Goal: Task Accomplishment & Management: Manage account settings

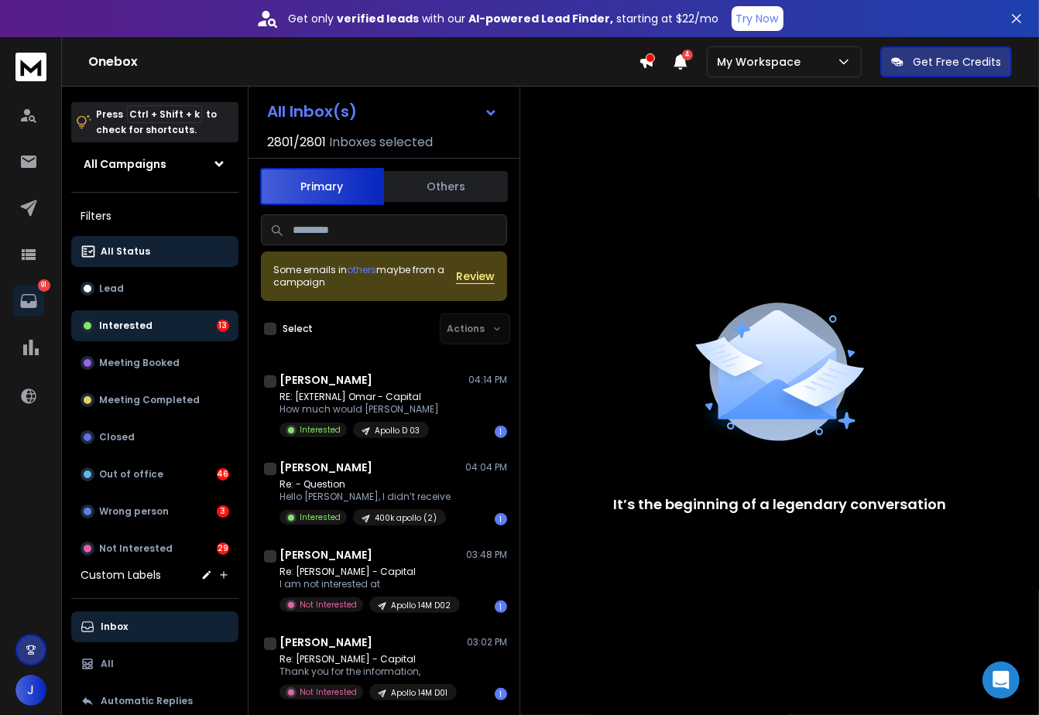
click at [157, 323] on button "Interested 13" at bounding box center [154, 325] width 167 height 31
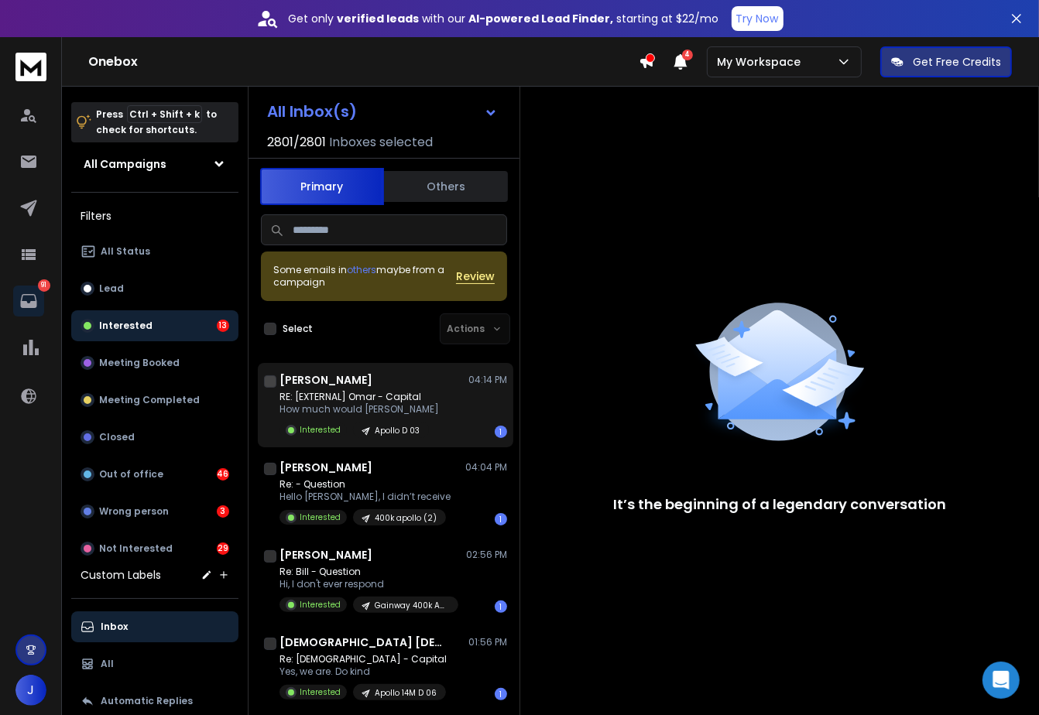
click at [383, 398] on p "RE: [EXTERNAL] Omar - Capital" at bounding box center [358, 397] width 159 height 12
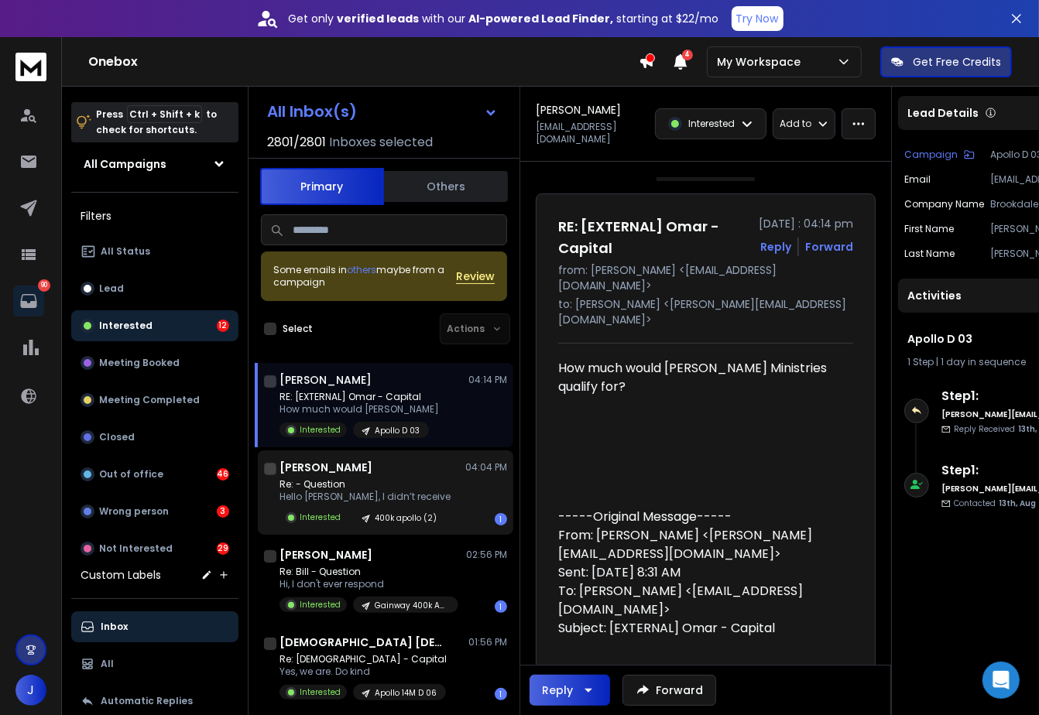
scroll to position [86, 0]
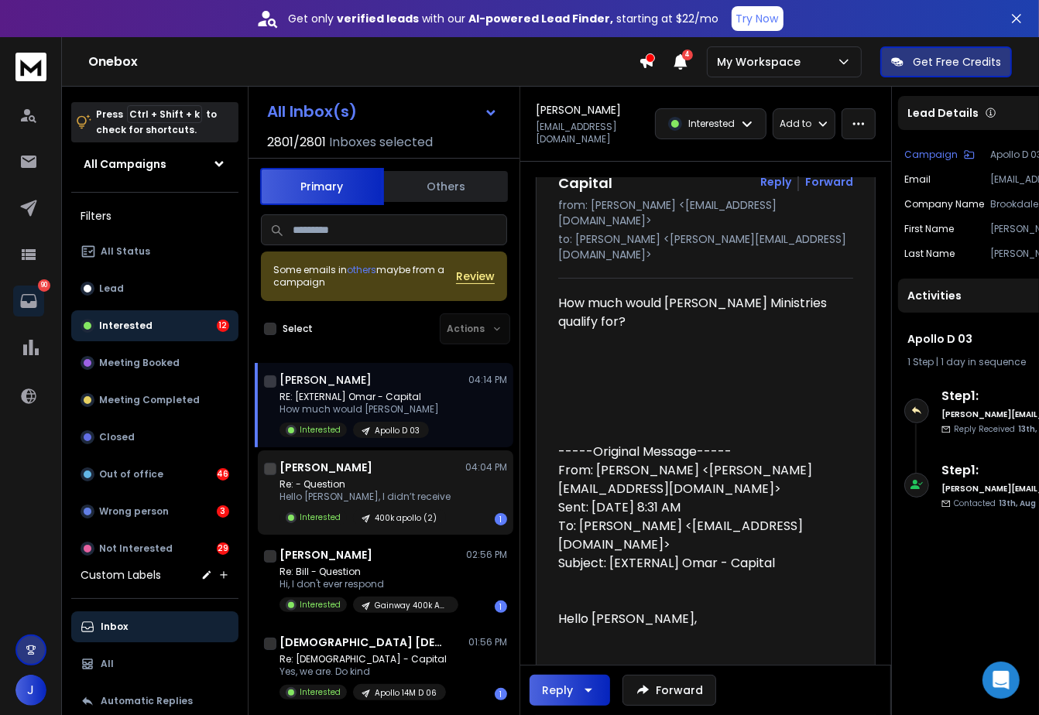
click at [459, 483] on div "Re: - Question Hello [PERSON_NAME], I didn’t receive Interested 400k apollo (2)…" at bounding box center [393, 501] width 228 height 47
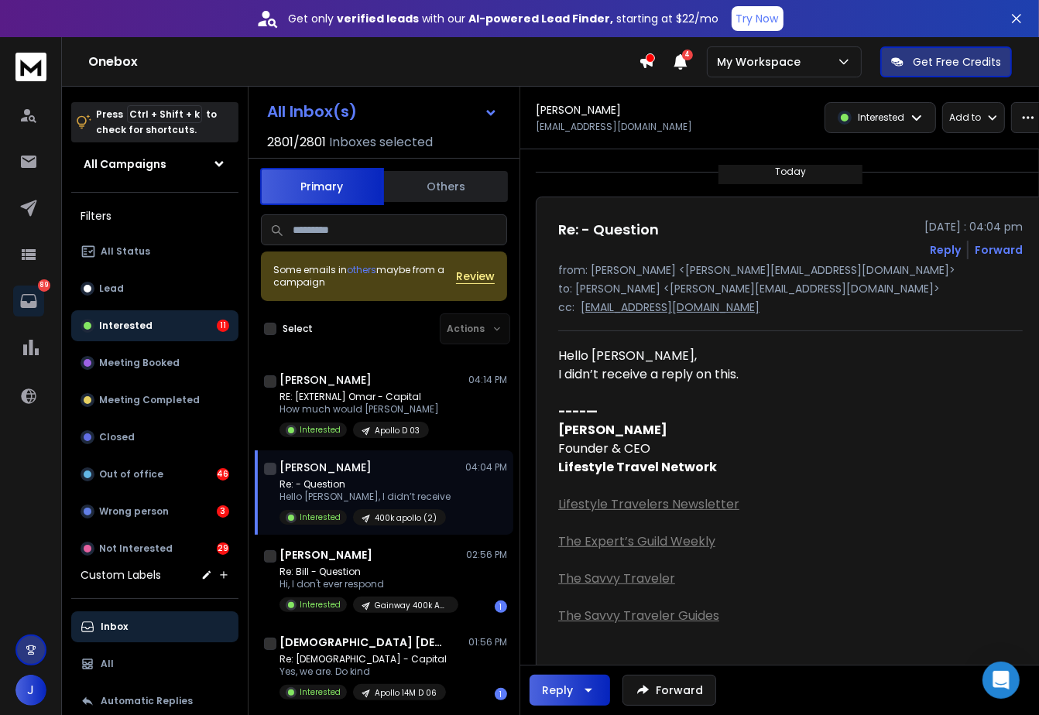
scroll to position [0, 0]
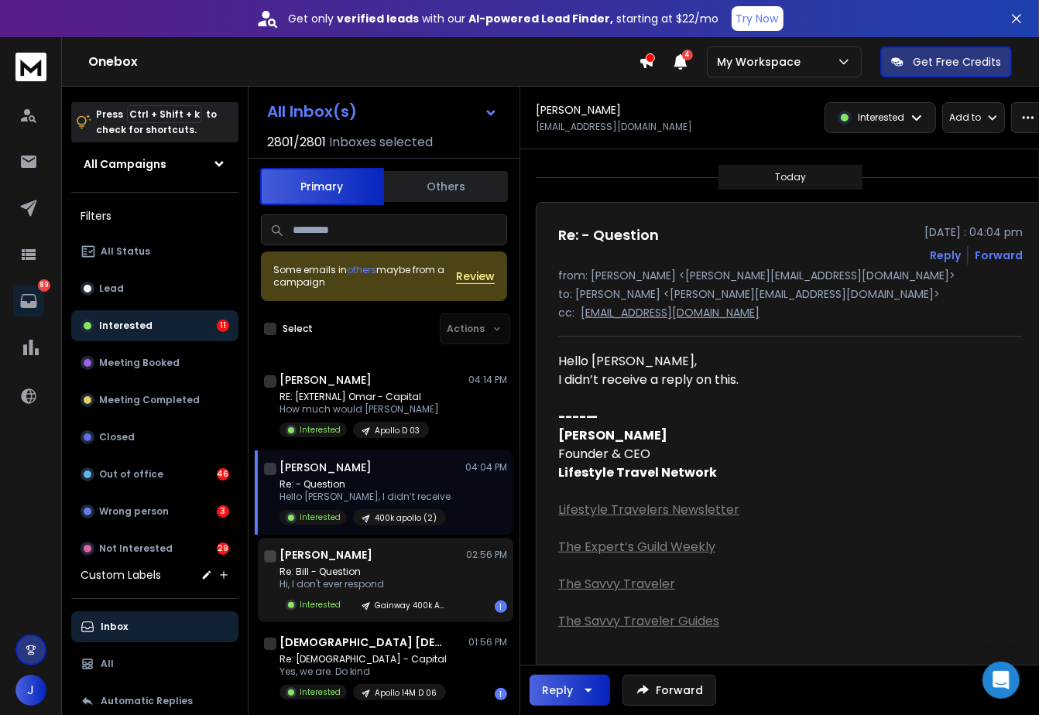
click at [412, 560] on div "[PERSON_NAME] 02:56 PM" at bounding box center [393, 554] width 228 height 15
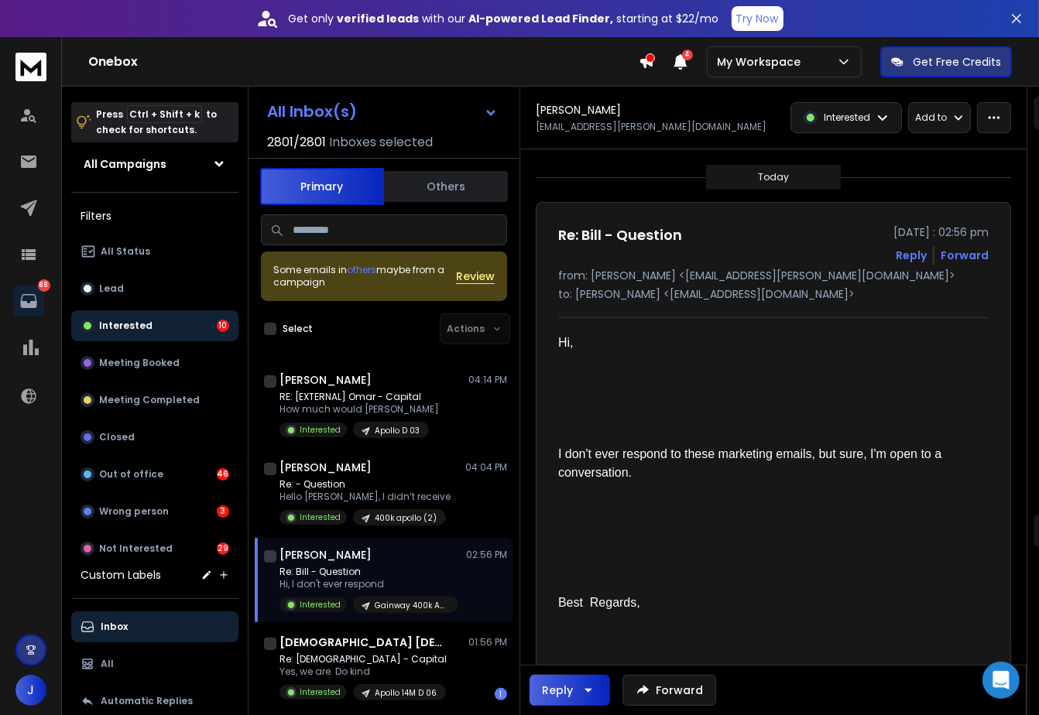
drag, startPoint x: 608, startPoint y: 265, endPoint x: 594, endPoint y: 272, distance: 15.6
click at [608, 265] on div "Re: Bill - Question [DATE] : 02:56 pm Reply Forward from: [PERSON_NAME] <[EMAIL…" at bounding box center [773, 262] width 430 height 77
click at [593, 273] on p "from: [PERSON_NAME] <[EMAIL_ADDRESS][PERSON_NAME][DOMAIN_NAME]>" at bounding box center [773, 275] width 430 height 15
copy p "Bill"
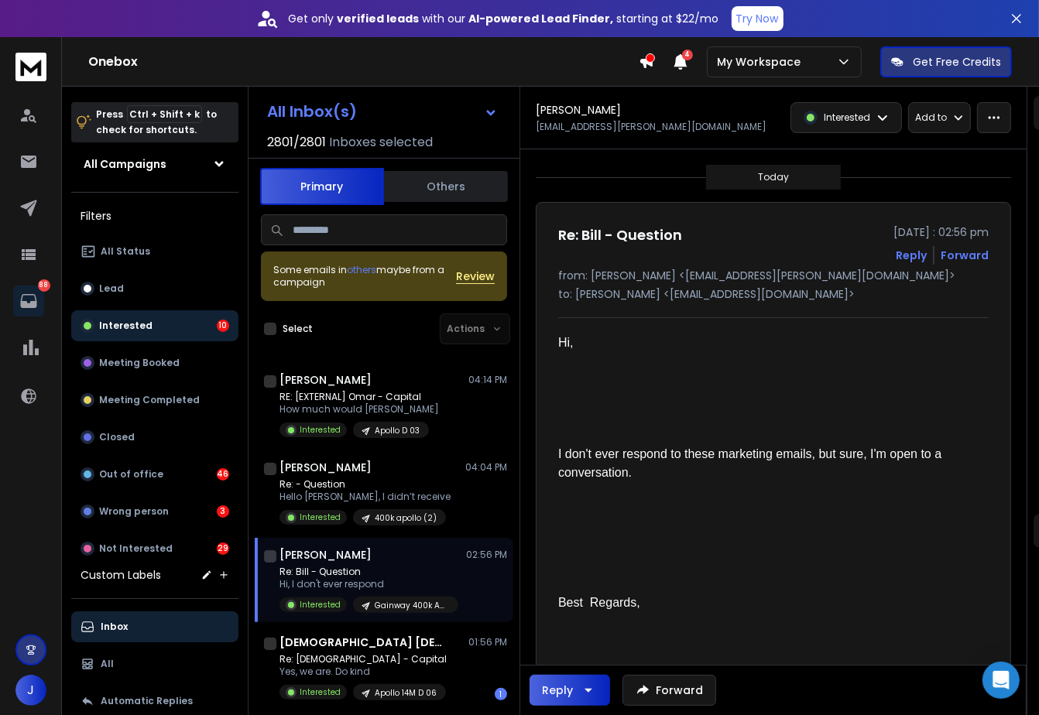
click at [618, 272] on p "from: [PERSON_NAME] <[EMAIL_ADDRESS][PERSON_NAME][DOMAIN_NAME]>" at bounding box center [773, 275] width 430 height 15
copy p "[PERSON_NAME]"
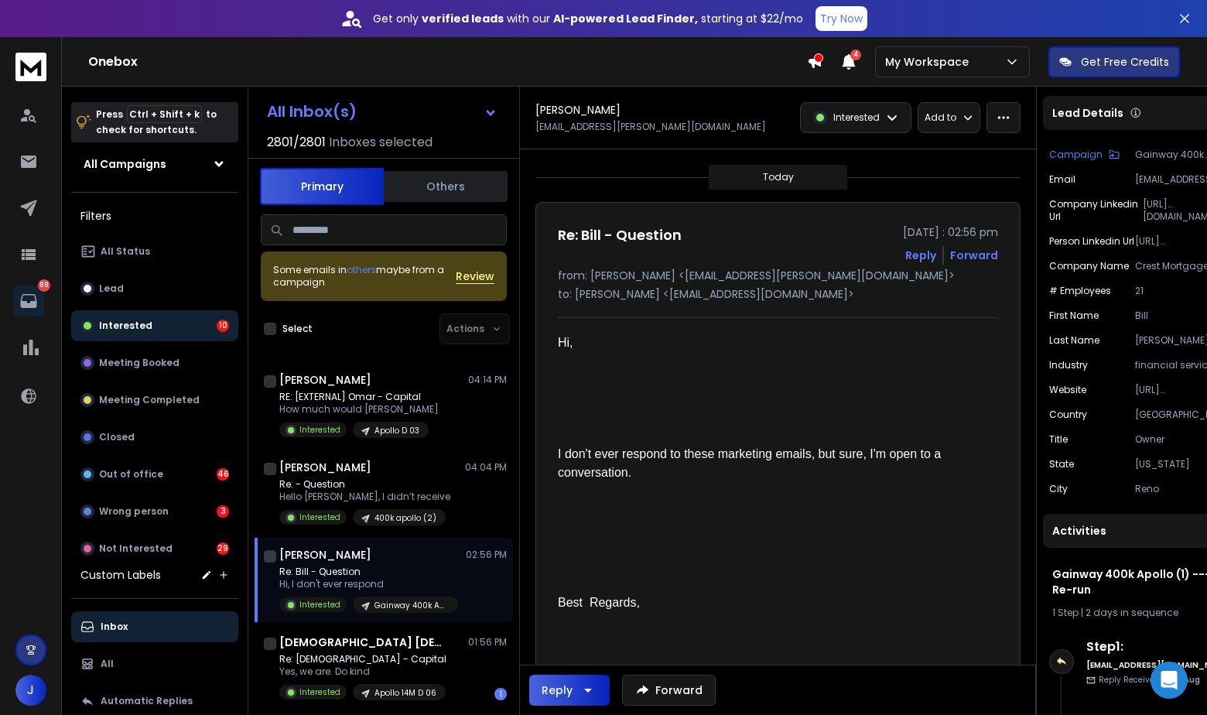
click at [1038, 272] on p "Crest Mortgage" at bounding box center [1178, 266] width 87 height 12
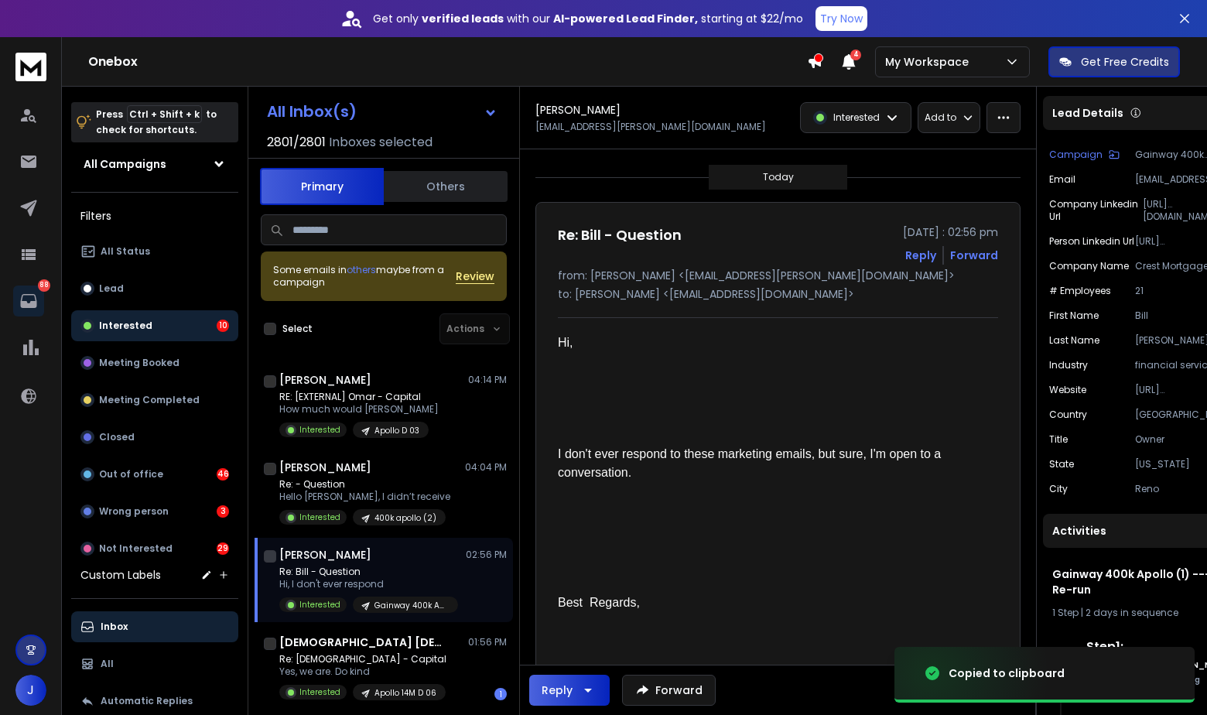
click at [1038, 176] on p "[EMAIL_ADDRESS][PERSON_NAME][DOMAIN_NAME]" at bounding box center [1178, 179] width 87 height 12
drag, startPoint x: 547, startPoint y: 691, endPoint x: 553, endPoint y: 664, distance: 27.8
click at [547, 691] on div "Reply" at bounding box center [557, 690] width 31 height 15
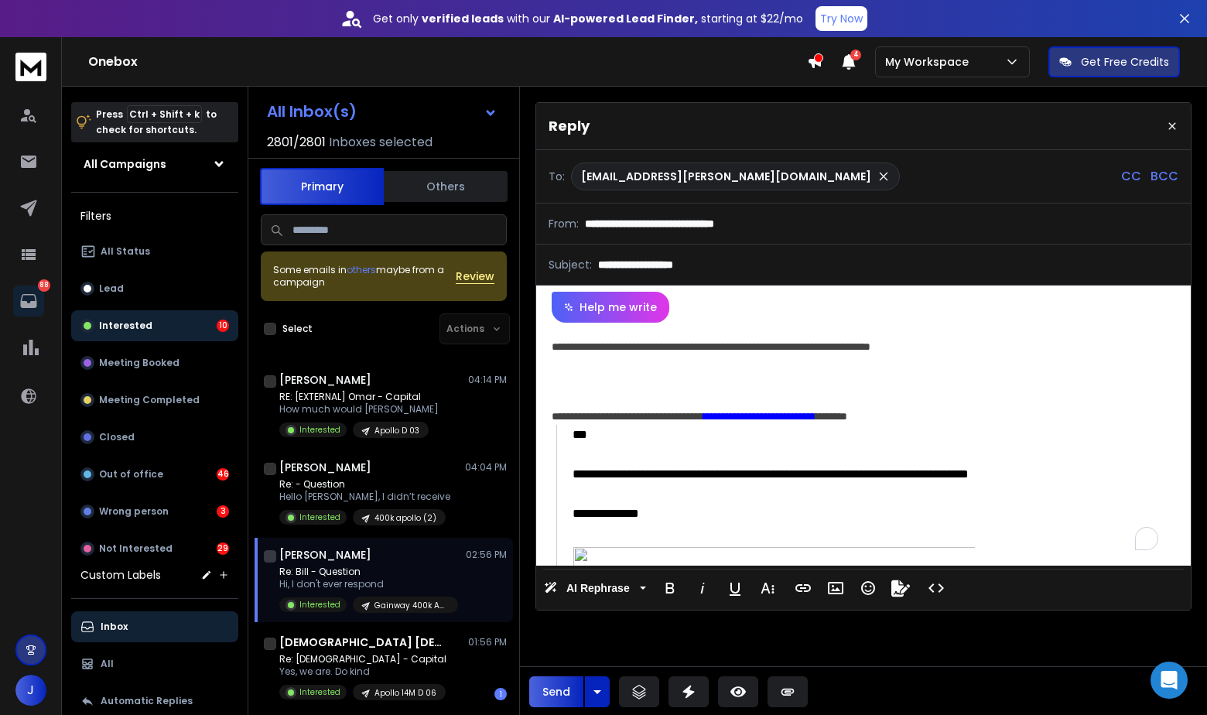
click at [601, 345] on div "**********" at bounding box center [855, 346] width 607 height 17
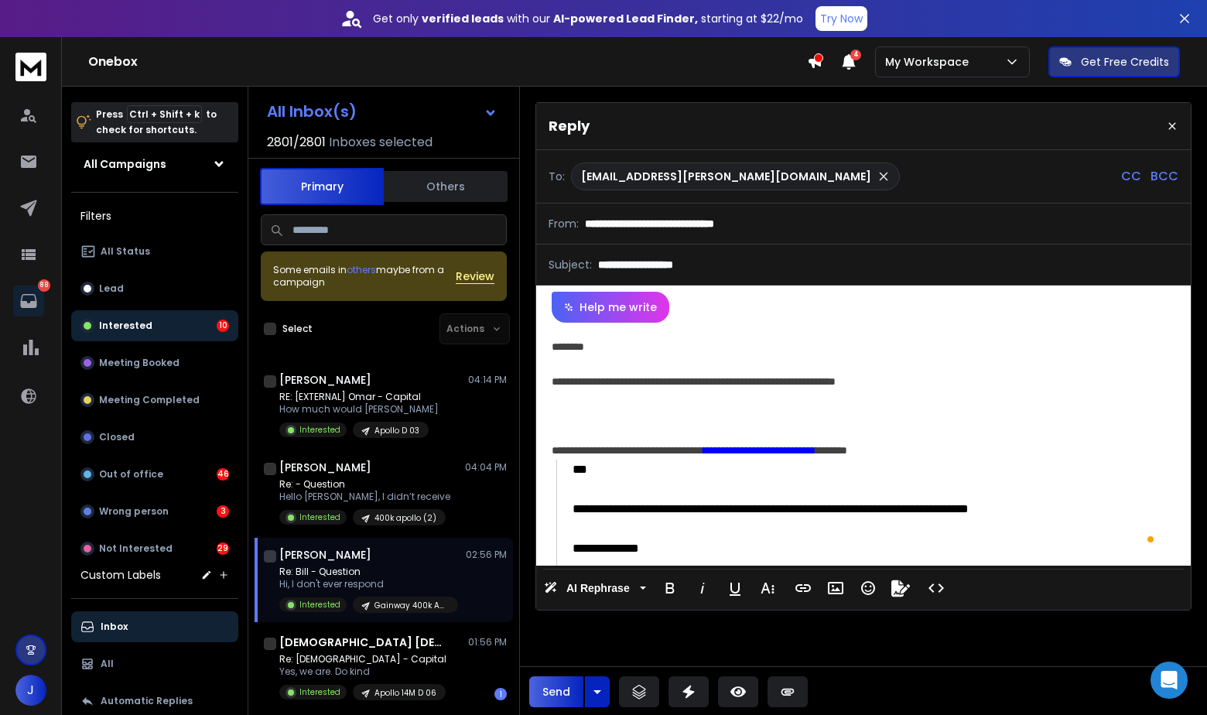
click at [875, 381] on div "**********" at bounding box center [855, 381] width 607 height 17
click at [876, 381] on div "**********" at bounding box center [855, 381] width 607 height 17
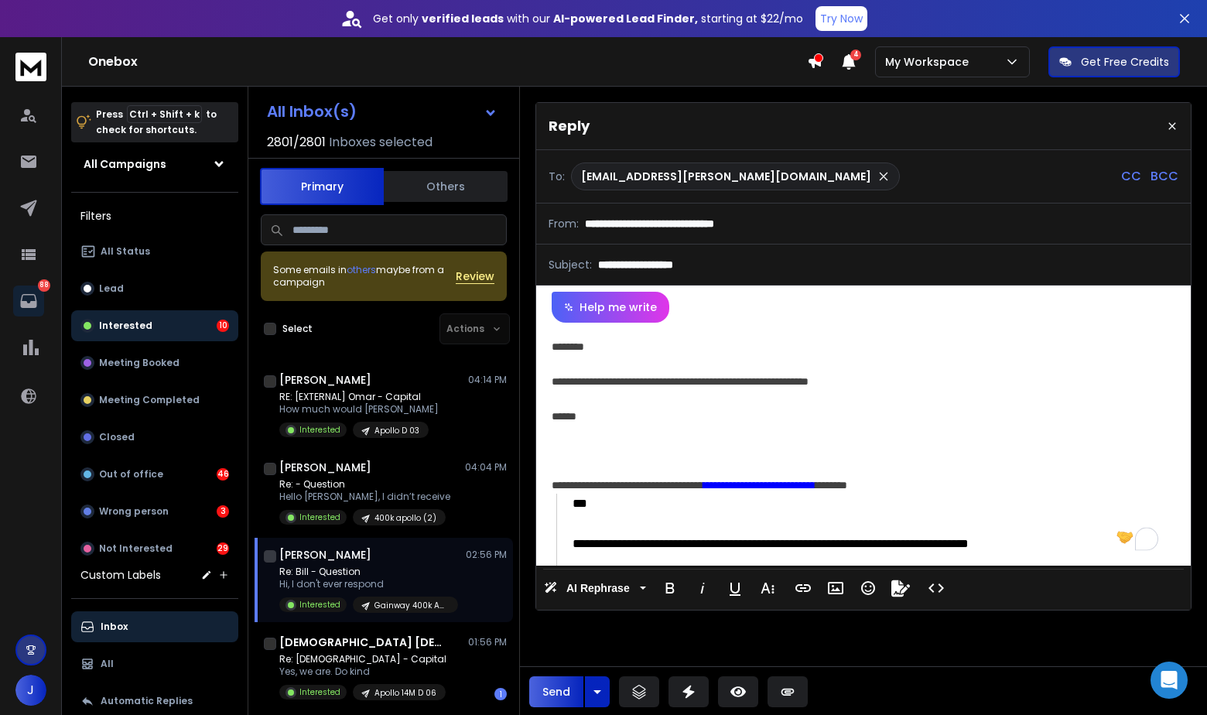
click at [563, 416] on div "******" at bounding box center [855, 416] width 607 height 17
click at [577, 349] on div "********" at bounding box center [855, 346] width 607 height 17
click at [801, 419] on div "***" at bounding box center [855, 416] width 607 height 17
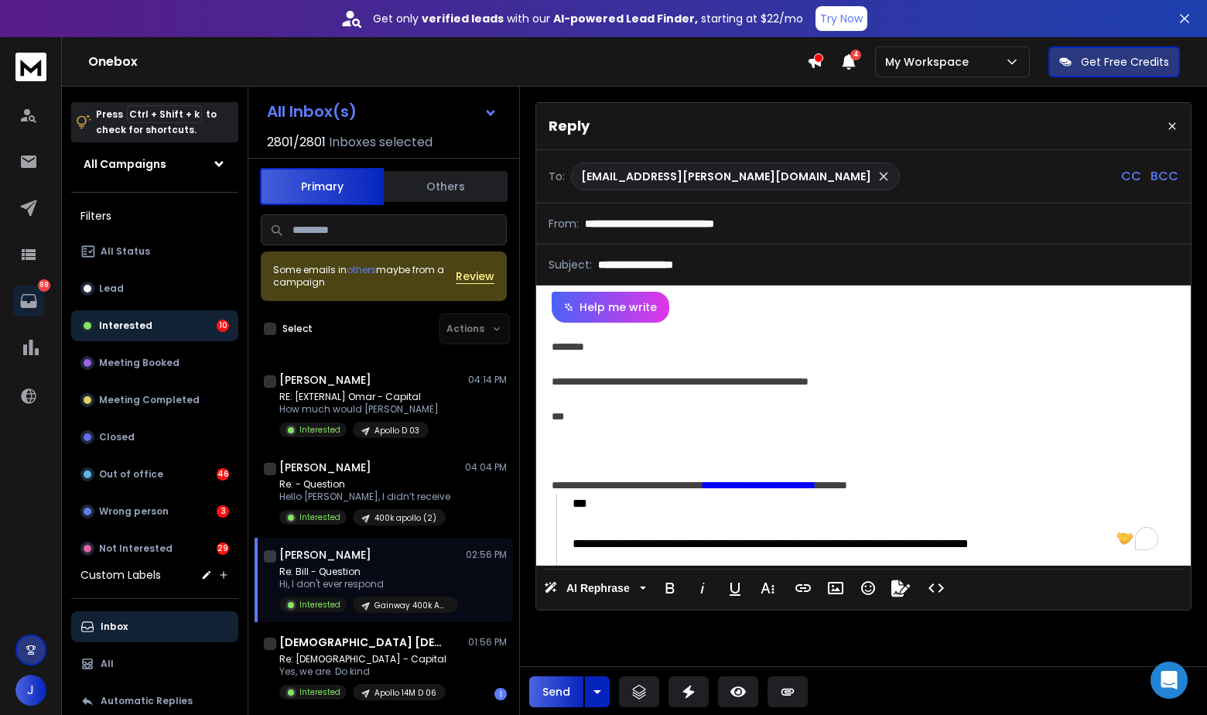
click at [599, 385] on div "**********" at bounding box center [855, 381] width 607 height 17
click at [1038, 168] on p "CC" at bounding box center [1131, 176] width 20 height 19
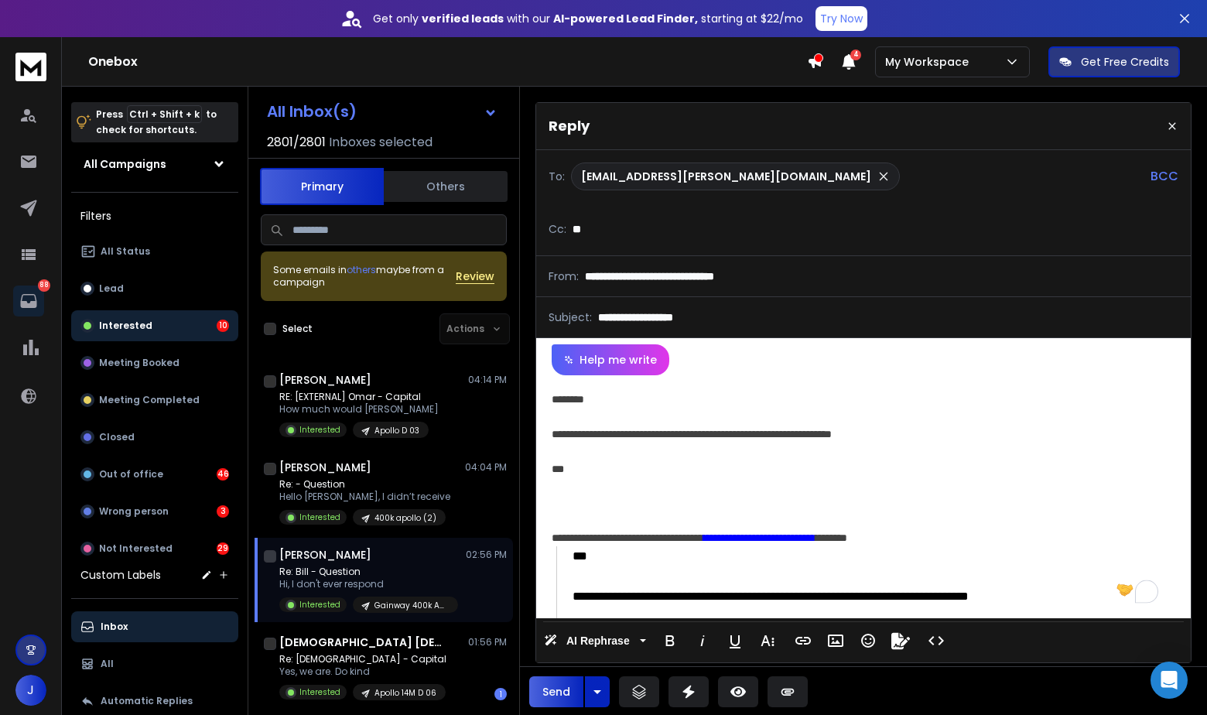
type input "**********"
click at [558, 683] on button "Send" at bounding box center [556, 691] width 54 height 31
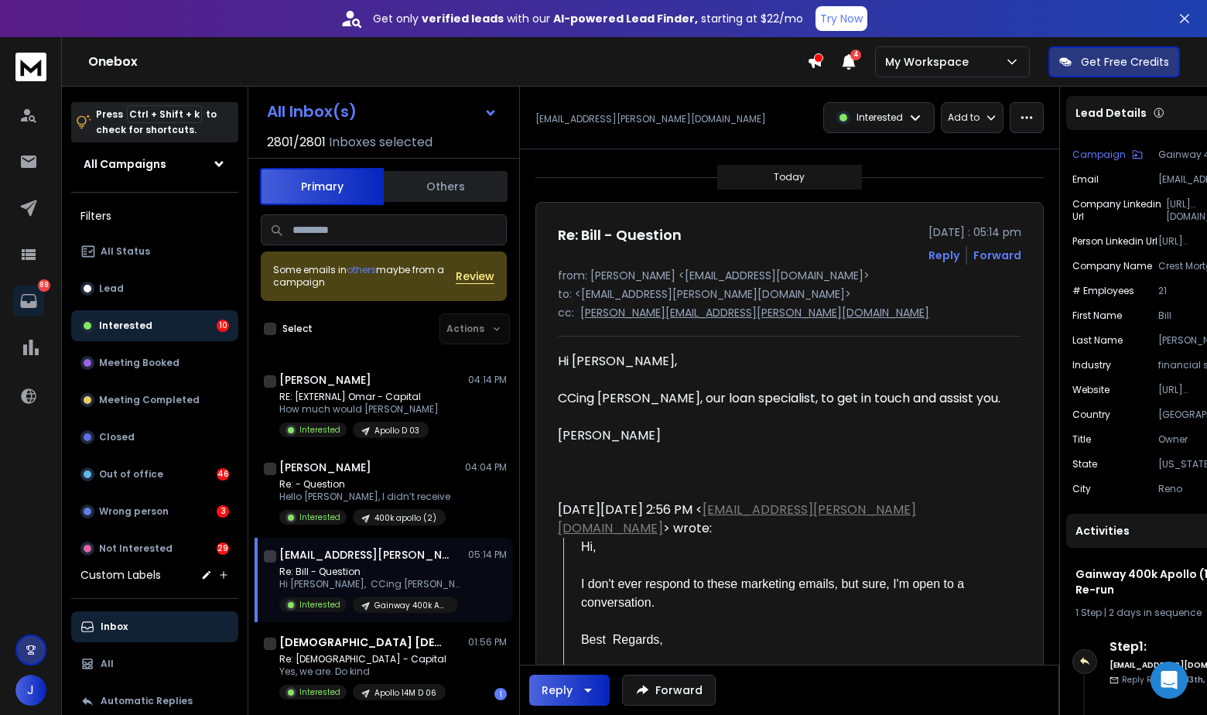
click at [863, 482] on div at bounding box center [783, 491] width 451 height 19
click at [646, 440] on div "[PERSON_NAME]" at bounding box center [783, 435] width 451 height 19
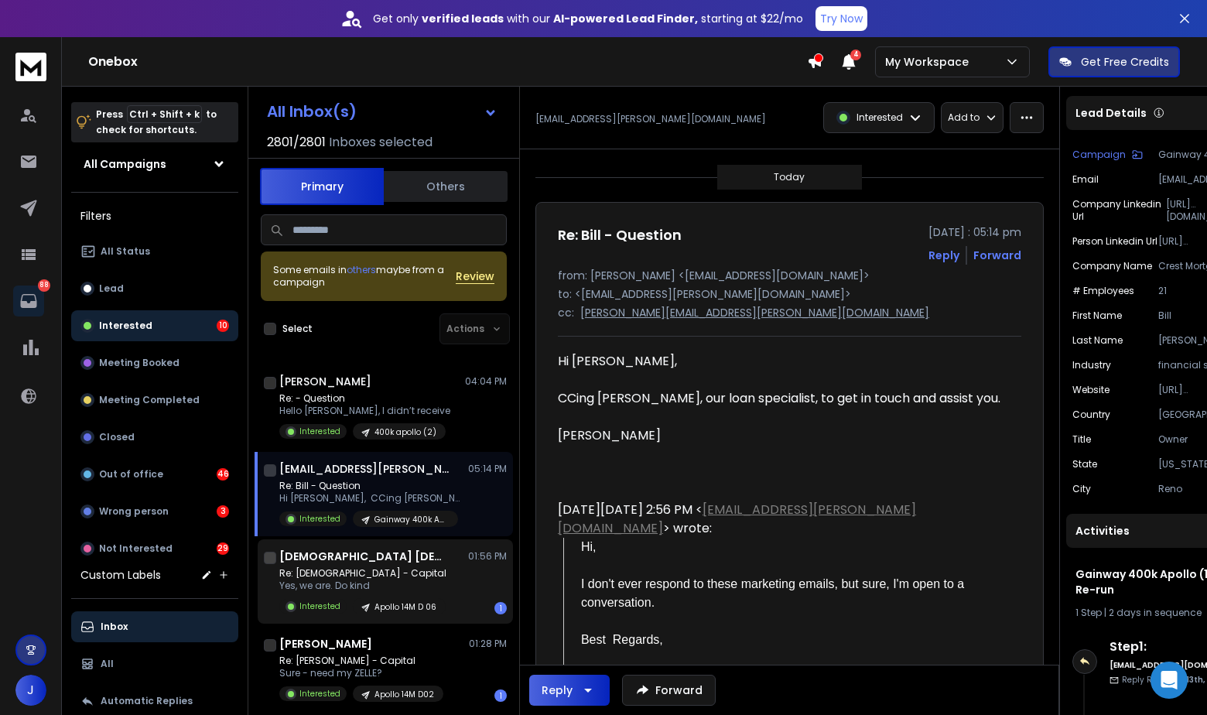
click at [365, 553] on div "Christian [DEMOGRAPHIC_DATA] 01:56 PM" at bounding box center [393, 556] width 228 height 15
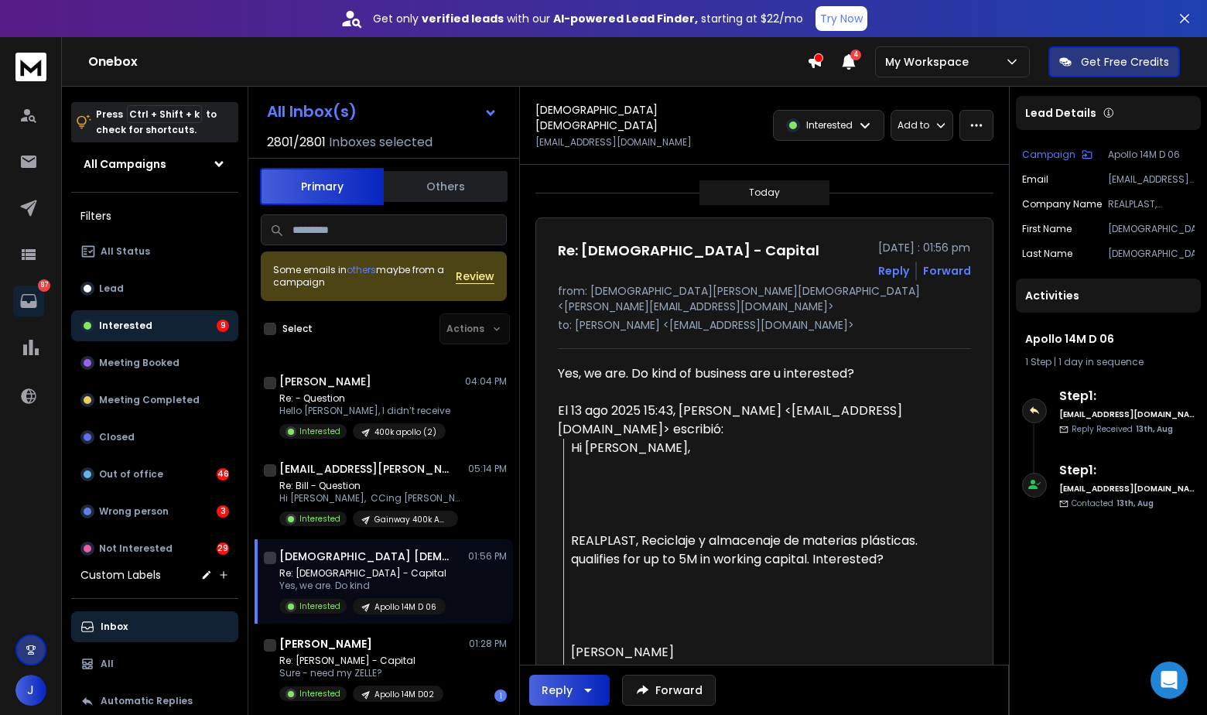
click at [601, 283] on p "from: [PERSON_NAME][DEMOGRAPHIC_DATA] <[PERSON_NAME][EMAIL_ADDRESS][DOMAIN_NAME…" at bounding box center [764, 298] width 413 height 31
copy p "[DEMOGRAPHIC_DATA]"
click at [640, 285] on div "Re: Christian - Capital [DATE] : 01:56 pm Reply Forward from: [DEMOGRAPHIC_DATA…" at bounding box center [764, 286] width 413 height 93
click at [645, 283] on p "from: [PERSON_NAME][DEMOGRAPHIC_DATA] <[PERSON_NAME][EMAIL_ADDRESS][DOMAIN_NAME…" at bounding box center [764, 298] width 413 height 31
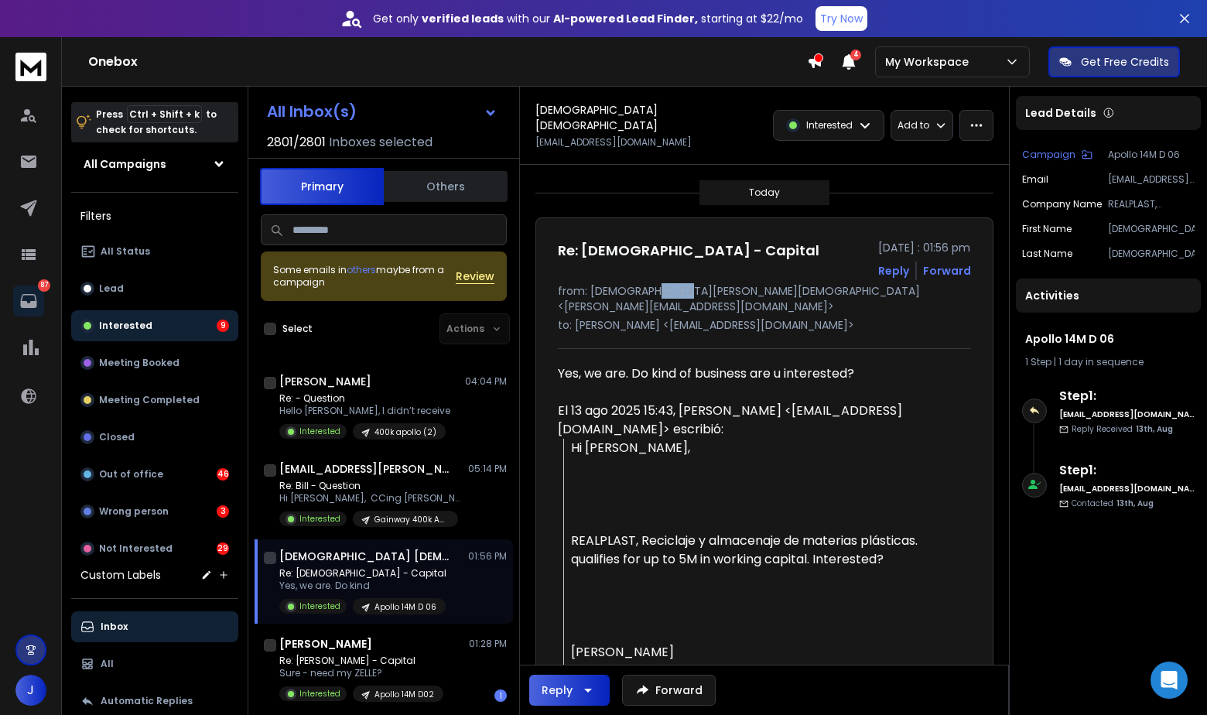
click at [645, 283] on p "from: [PERSON_NAME][DEMOGRAPHIC_DATA] <[PERSON_NAME][EMAIL_ADDRESS][DOMAIN_NAME…" at bounding box center [764, 298] width 413 height 31
copy p "[DEMOGRAPHIC_DATA]"
drag, startPoint x: 1125, startPoint y: 180, endPoint x: 1019, endPoint y: 235, distance: 119.1
click at [1038, 180] on p "[EMAIL_ADDRESS][DOMAIN_NAME]" at bounding box center [1151, 179] width 87 height 12
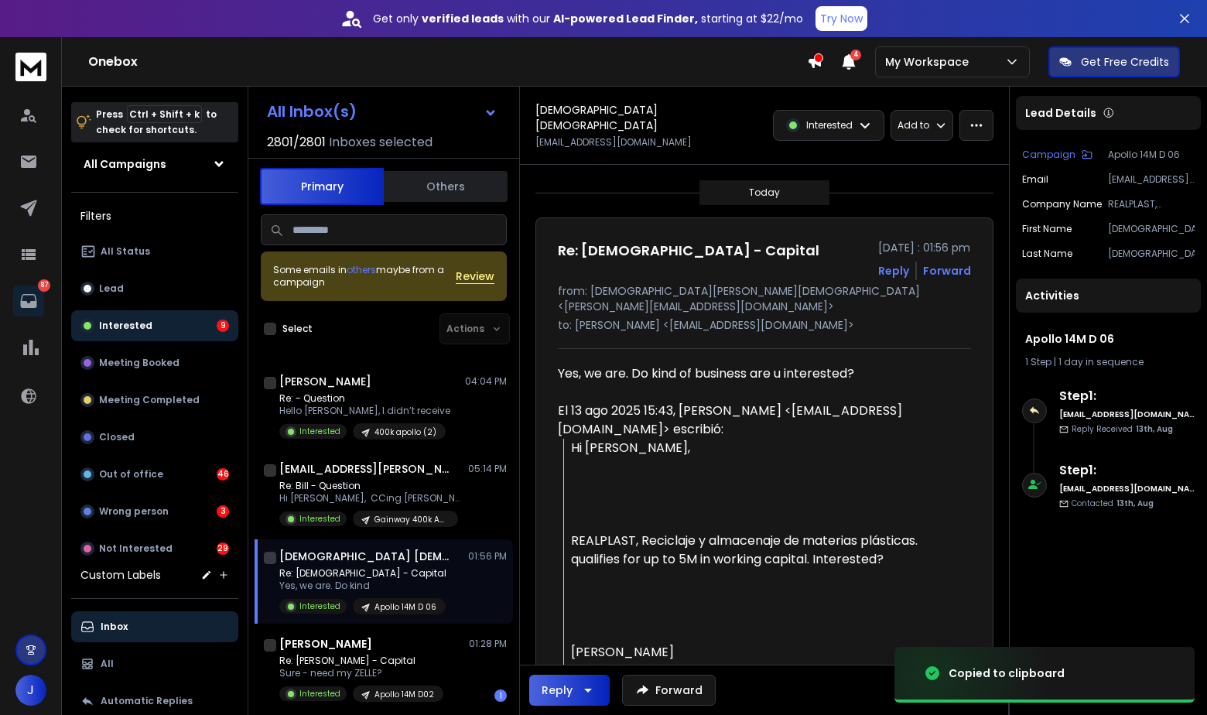
click at [1038, 202] on p "REALPLAST, Reciclaje y almacenaje de materias plásticas." at bounding box center [1151, 204] width 87 height 12
drag, startPoint x: 879, startPoint y: 457, endPoint x: 861, endPoint y: 461, distance: 18.2
click at [878, 457] on p "Hi [PERSON_NAME], REALPLAST, Reciclaje y almacenaje de materias plásticas. qual…" at bounding box center [765, 643] width 388 height 409
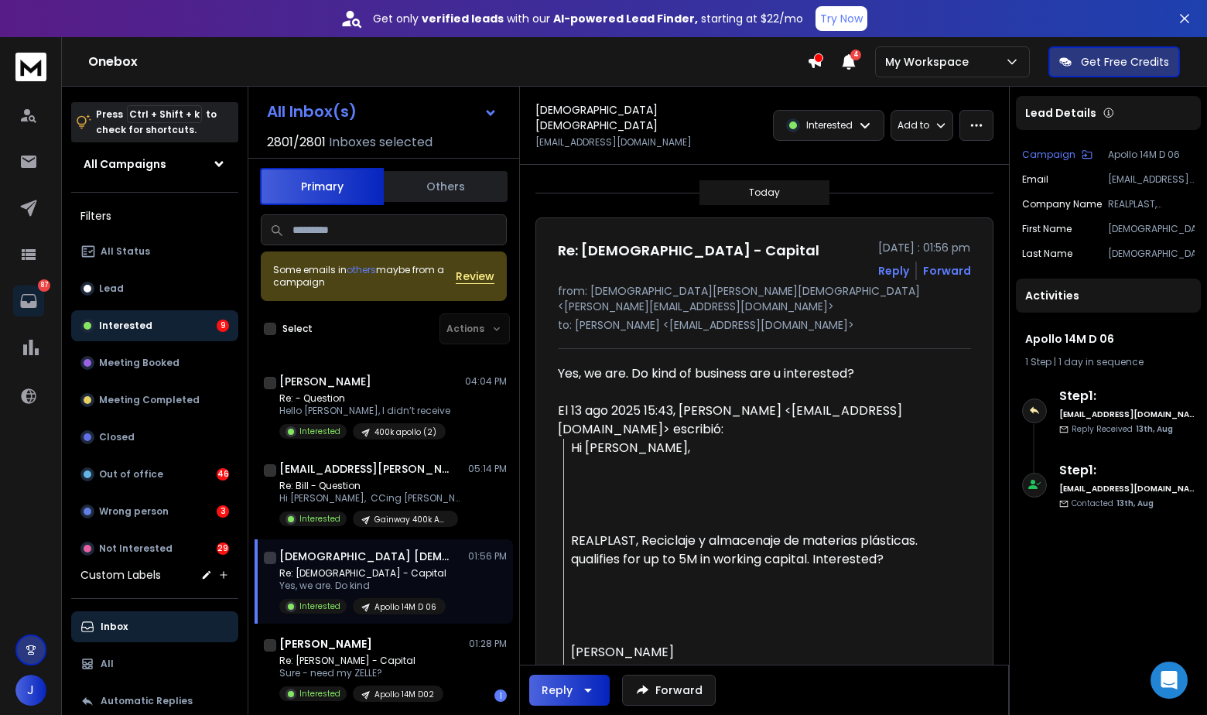
drag, startPoint x: 769, startPoint y: 467, endPoint x: 765, endPoint y: 452, distance: 16.2
click at [769, 467] on p "Hi [PERSON_NAME], REALPLAST, Reciclaje y almacenaje de materias plásticas. qual…" at bounding box center [765, 643] width 388 height 409
click at [547, 691] on div "Reply" at bounding box center [557, 690] width 31 height 15
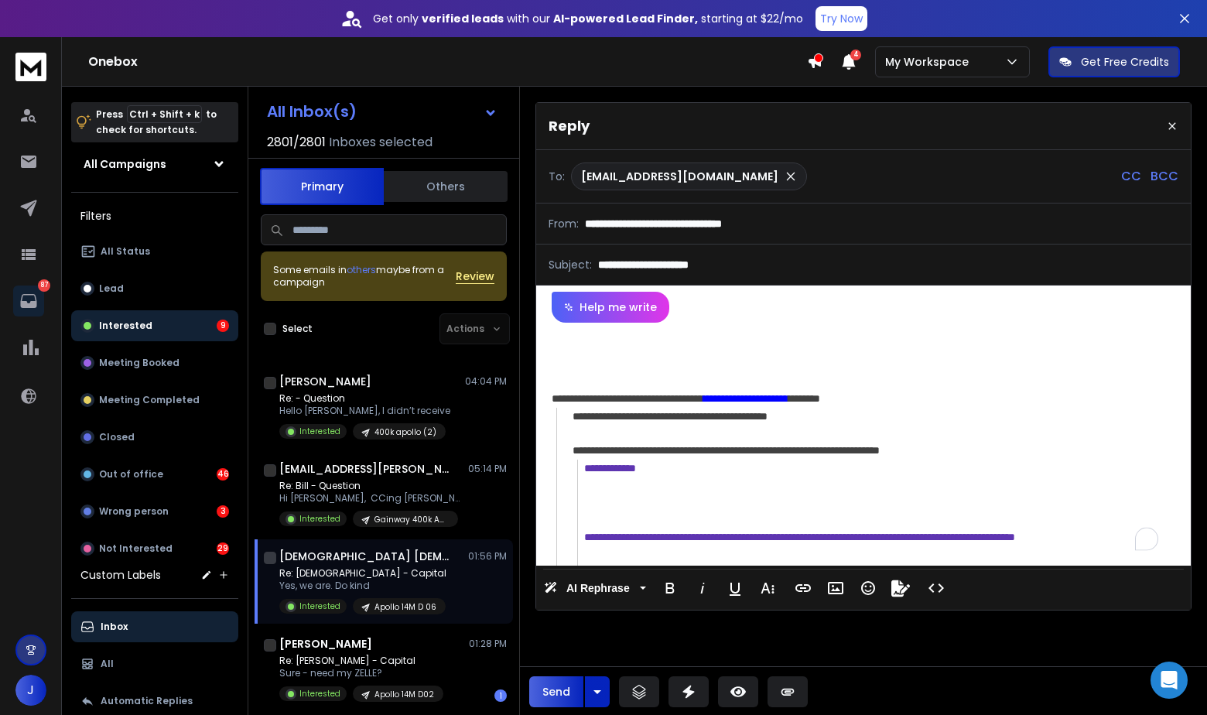
click at [630, 356] on div "To enrich screen reader interactions, please activate Accessibility in Grammarl…" at bounding box center [864, 363] width 624 height 17
click at [566, 334] on div "**********" at bounding box center [863, 444] width 655 height 243
click at [601, 346] on div "**********" at bounding box center [855, 346] width 607 height 17
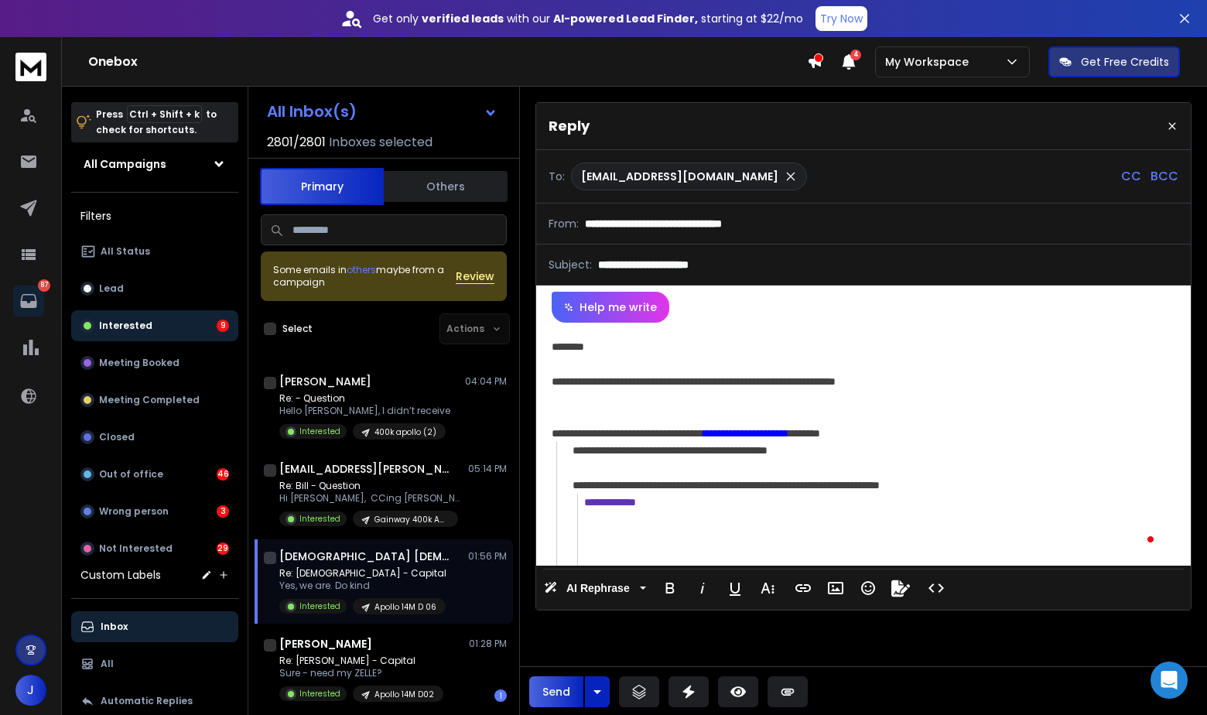
click at [878, 380] on div "**********" at bounding box center [855, 381] width 607 height 17
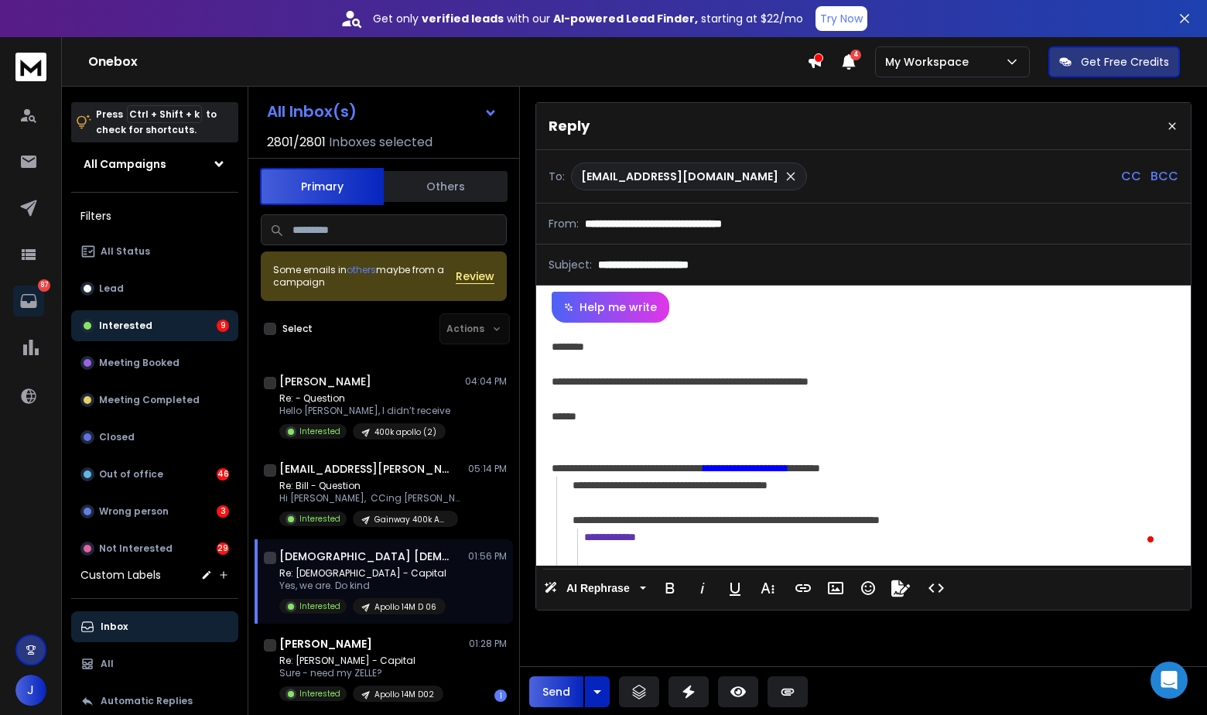
click at [586, 416] on div "******" at bounding box center [855, 416] width 607 height 17
click at [735, 447] on div "To enrich screen reader interactions, please activate Accessibility in Grammarl…" at bounding box center [864, 450] width 624 height 17
click at [584, 350] on div "********" at bounding box center [855, 346] width 607 height 17
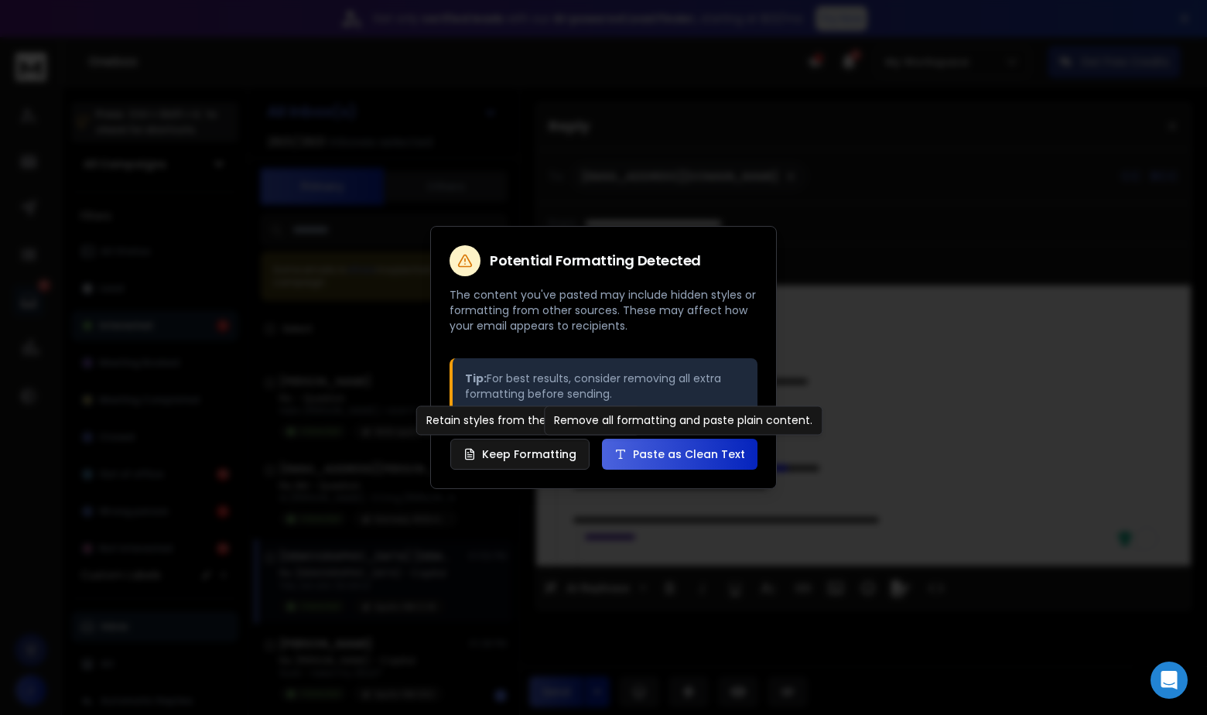
click at [703, 446] on button "Paste as Clean Text" at bounding box center [680, 454] width 156 height 31
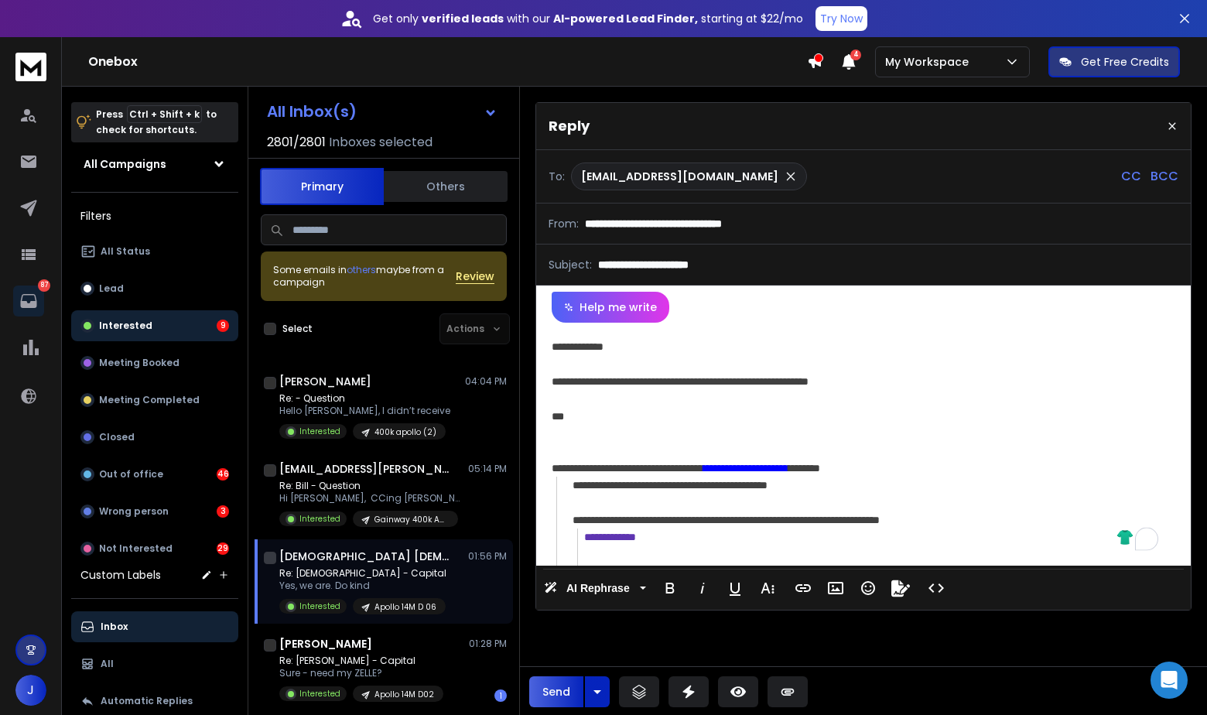
drag, startPoint x: 616, startPoint y: 391, endPoint x: 609, endPoint y: 383, distance: 10.4
click at [616, 391] on div "To enrich screen reader interactions, please activate Accessibility in Grammarl…" at bounding box center [864, 398] width 624 height 17
click at [606, 382] on div "**********" at bounding box center [855, 381] width 607 height 17
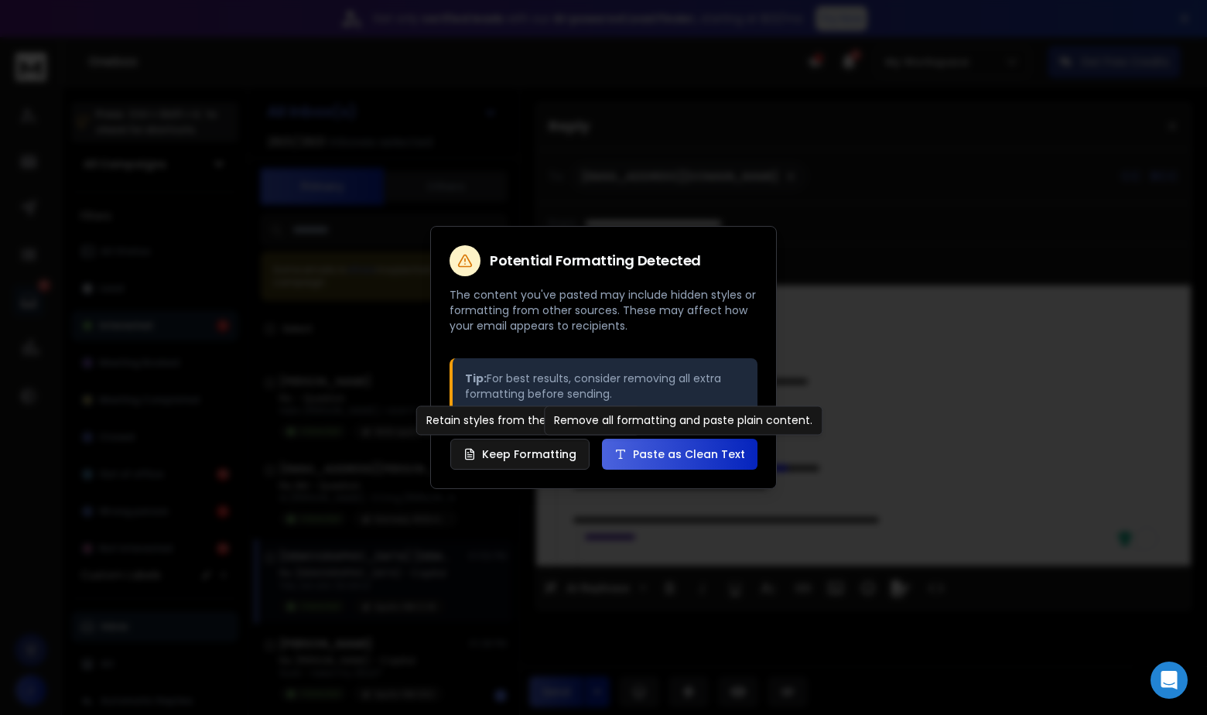
click at [717, 468] on button "Paste as Clean Text" at bounding box center [680, 454] width 156 height 31
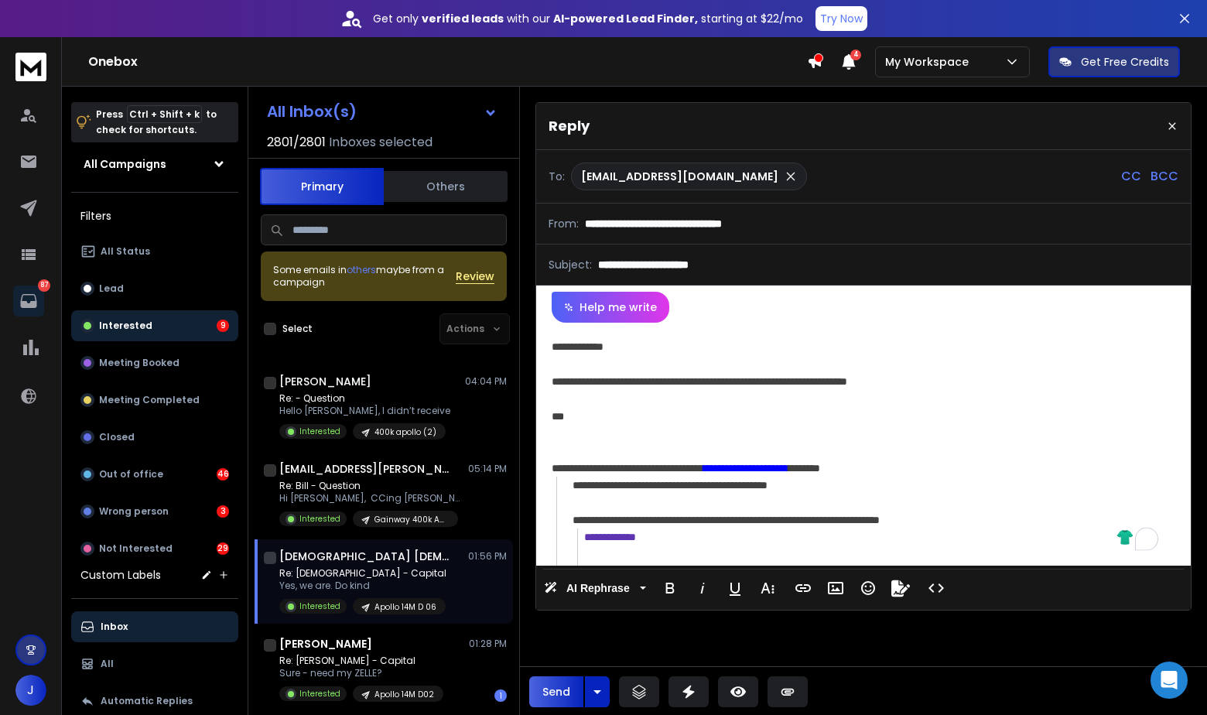
click at [1038, 172] on p "CC" at bounding box center [1131, 176] width 20 height 19
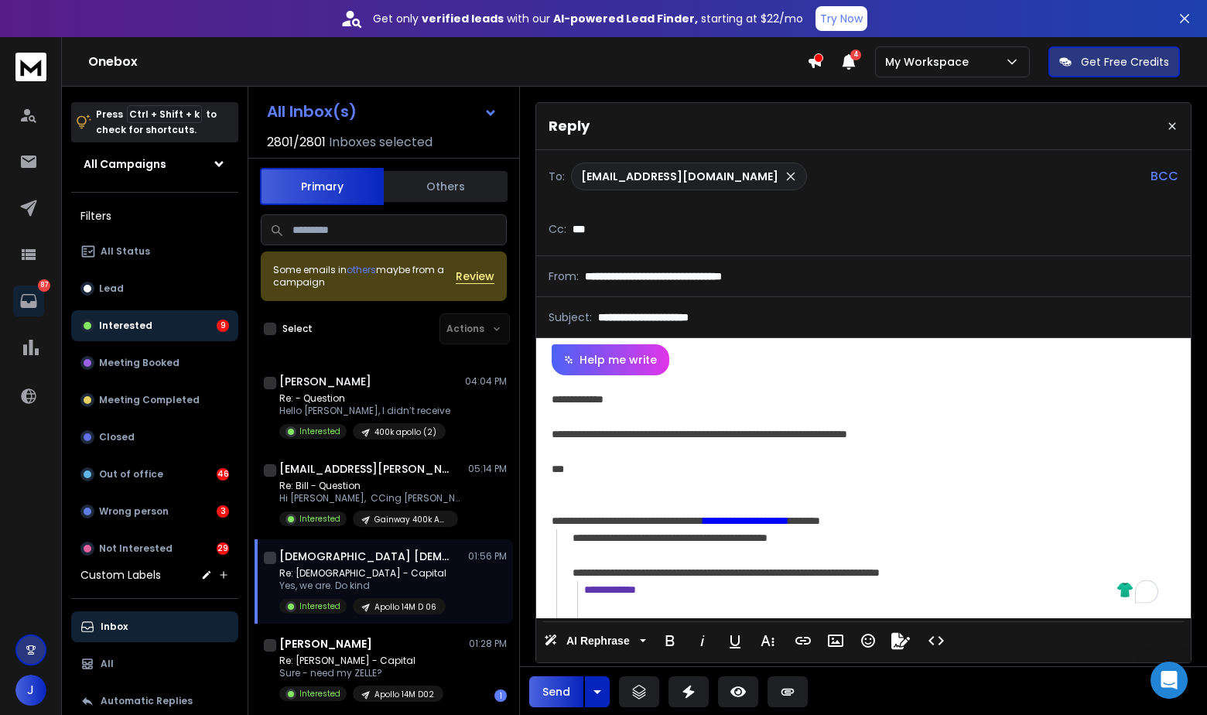
type input "**********"
drag, startPoint x: 559, startPoint y: 686, endPoint x: 424, endPoint y: 666, distance: 136.3
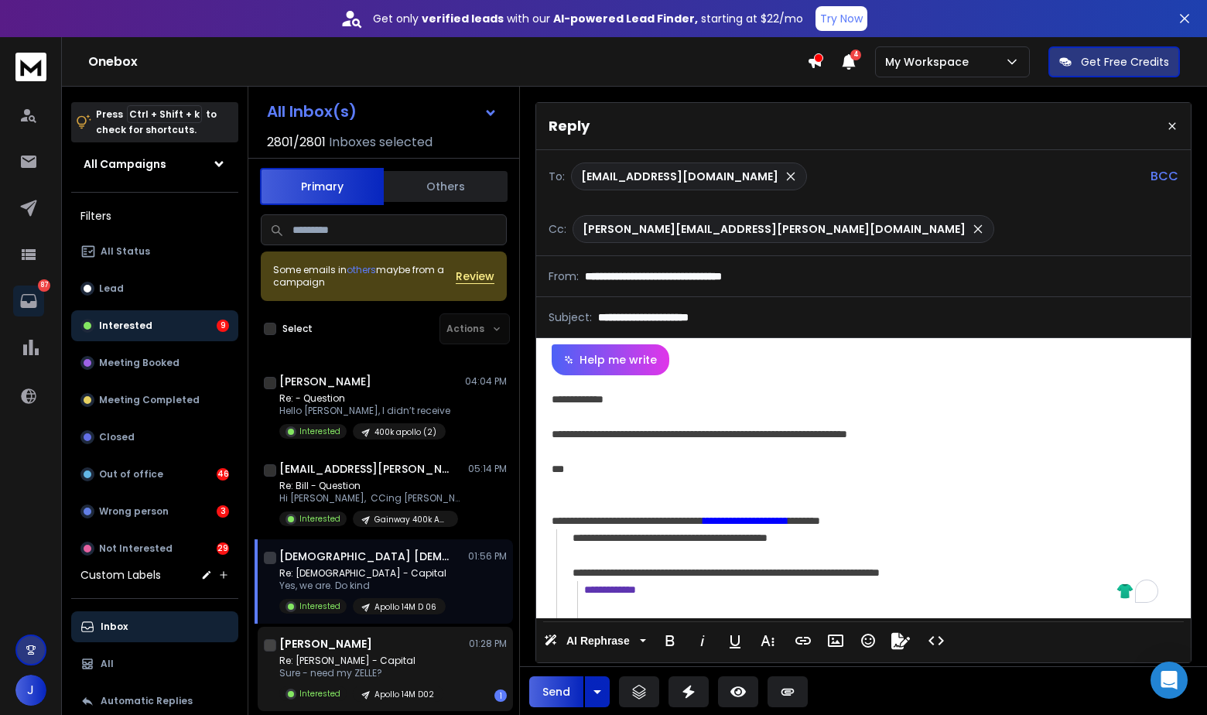
click at [558, 687] on button "Send" at bounding box center [556, 691] width 54 height 31
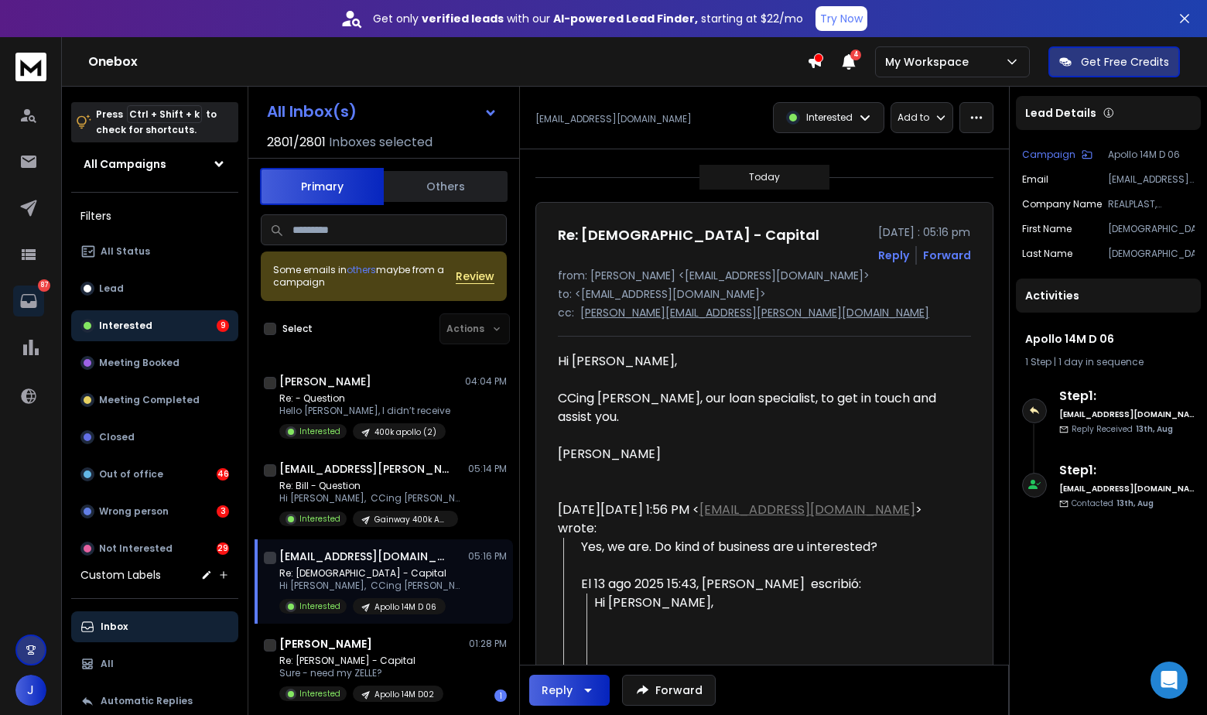
click at [542, 681] on div "Reply" at bounding box center [570, 690] width 56 height 19
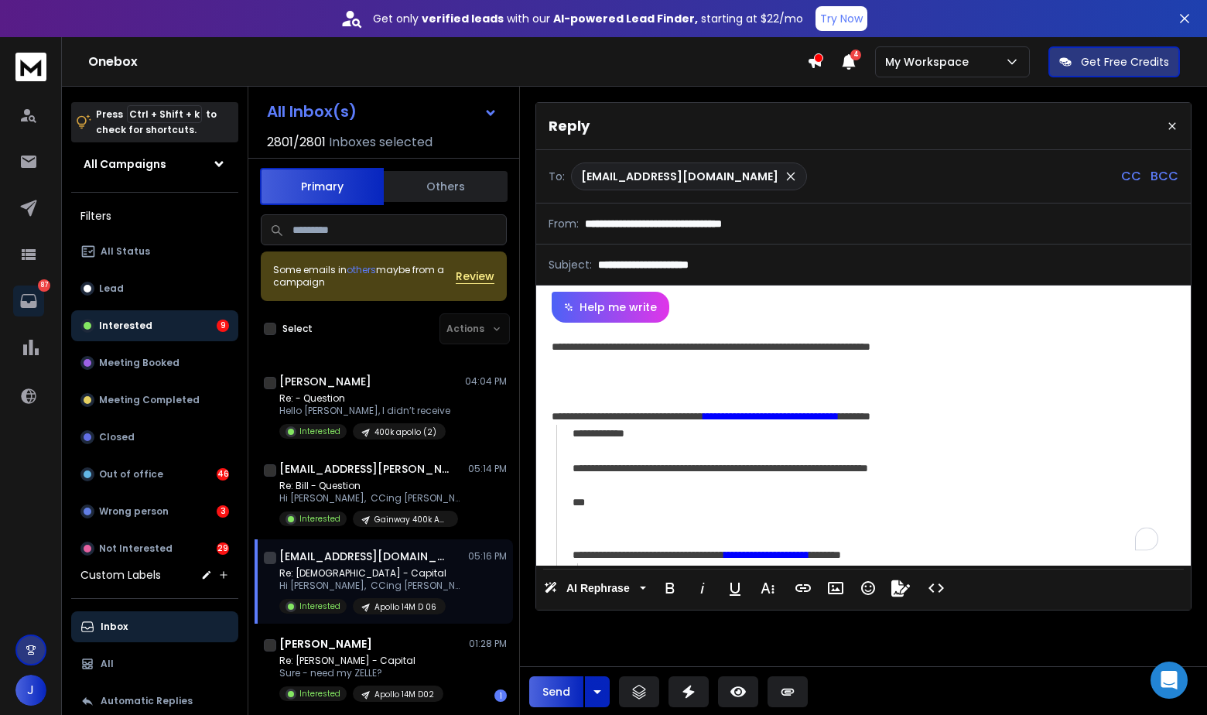
click at [601, 395] on div "**********" at bounding box center [863, 444] width 655 height 243
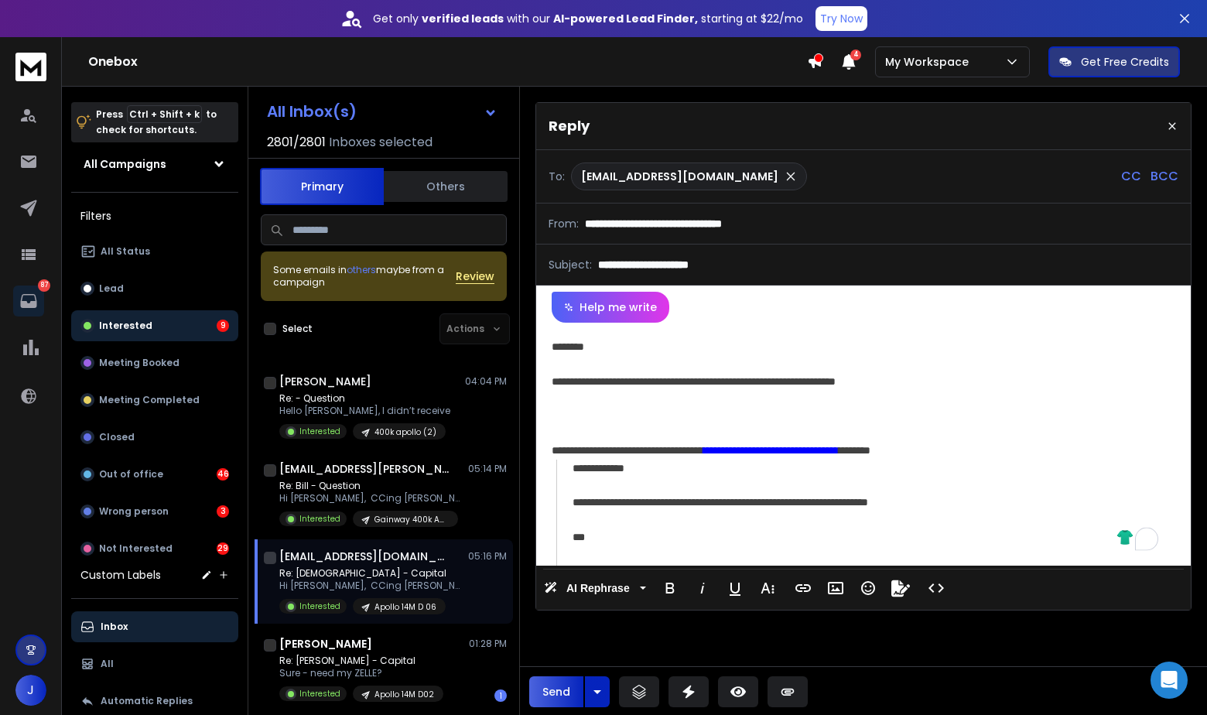
click at [875, 383] on div "**********" at bounding box center [855, 381] width 607 height 17
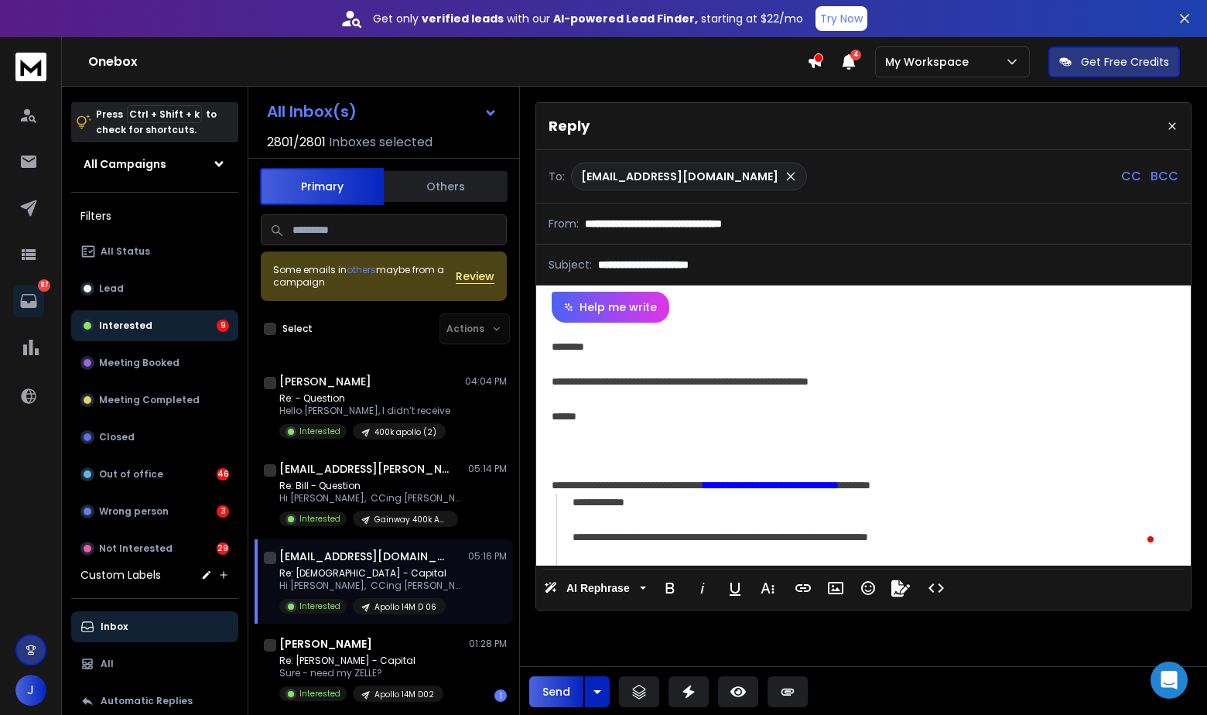
click at [569, 413] on div "******" at bounding box center [855, 416] width 607 height 17
click at [669, 402] on div "To enrich screen reader interactions, please activate Accessibility in Grammarl…" at bounding box center [864, 398] width 624 height 17
click at [570, 347] on div "********" at bounding box center [855, 346] width 607 height 17
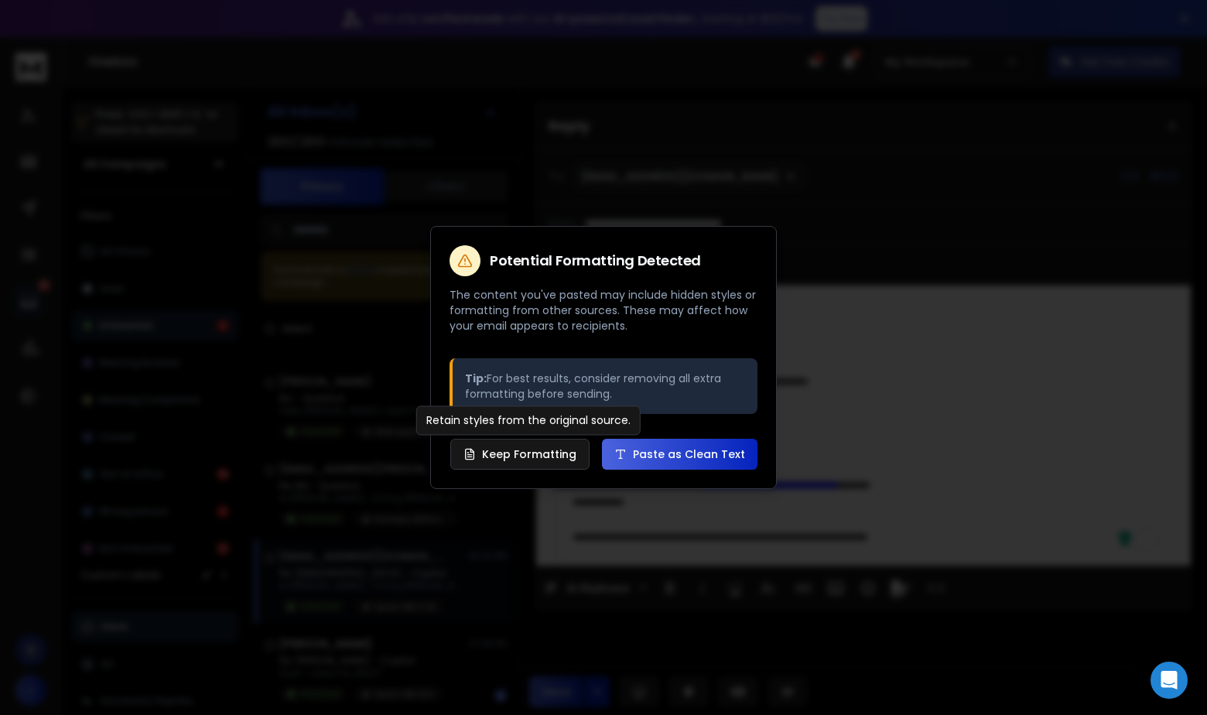
click at [663, 447] on button "Paste as Clean Text" at bounding box center [680, 454] width 156 height 31
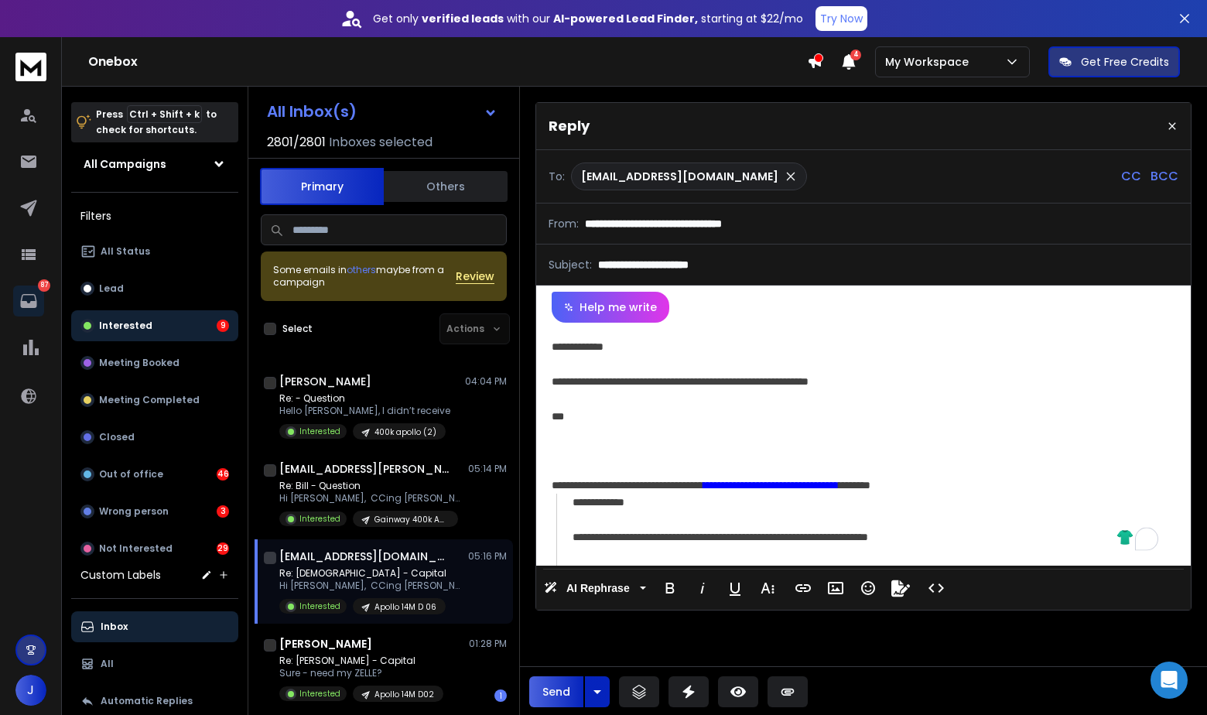
click at [608, 373] on div "**********" at bounding box center [855, 381] width 607 height 17
click at [605, 378] on div "**********" at bounding box center [855, 381] width 607 height 17
click at [776, 430] on div "To enrich screen reader interactions, please activate Accessibility in Grammarl…" at bounding box center [864, 433] width 624 height 17
click at [1038, 180] on p "CC" at bounding box center [1131, 176] width 20 height 19
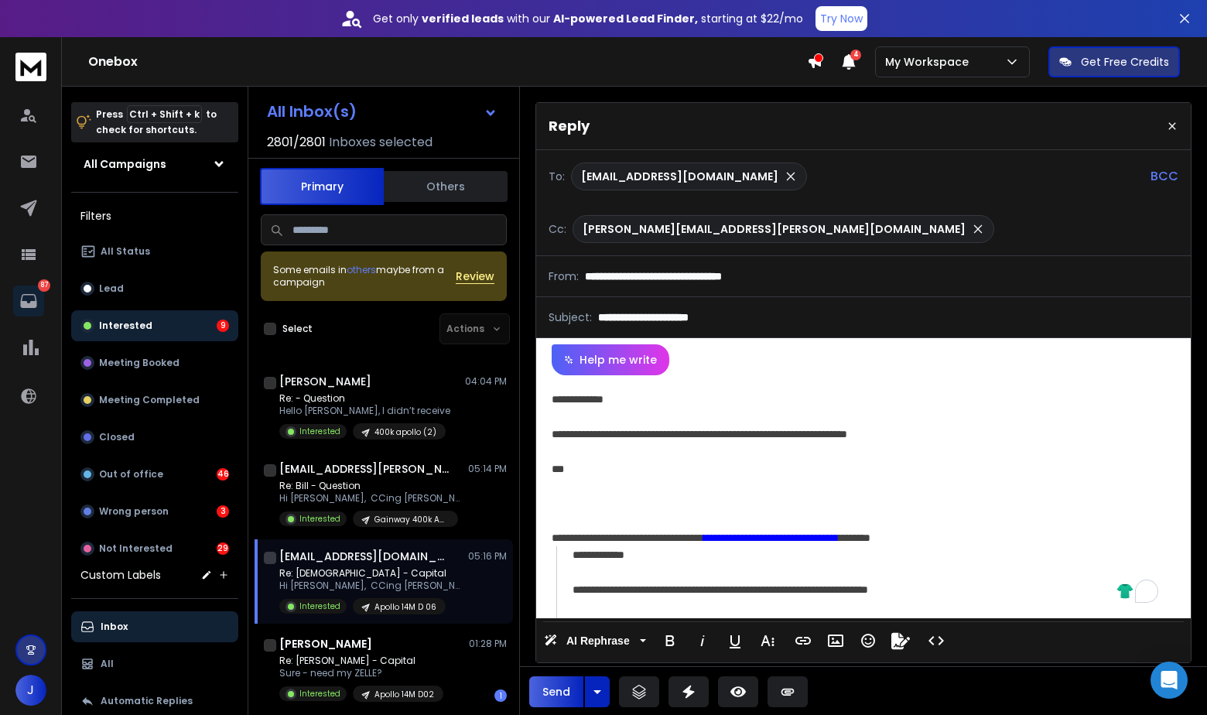
click at [546, 692] on button "Send" at bounding box center [556, 691] width 54 height 31
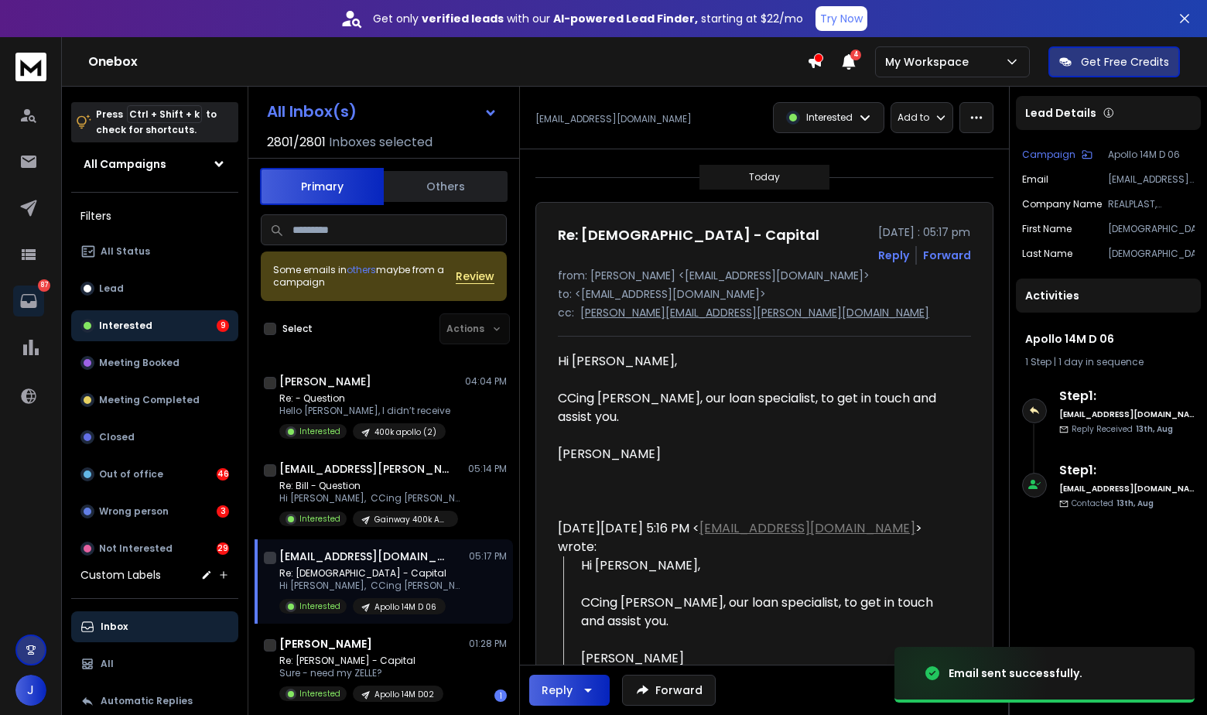
click at [895, 420] on div "CCing [PERSON_NAME], our loan specialist, to get in touch and assist you." at bounding box center [758, 407] width 401 height 37
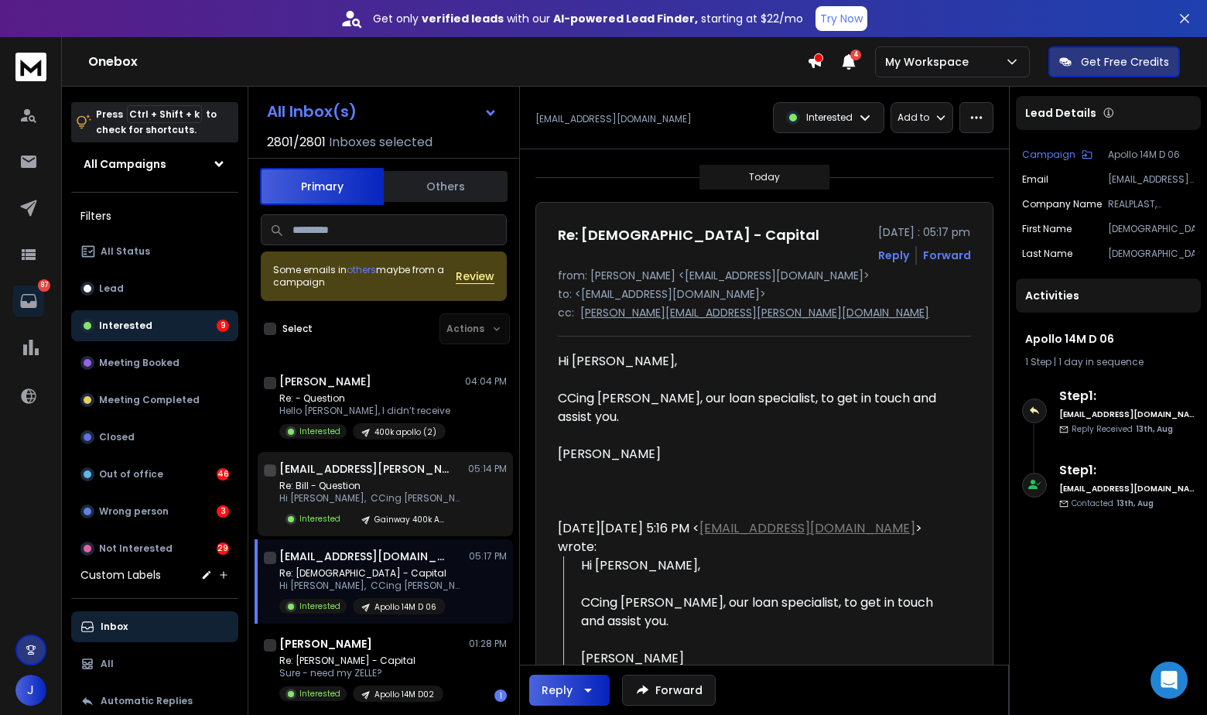
scroll to position [258, 0]
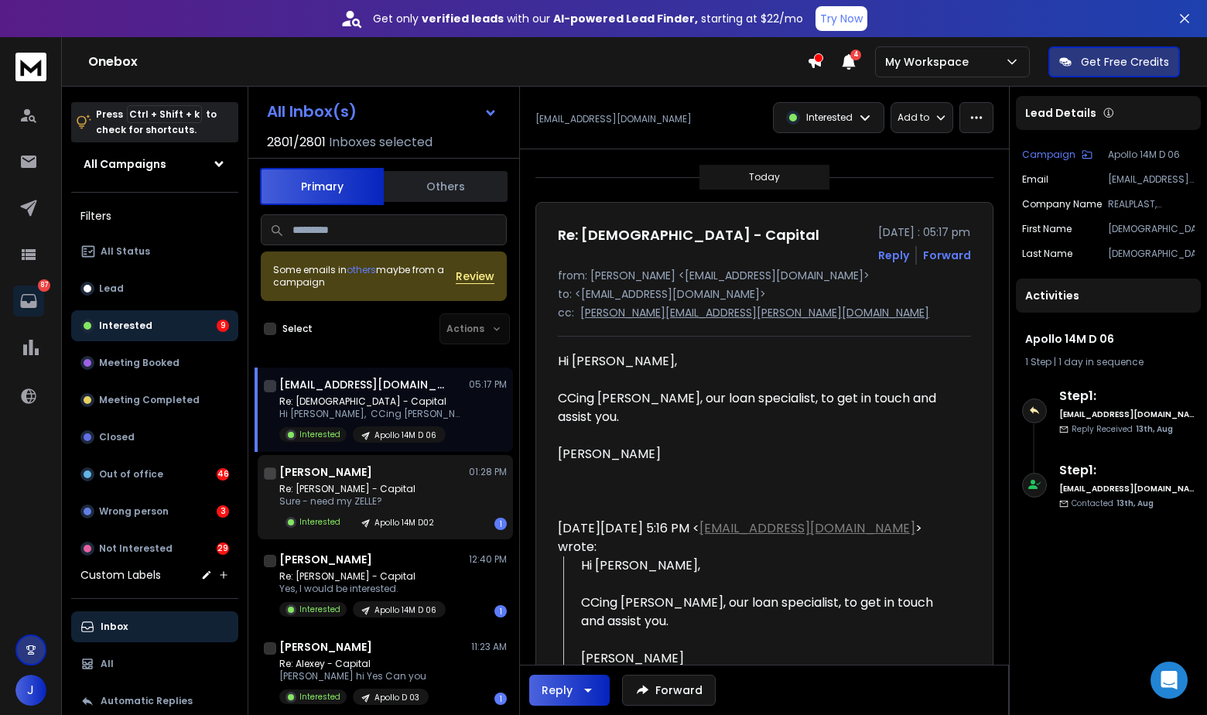
click at [330, 491] on p "Re: [PERSON_NAME] - Capital" at bounding box center [361, 489] width 164 height 12
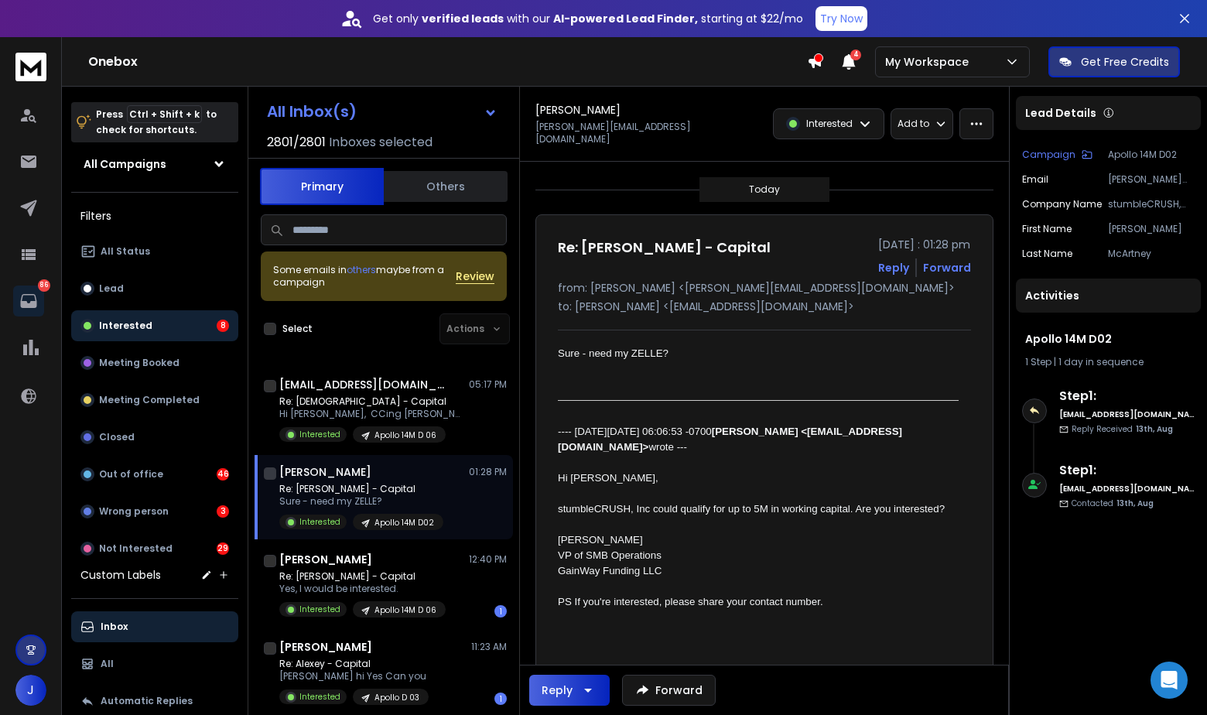
click at [659, 346] on div "Sure - need my ZELLE?" at bounding box center [758, 353] width 401 height 15
copy div "ZELLE"
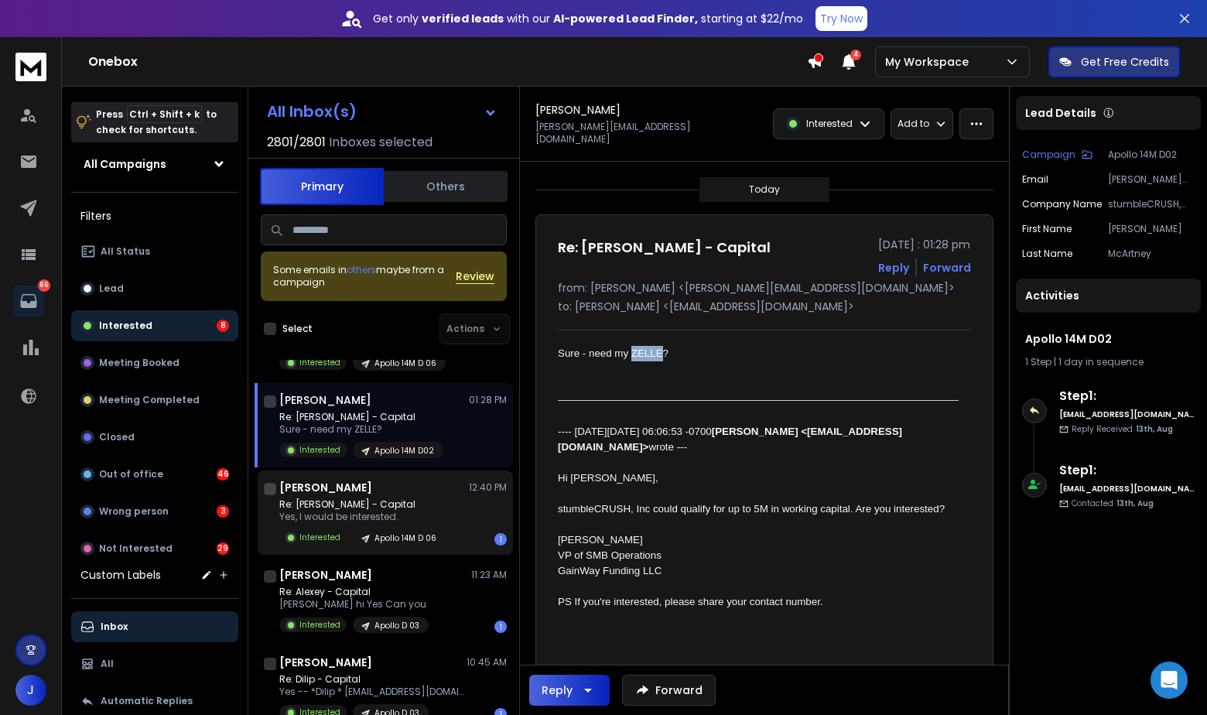
scroll to position [344, 0]
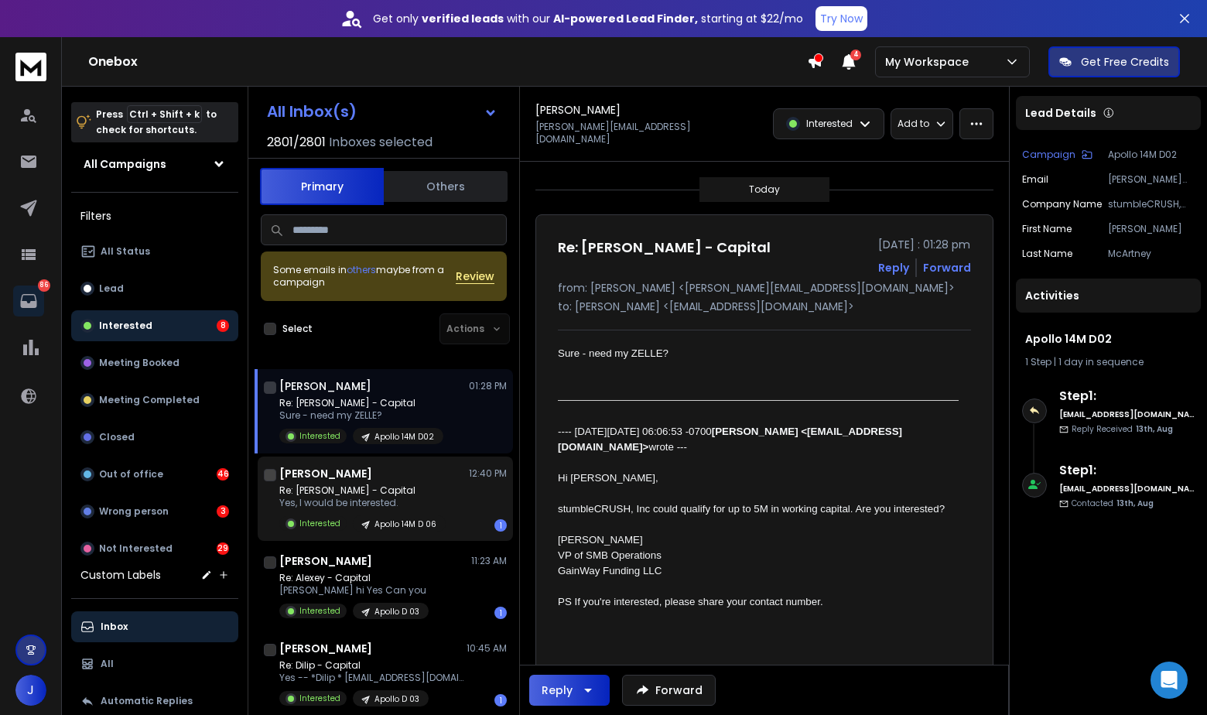
click at [318, 502] on p "Yes, I would be interested." at bounding box center [362, 503] width 166 height 12
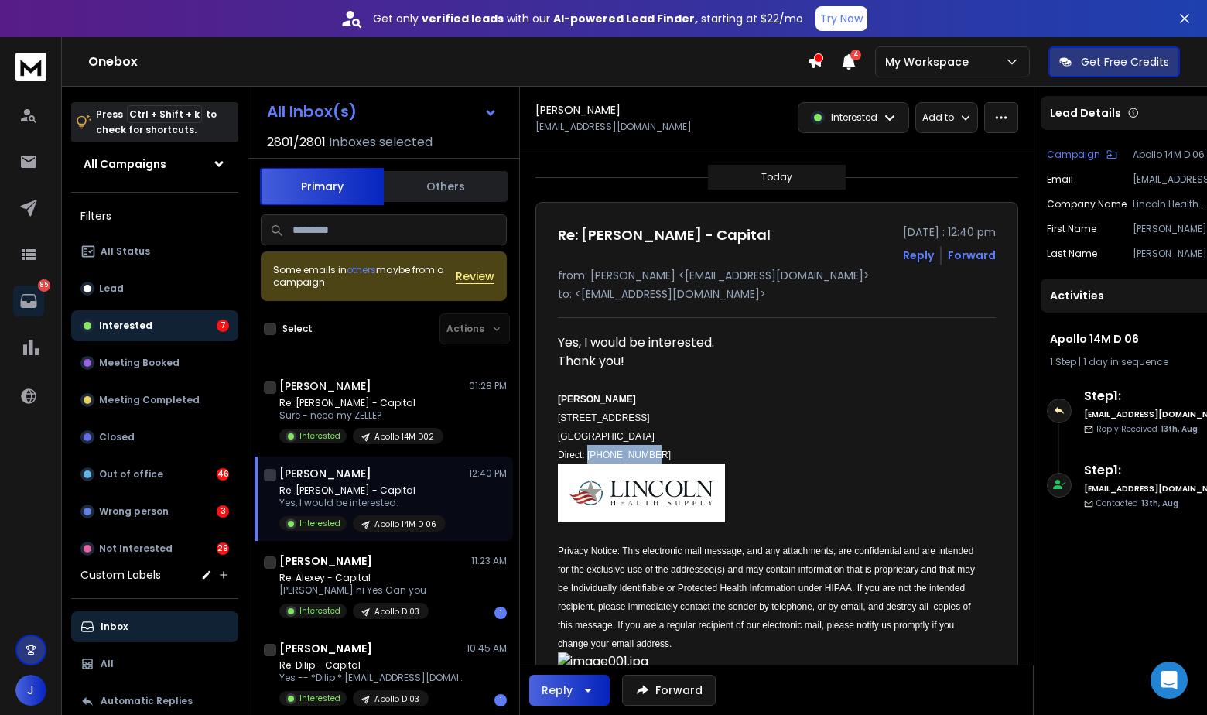
drag, startPoint x: 639, startPoint y: 461, endPoint x: 588, endPoint y: 458, distance: 51.2
click at [588, 458] on div "Direct: [PHONE_NUMBER] Privacy Notice: This electronic mail message, and any at…" at bounding box center [771, 548] width 426 height 207
copy span "[PHONE_NUMBER]"
click at [613, 276] on p "from: [PERSON_NAME] <[EMAIL_ADDRESS][DOMAIN_NAME]>" at bounding box center [777, 275] width 438 height 15
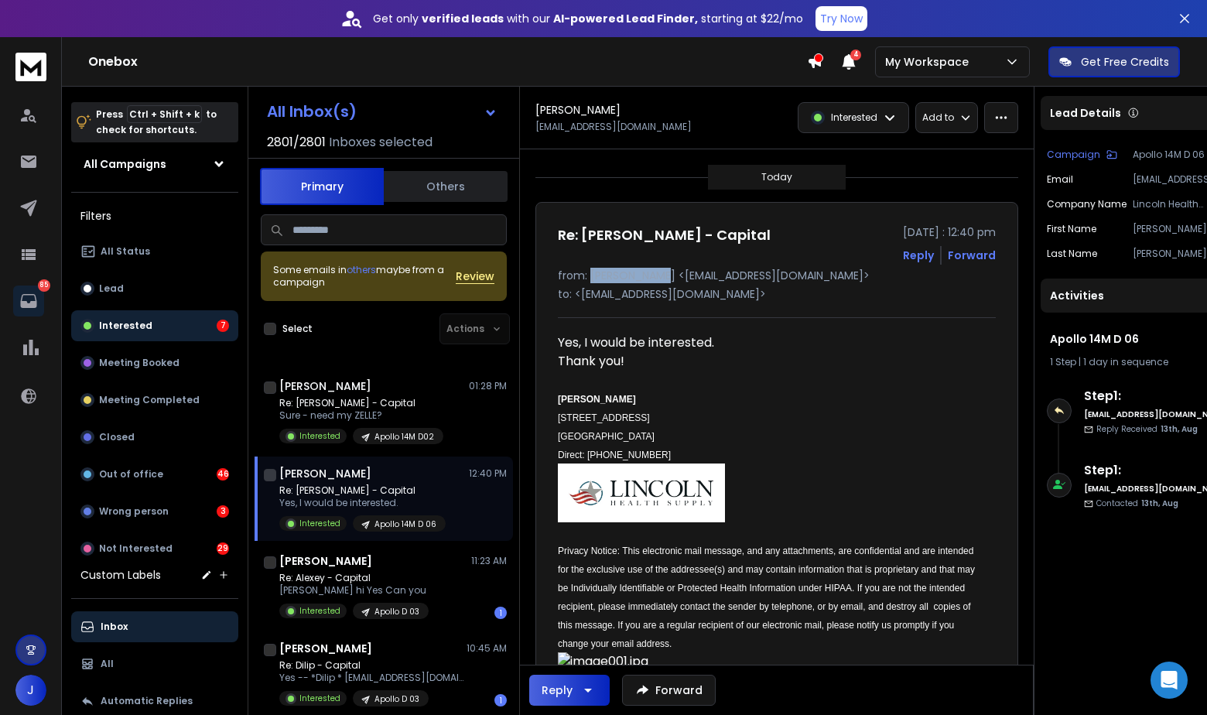
copy p "[PERSON_NAME]"
click at [672, 272] on p "from: [PERSON_NAME] <[EMAIL_ADDRESS][DOMAIN_NAME]>" at bounding box center [777, 275] width 438 height 15
copy p "[PERSON_NAME]"
click at [1038, 176] on p "[EMAIL_ADDRESS][DOMAIN_NAME]" at bounding box center [1176, 179] width 87 height 12
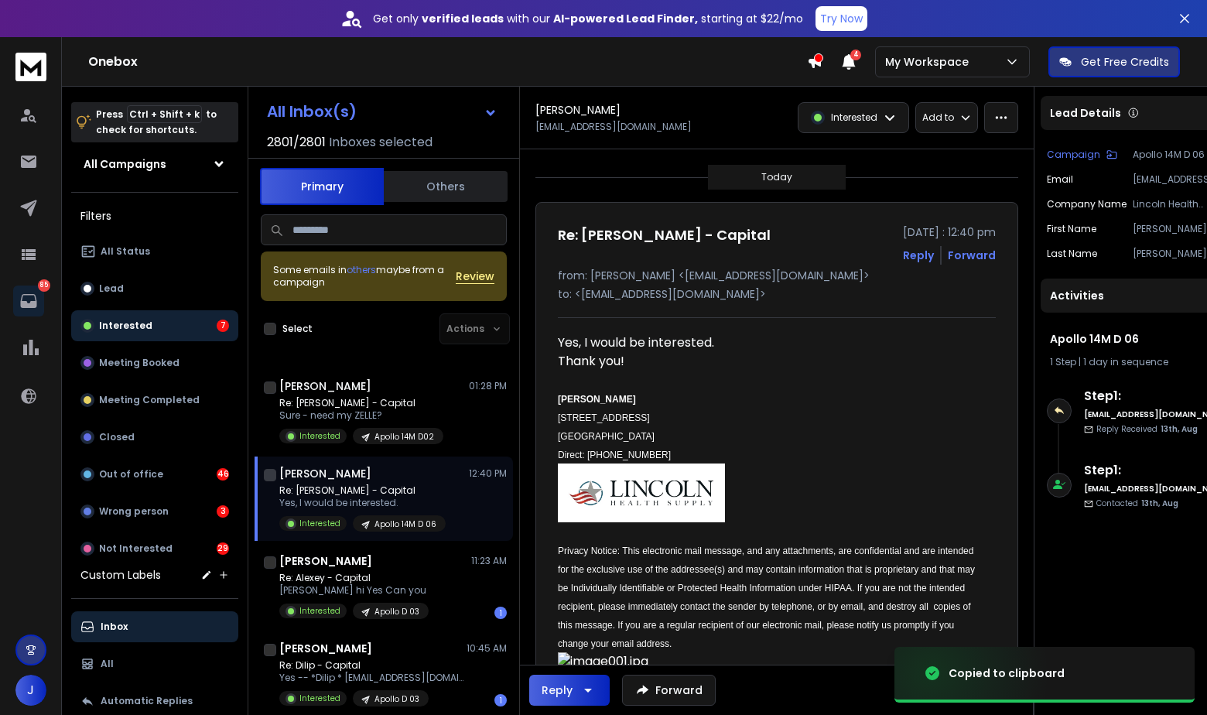
click at [1038, 201] on p "Lincoln Health Supply, Inc." at bounding box center [1176, 204] width 87 height 12
click at [827, 467] on font "Privacy Notice: This electronic mail message, and any attachments, are confiden…" at bounding box center [771, 558] width 426 height 188
drag, startPoint x: 556, startPoint y: 686, endPoint x: 673, endPoint y: 458, distance: 256.8
click at [556, 686] on div "Reply" at bounding box center [557, 690] width 31 height 15
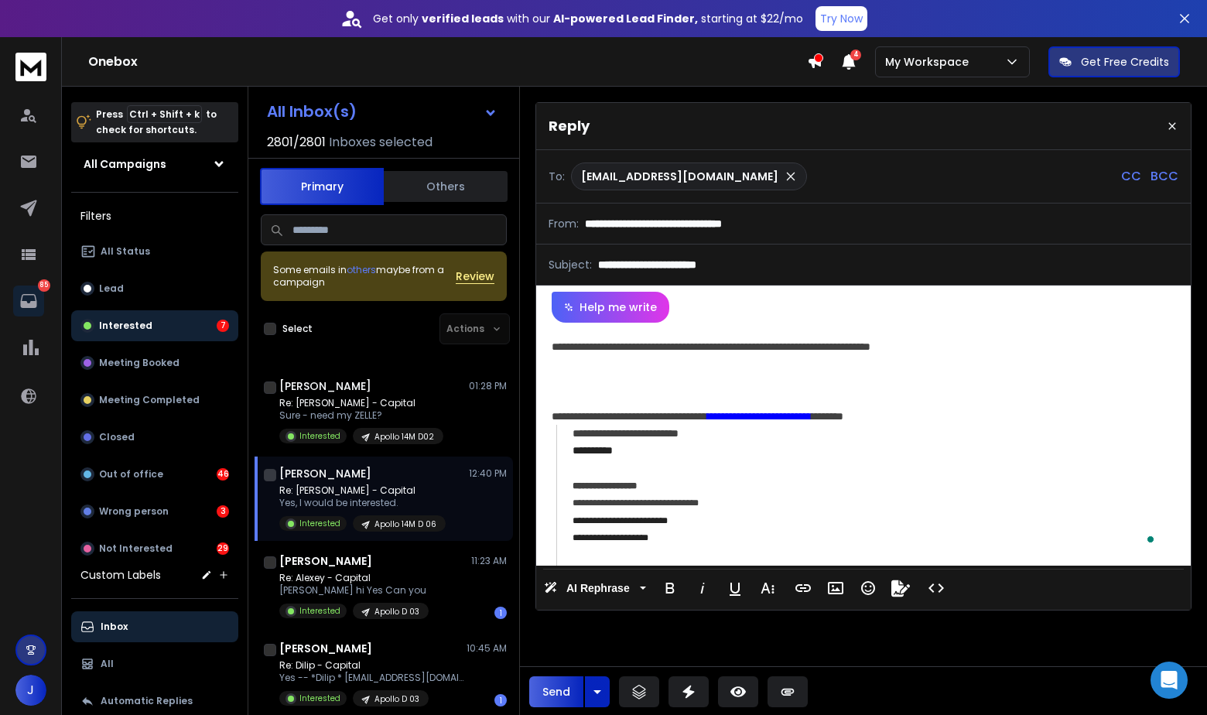
click at [599, 345] on div "**********" at bounding box center [855, 346] width 607 height 17
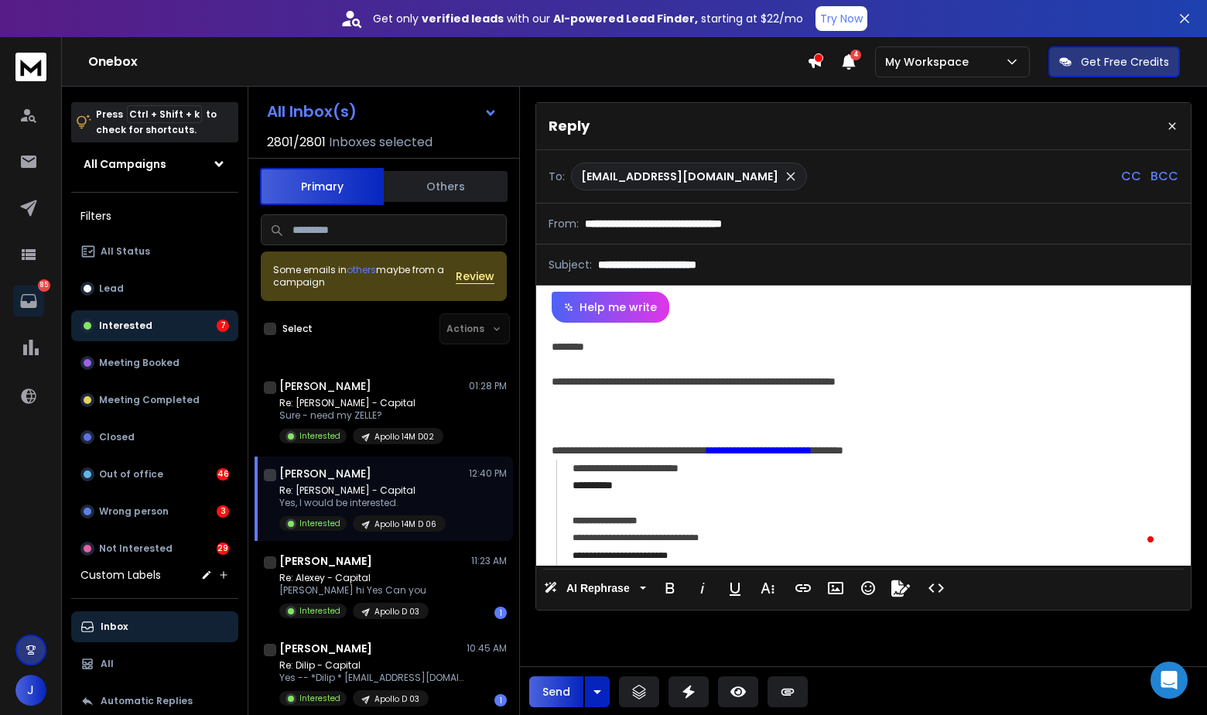
click at [875, 379] on div "**********" at bounding box center [855, 381] width 607 height 17
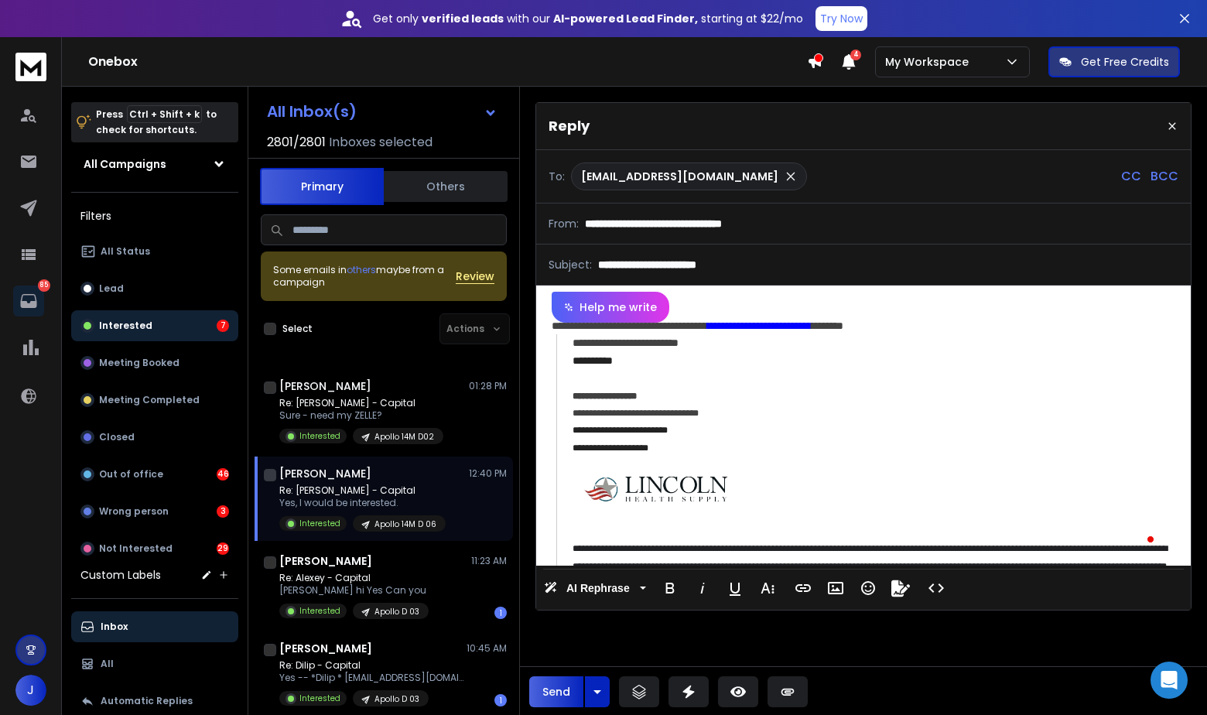
scroll to position [172, 0]
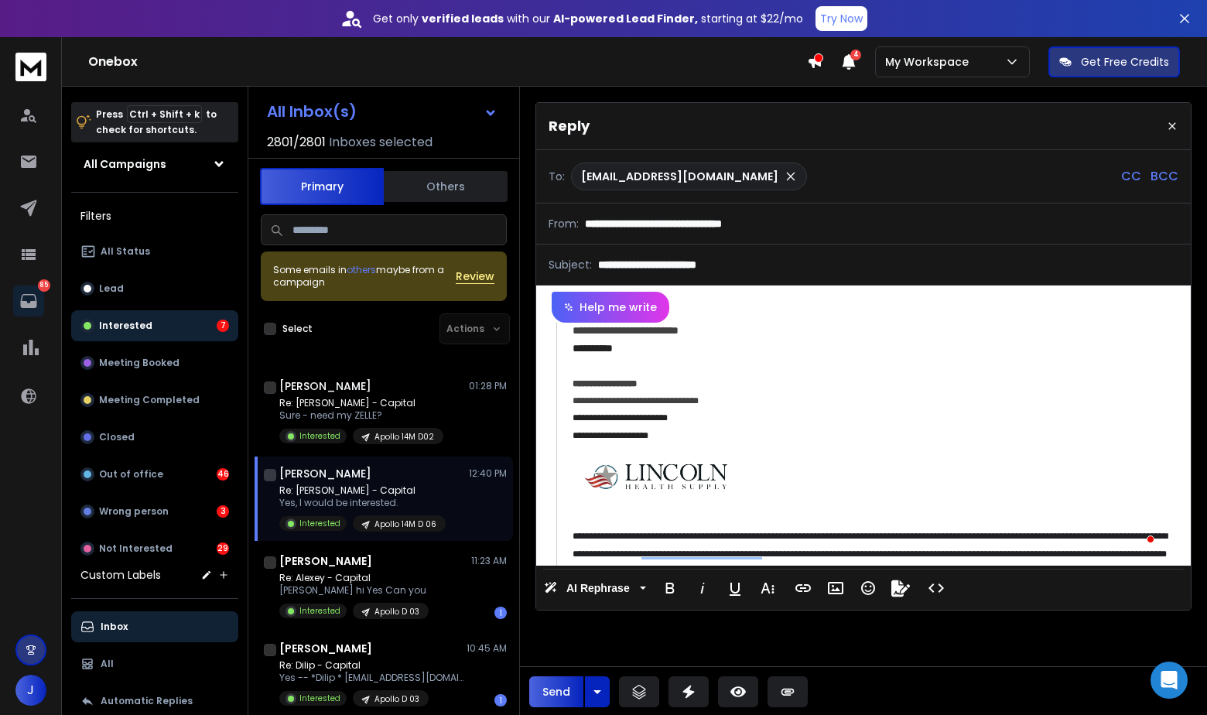
click at [594, 375] on div "**********" at bounding box center [872, 488] width 598 height 297
click at [593, 379] on span "**********" at bounding box center [605, 383] width 64 height 9
copy span "**********"
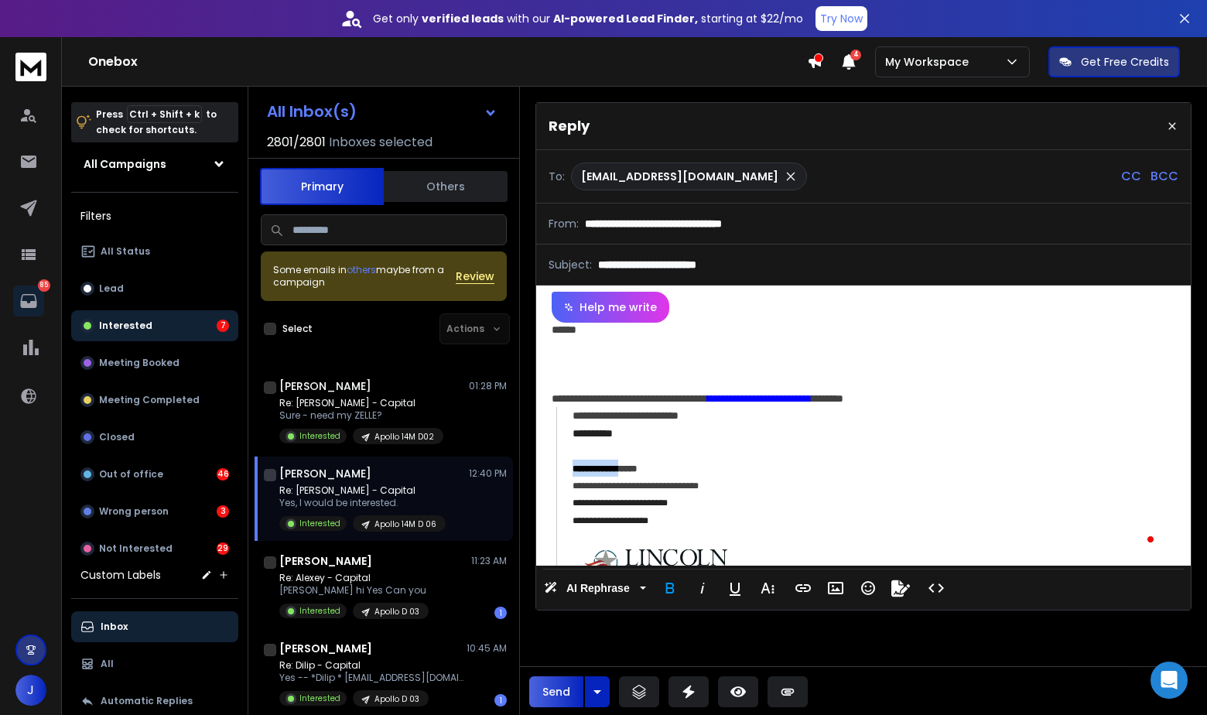
scroll to position [0, 0]
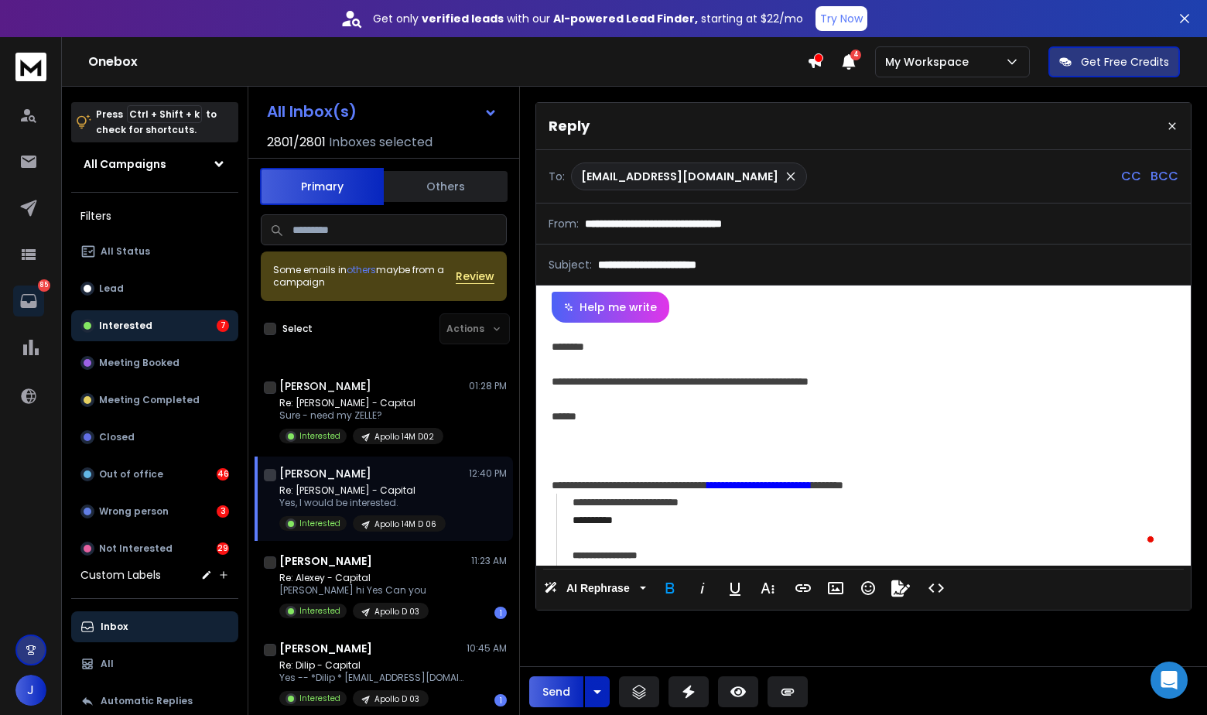
click at [588, 350] on div "********" at bounding box center [855, 346] width 607 height 17
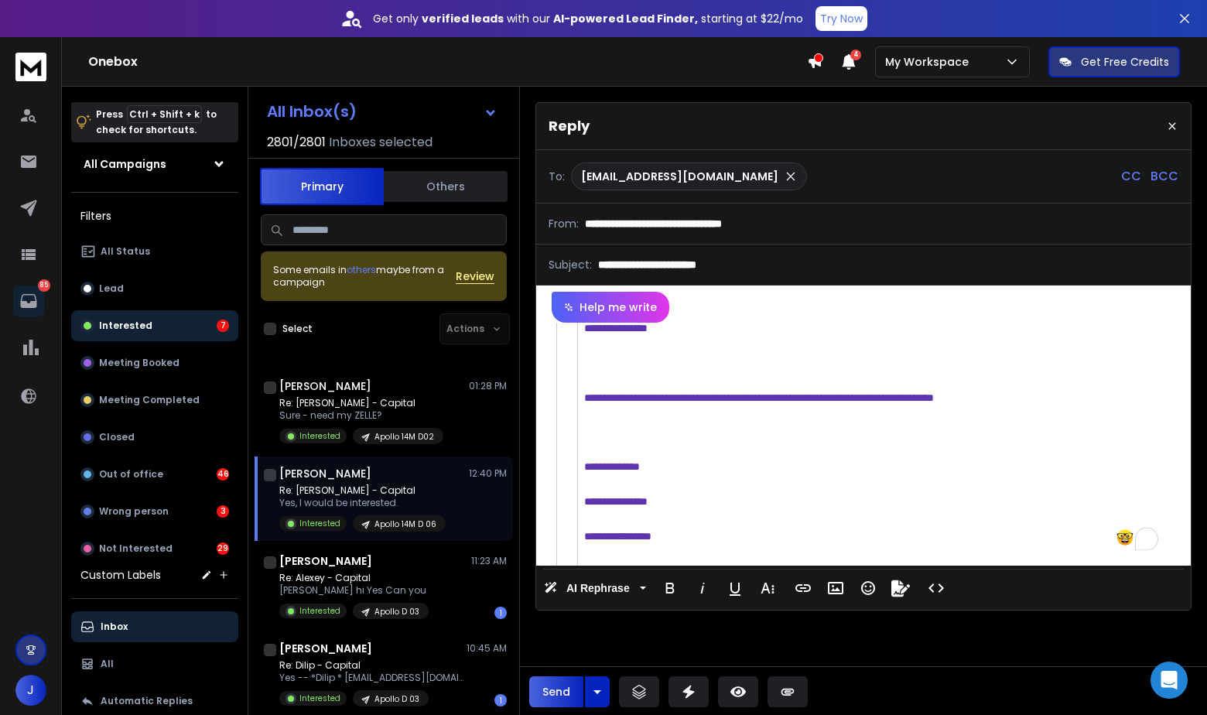
scroll to position [660, 0]
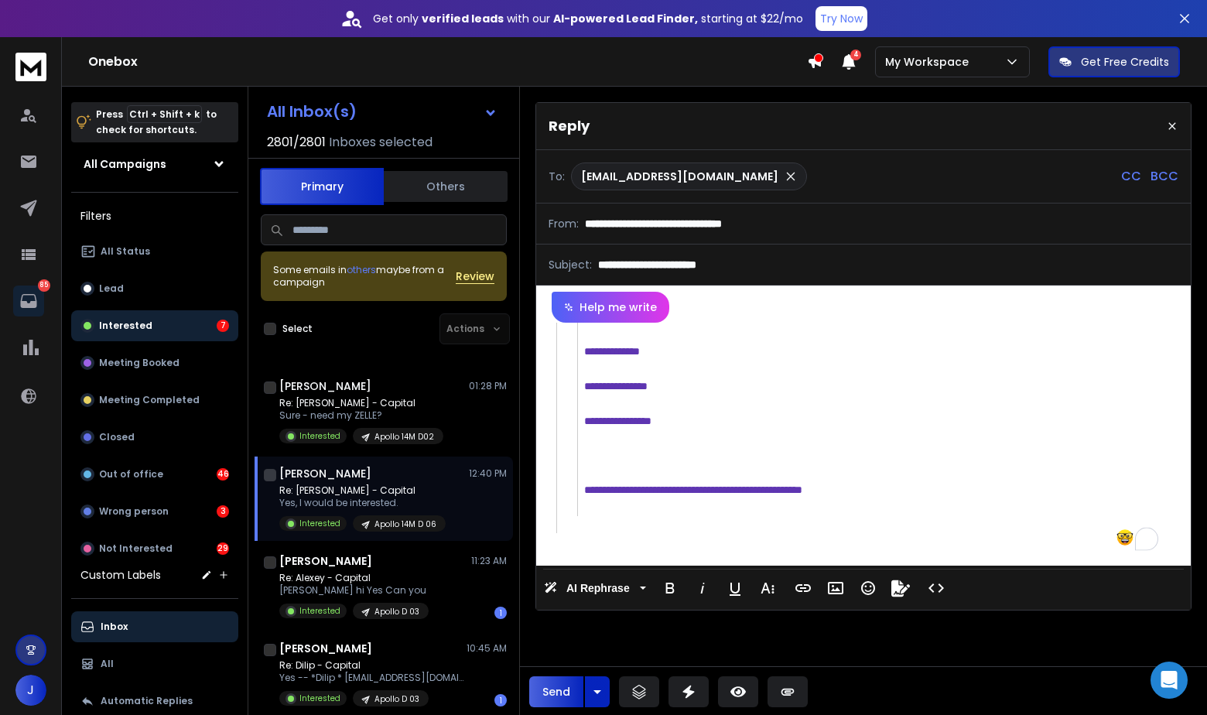
click at [596, 350] on blockquote "**********" at bounding box center [868, 360] width 583 height 312
copy blockquote "*********"
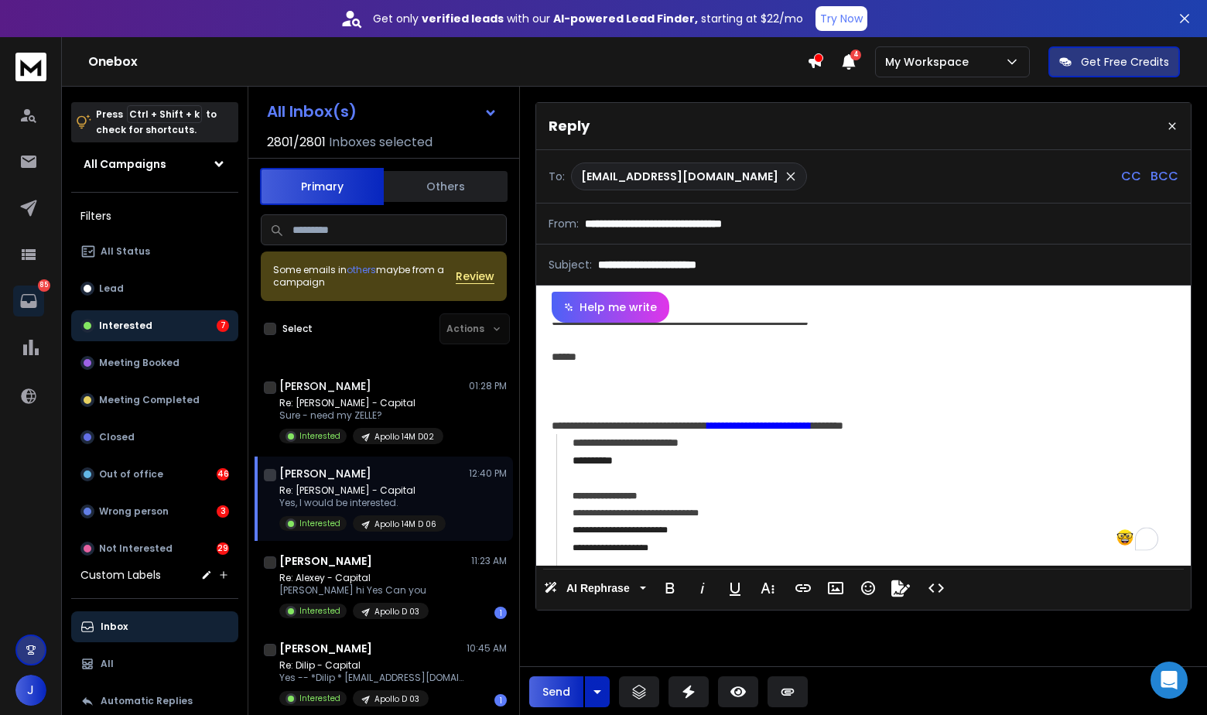
scroll to position [58, 0]
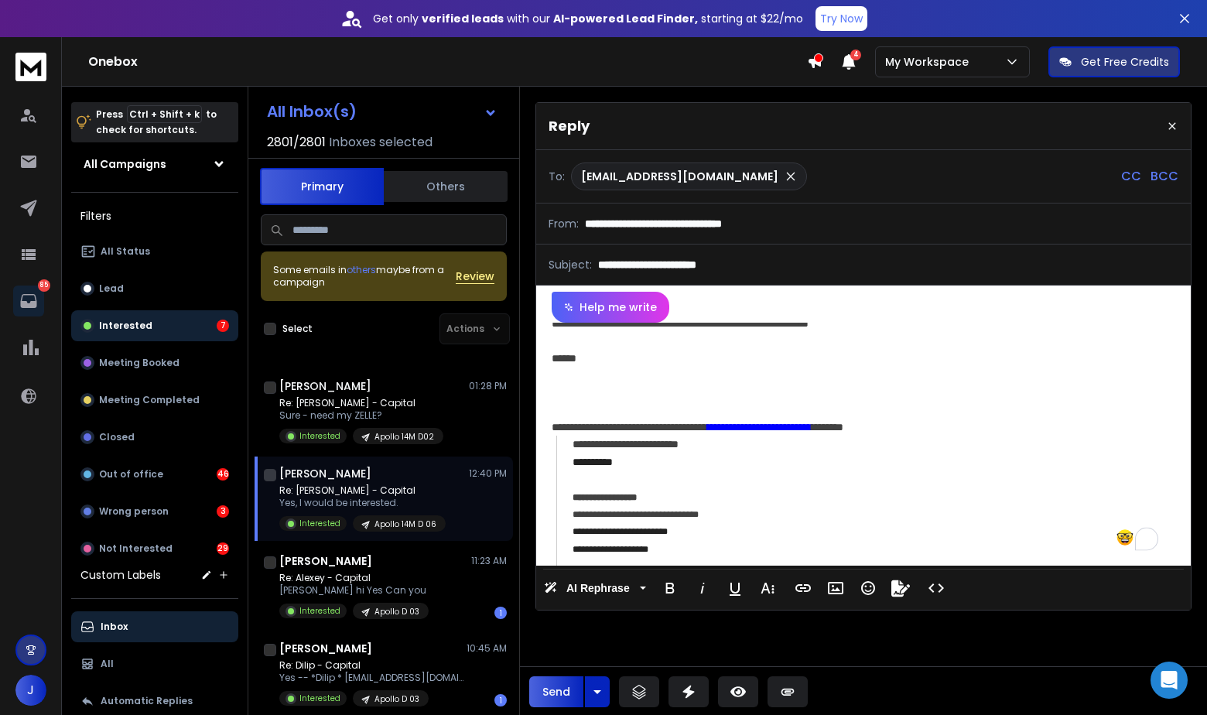
click at [574, 359] on div "******" at bounding box center [855, 358] width 607 height 17
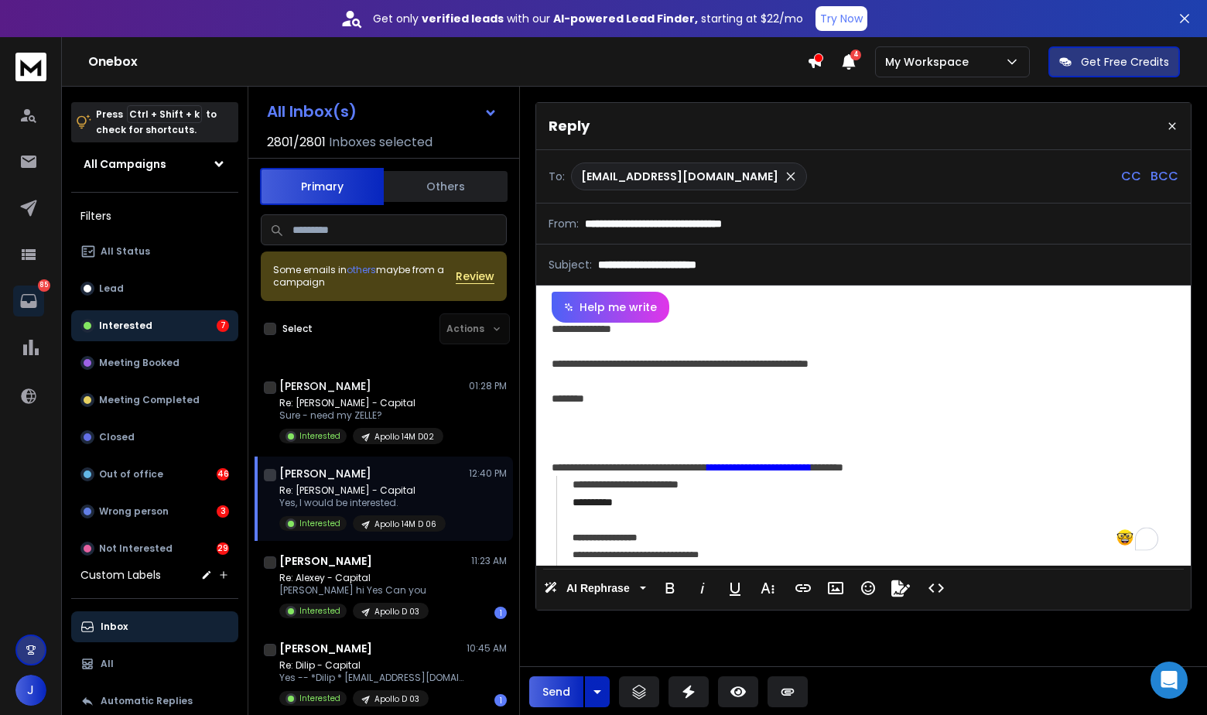
scroll to position [0, 0]
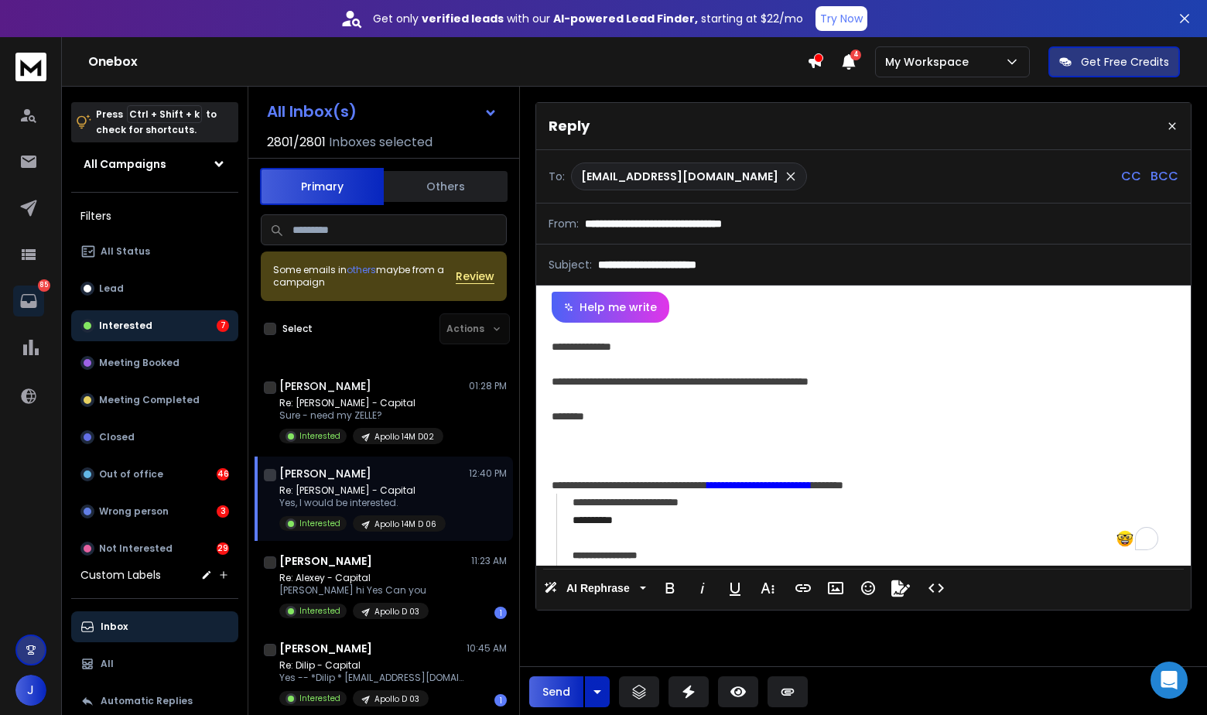
click at [602, 388] on div "**********" at bounding box center [855, 381] width 607 height 17
click at [1038, 176] on p "CC" at bounding box center [1131, 176] width 20 height 19
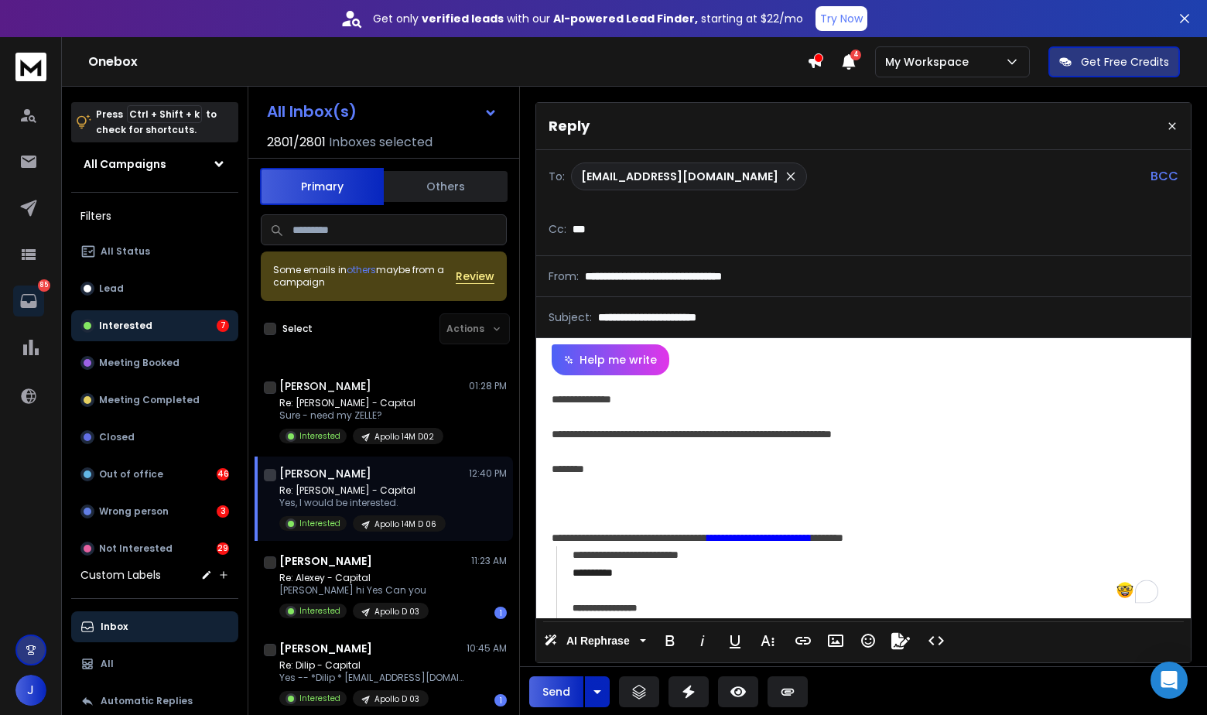
type input "**********"
click at [553, 685] on button "Send" at bounding box center [556, 691] width 54 height 31
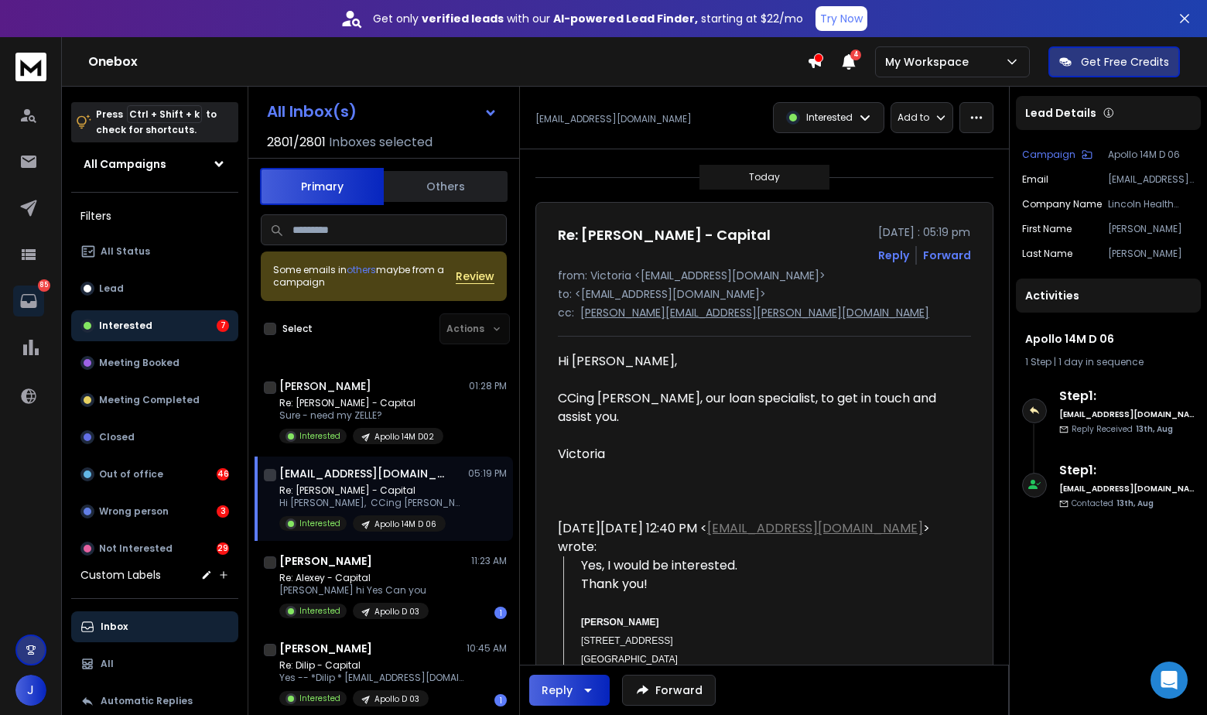
click at [794, 474] on div at bounding box center [758, 473] width 401 height 19
drag, startPoint x: 807, startPoint y: 474, endPoint x: 775, endPoint y: 497, distance: 39.9
click at [806, 478] on div at bounding box center [758, 473] width 401 height 19
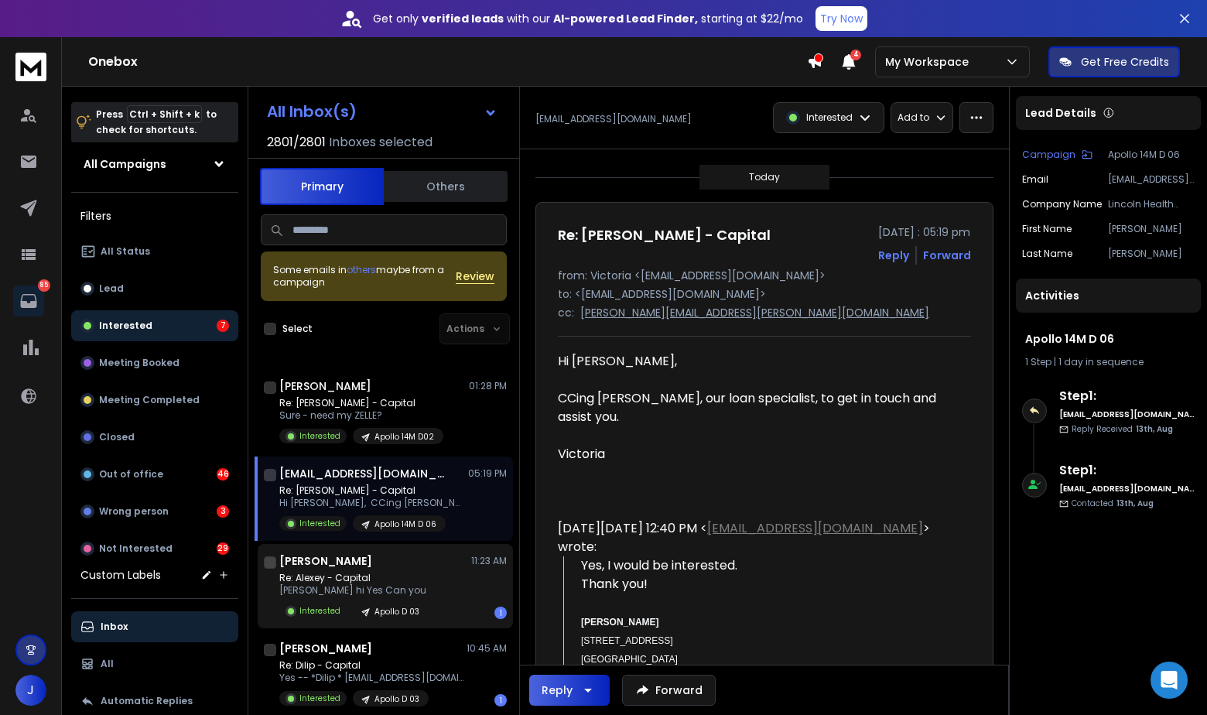
click at [426, 551] on div "[PERSON_NAME] 11:23 AM Re: [PERSON_NAME] - Capital [PERSON_NAME] hi Yes Can you…" at bounding box center [385, 586] width 255 height 84
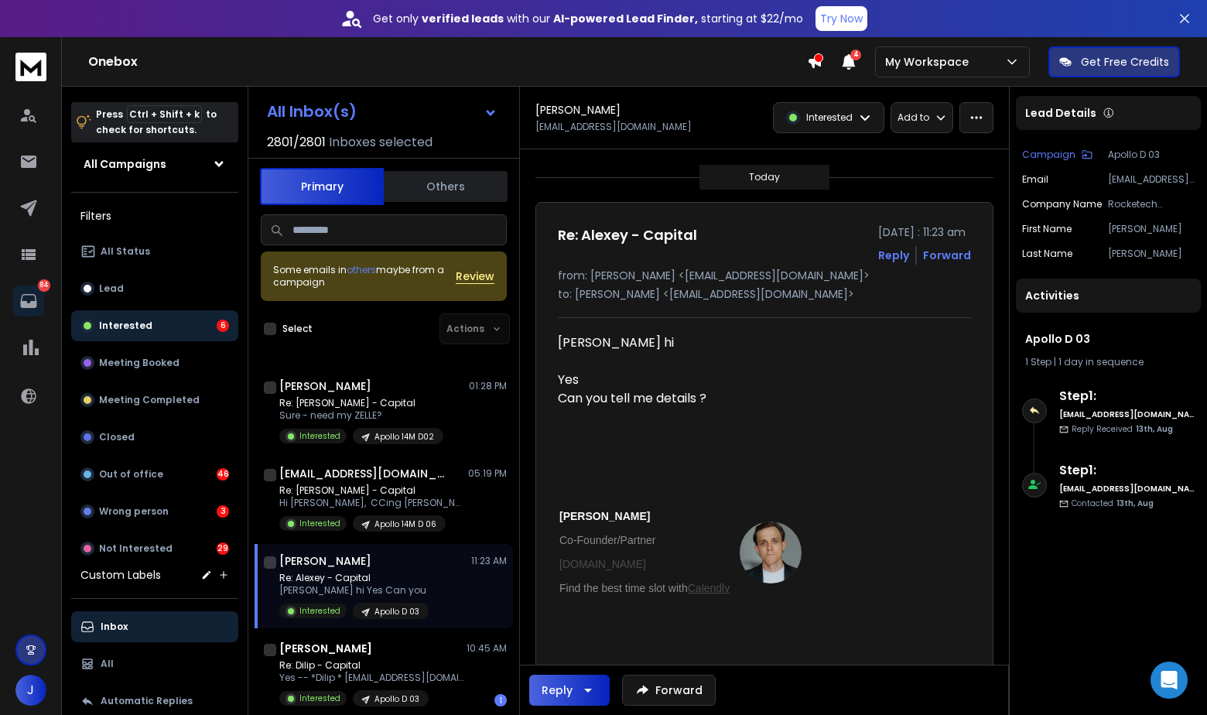
drag, startPoint x: 601, startPoint y: 282, endPoint x: 601, endPoint y: 274, distance: 7.8
click at [601, 281] on p "from: [PERSON_NAME] <[EMAIL_ADDRESS][DOMAIN_NAME]>" at bounding box center [764, 275] width 413 height 15
click at [601, 274] on p "from: [PERSON_NAME] <[EMAIL_ADDRESS][DOMAIN_NAME]>" at bounding box center [764, 275] width 413 height 15
click at [633, 273] on p "from: [PERSON_NAME] <[EMAIL_ADDRESS][DOMAIN_NAME]>" at bounding box center [764, 275] width 413 height 15
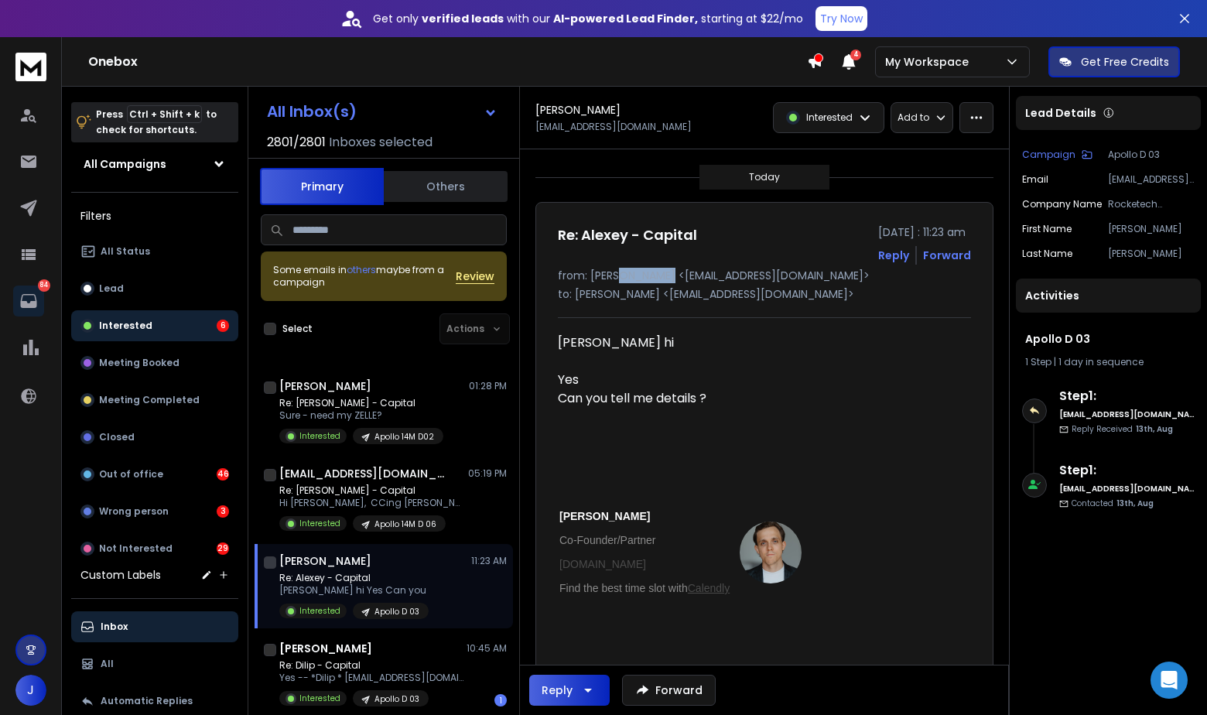
click at [633, 273] on p "from: [PERSON_NAME] <[EMAIL_ADDRESS][DOMAIN_NAME]>" at bounding box center [764, 275] width 413 height 15
click at [632, 273] on p "from: [PERSON_NAME] <[EMAIL_ADDRESS][DOMAIN_NAME]>" at bounding box center [764, 275] width 413 height 15
click at [633, 272] on p "from: [PERSON_NAME] <[EMAIL_ADDRESS][DOMAIN_NAME]>" at bounding box center [764, 275] width 413 height 15
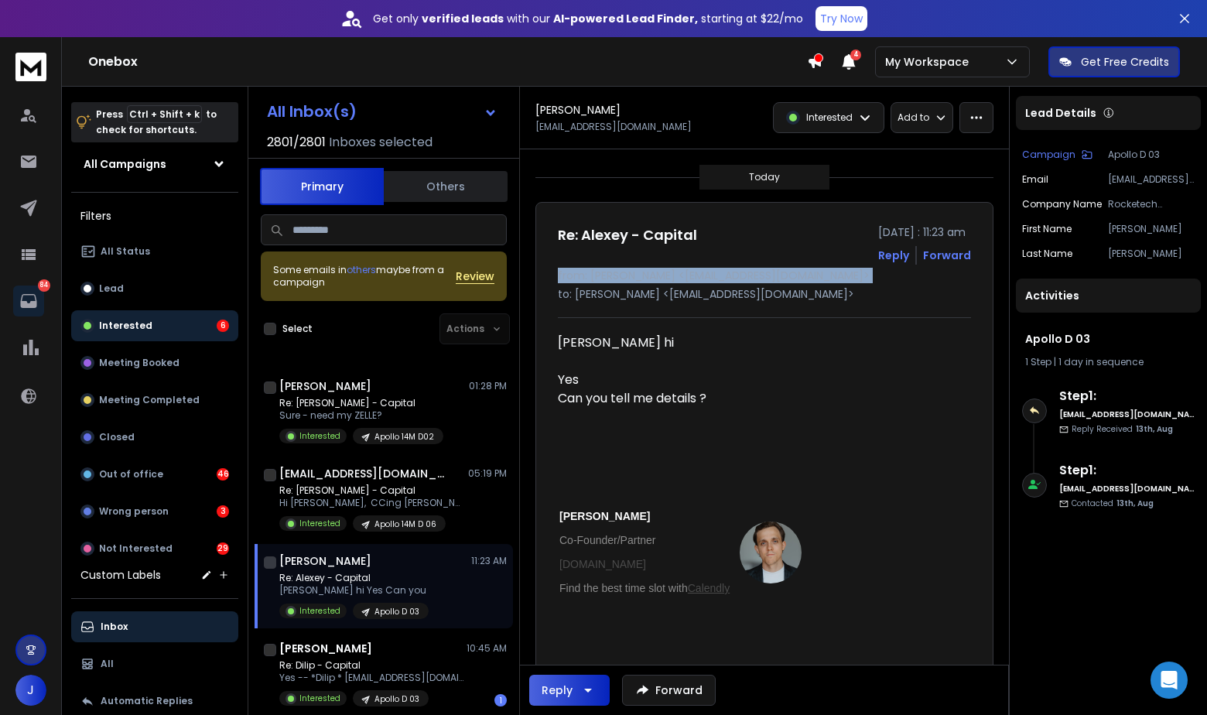
click at [635, 276] on p "from: [PERSON_NAME] <[EMAIL_ADDRESS][DOMAIN_NAME]>" at bounding box center [764, 275] width 413 height 15
drag, startPoint x: 1130, startPoint y: 179, endPoint x: 1104, endPoint y: 186, distance: 26.5
click at [1038, 179] on p "[EMAIL_ADDRESS][DOMAIN_NAME]" at bounding box center [1151, 179] width 87 height 12
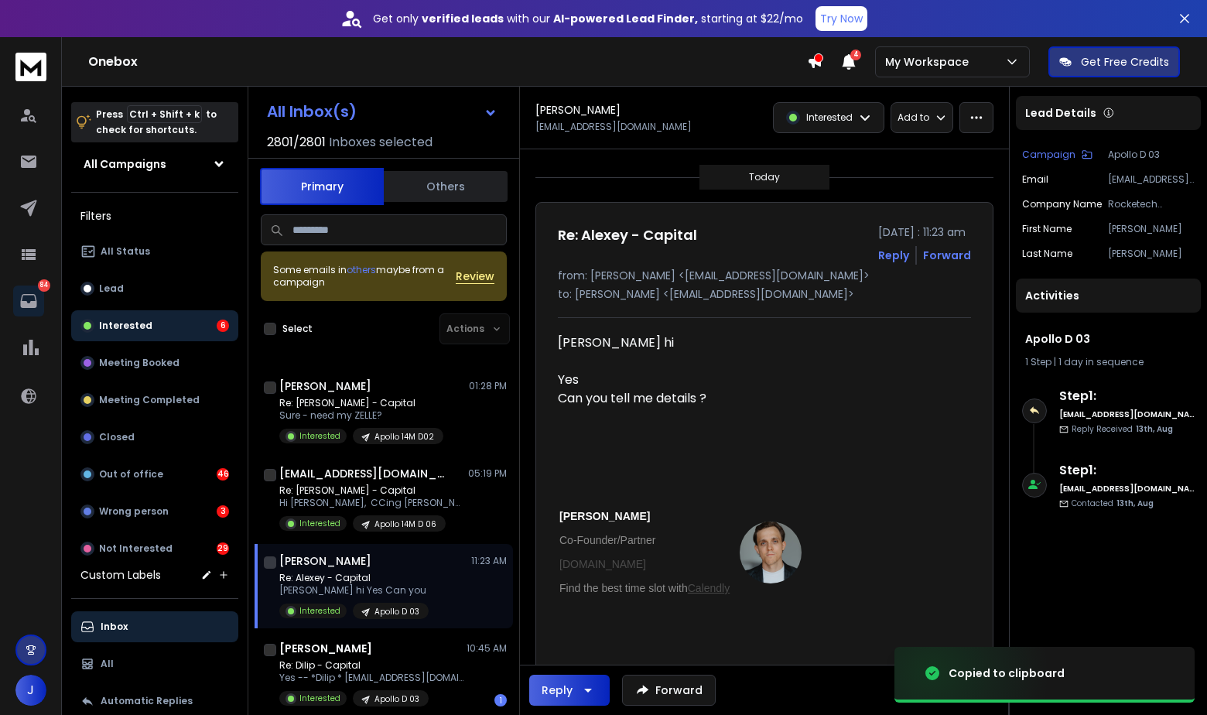
click at [1038, 207] on p "Rocketech Software Development" at bounding box center [1151, 204] width 87 height 12
drag, startPoint x: 789, startPoint y: 413, endPoint x: 735, endPoint y: 450, distance: 65.7
click at [788, 414] on div "[PERSON_NAME] Co-Founder/Partner [DOMAIN_NAME] Find the best time slot with Cal…" at bounding box center [758, 701] width 401 height 587
click at [543, 690] on div "Reply" at bounding box center [557, 690] width 31 height 15
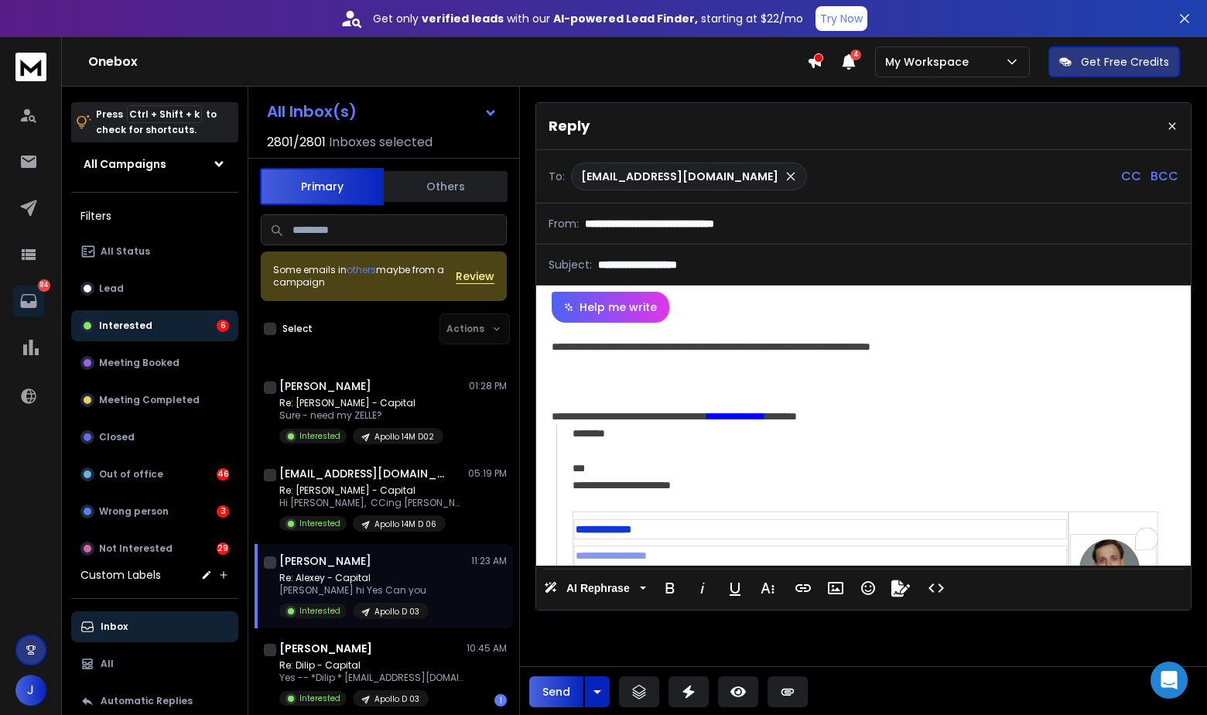
click at [601, 345] on div "**********" at bounding box center [855, 346] width 607 height 17
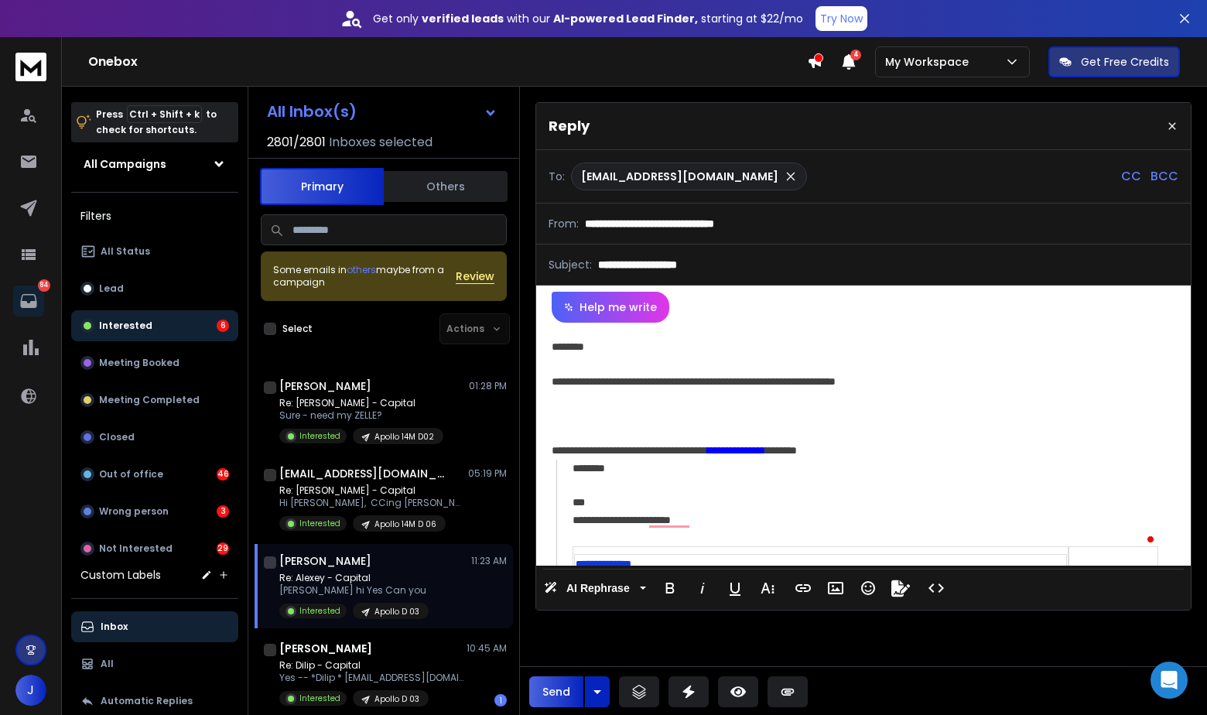
click at [877, 383] on div "**********" at bounding box center [855, 381] width 607 height 17
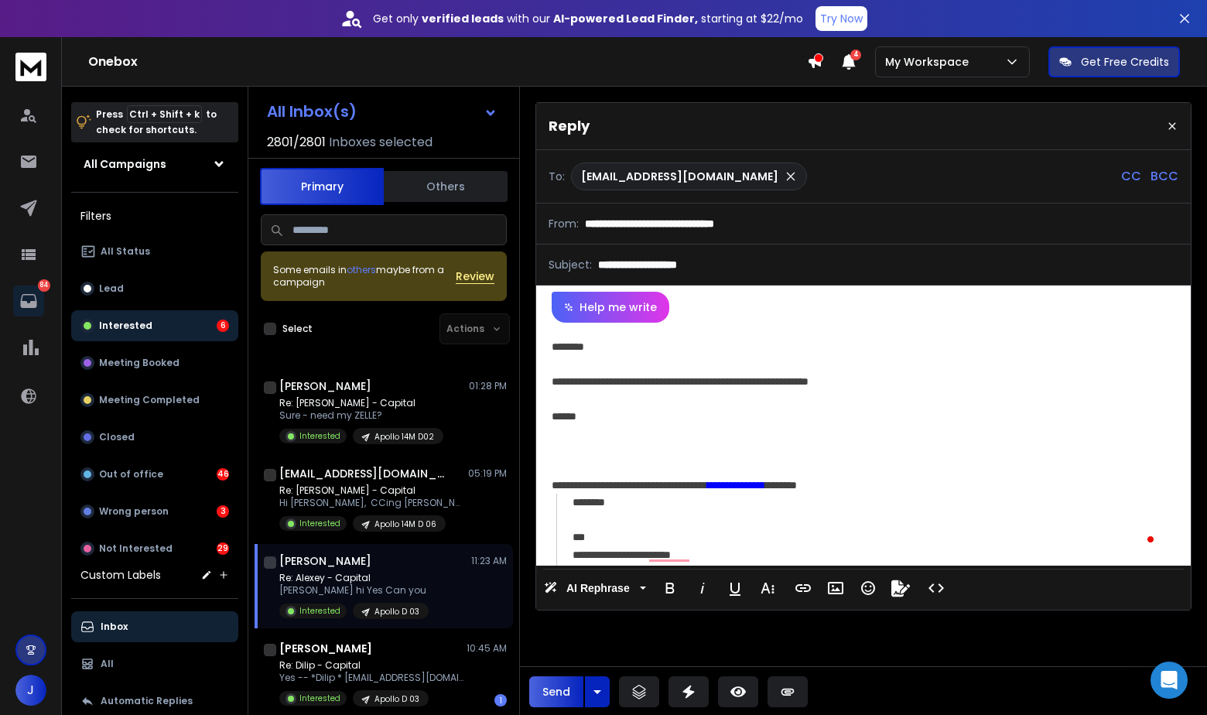
click at [556, 413] on div "******" at bounding box center [855, 416] width 607 height 17
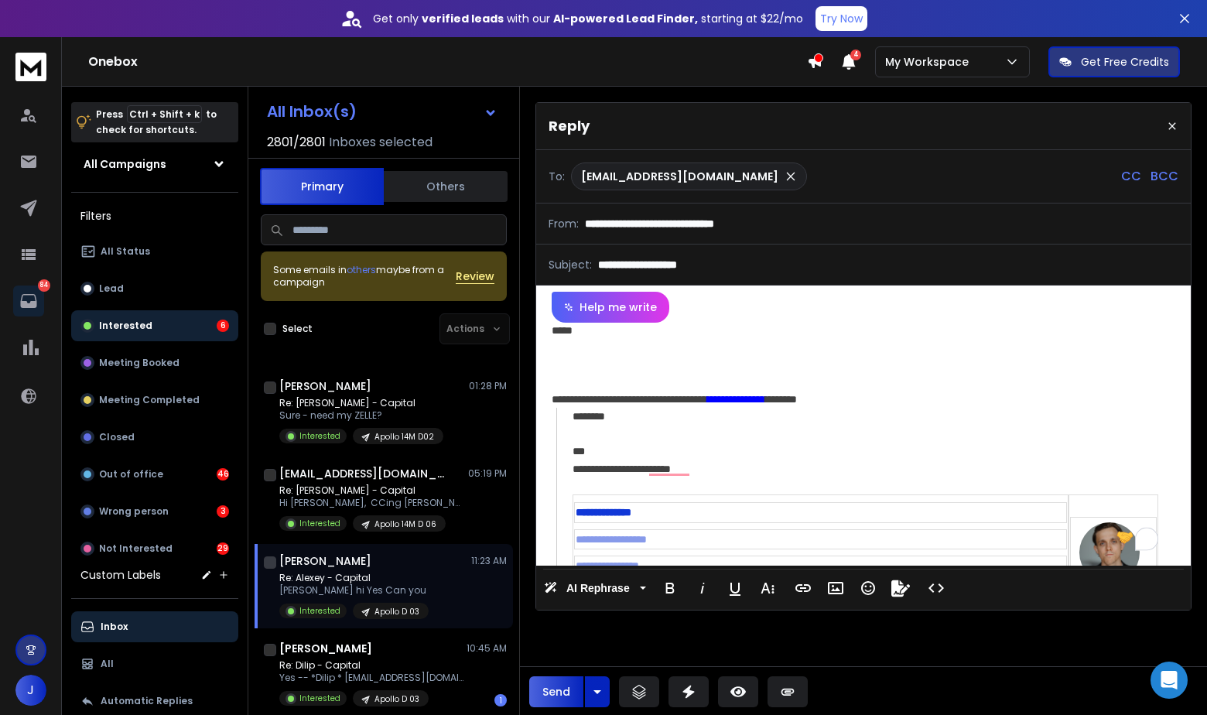
click at [594, 512] on p "**********" at bounding box center [779, 512] width 407 height 17
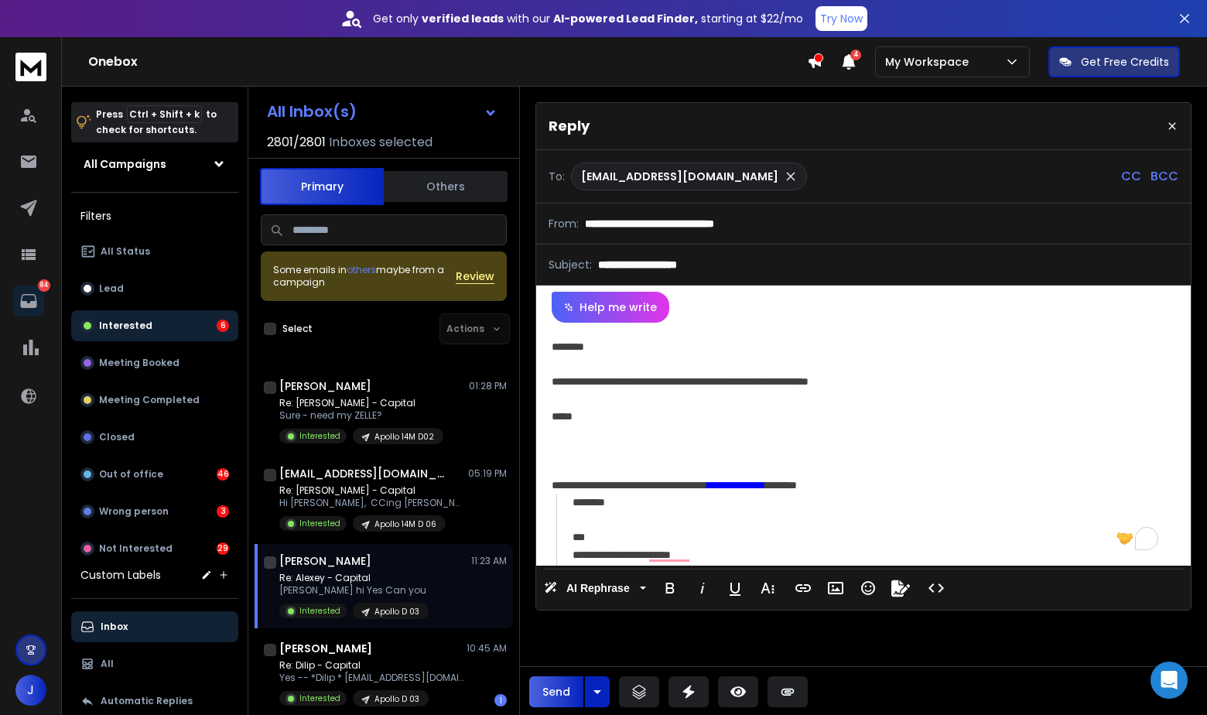
drag, startPoint x: 816, startPoint y: 432, endPoint x: 610, endPoint y: 359, distance: 218.3
click at [799, 426] on div "To enrich screen reader interactions, please activate Accessibility in Grammarl…" at bounding box center [861, 433] width 619 height 17
click at [570, 343] on div "********" at bounding box center [855, 346] width 607 height 17
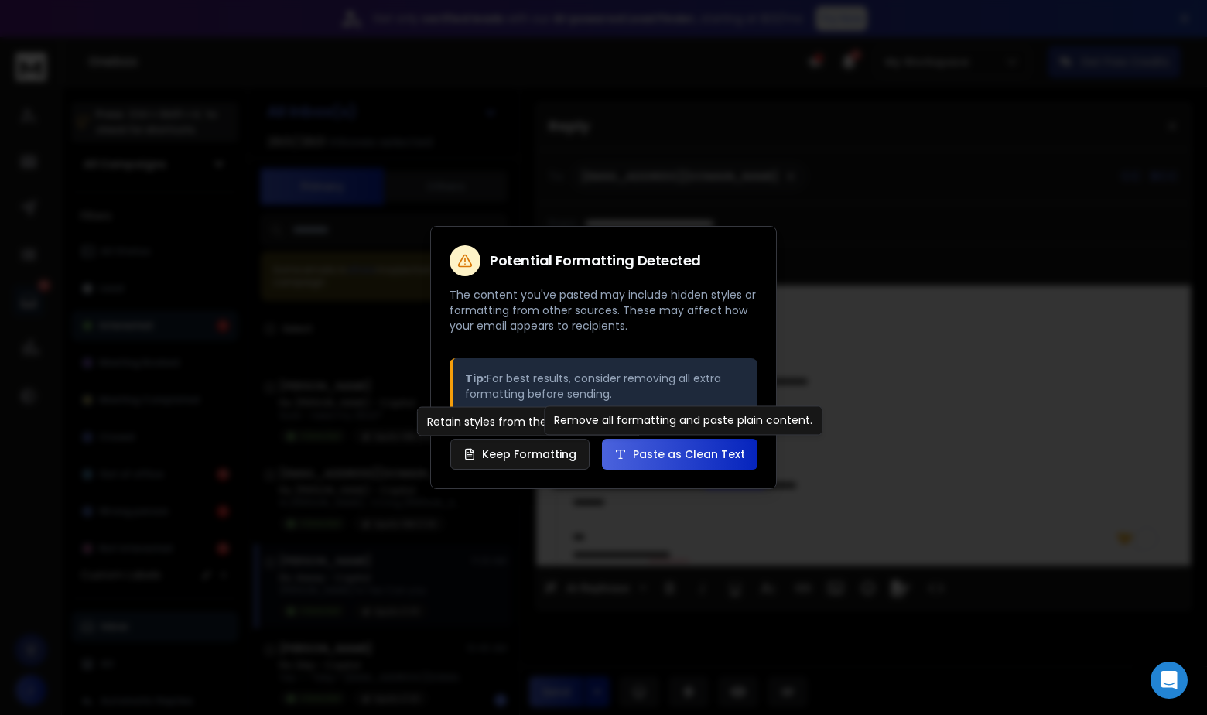
click at [670, 454] on button "Paste as Clean Text" at bounding box center [680, 454] width 156 height 31
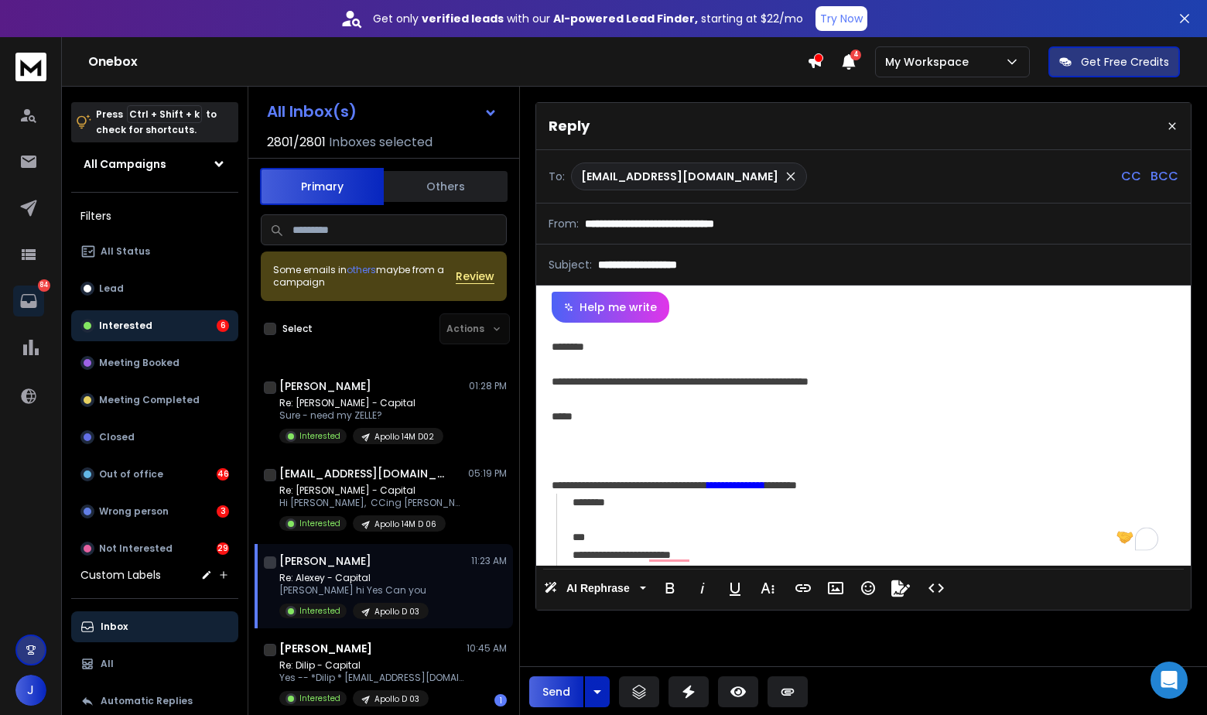
click at [647, 398] on div "To enrich screen reader interactions, please activate Accessibility in Grammarl…" at bounding box center [861, 398] width 619 height 17
click at [607, 382] on div "**********" at bounding box center [855, 381] width 607 height 17
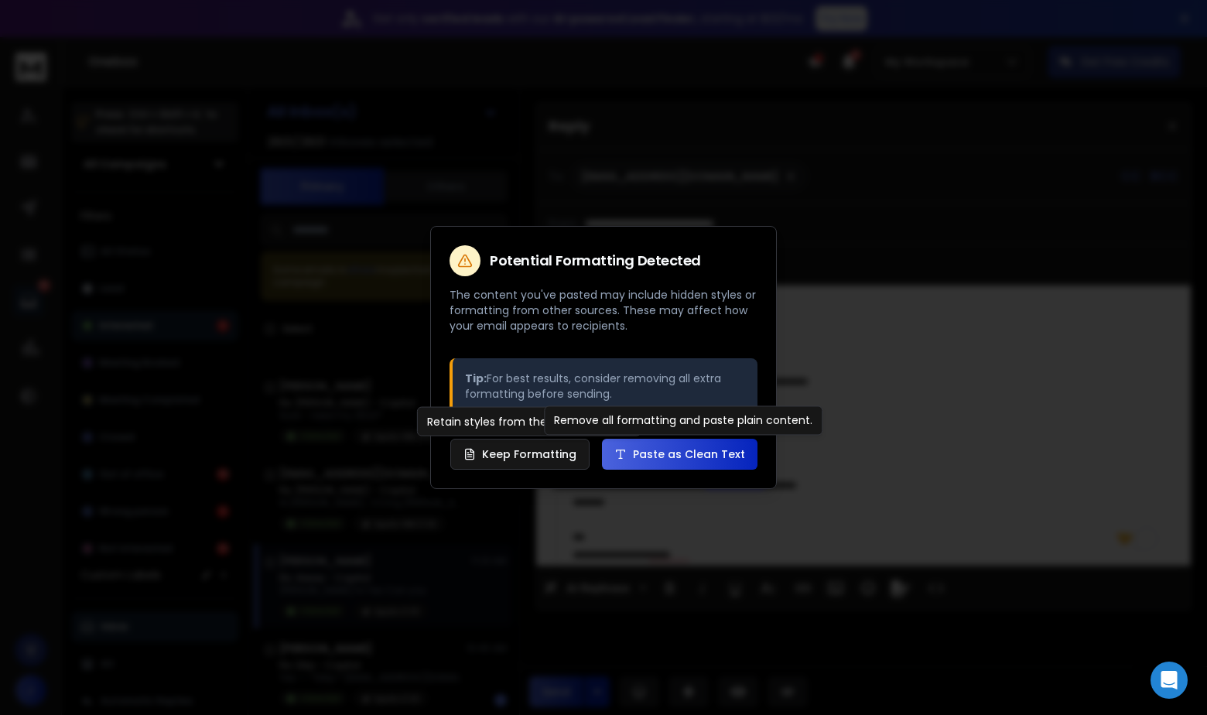
click at [738, 462] on button "Paste as Clean Text" at bounding box center [680, 454] width 156 height 31
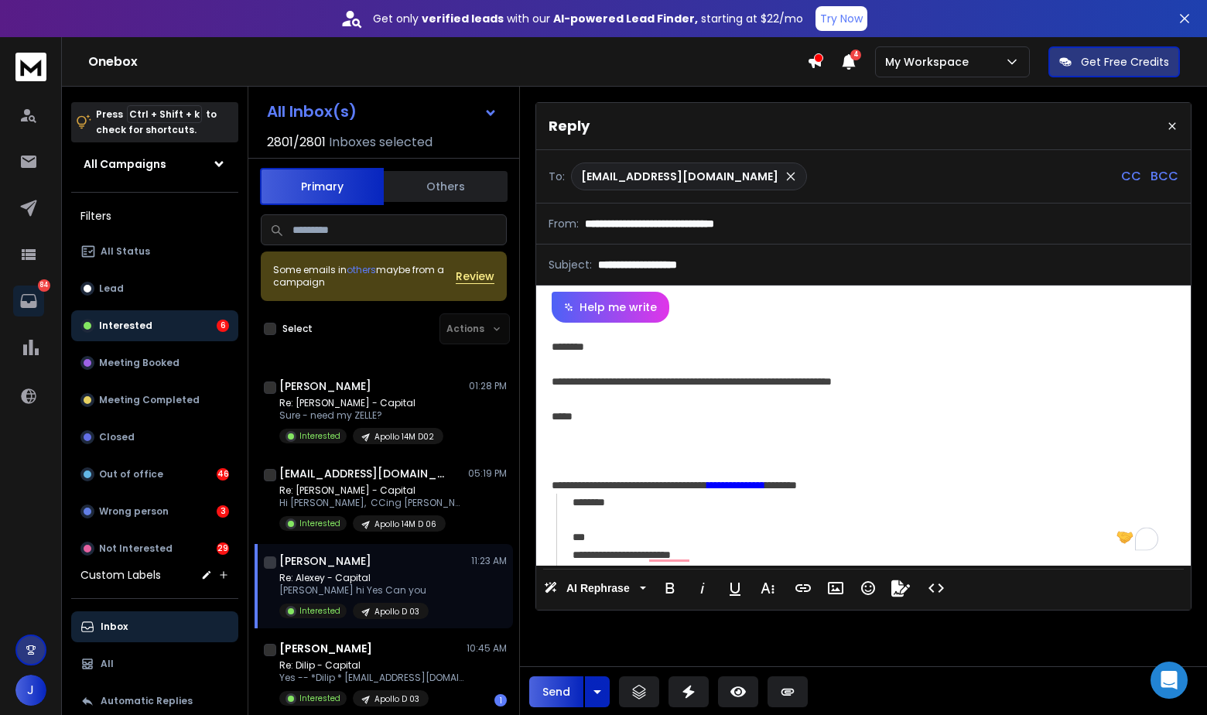
click at [1038, 176] on p "CC" at bounding box center [1131, 176] width 20 height 19
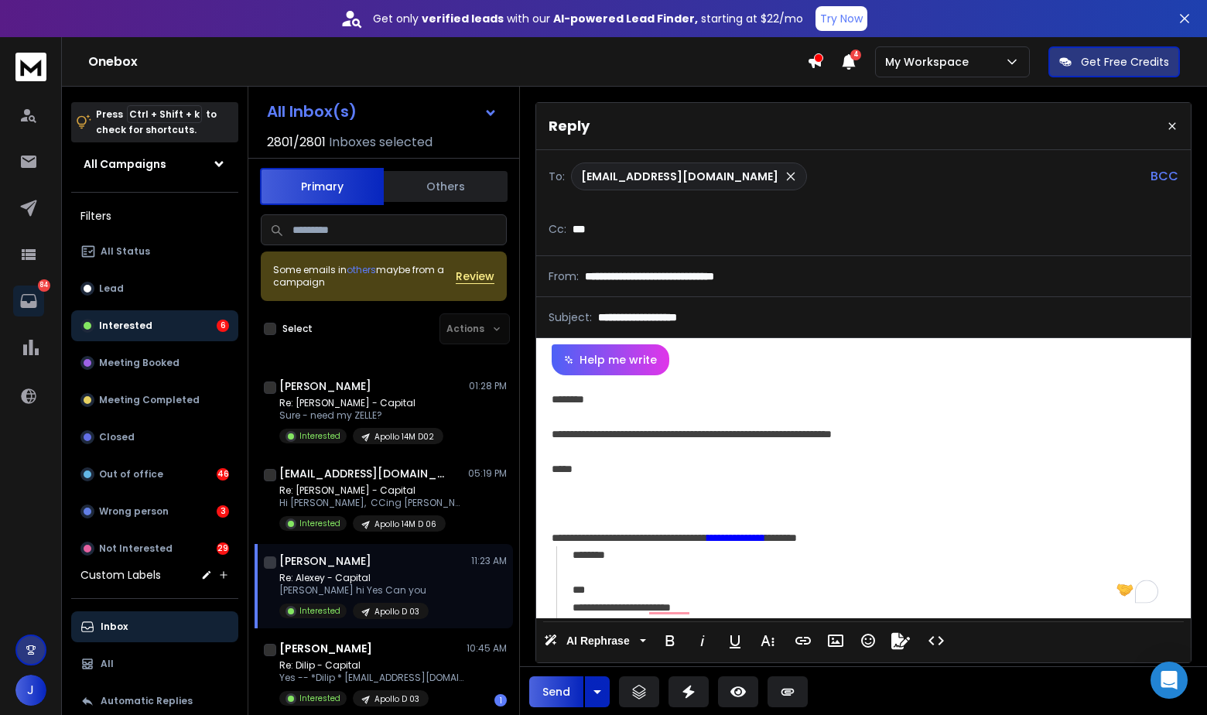
type input "**********"
click at [601, 485] on div "**********" at bounding box center [861, 496] width 650 height 243
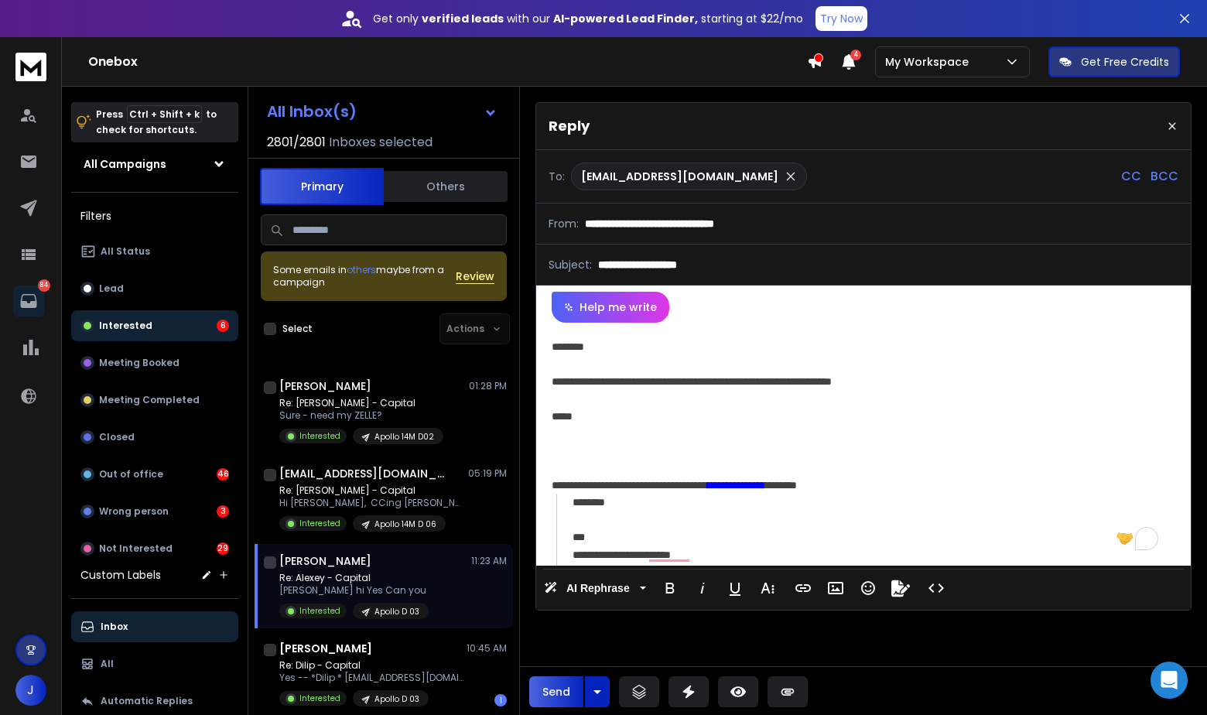
click at [550, 692] on button "Send" at bounding box center [556, 691] width 54 height 31
click at [1038, 181] on div "To: [EMAIL_ADDRESS][DOMAIN_NAME] CC BCC" at bounding box center [863, 176] width 655 height 53
click at [1038, 175] on p "CC" at bounding box center [1131, 176] width 20 height 19
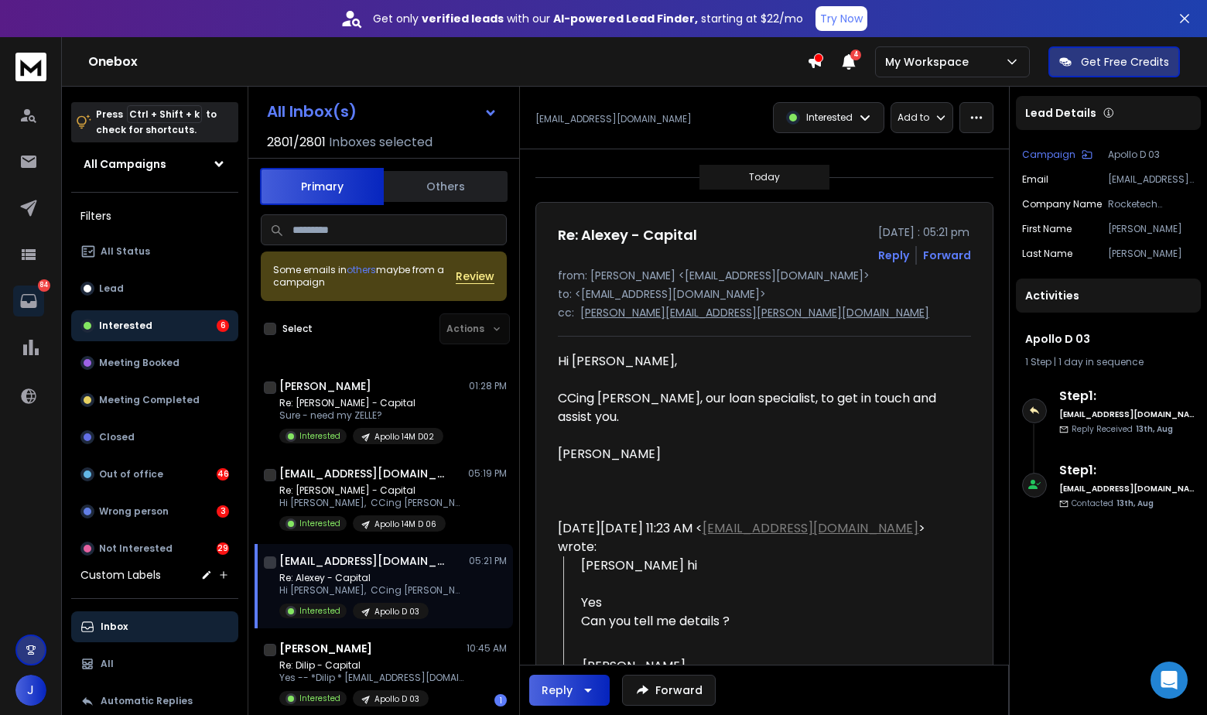
drag, startPoint x: 744, startPoint y: 474, endPoint x: 724, endPoint y: 450, distance: 30.8
click at [744, 474] on div at bounding box center [758, 473] width 401 height 19
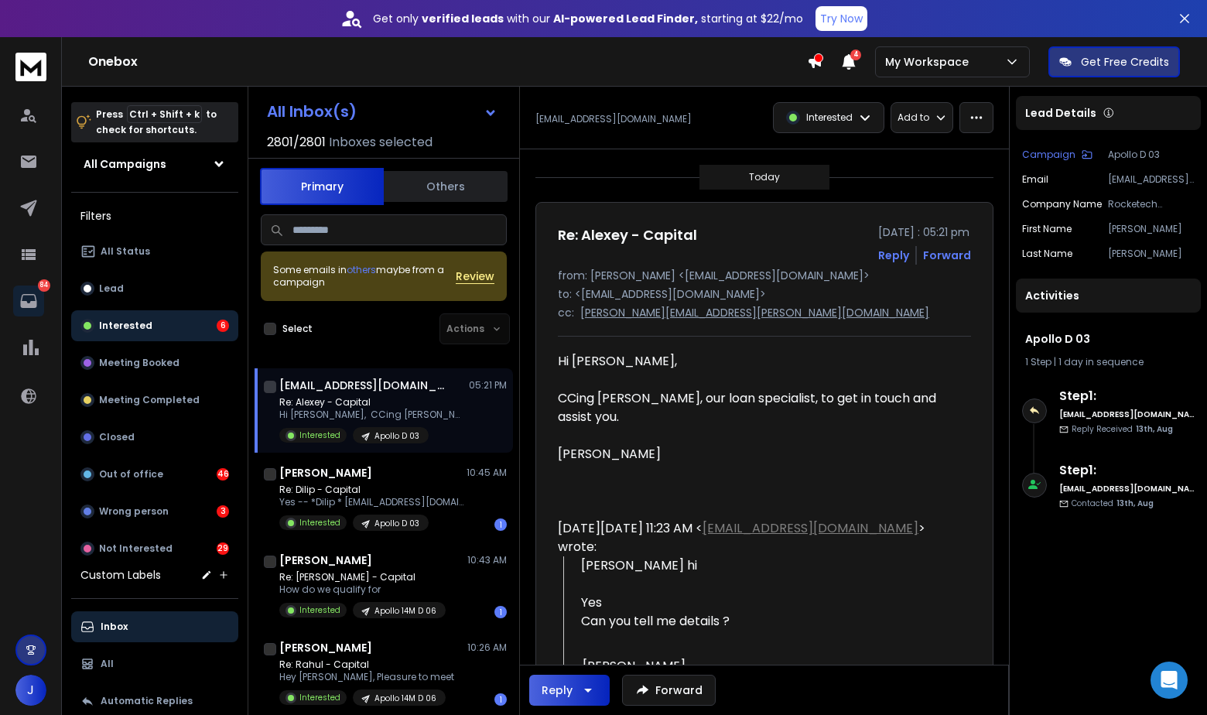
scroll to position [515, 0]
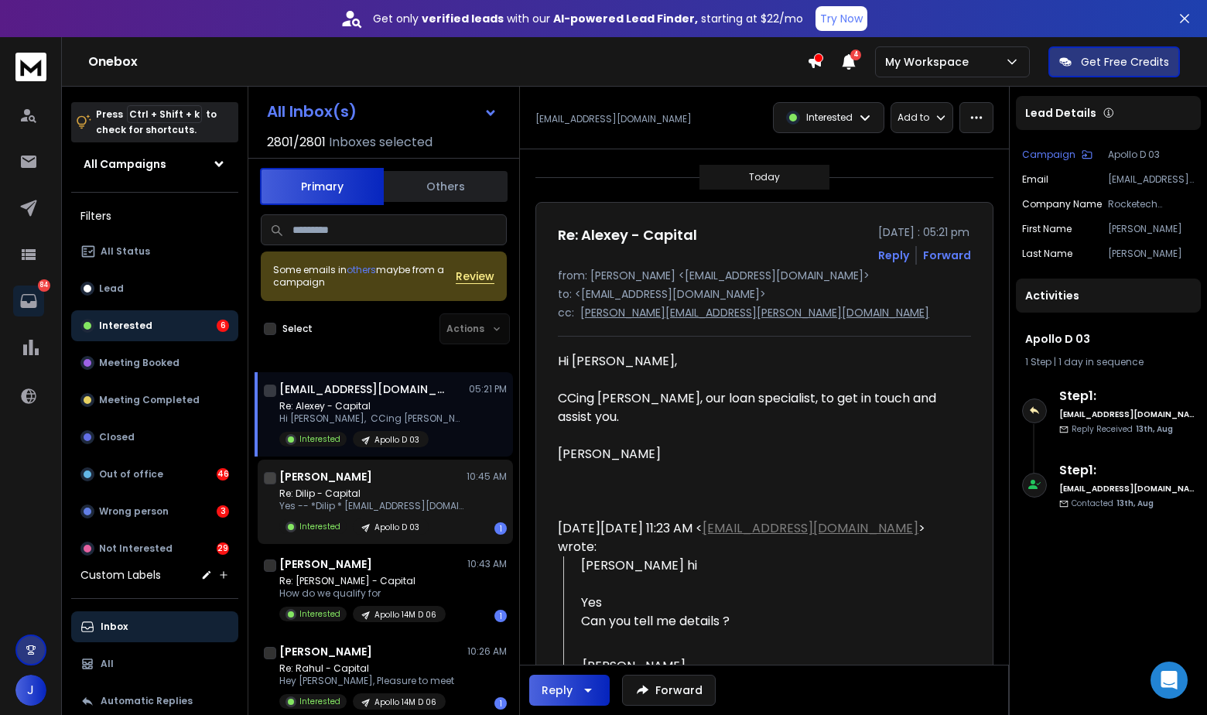
click at [397, 494] on p "Re: Dilip - Capital" at bounding box center [372, 494] width 186 height 12
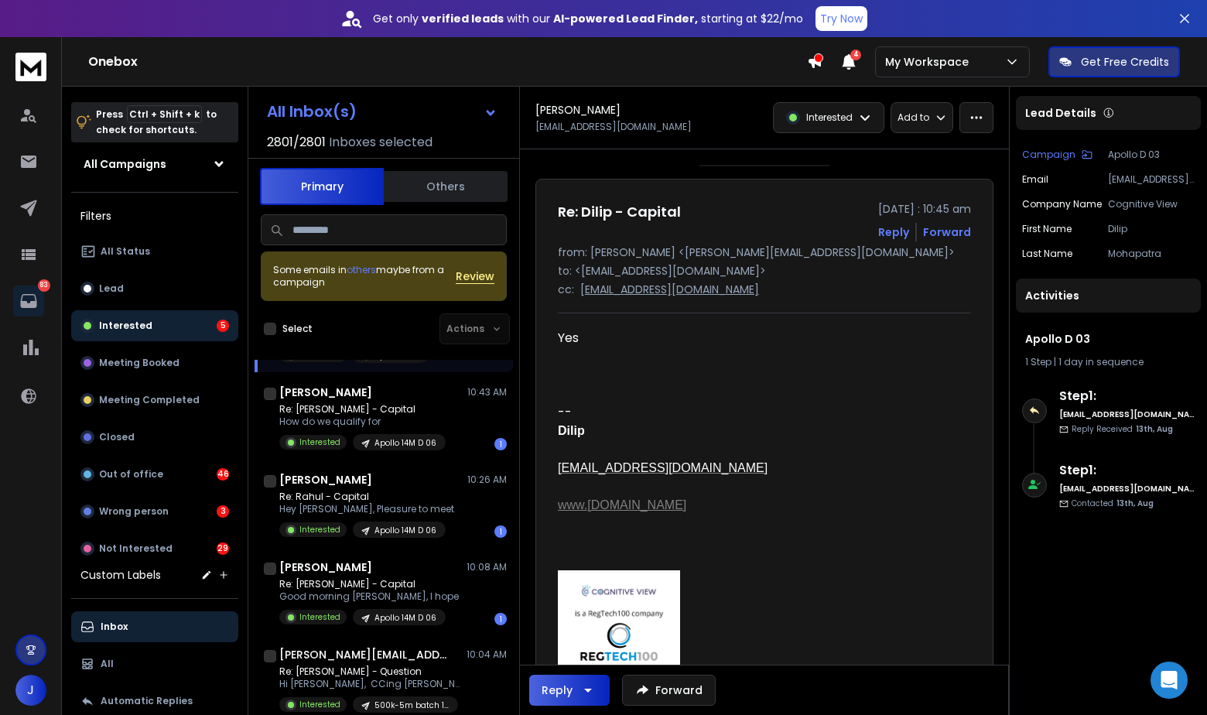
scroll to position [0, 0]
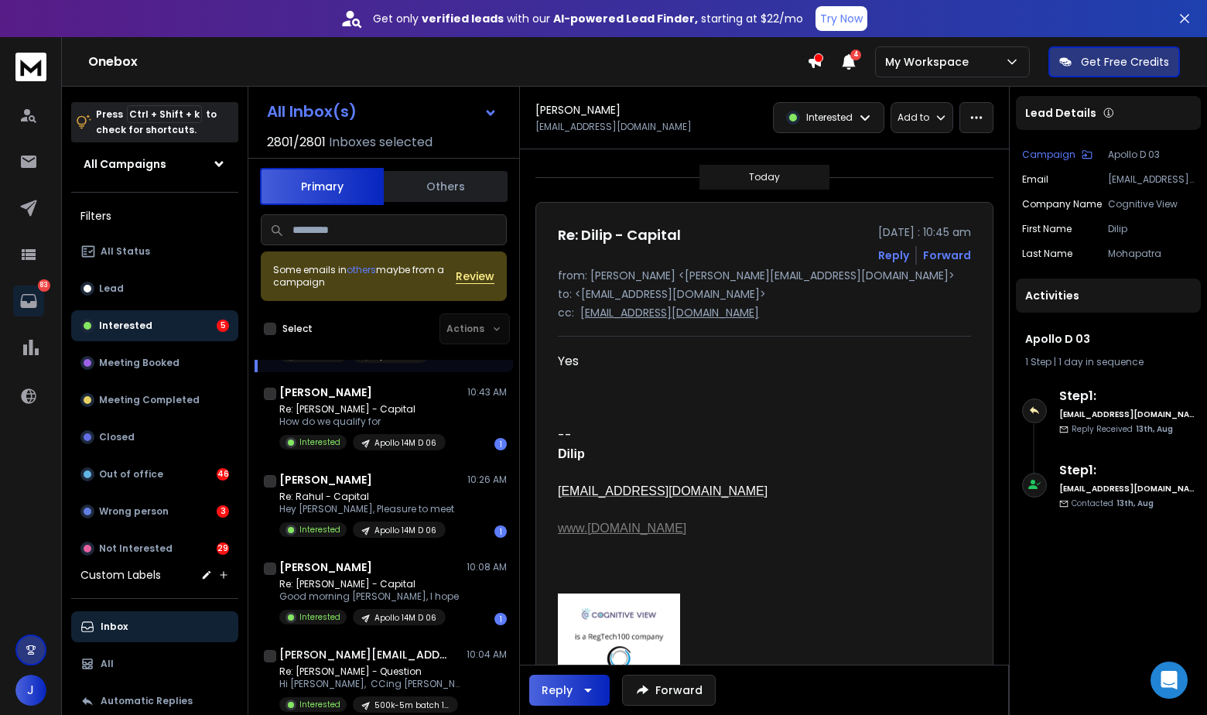
click at [593, 276] on p "from: [PERSON_NAME] <[PERSON_NAME][EMAIL_ADDRESS][DOMAIN_NAME]>" at bounding box center [764, 275] width 413 height 15
click at [646, 272] on p "from: [PERSON_NAME] <[PERSON_NAME][EMAIL_ADDRESS][DOMAIN_NAME]>" at bounding box center [764, 275] width 413 height 15
click at [1038, 181] on p "[EMAIL_ADDRESS][DOMAIN_NAME]" at bounding box center [1151, 179] width 87 height 12
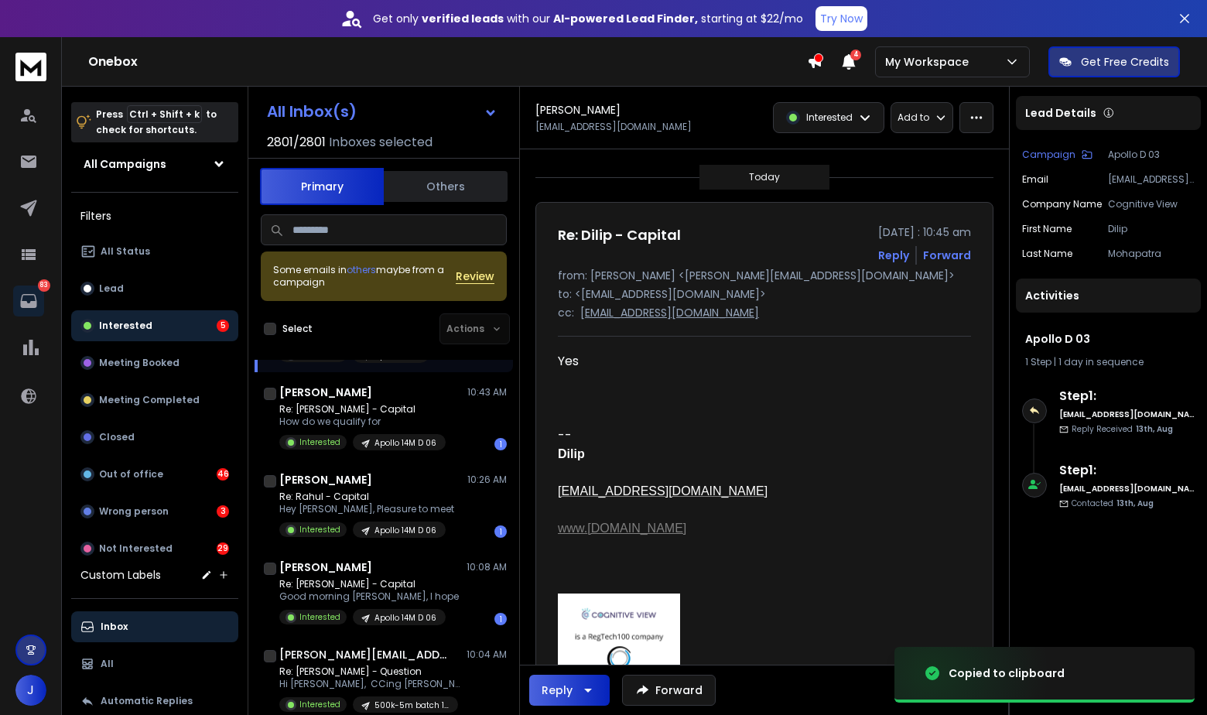
click at [1038, 199] on p "Cognitive View" at bounding box center [1151, 204] width 87 height 12
click at [803, 431] on div "-- Dilip [EMAIL_ADDRESS][DOMAIN_NAME] www. [DOMAIN_NAME]" at bounding box center [758, 596] width 401 height 376
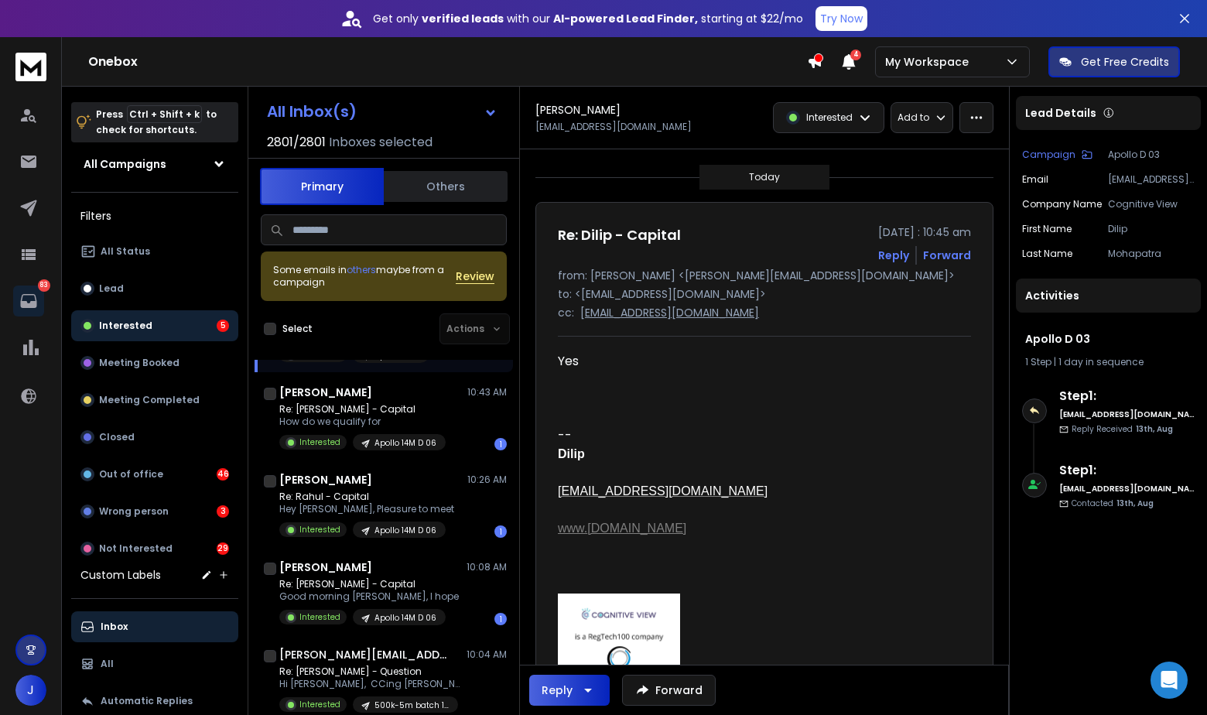
click at [551, 683] on div "Reply" at bounding box center [557, 690] width 31 height 15
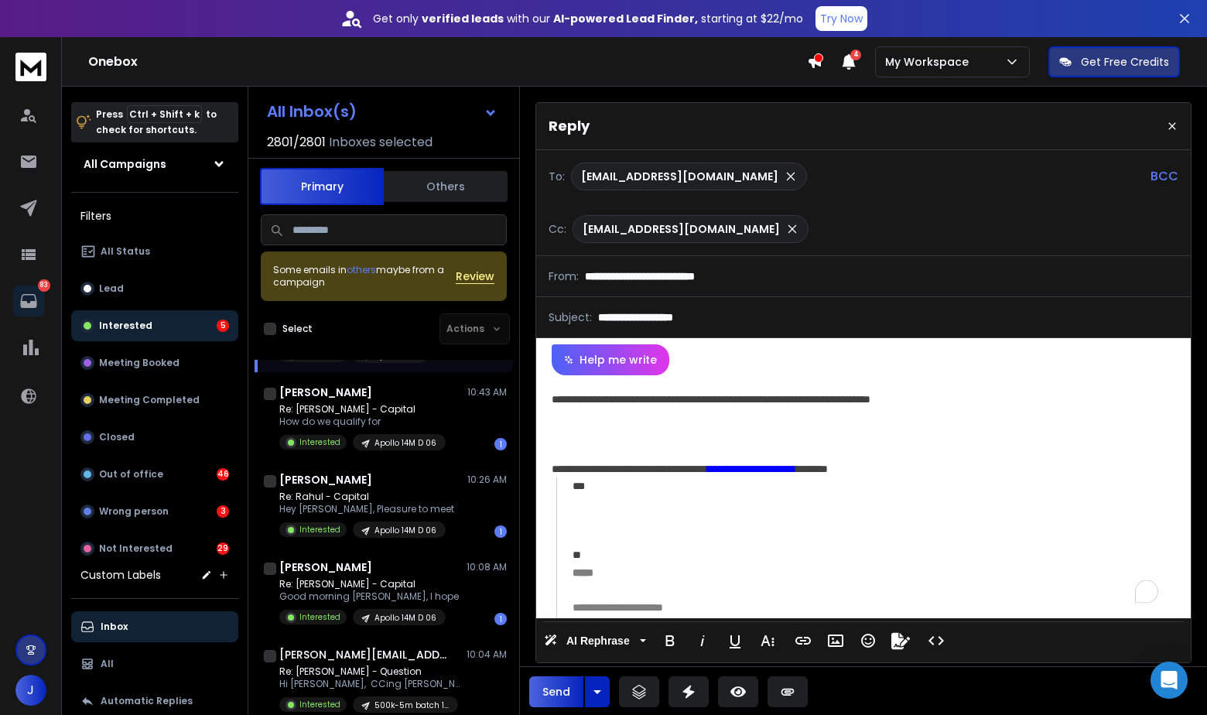
click at [601, 396] on div "**********" at bounding box center [863, 496] width 655 height 243
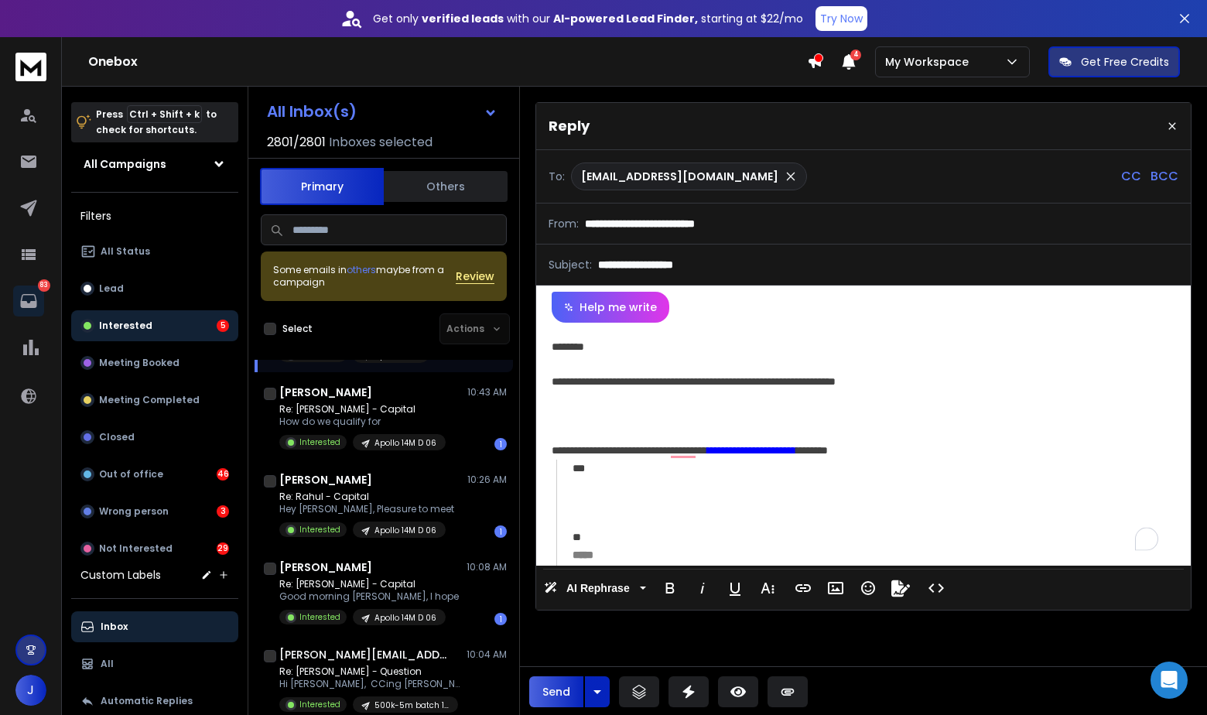
click at [876, 382] on div "**********" at bounding box center [855, 381] width 607 height 17
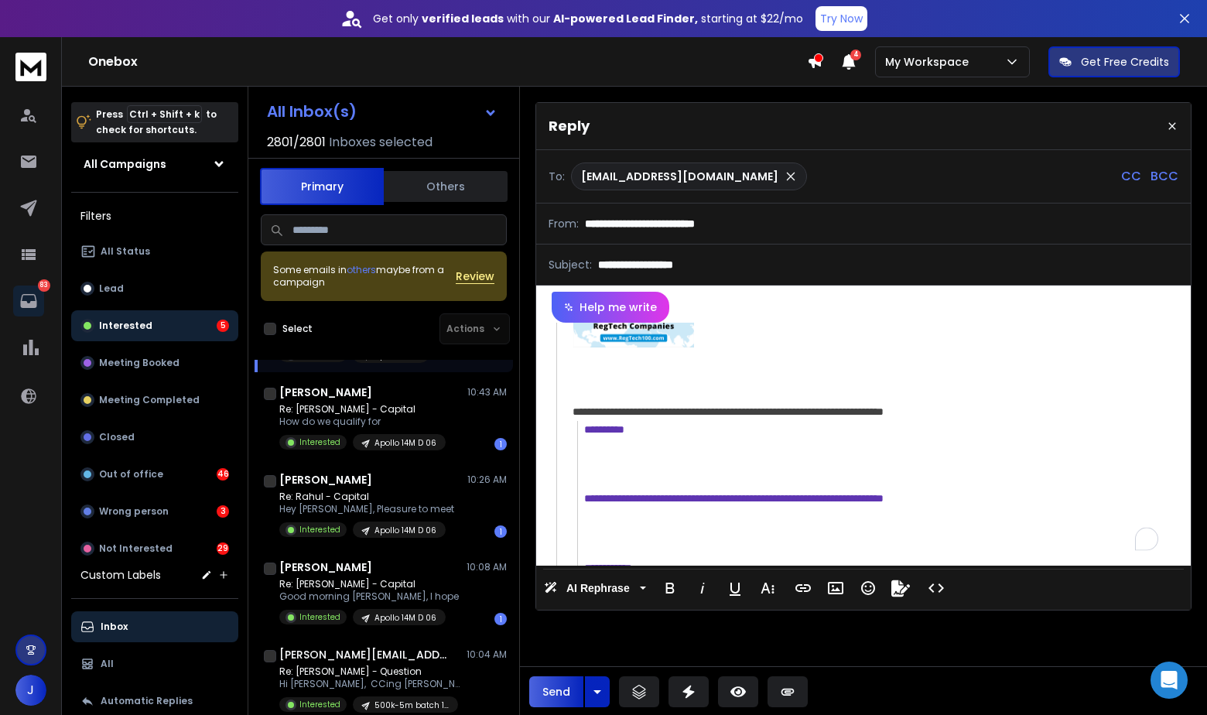
scroll to position [744, 0]
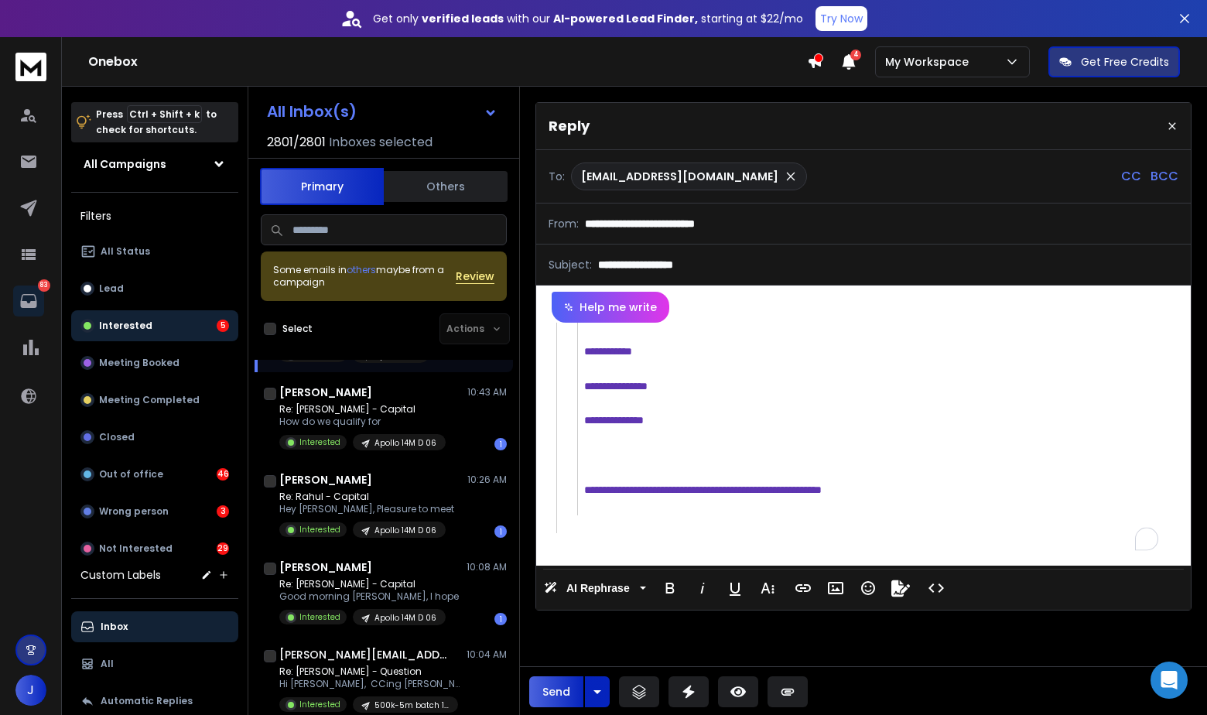
click at [601, 356] on blockquote "**********" at bounding box center [868, 360] width 583 height 312
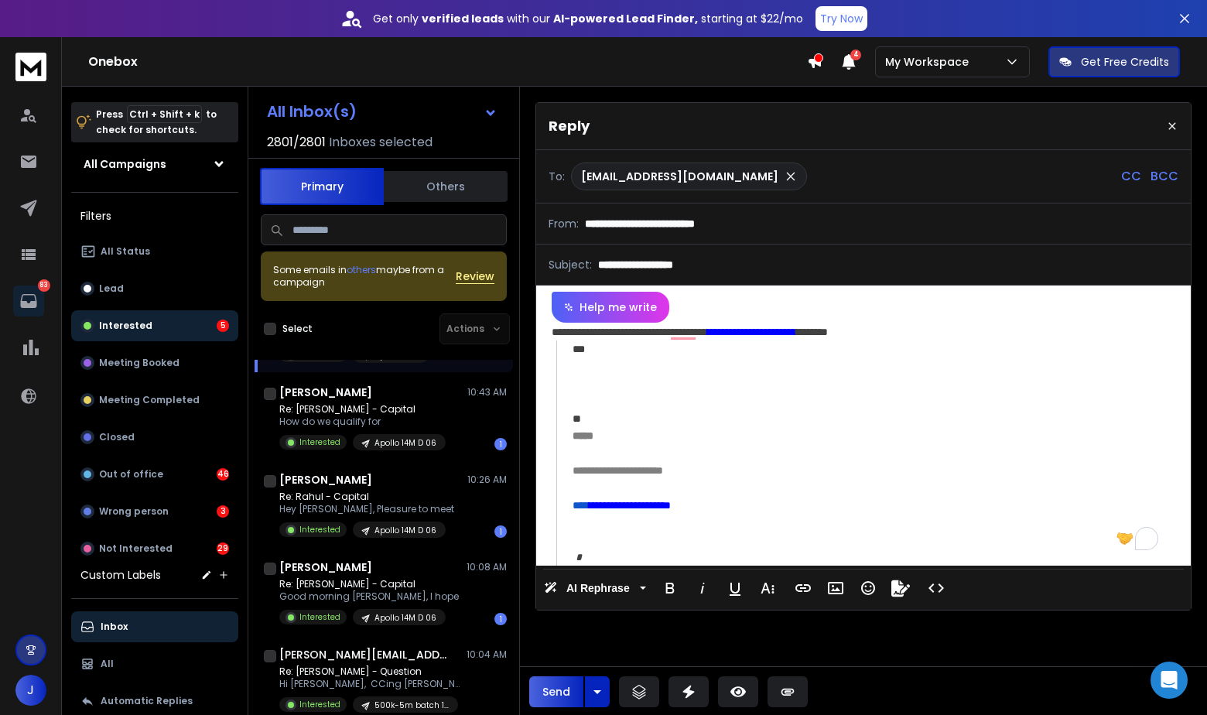
scroll to position [56, 0]
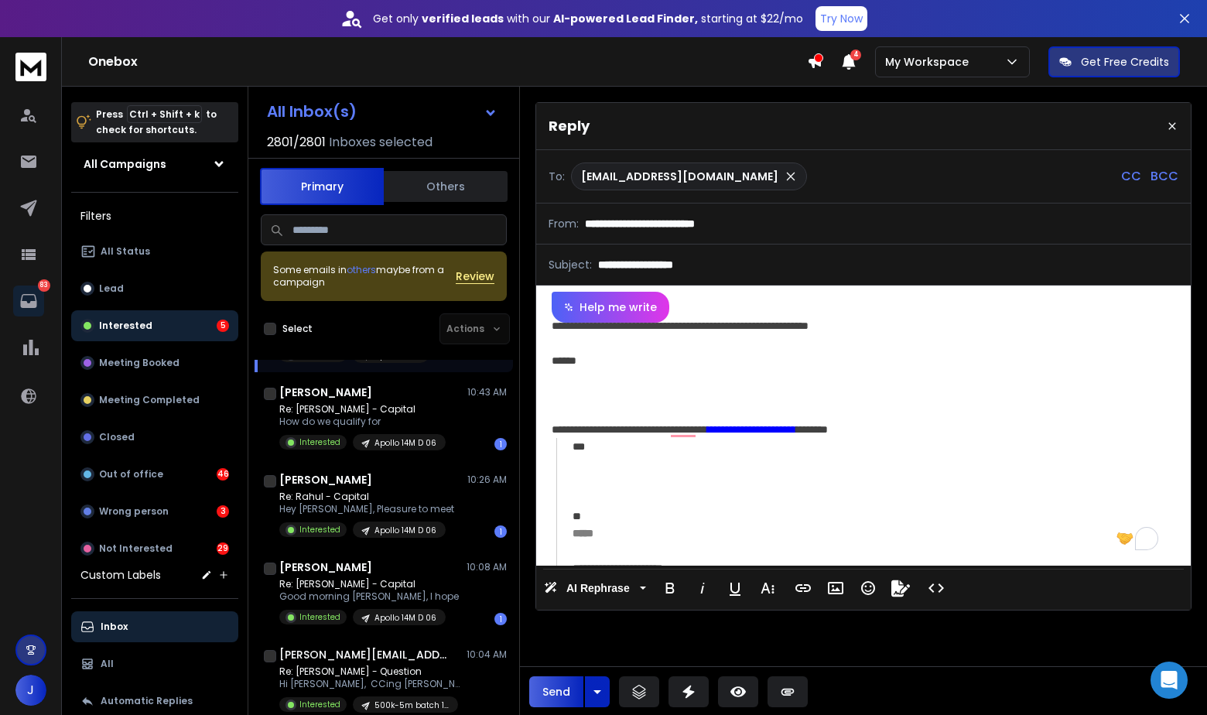
click at [581, 362] on div "******" at bounding box center [855, 360] width 607 height 17
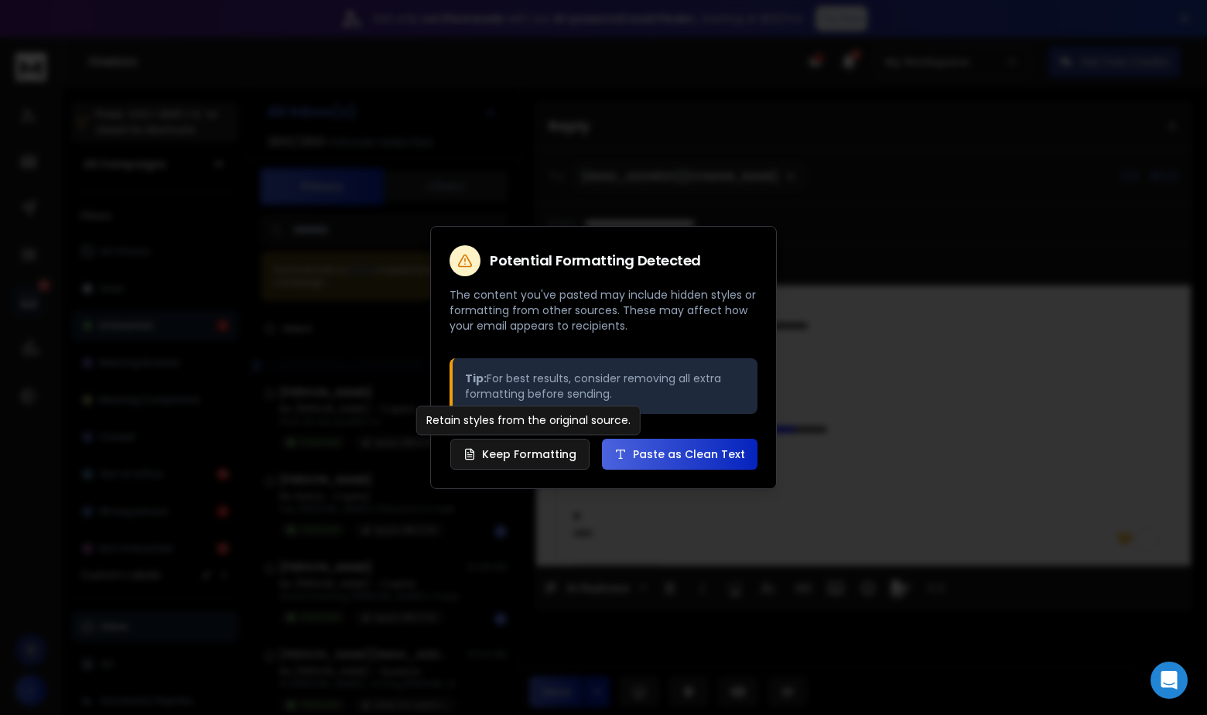
click at [687, 450] on button "Paste as Clean Text" at bounding box center [680, 454] width 156 height 31
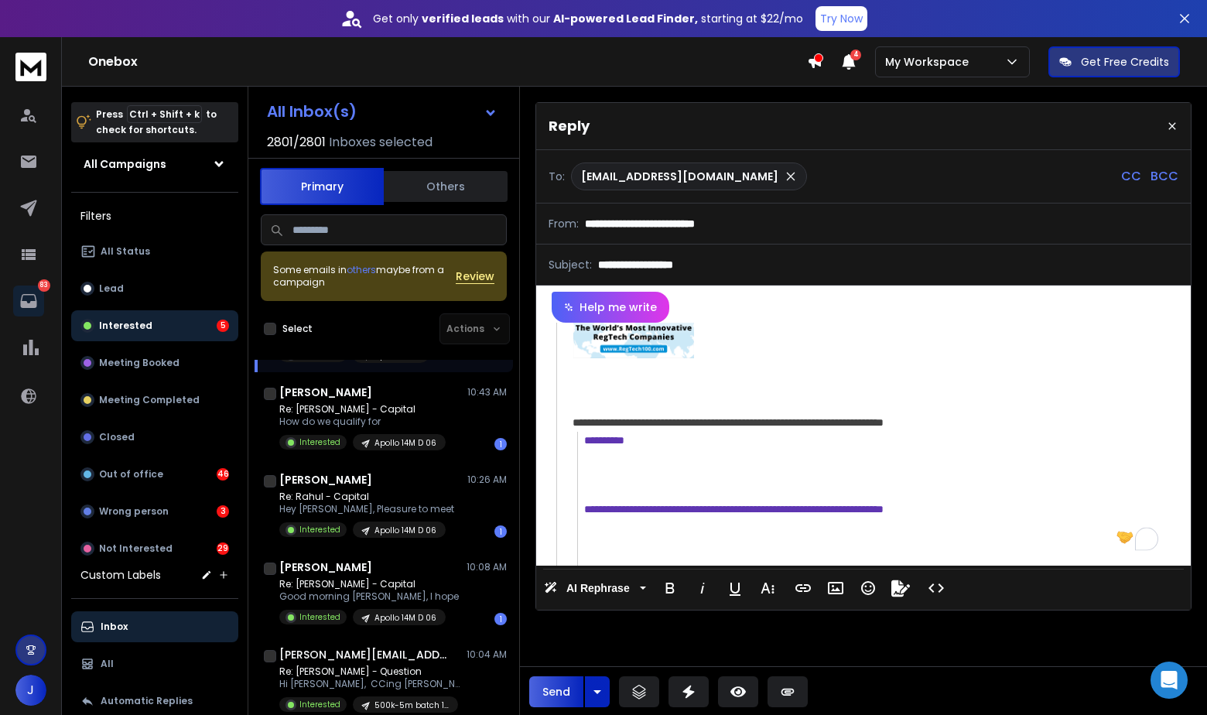
scroll to position [0, 0]
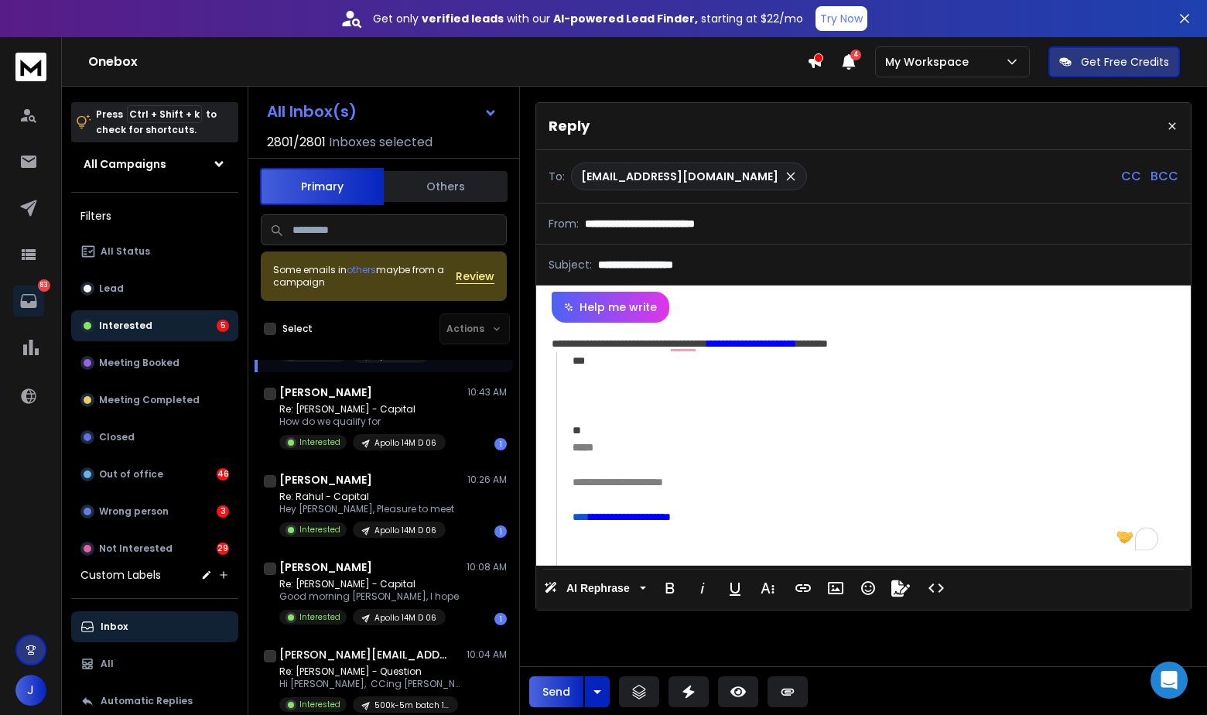
click at [583, 444] on span "*****" at bounding box center [583, 447] width 21 height 11
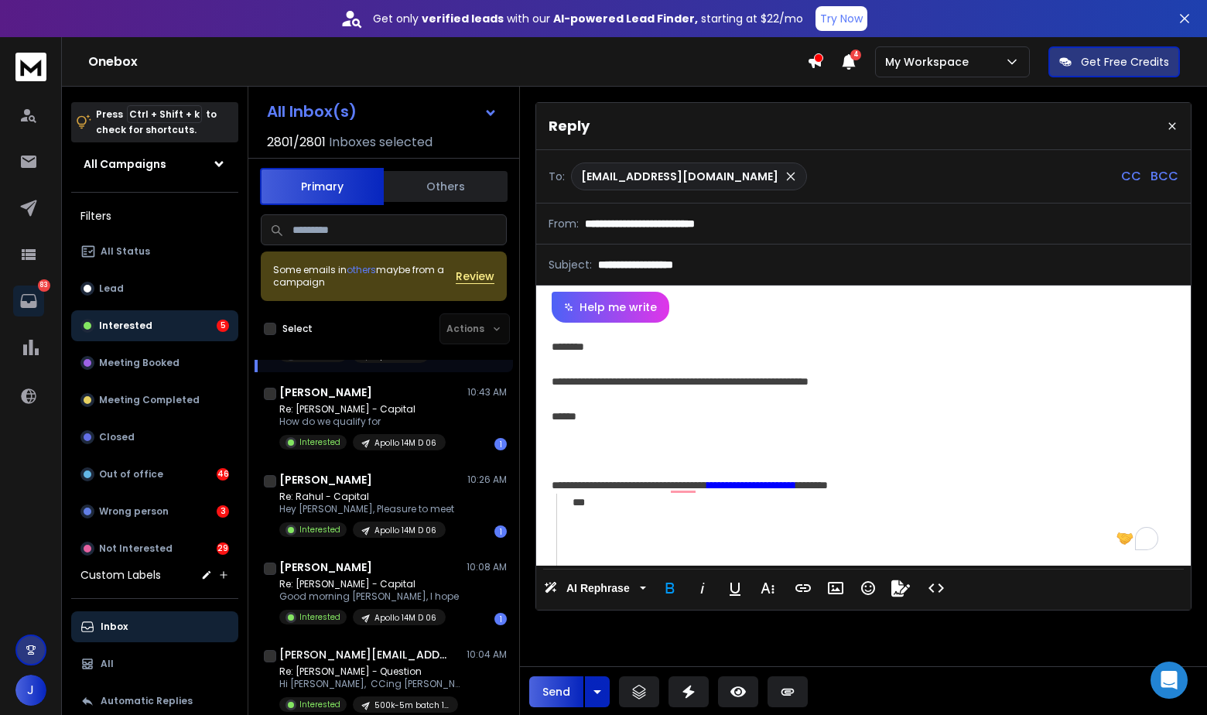
click at [576, 343] on div "********" at bounding box center [855, 346] width 607 height 17
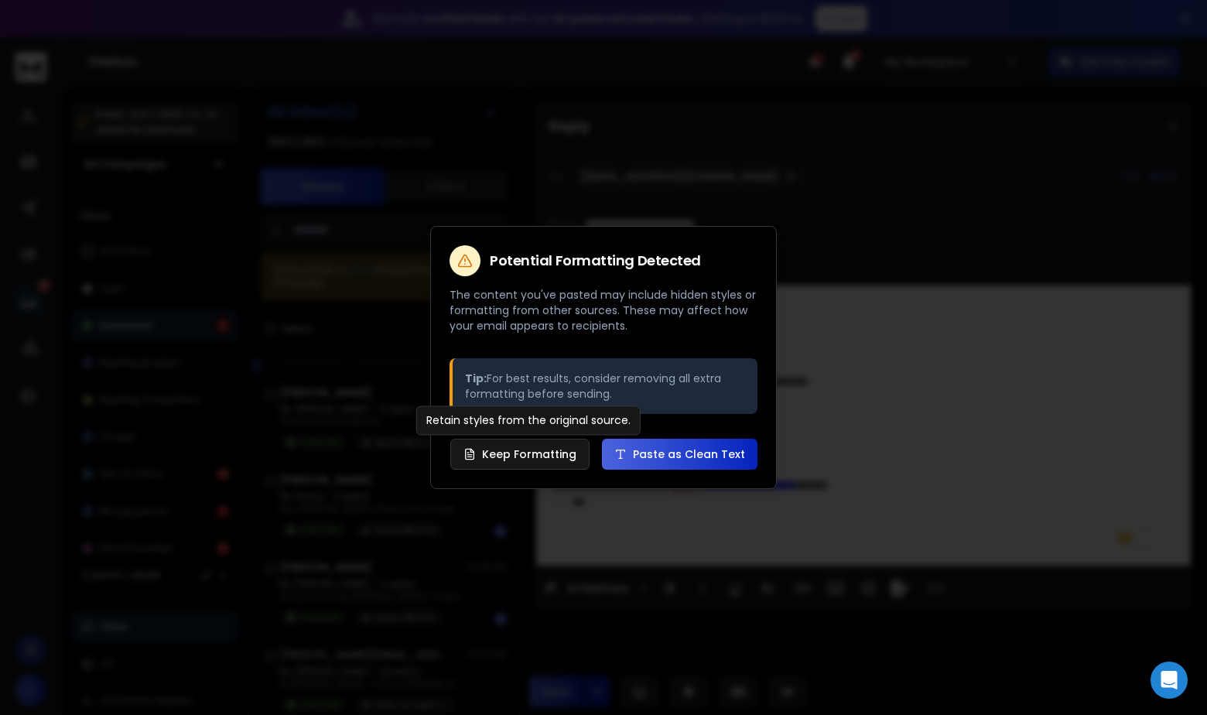
click at [693, 449] on button "Paste as Clean Text" at bounding box center [680, 454] width 156 height 31
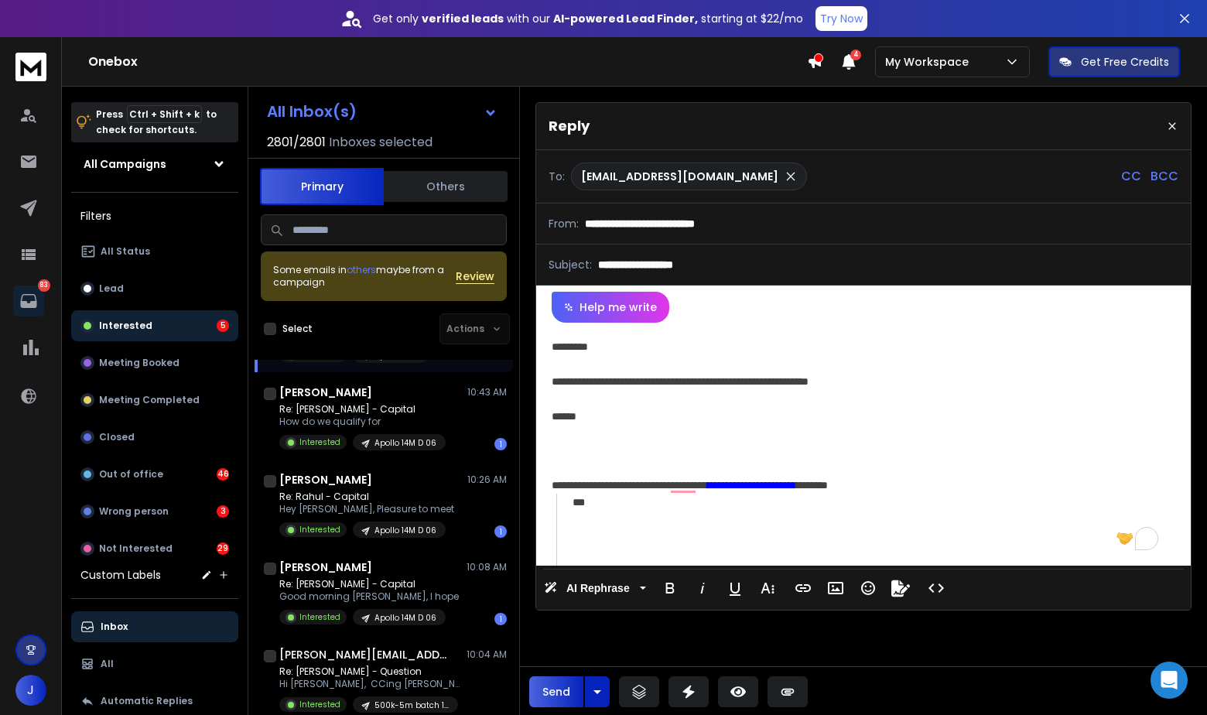
click at [604, 385] on div "**********" at bounding box center [855, 381] width 607 height 17
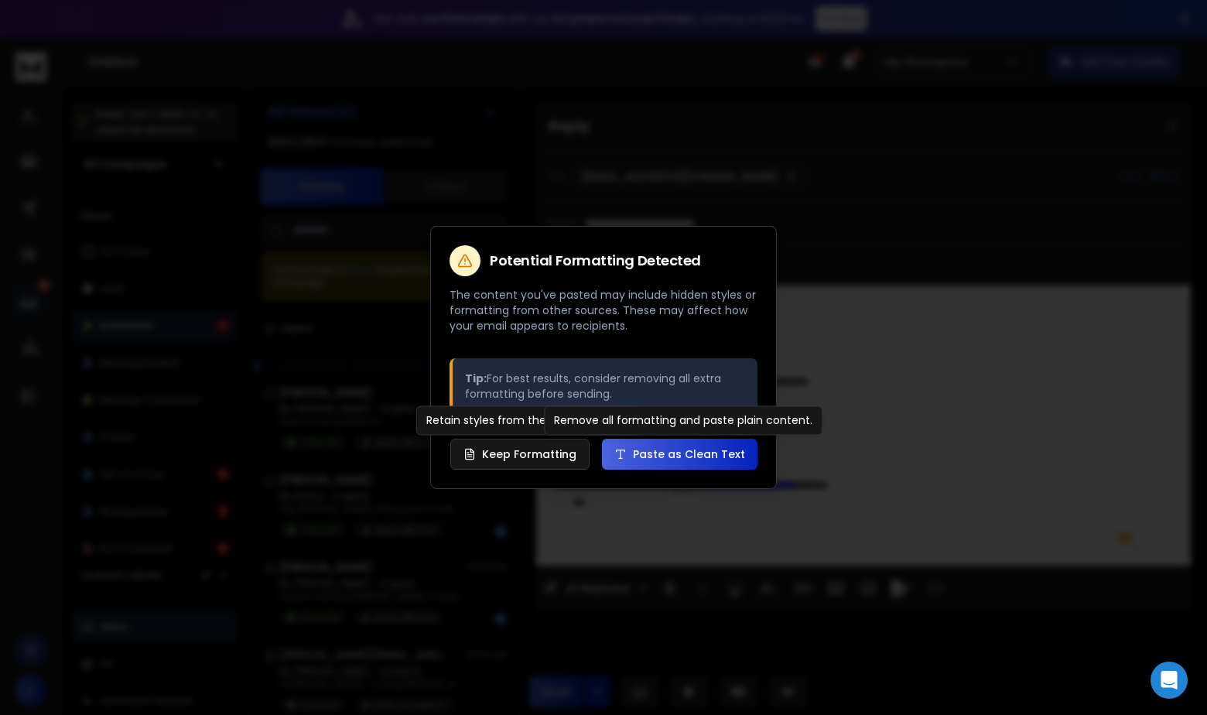
click at [647, 443] on button "Paste as Clean Text" at bounding box center [680, 454] width 156 height 31
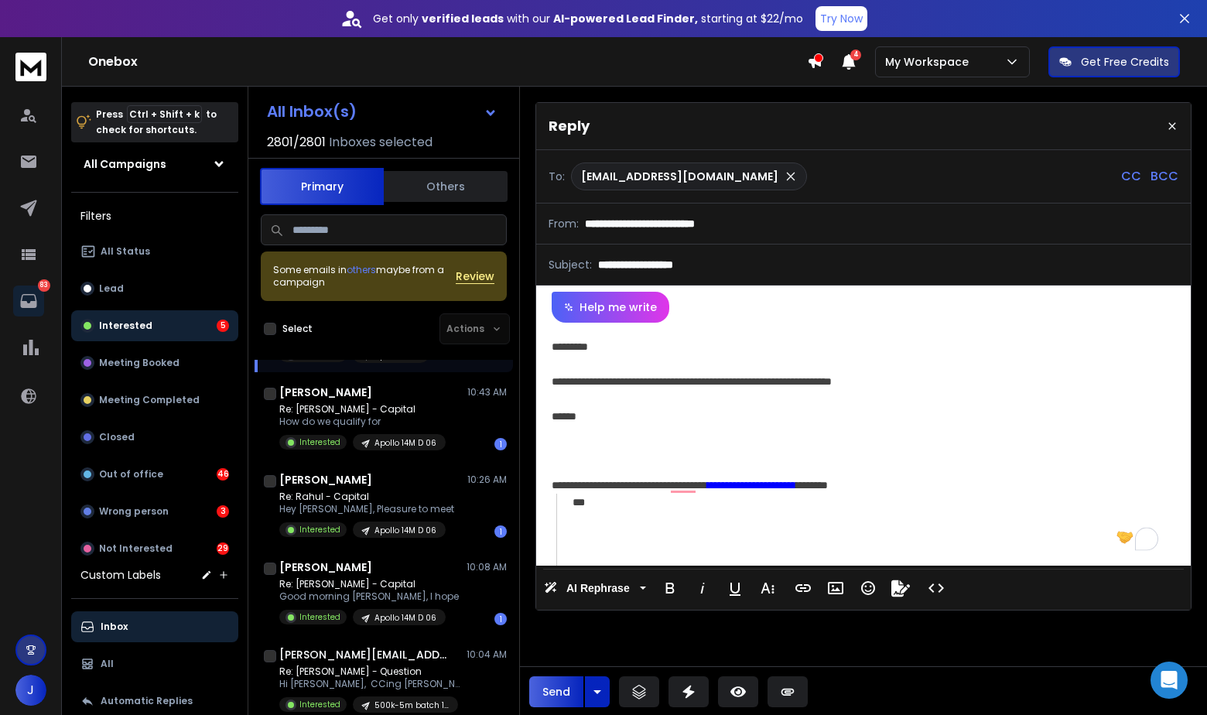
drag, startPoint x: 1134, startPoint y: 176, endPoint x: 1134, endPoint y: 167, distance: 9.3
click at [1038, 173] on p "CC" at bounding box center [1131, 176] width 20 height 19
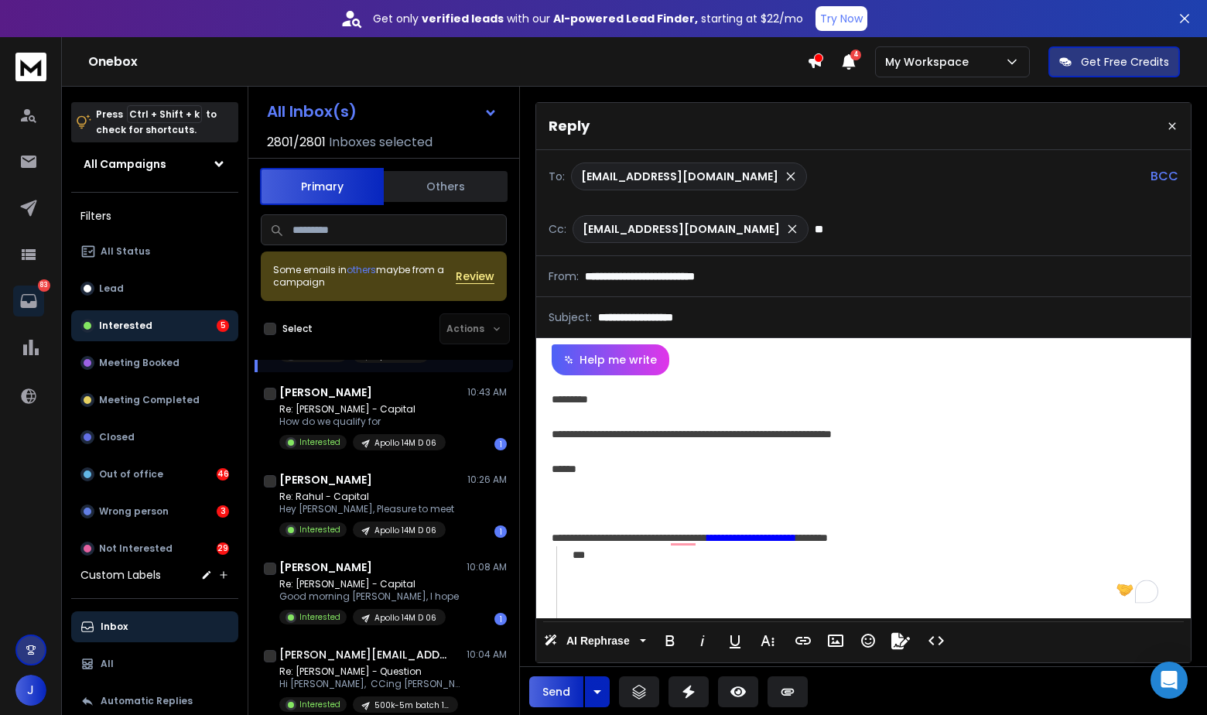
type input "**********"
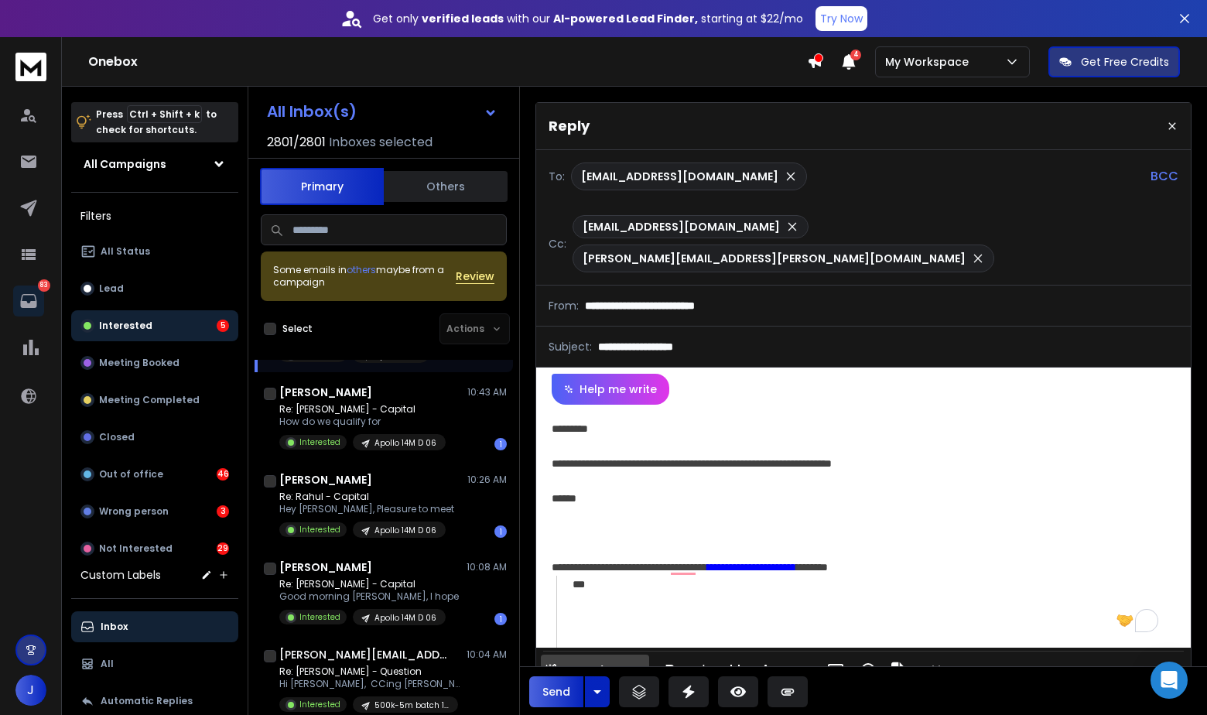
click at [669, 494] on div "**********" at bounding box center [861, 526] width 650 height 243
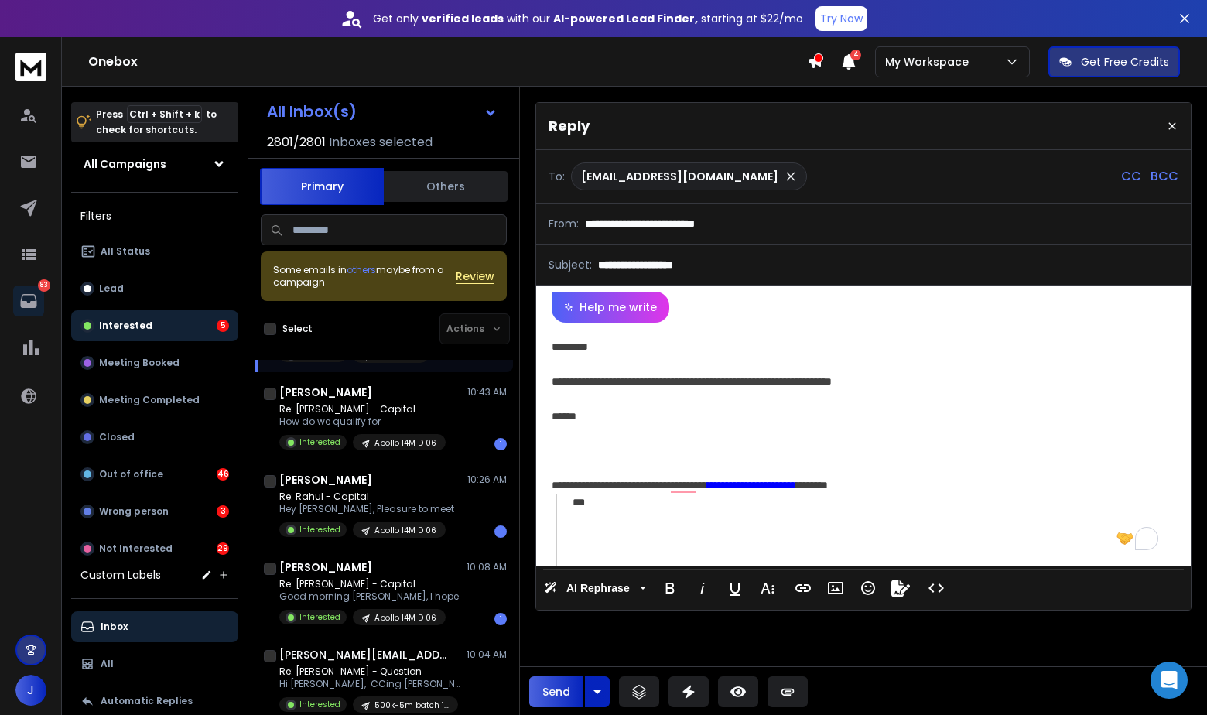
click at [551, 685] on button "Send" at bounding box center [556, 691] width 54 height 31
click at [1038, 172] on p "CC" at bounding box center [1131, 176] width 20 height 19
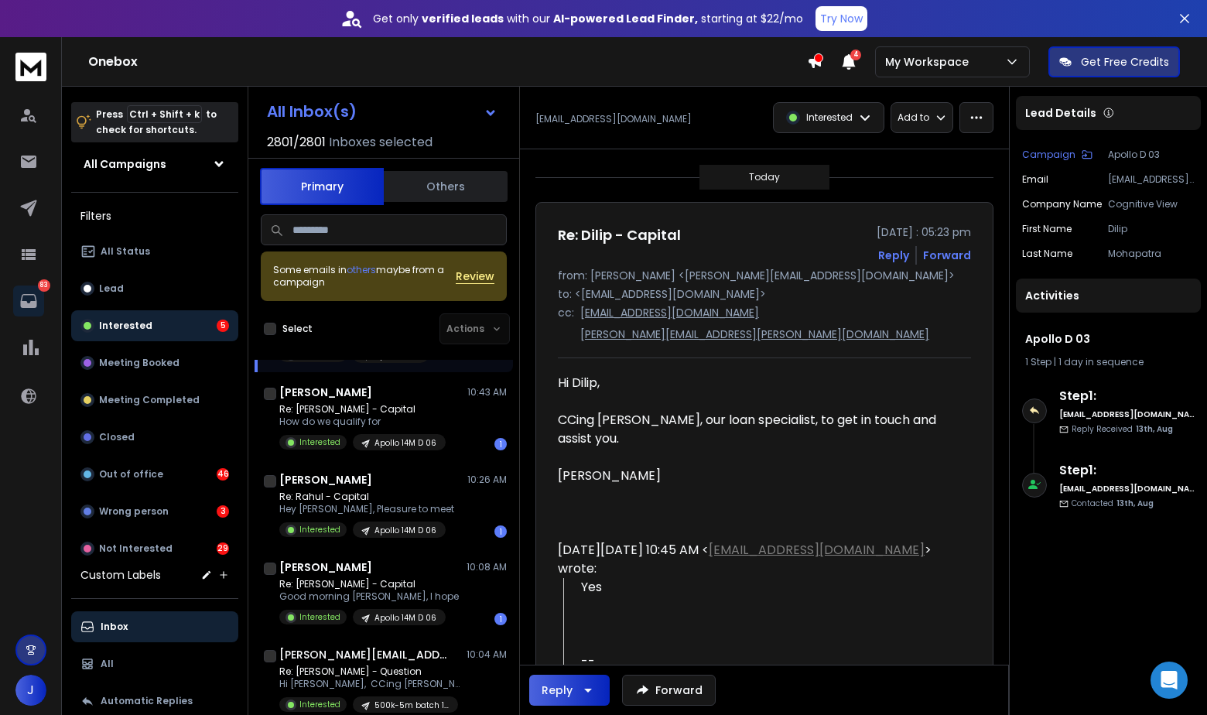
click at [731, 478] on div "[PERSON_NAME]" at bounding box center [758, 476] width 401 height 19
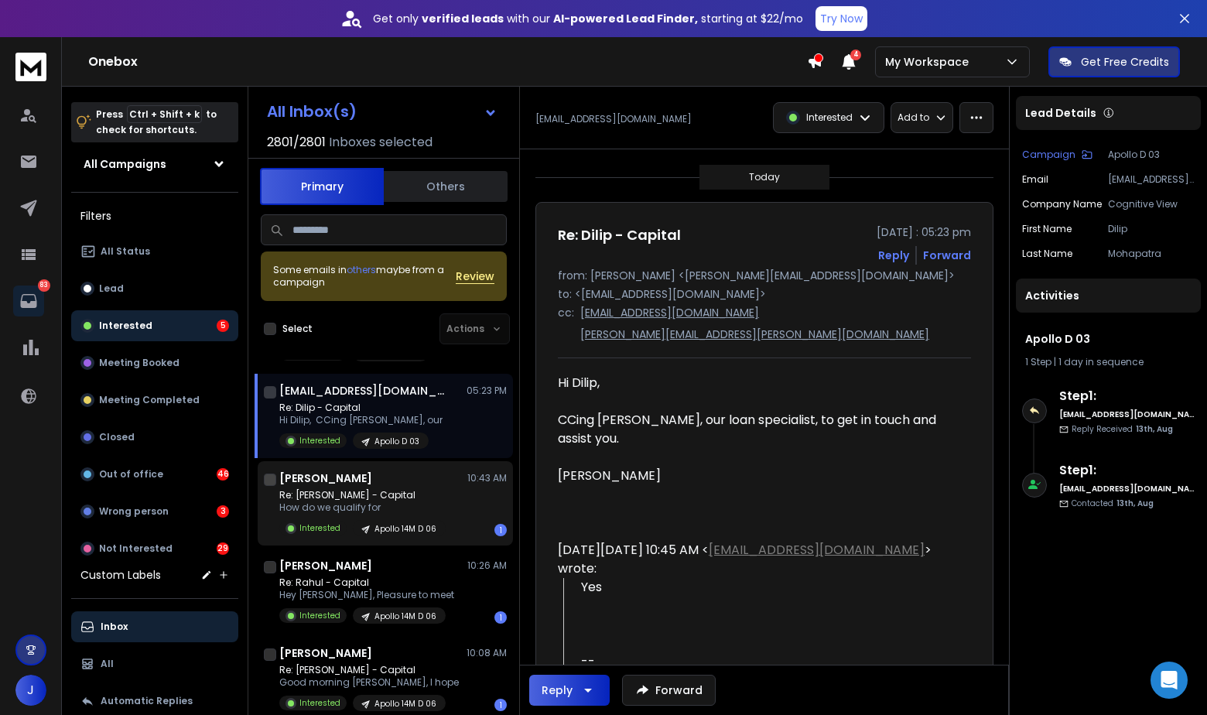
click at [420, 472] on div "[PERSON_NAME] 10:43 AM" at bounding box center [393, 478] width 228 height 15
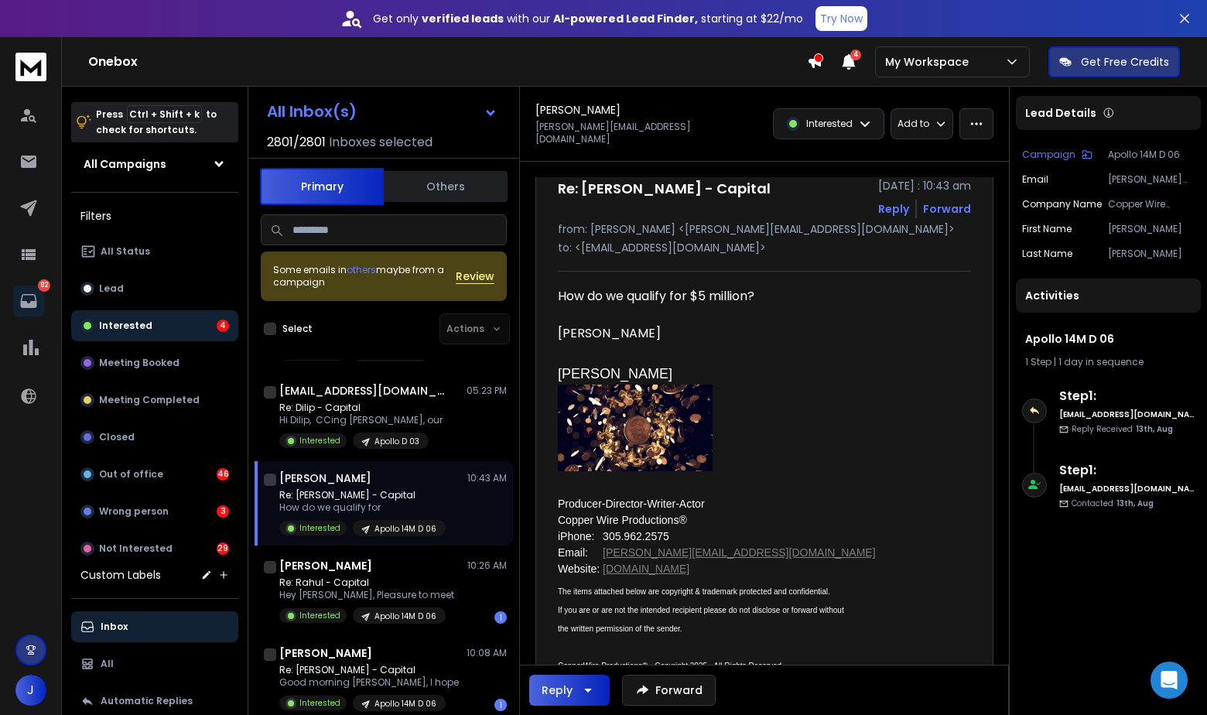
scroll to position [86, 0]
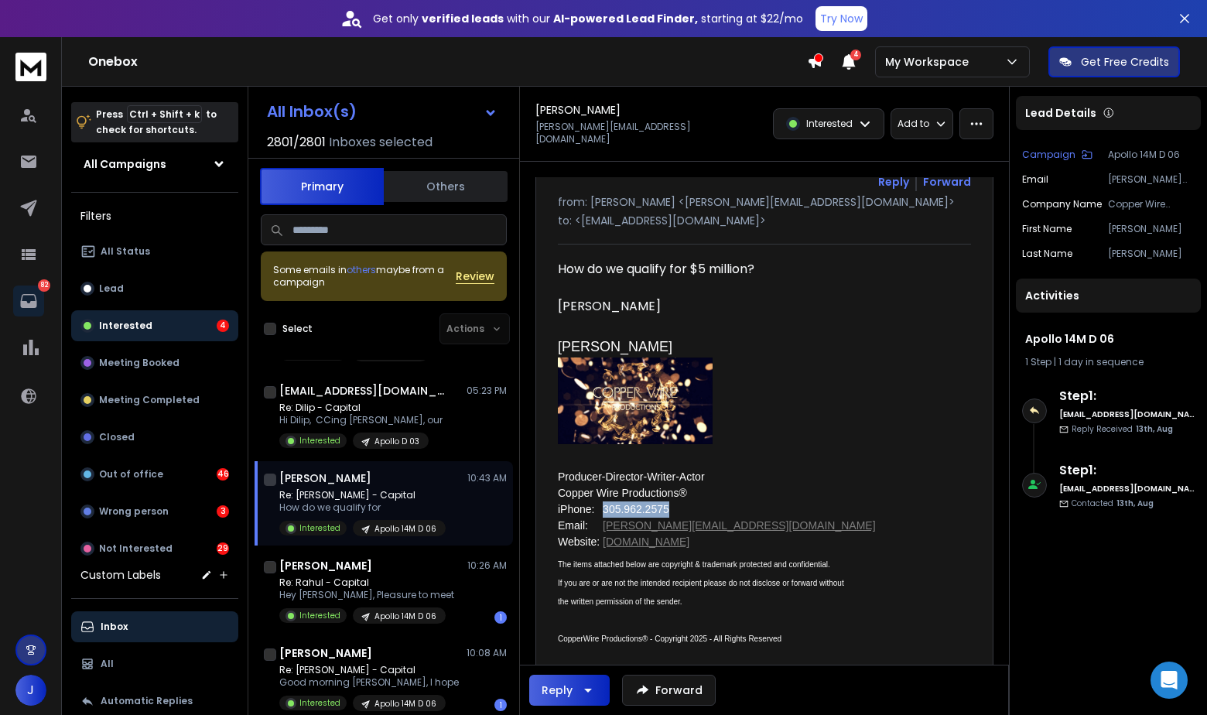
drag, startPoint x: 683, startPoint y: 500, endPoint x: 608, endPoint y: 505, distance: 76.0
click at [608, 505] on td "305.962.2575 [PERSON_NAME][EMAIL_ADDRESS][DOMAIN_NAME]" at bounding box center [739, 518] width 272 height 33
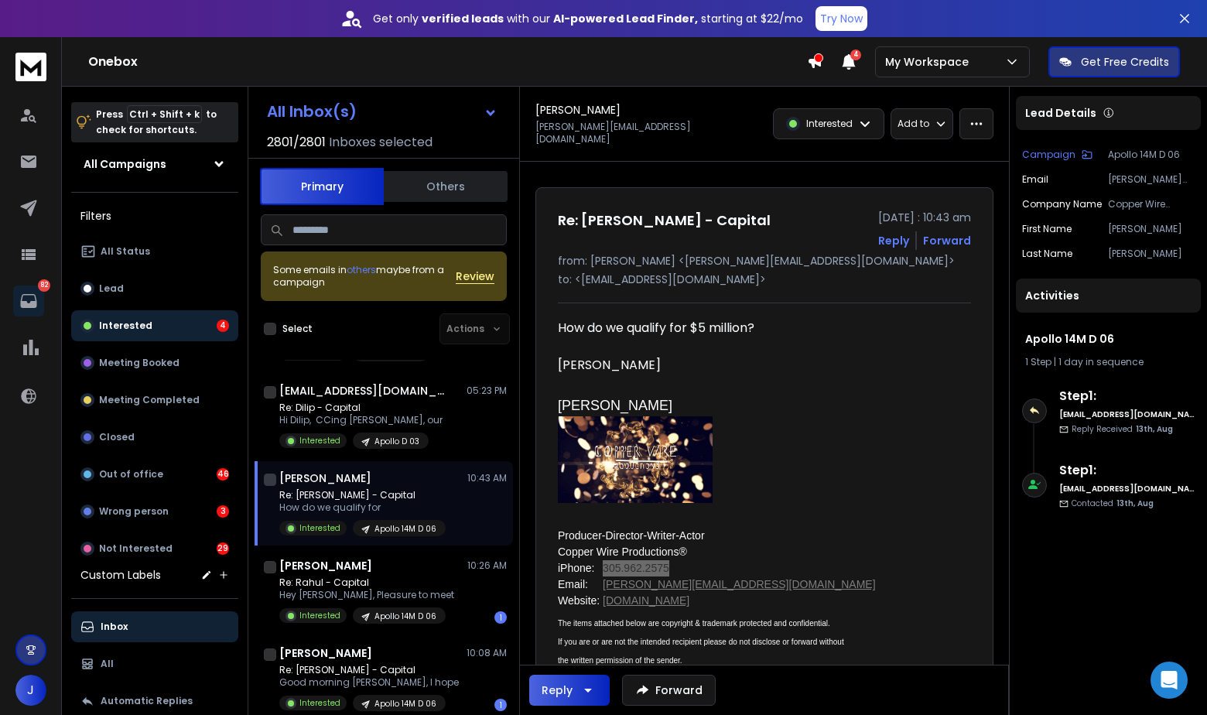
scroll to position [0, 0]
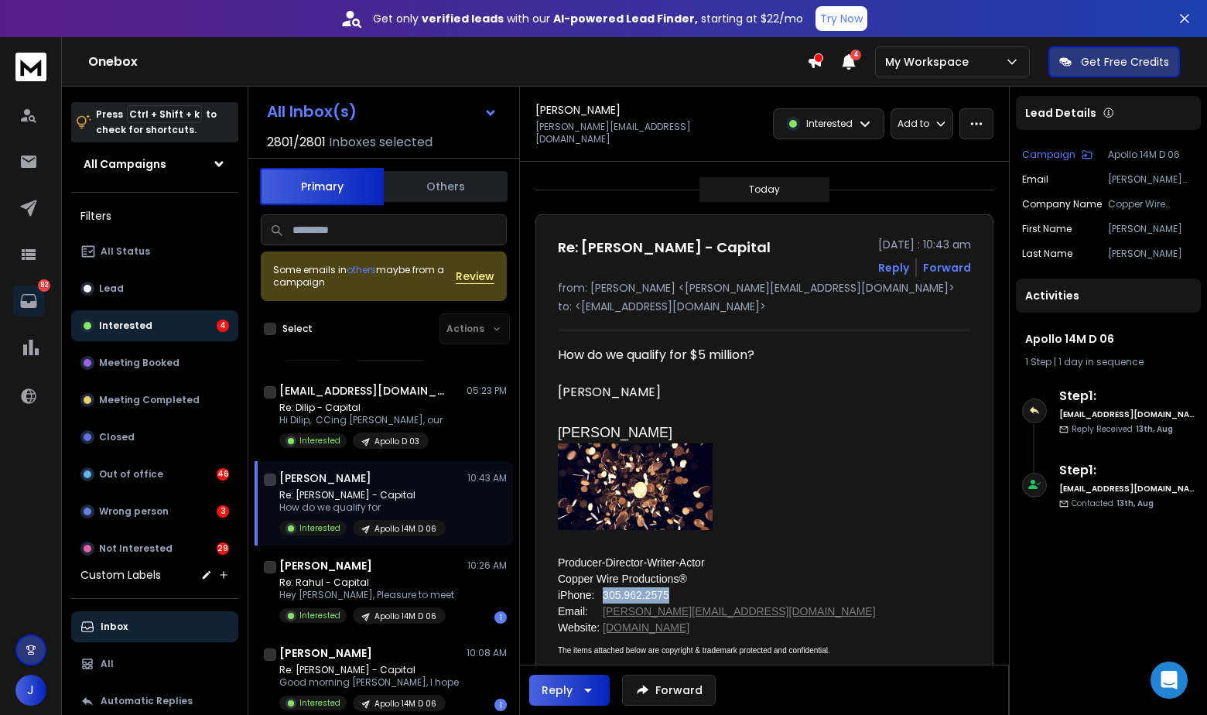
click at [606, 280] on p "from: [PERSON_NAME] <[PERSON_NAME][EMAIL_ADDRESS][DOMAIN_NAME]>" at bounding box center [764, 287] width 413 height 15
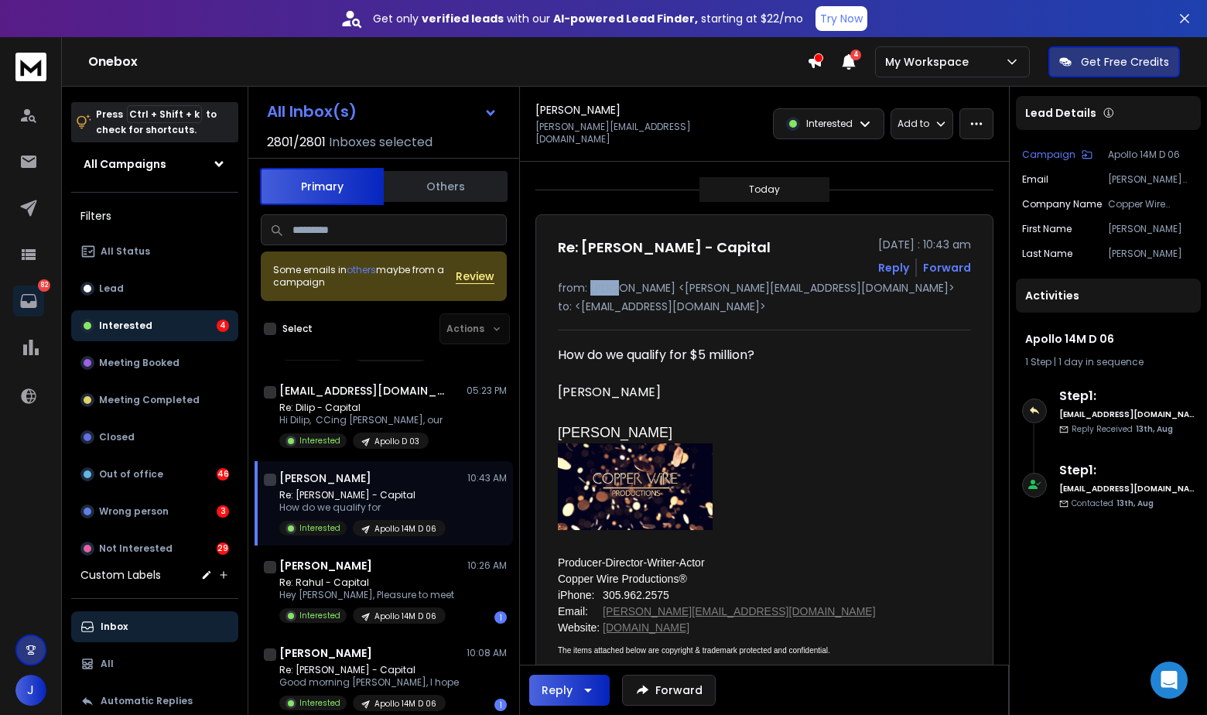
click at [606, 280] on p "from: [PERSON_NAME] <[PERSON_NAME][EMAIL_ADDRESS][DOMAIN_NAME]>" at bounding box center [764, 287] width 413 height 15
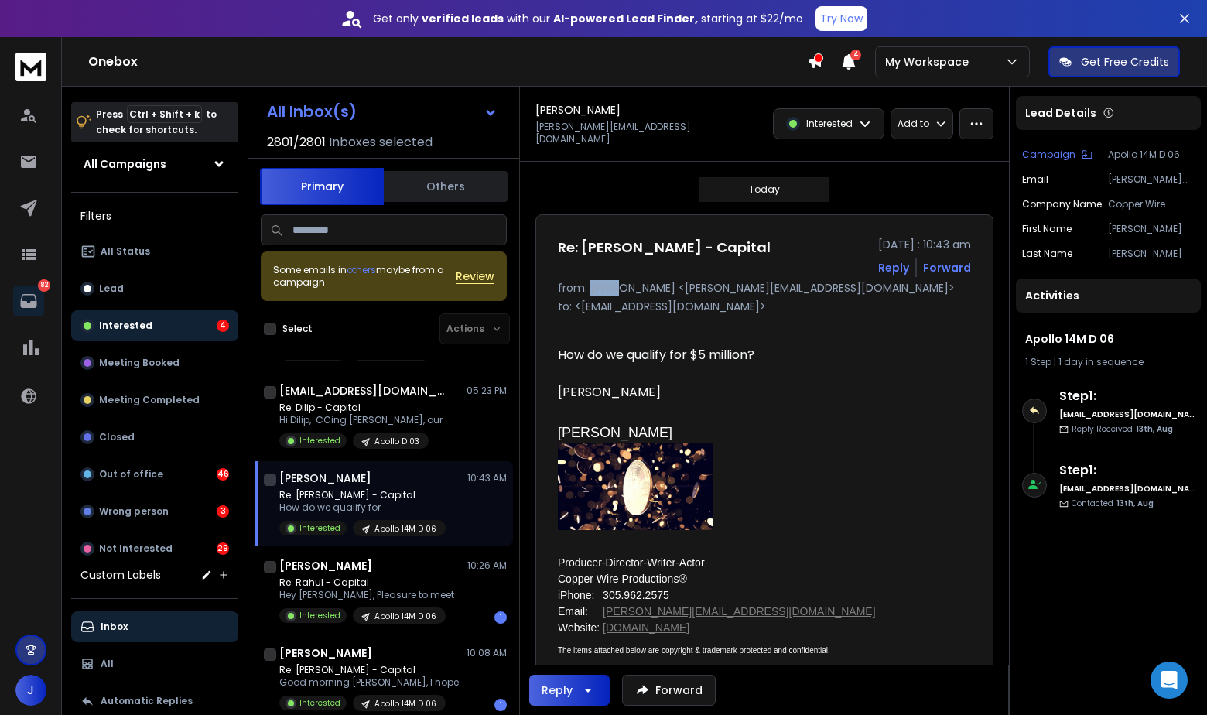
click at [655, 280] on p "from: [PERSON_NAME] <[PERSON_NAME][EMAIL_ADDRESS][DOMAIN_NAME]>" at bounding box center [764, 287] width 413 height 15
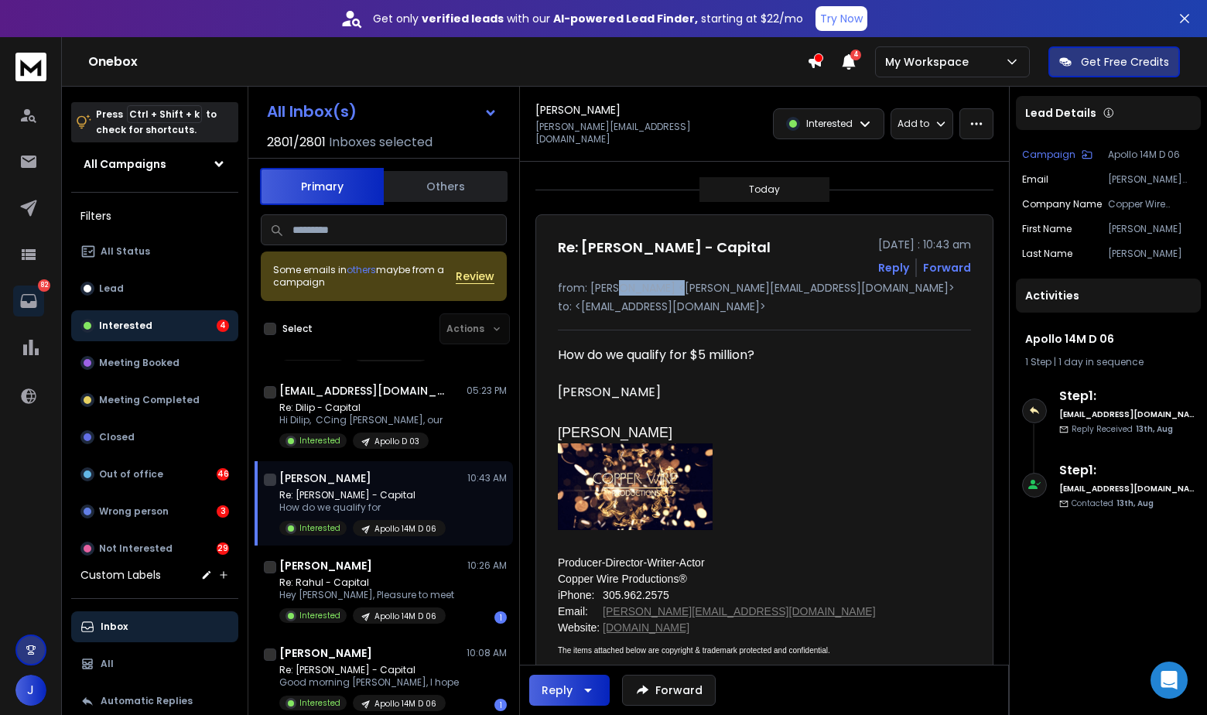
click at [655, 280] on p "from: [PERSON_NAME] <[PERSON_NAME][EMAIL_ADDRESS][DOMAIN_NAME]>" at bounding box center [764, 287] width 413 height 15
click at [1038, 186] on div "Campaign Apollo 14M D 06 Email [PERSON_NAME][EMAIL_ADDRESS][DOMAIN_NAME] Compan…" at bounding box center [1108, 204] width 185 height 149
click at [1038, 183] on p "[PERSON_NAME][EMAIL_ADDRESS][DOMAIN_NAME]" at bounding box center [1151, 179] width 87 height 12
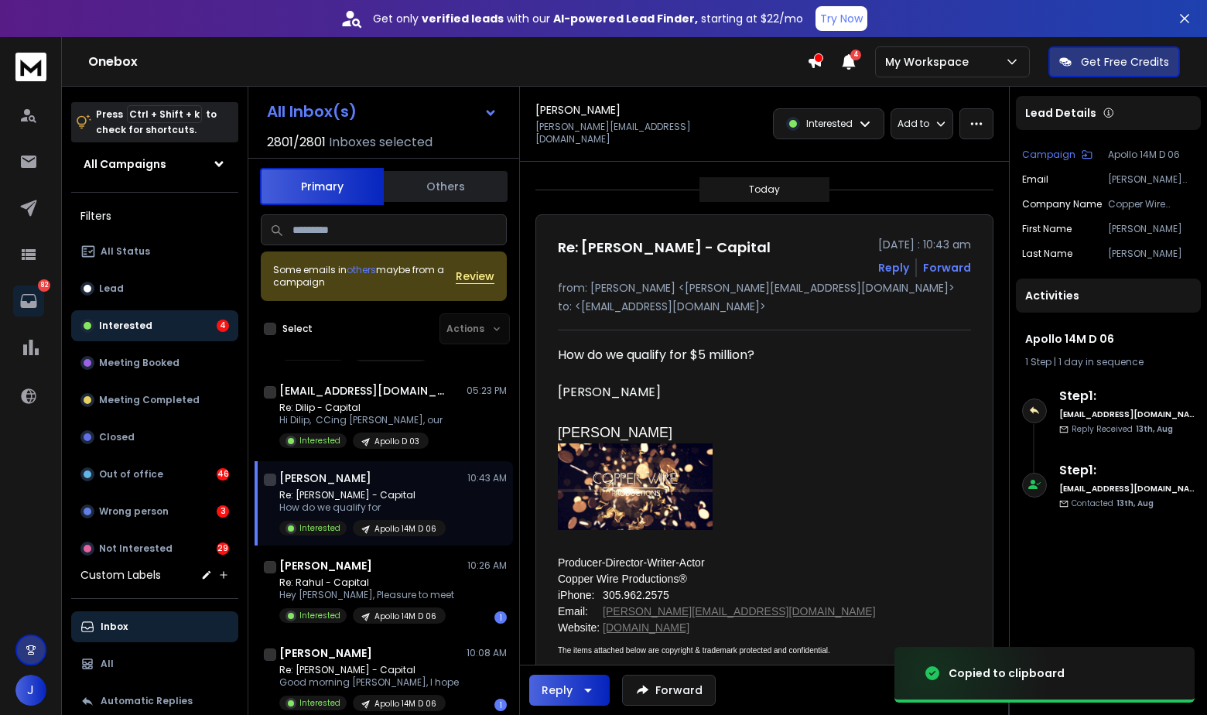
click at [1038, 202] on p "Copper Wire Productions®" at bounding box center [1151, 204] width 87 height 12
click at [1038, 179] on p "[PERSON_NAME][EMAIL_ADDRESS][DOMAIN_NAME]" at bounding box center [1151, 179] width 87 height 12
click at [563, 684] on div "Reply" at bounding box center [557, 690] width 31 height 15
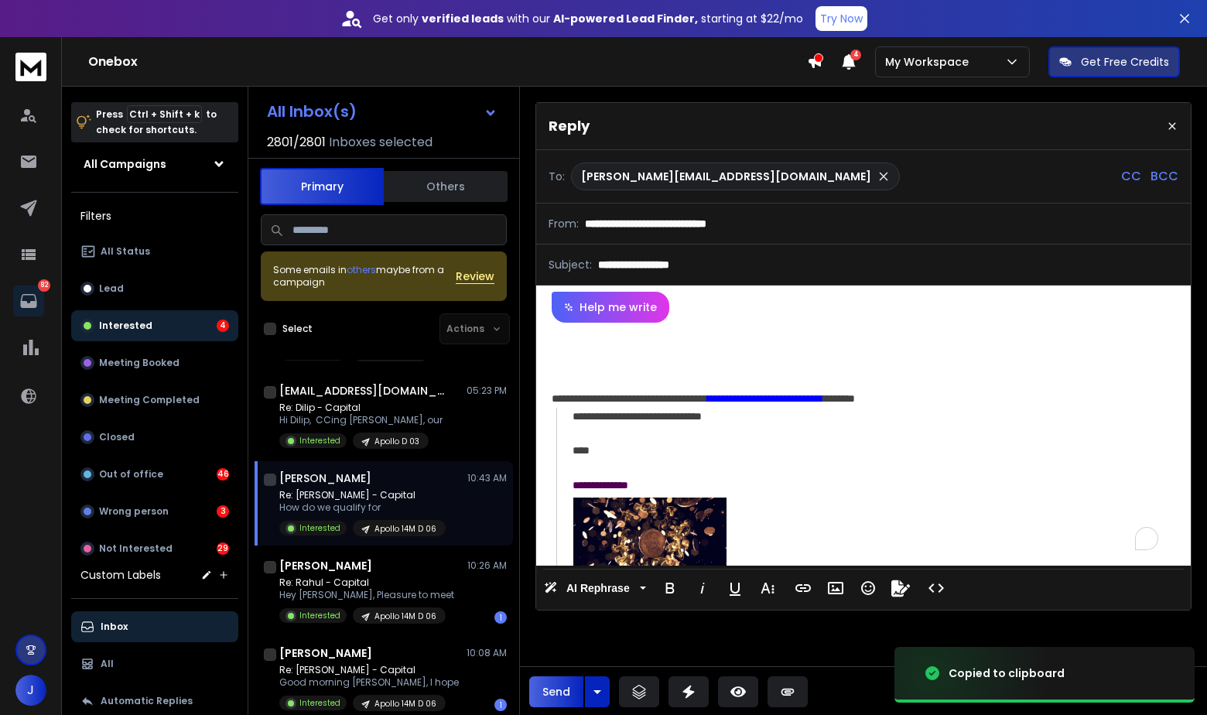
click at [591, 356] on div "To enrich screen reader interactions, please activate Accessibility in Grammarl…" at bounding box center [864, 363] width 624 height 17
click at [576, 342] on div "To enrich screen reader interactions, please activate Accessibility in Grammarl…" at bounding box center [864, 346] width 624 height 17
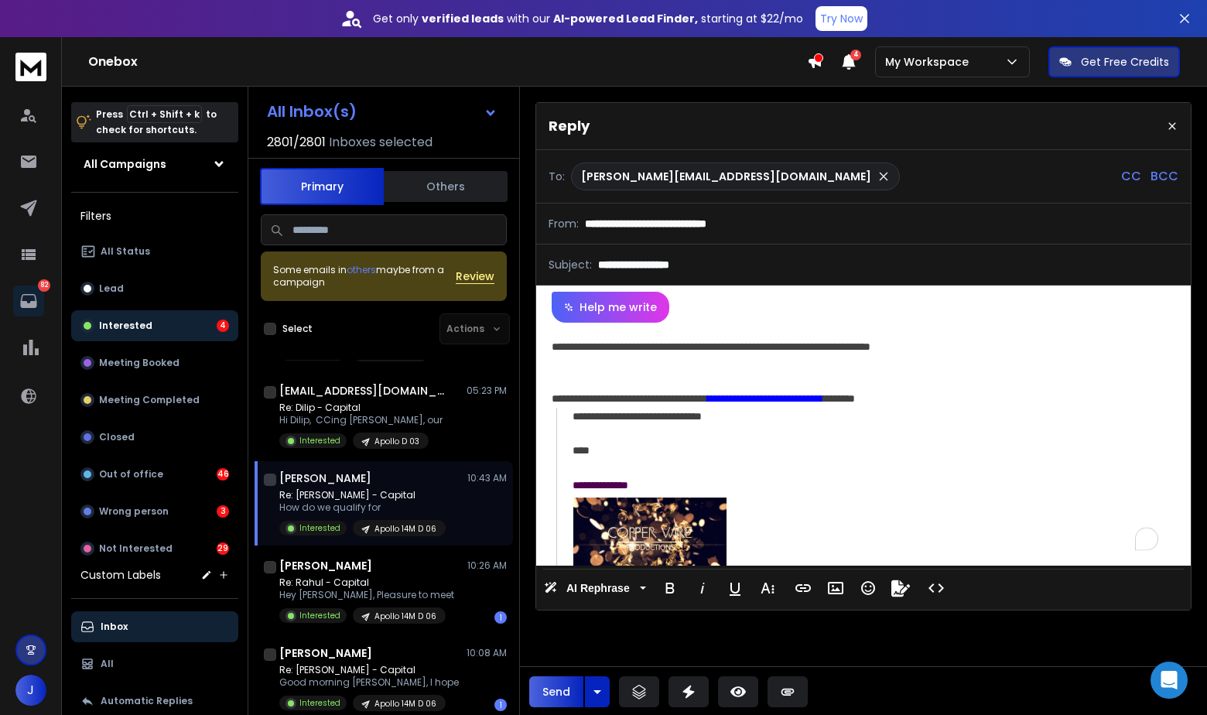
click at [600, 349] on div "**********" at bounding box center [855, 346] width 607 height 17
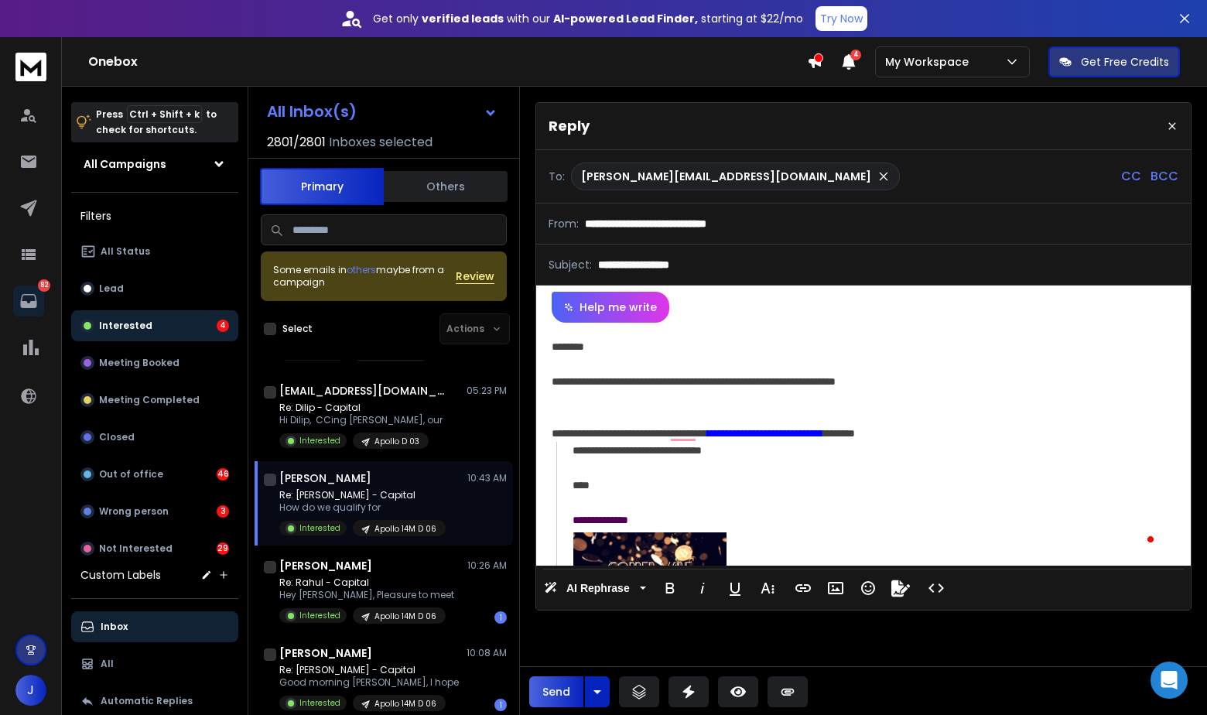
click at [875, 382] on div "**********" at bounding box center [855, 381] width 607 height 17
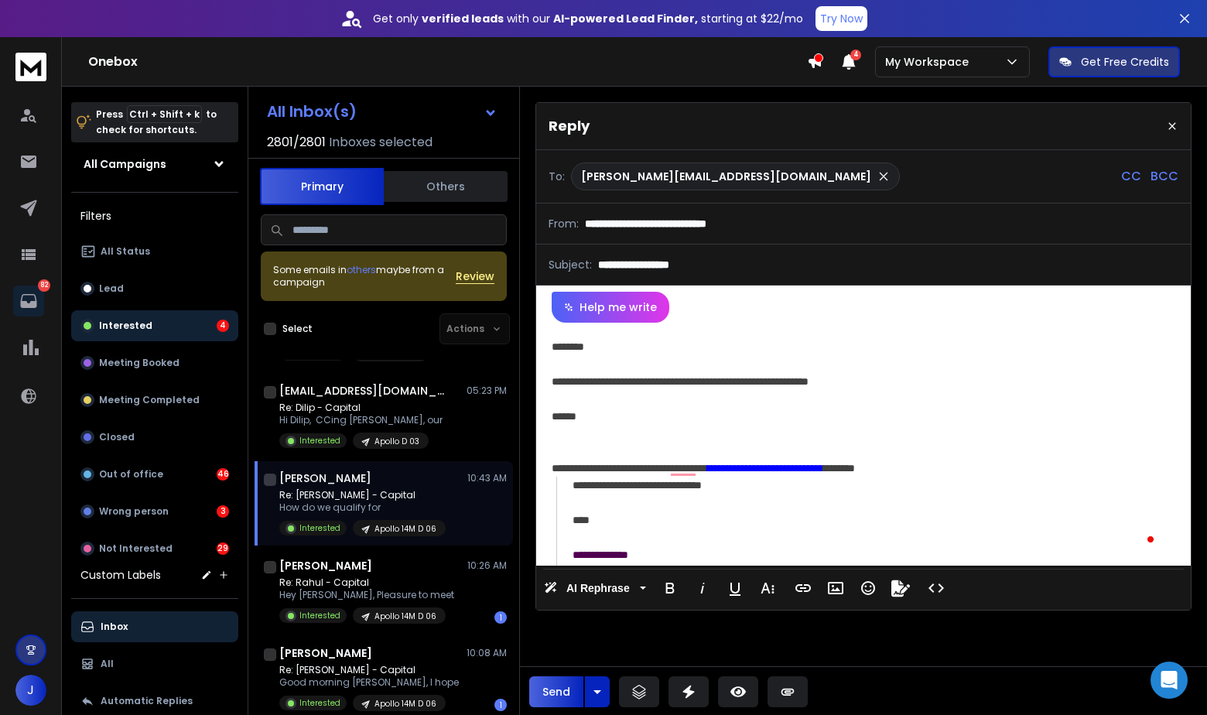
click at [570, 413] on div "******" at bounding box center [855, 416] width 607 height 17
click at [577, 522] on div "****" at bounding box center [866, 520] width 587 height 17
click at [574, 344] on div "********" at bounding box center [855, 346] width 607 height 17
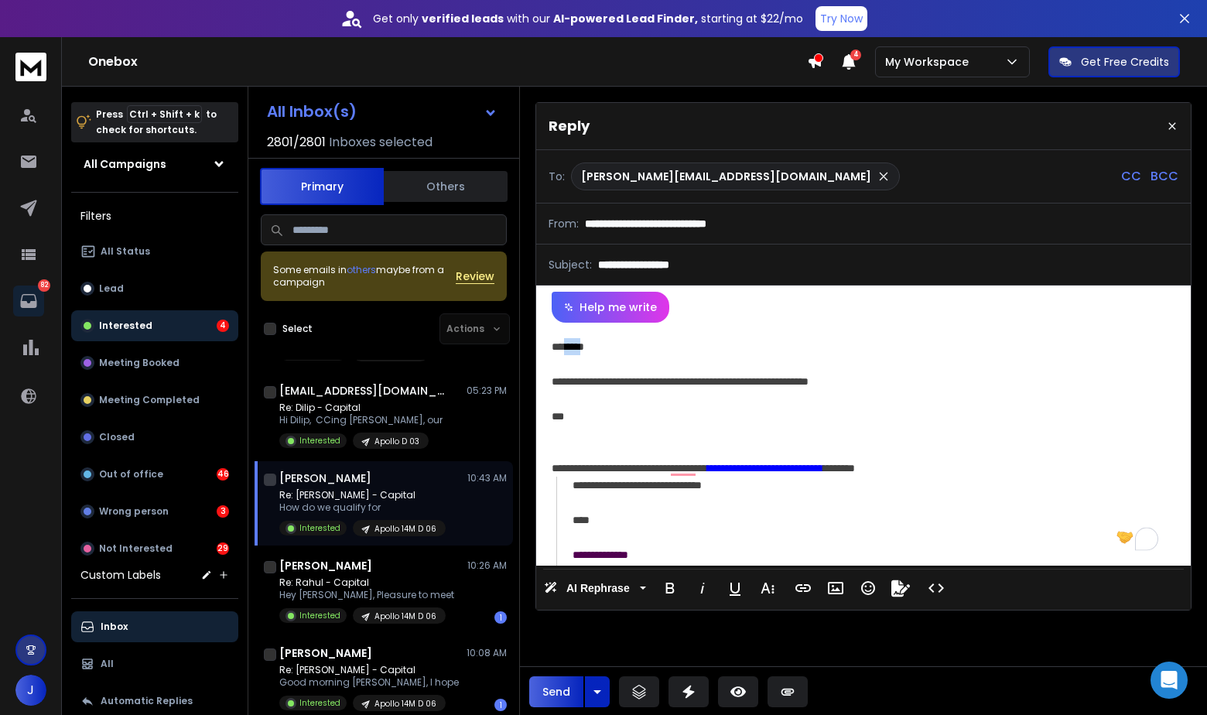
click at [574, 344] on div "********" at bounding box center [855, 346] width 607 height 17
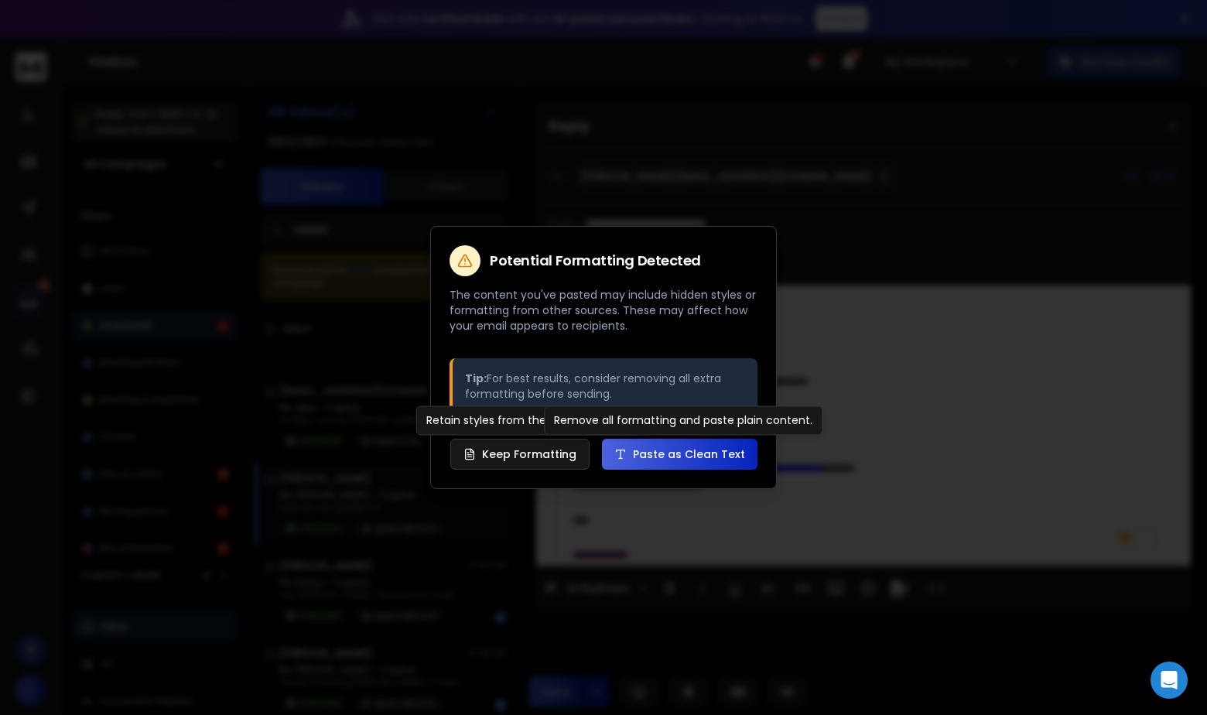
click at [693, 464] on button "Paste as Clean Text" at bounding box center [680, 454] width 156 height 31
click at [689, 447] on button "Paste as Clean Text" at bounding box center [680, 454] width 156 height 31
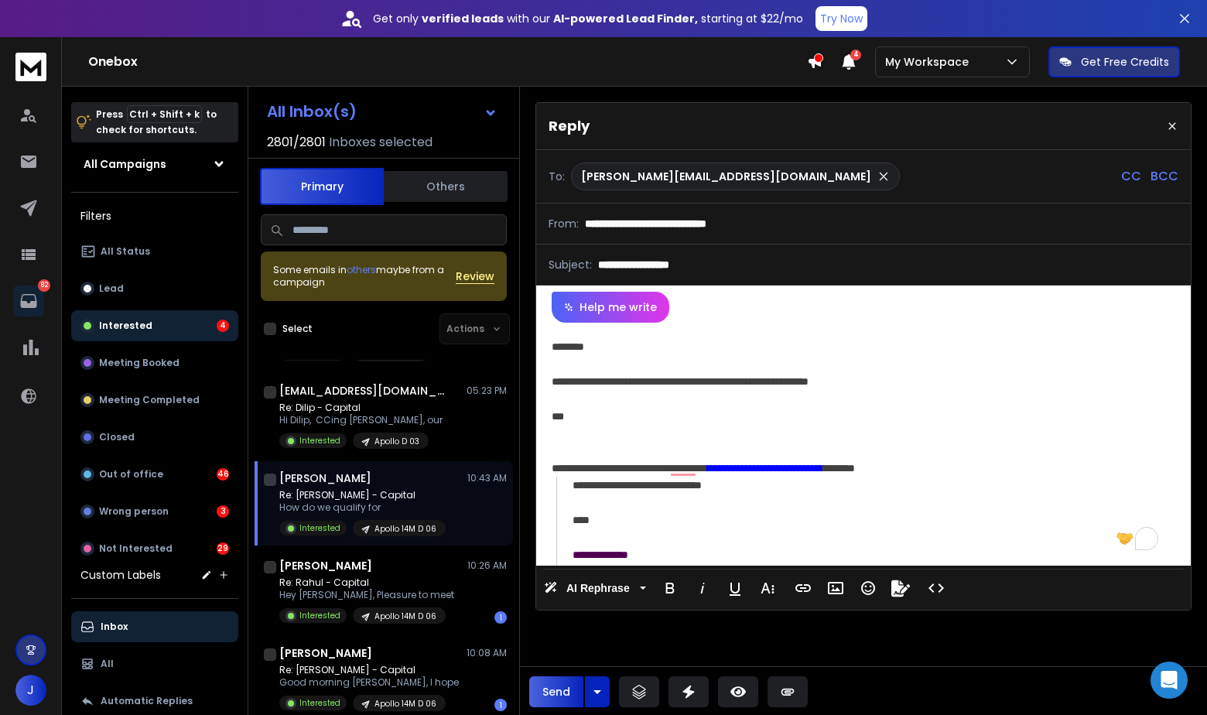
click at [611, 379] on div "**********" at bounding box center [855, 381] width 607 height 17
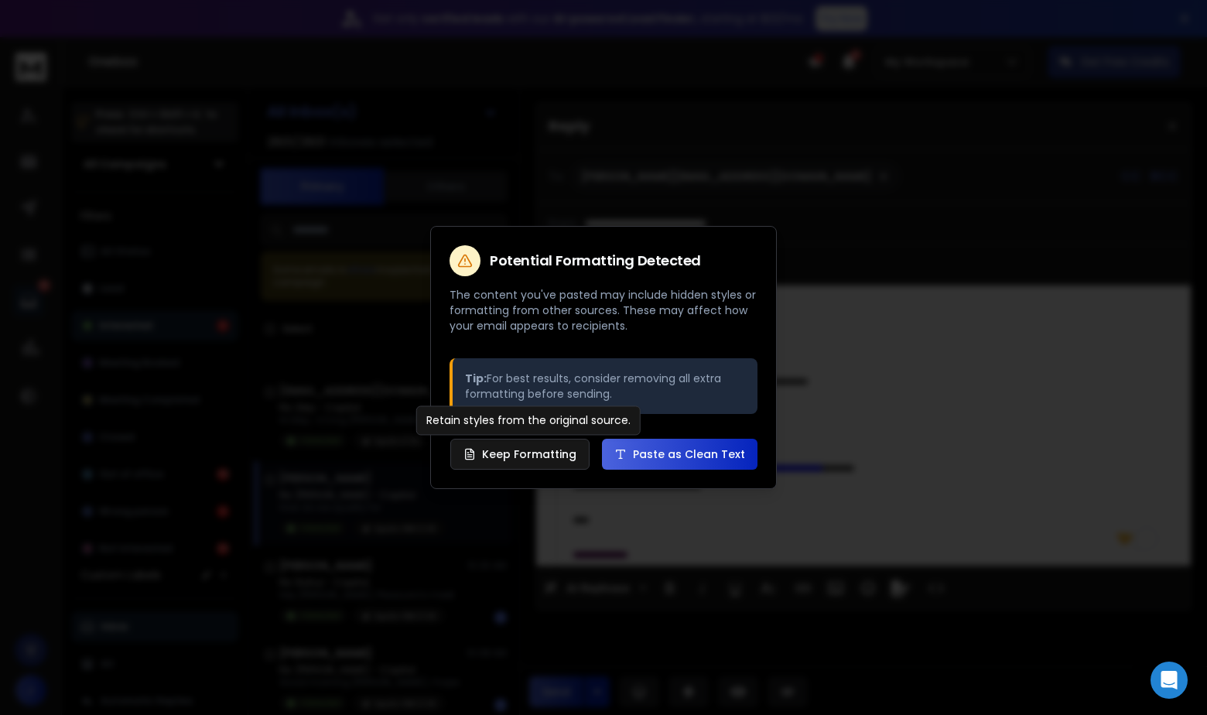
click at [698, 444] on button "Paste as Clean Text" at bounding box center [680, 454] width 156 height 31
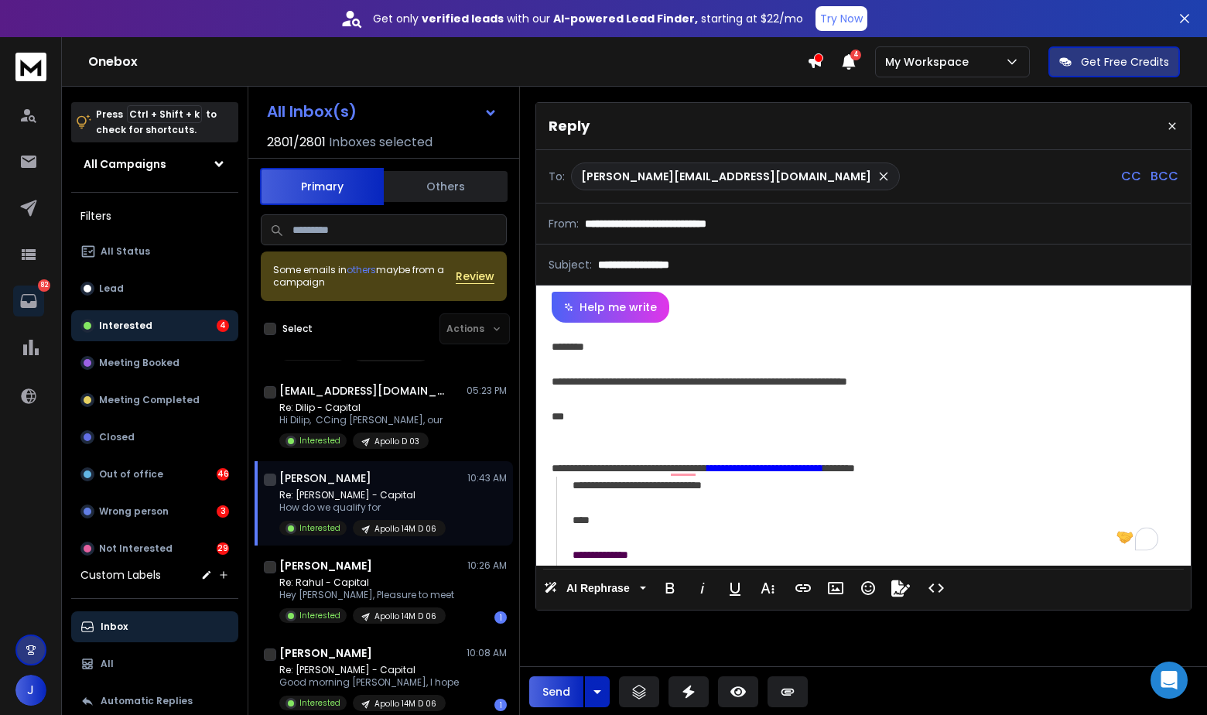
click at [1038, 176] on p "CC" at bounding box center [1131, 176] width 20 height 19
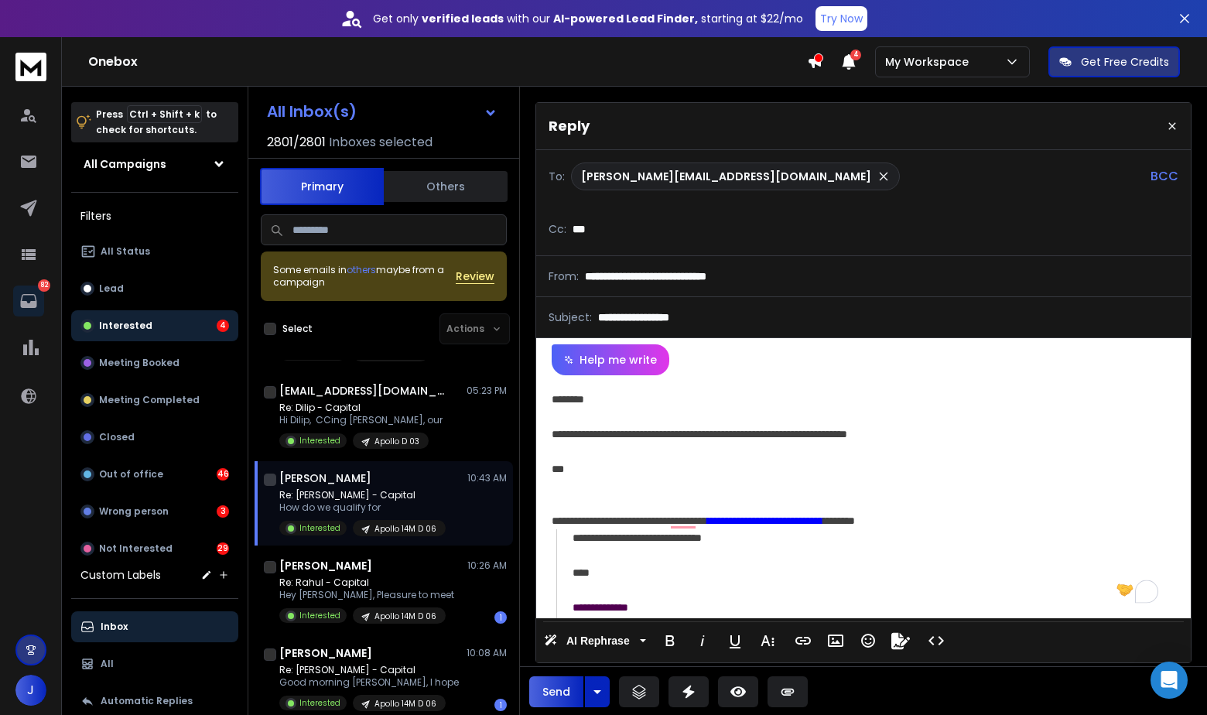
type input "**********"
drag, startPoint x: 792, startPoint y: 485, endPoint x: 573, endPoint y: 704, distance: 309.2
click at [792, 485] on div "**********" at bounding box center [863, 496] width 655 height 243
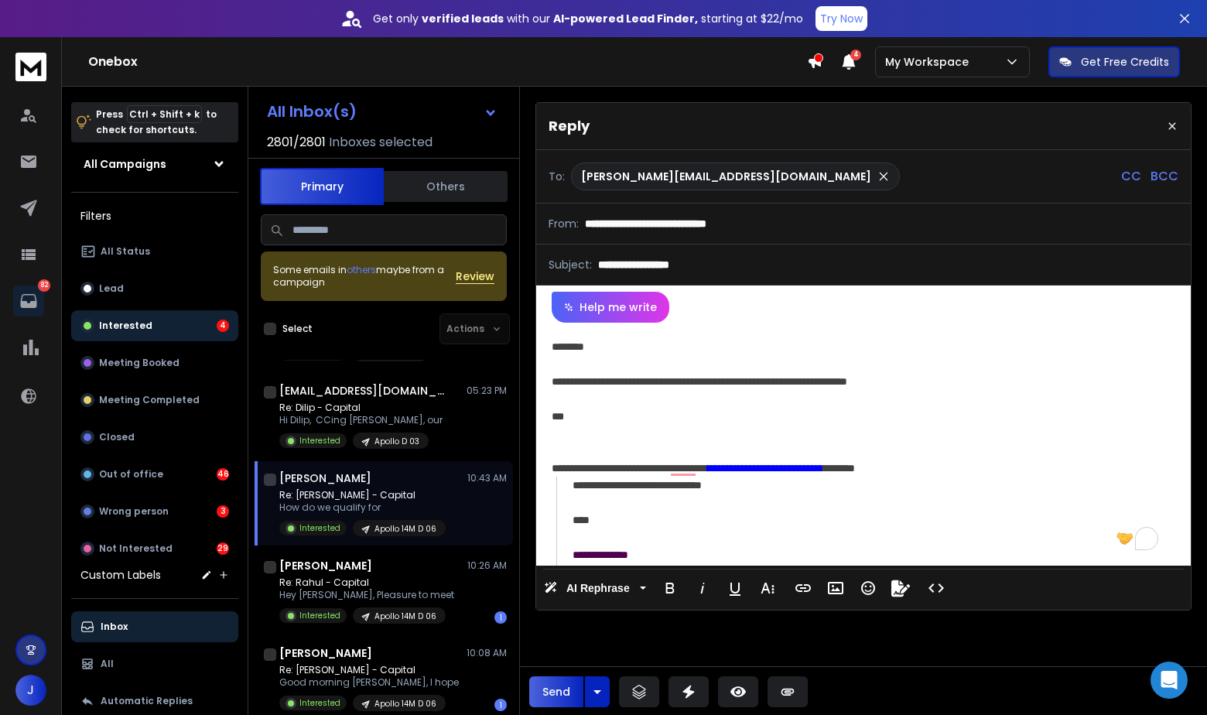
click at [551, 693] on button "Send" at bounding box center [556, 691] width 54 height 31
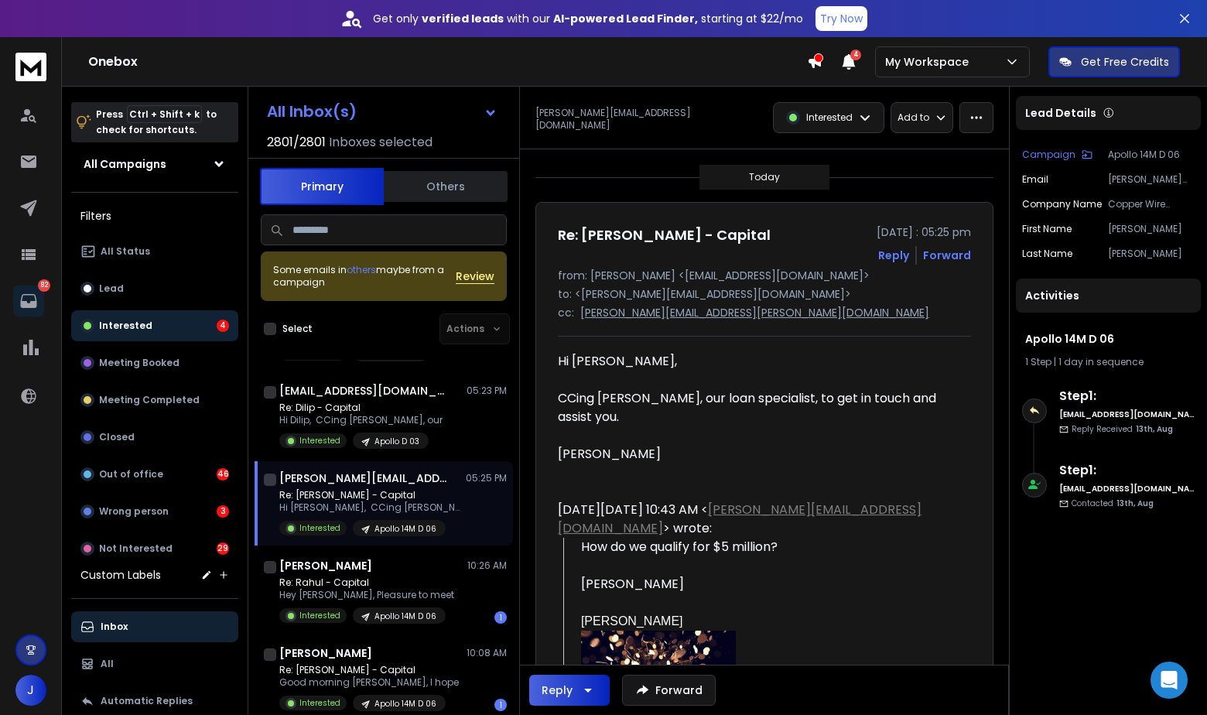
click at [772, 452] on div "[PERSON_NAME]" at bounding box center [758, 454] width 401 height 19
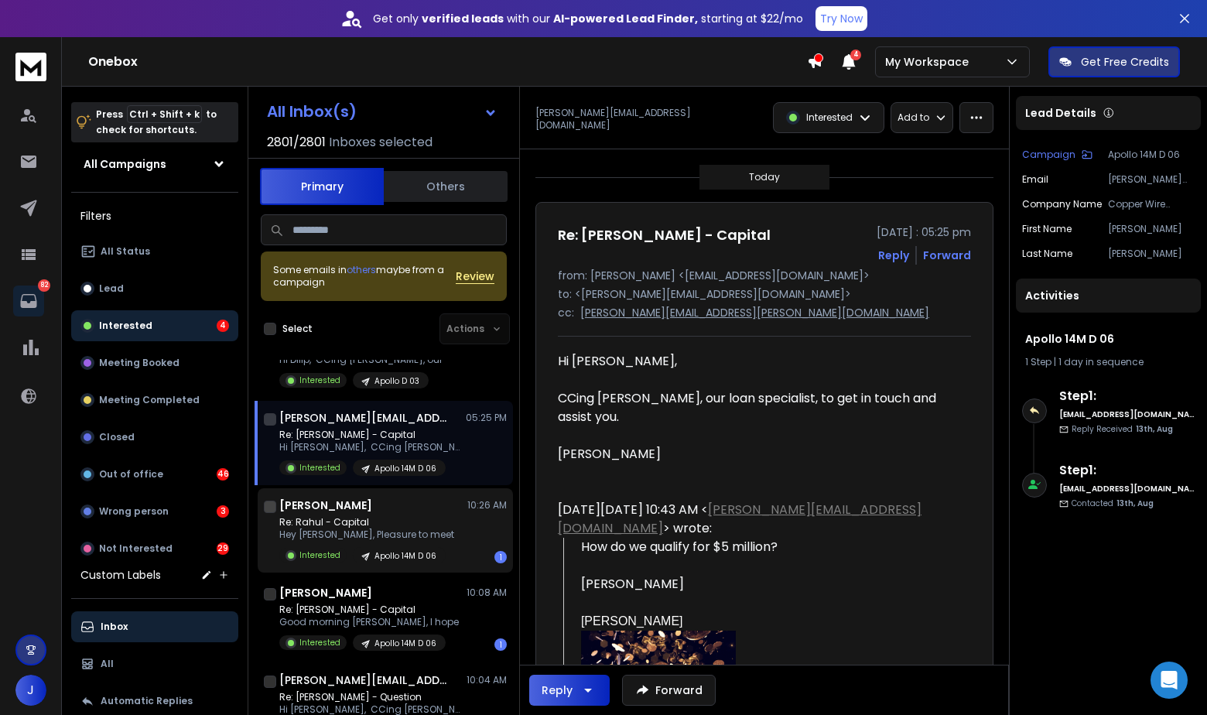
scroll to position [687, 0]
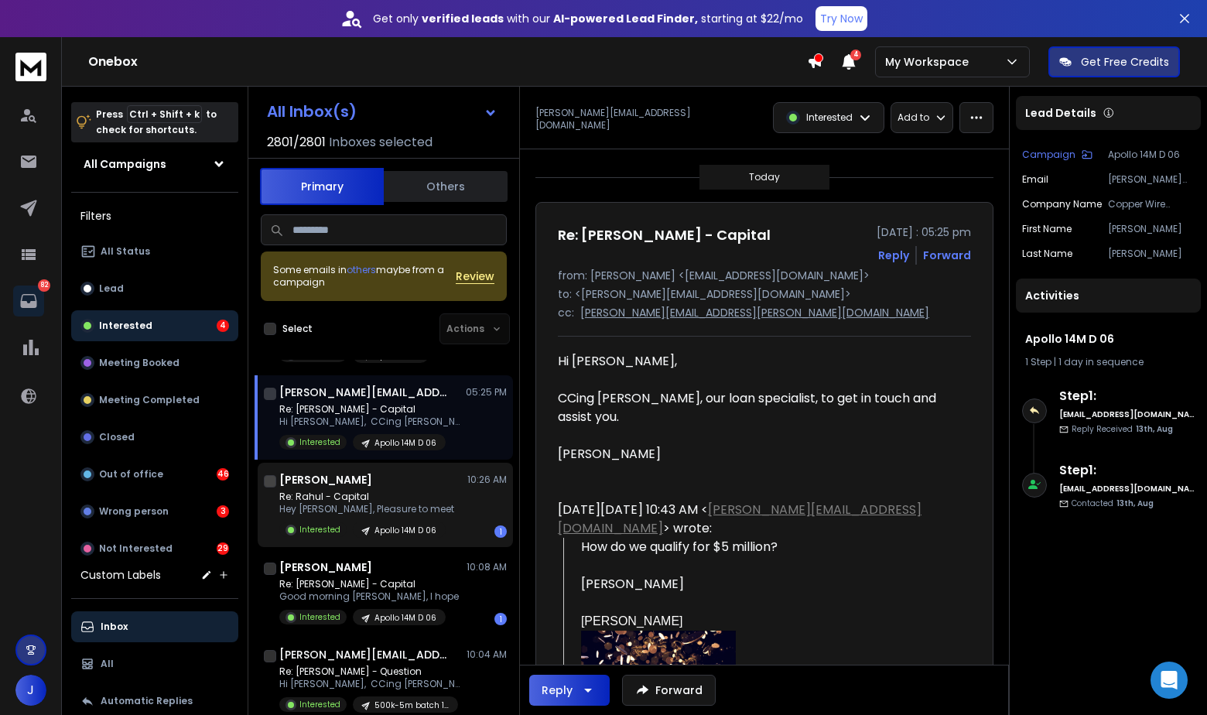
click at [305, 491] on p "Re: Rahul - Capital" at bounding box center [366, 497] width 175 height 12
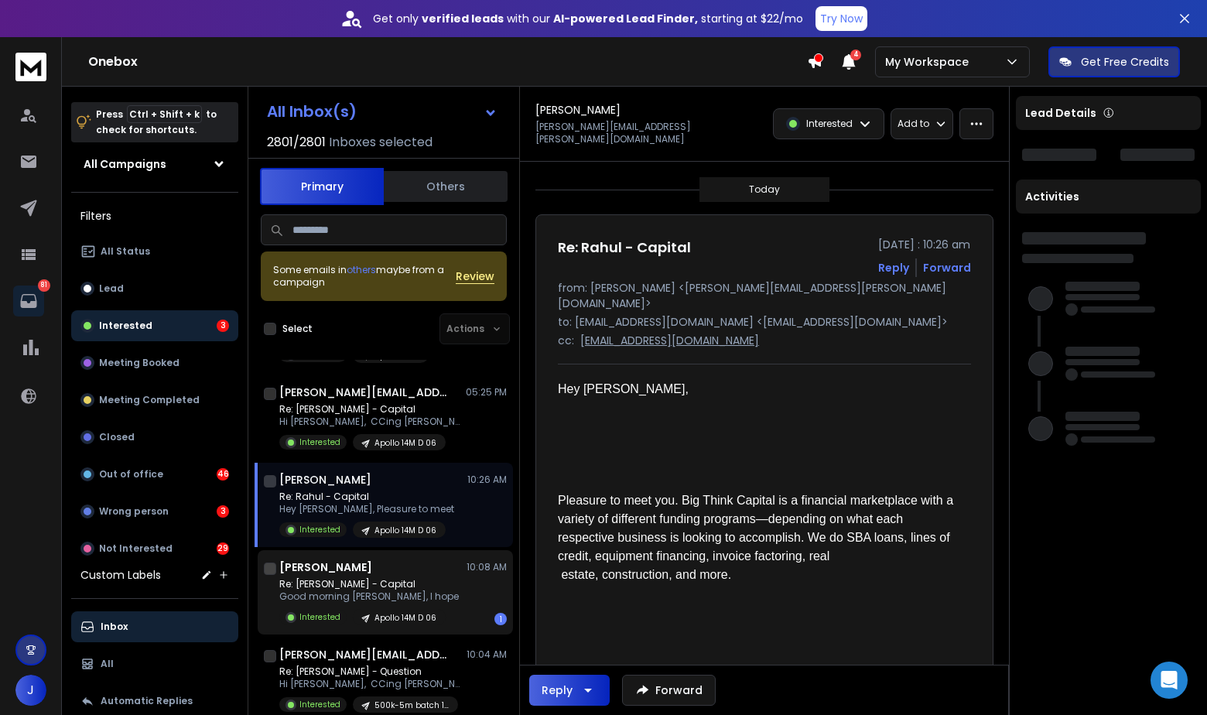
click at [351, 584] on p "Re: [PERSON_NAME] - Capital" at bounding box center [369, 584] width 180 height 12
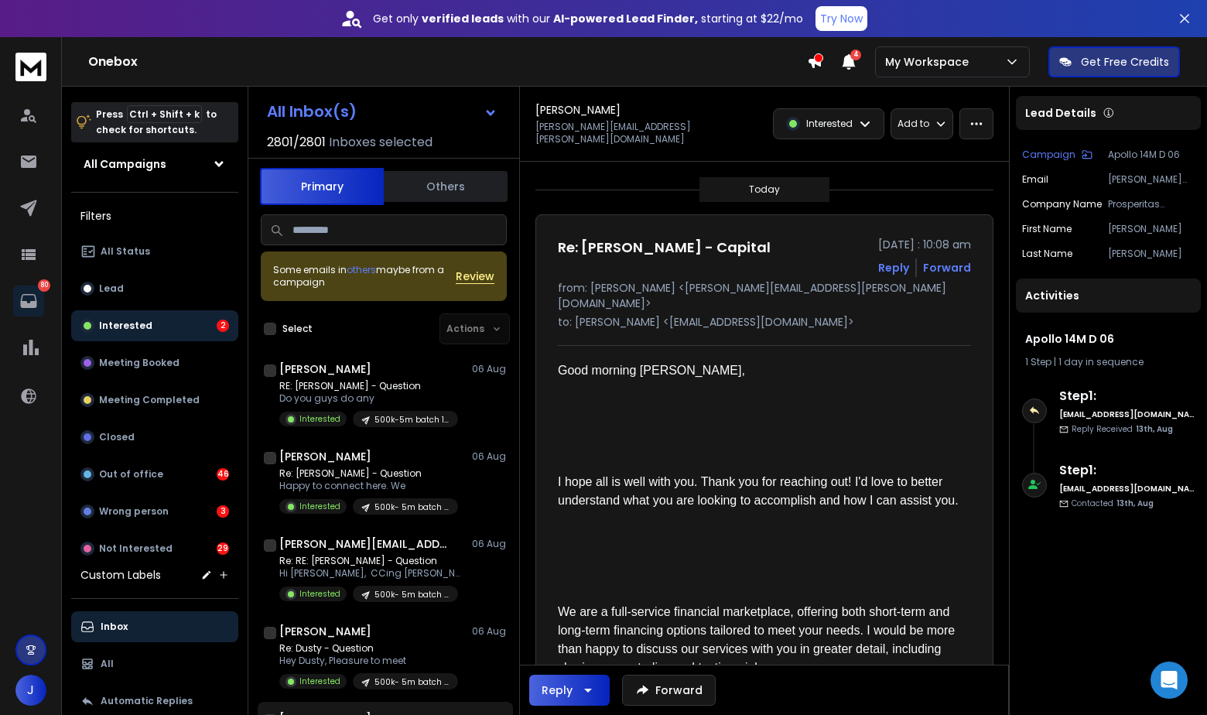
scroll to position [4021, 0]
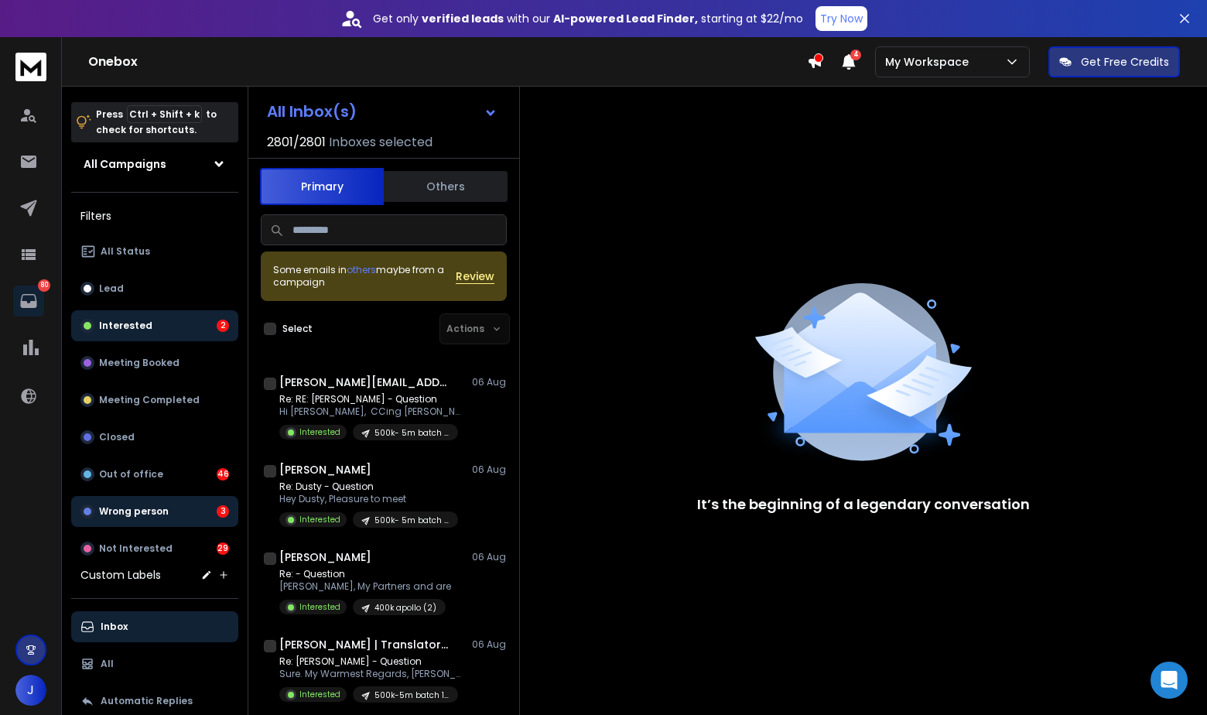
click at [196, 549] on button "Not Interested 29" at bounding box center [154, 548] width 167 height 31
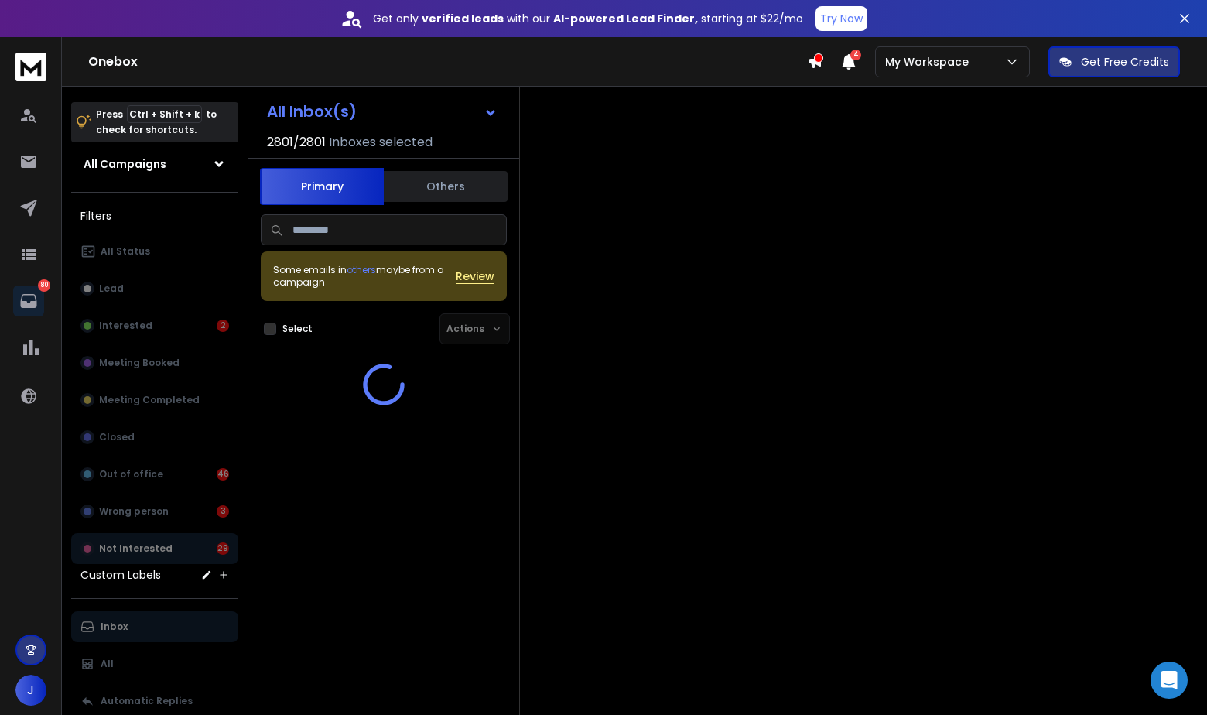
scroll to position [0, 0]
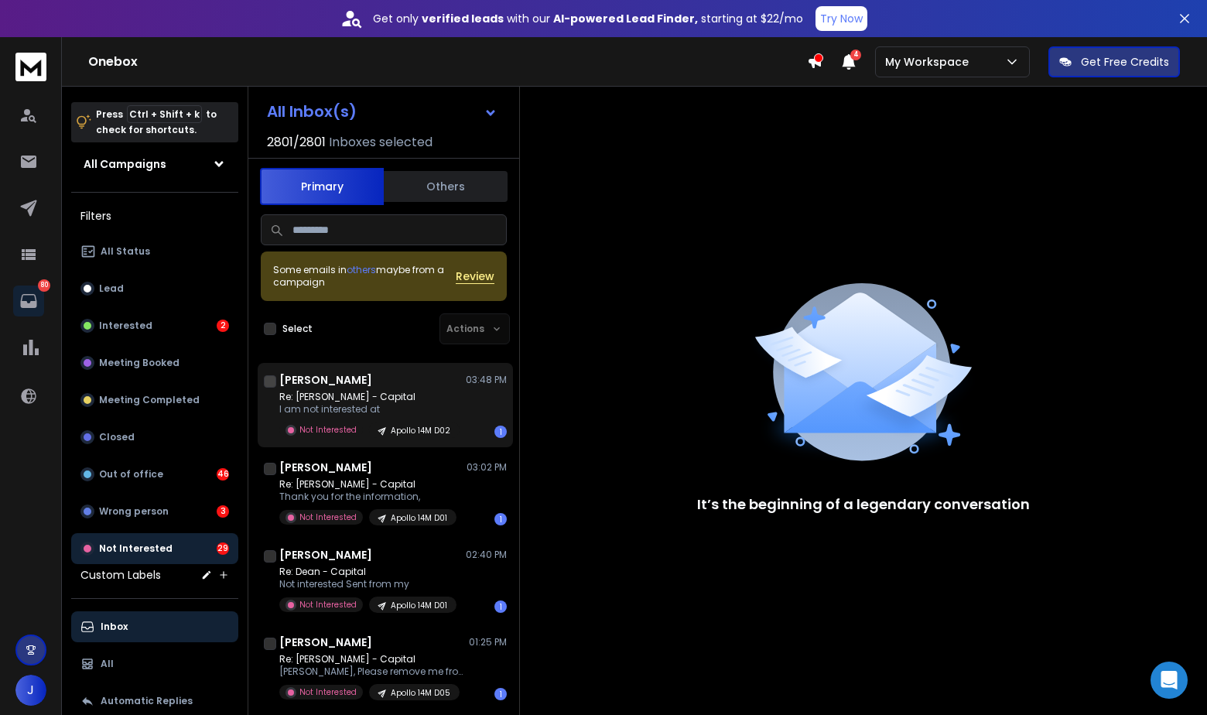
click at [345, 387] on div "[PERSON_NAME] 03:48 PM" at bounding box center [393, 379] width 228 height 15
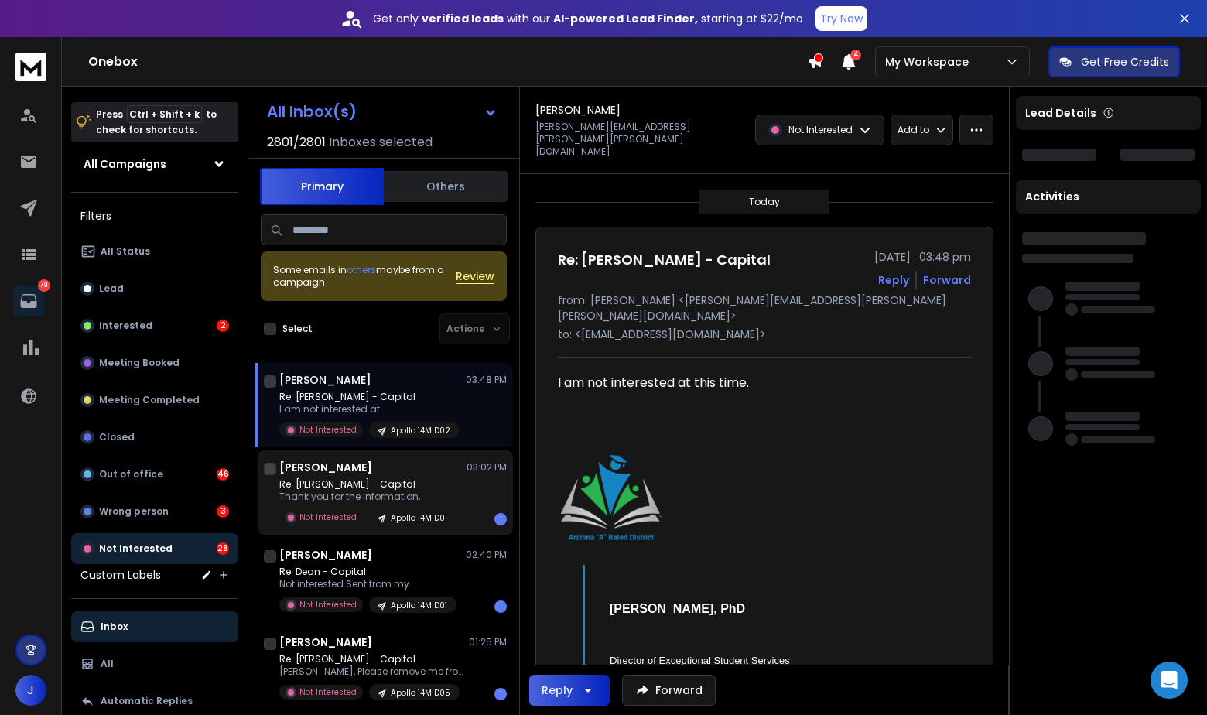
click at [364, 488] on p "Re: [PERSON_NAME] - Capital" at bounding box center [367, 484] width 177 height 12
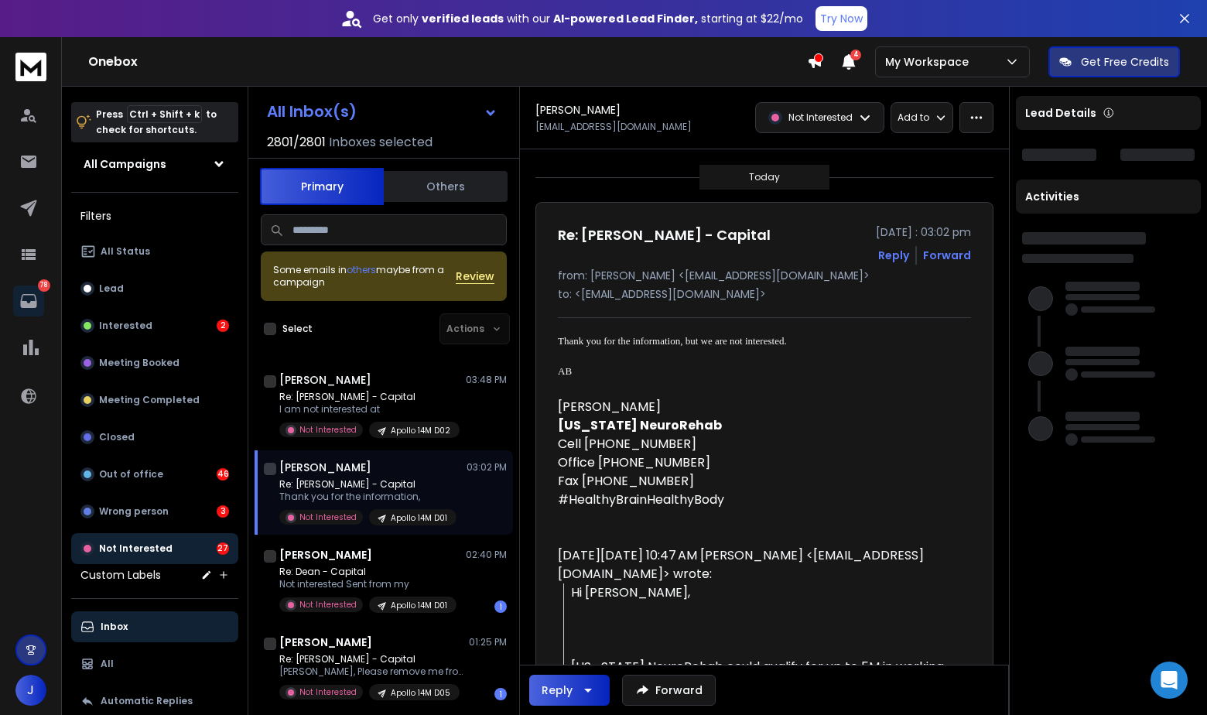
click at [369, 532] on div "[PERSON_NAME] 03:02 PM Re: [PERSON_NAME] - Capital Thank you for the informatio…" at bounding box center [385, 492] width 255 height 84
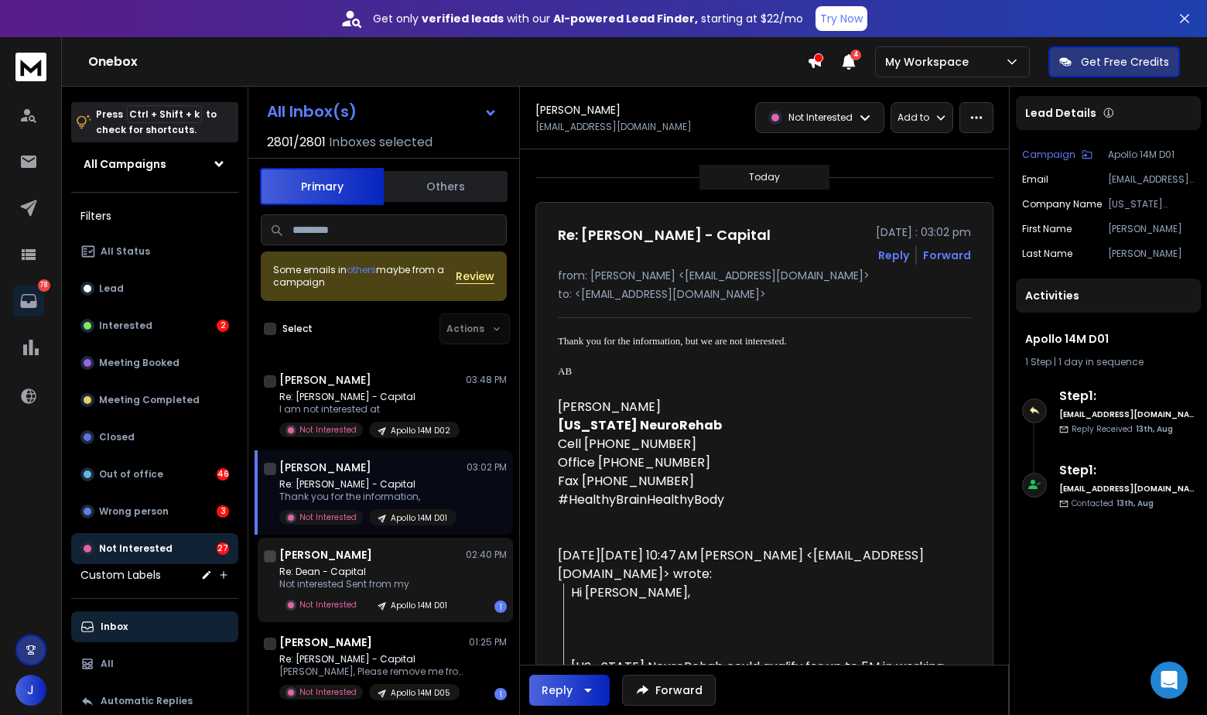
click at [368, 586] on p "Not interested Sent from my" at bounding box center [367, 584] width 177 height 12
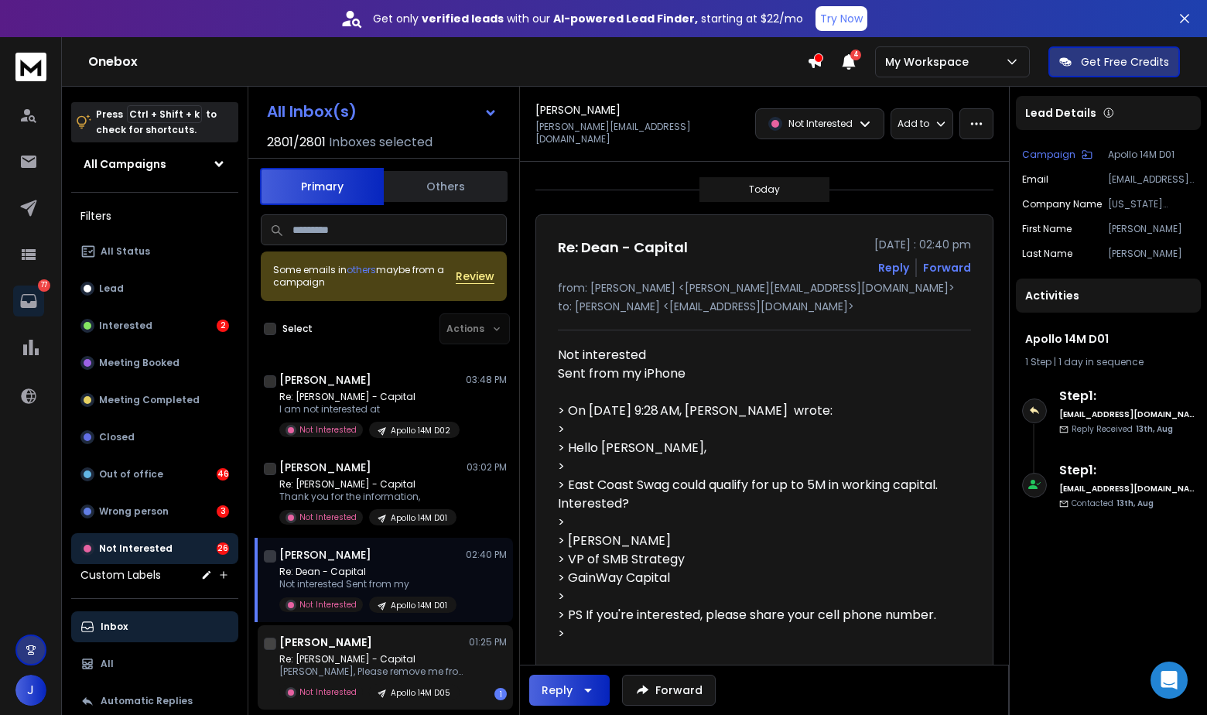
click at [370, 636] on div "[PERSON_NAME] 01:25 PM" at bounding box center [393, 642] width 228 height 15
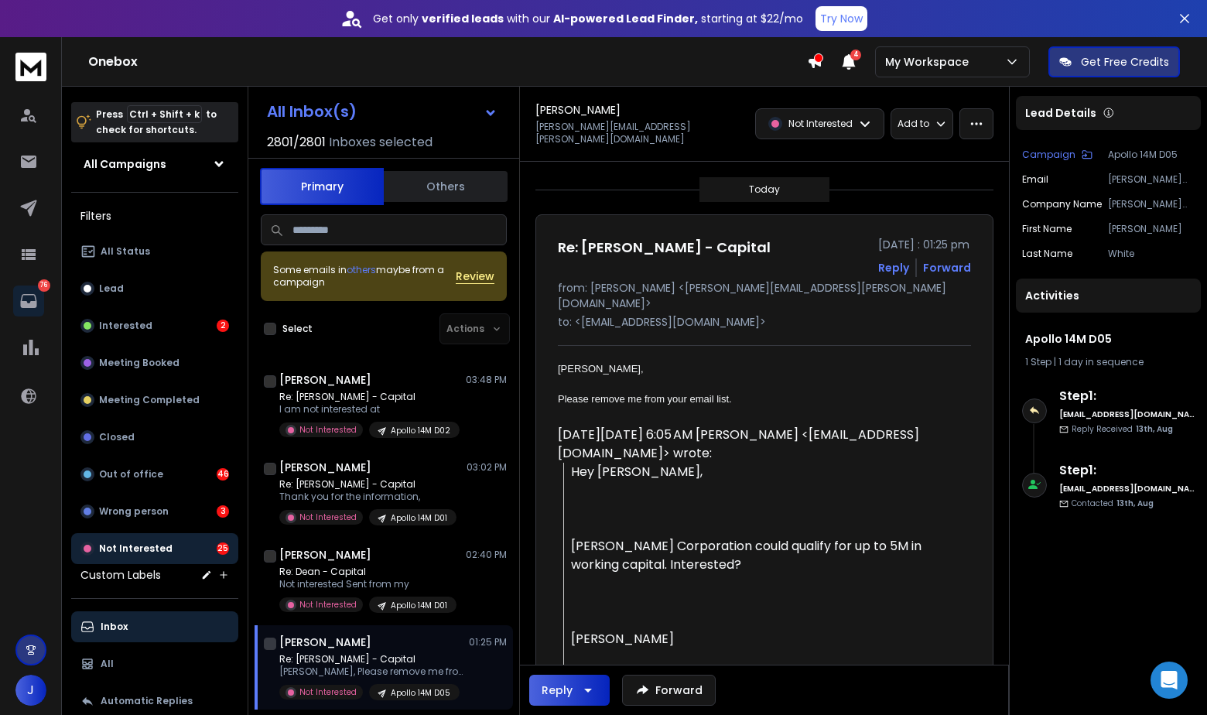
click at [979, 121] on icon "button" at bounding box center [977, 124] width 14 height 14
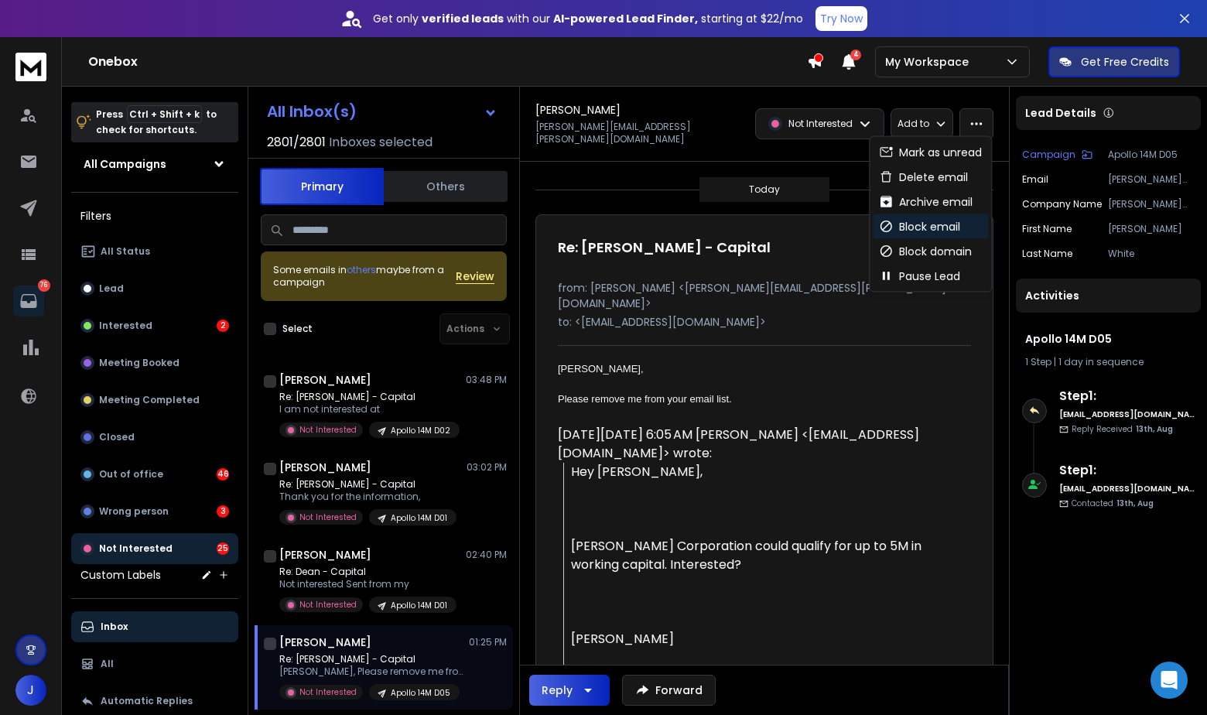
click at [956, 219] on div "Block email" at bounding box center [919, 226] width 81 height 15
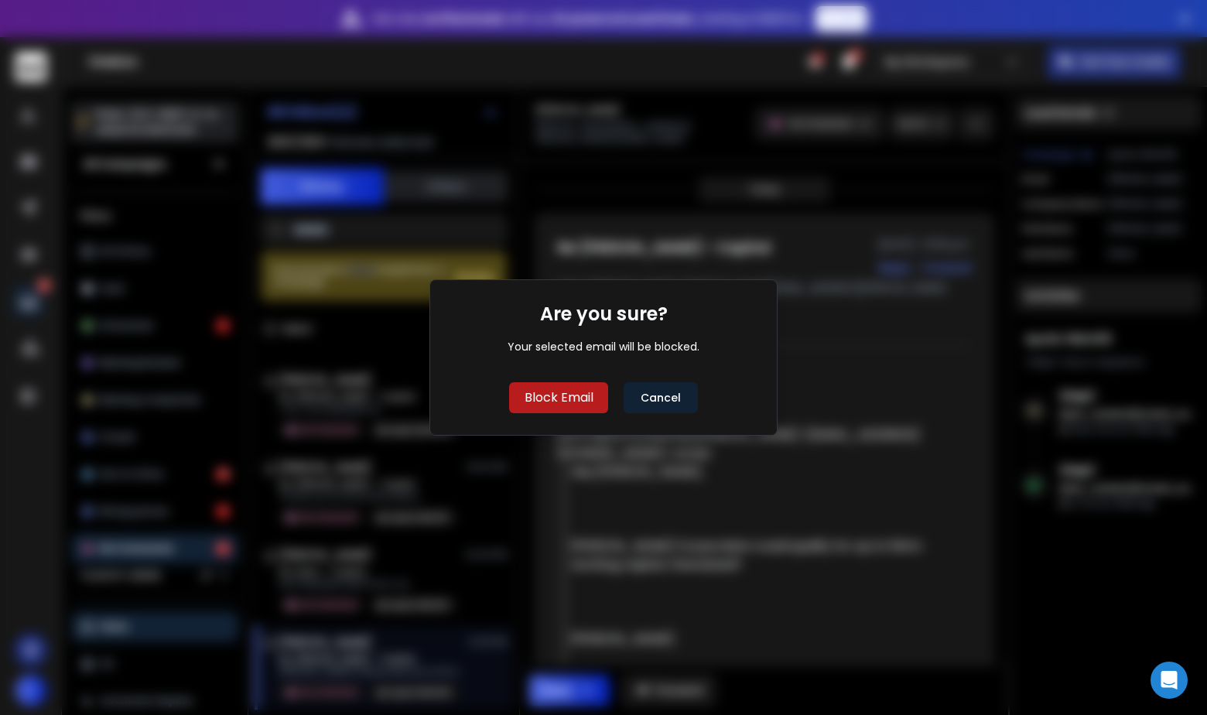
click at [543, 405] on button "Block Email" at bounding box center [558, 397] width 99 height 31
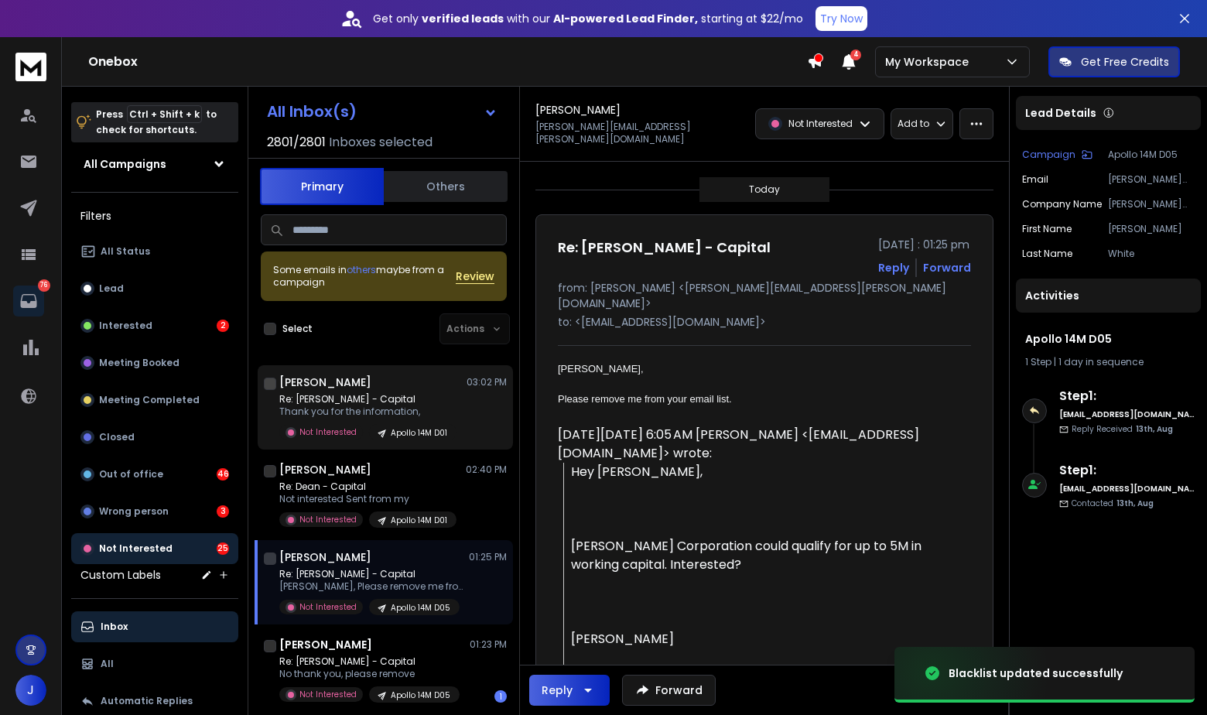
scroll to position [258, 0]
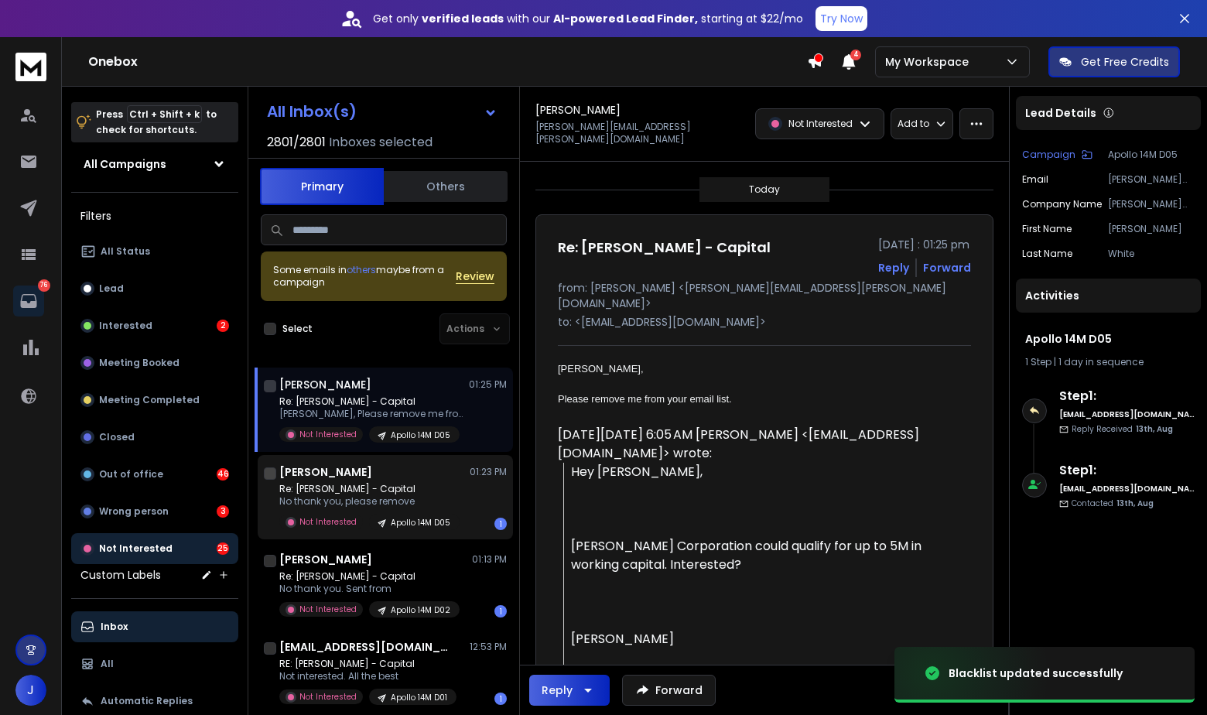
click at [392, 475] on div "[PERSON_NAME] 01:23 PM" at bounding box center [393, 471] width 228 height 15
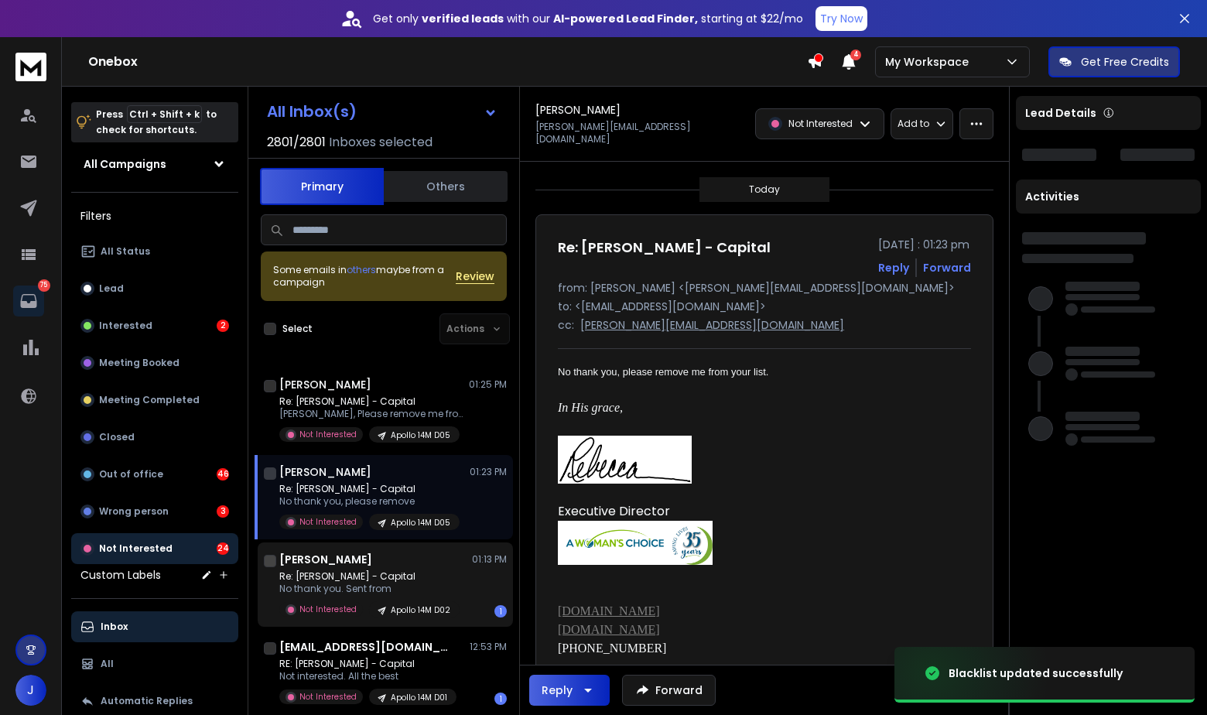
click at [426, 573] on p "Re: [PERSON_NAME] - Capital" at bounding box center [369, 576] width 180 height 12
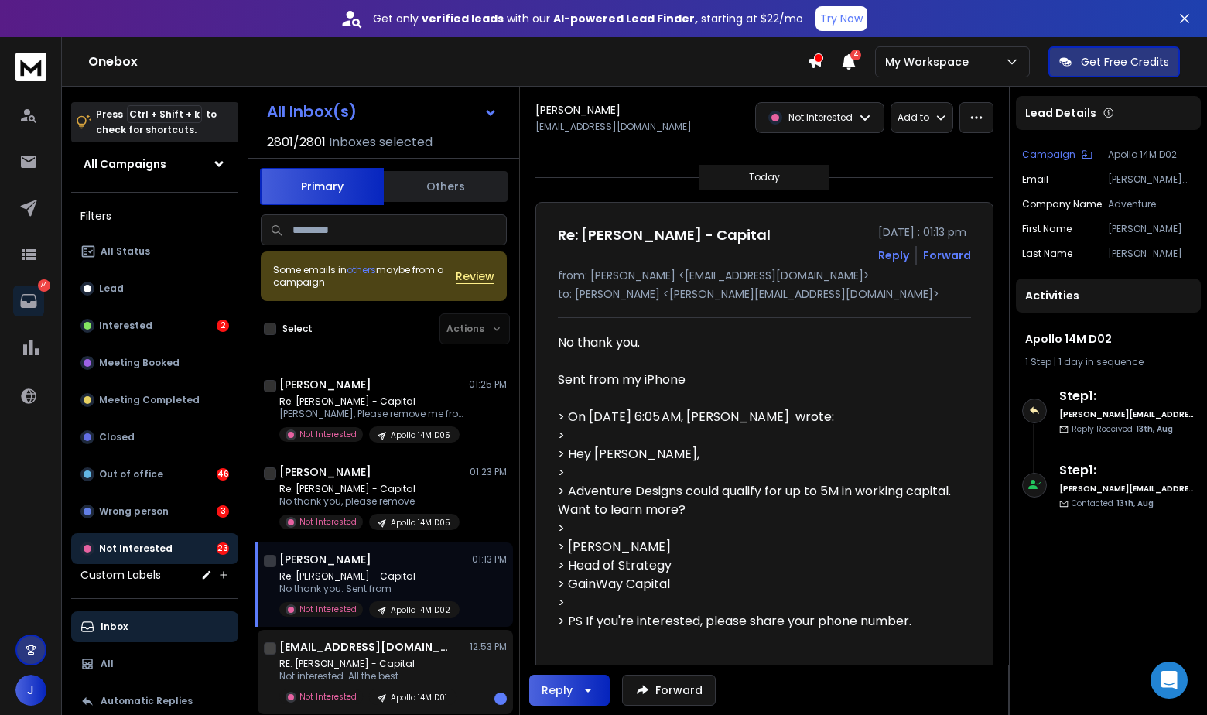
click at [382, 648] on h1 "[EMAIL_ADDRESS][DOMAIN_NAME]" at bounding box center [364, 646] width 170 height 15
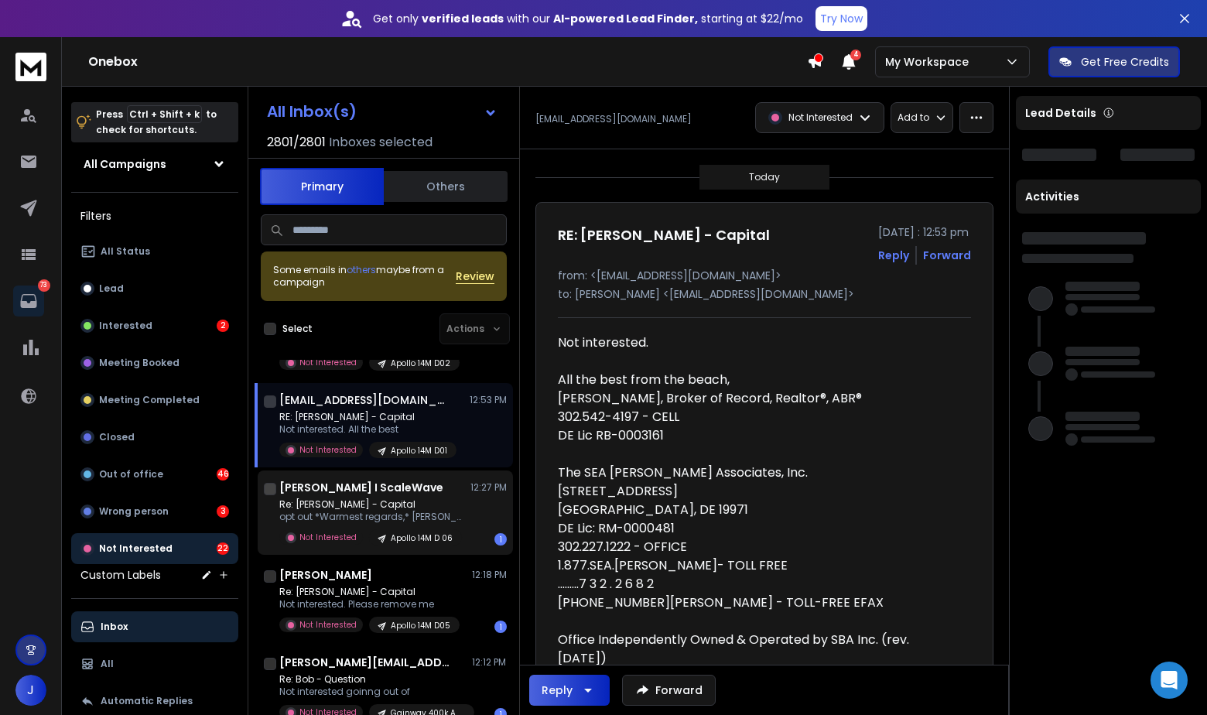
scroll to position [515, 0]
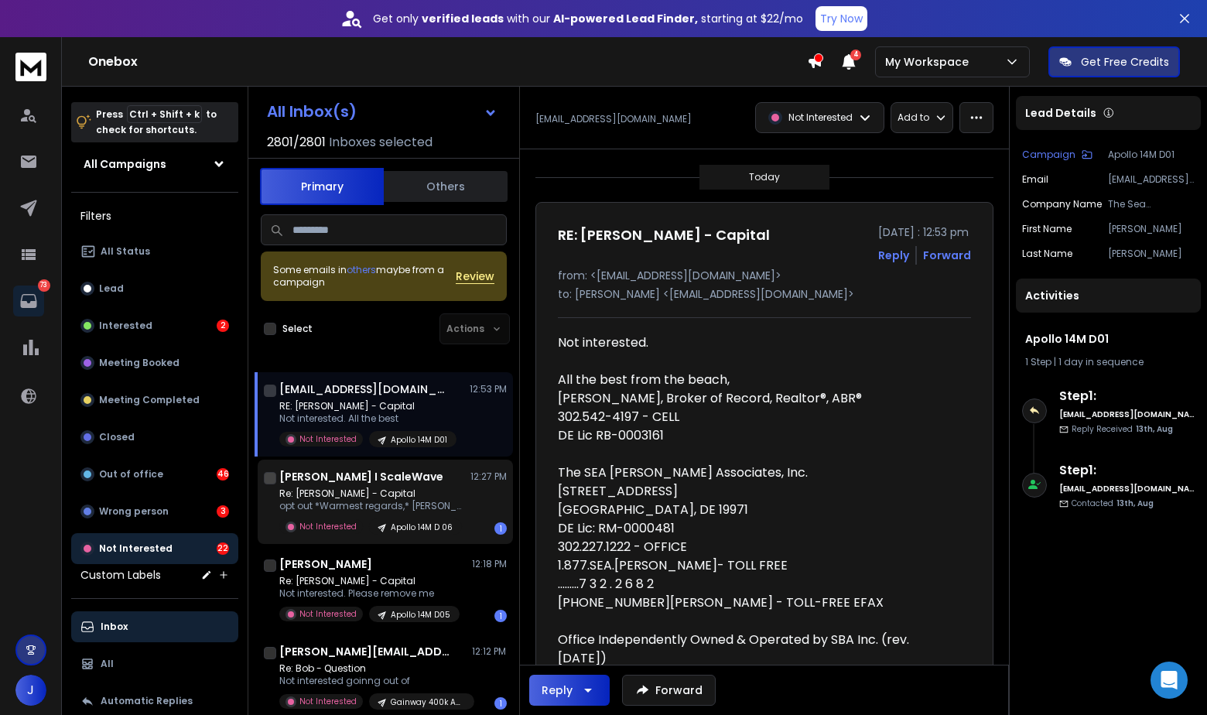
click at [397, 522] on p "Apollo 14M D 06" at bounding box center [422, 528] width 62 height 12
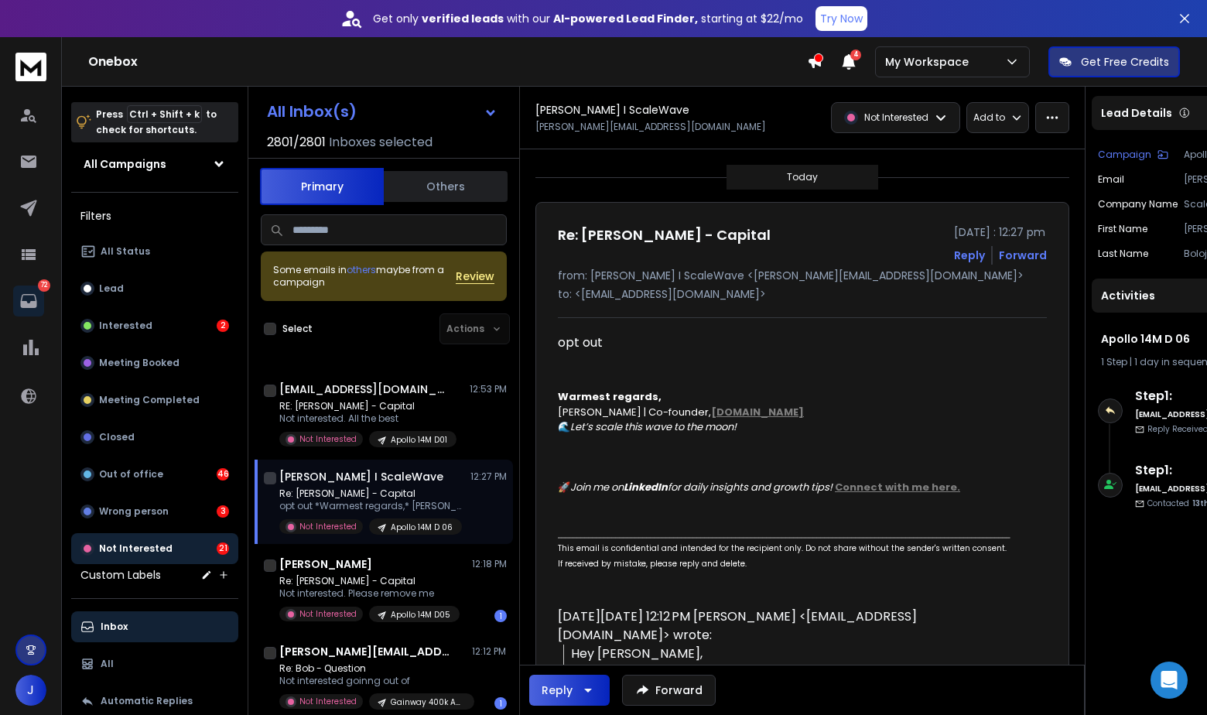
click at [964, 113] on div "Not Interested Add to" at bounding box center [938, 117] width 262 height 31
click at [1038, 113] on icon "button" at bounding box center [1053, 118] width 14 height 14
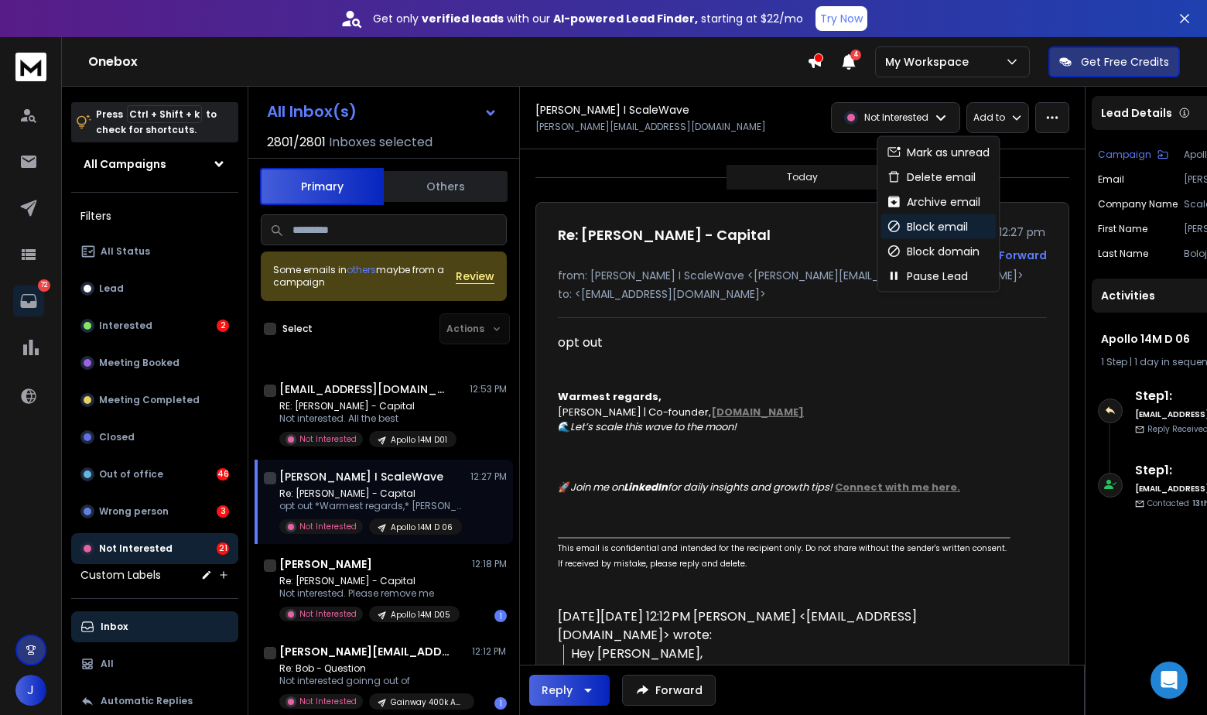
click at [953, 219] on div "Block email" at bounding box center [927, 226] width 81 height 15
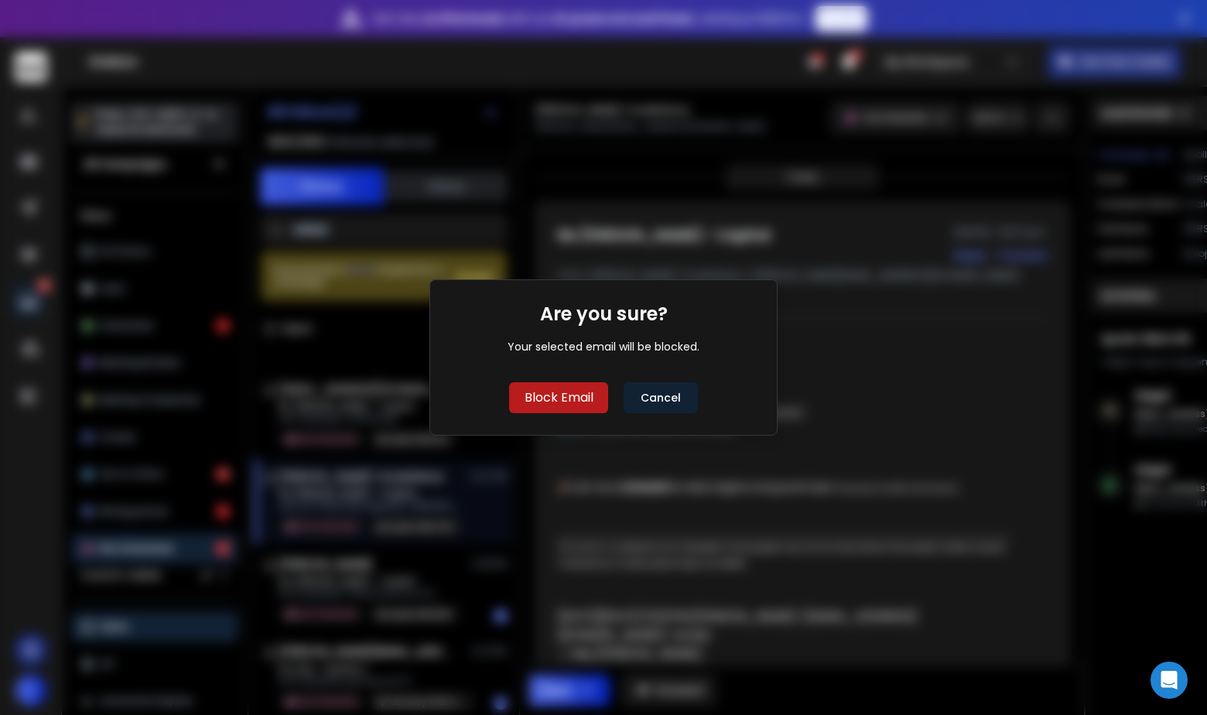
click at [545, 407] on button "Block Email" at bounding box center [558, 397] width 99 height 31
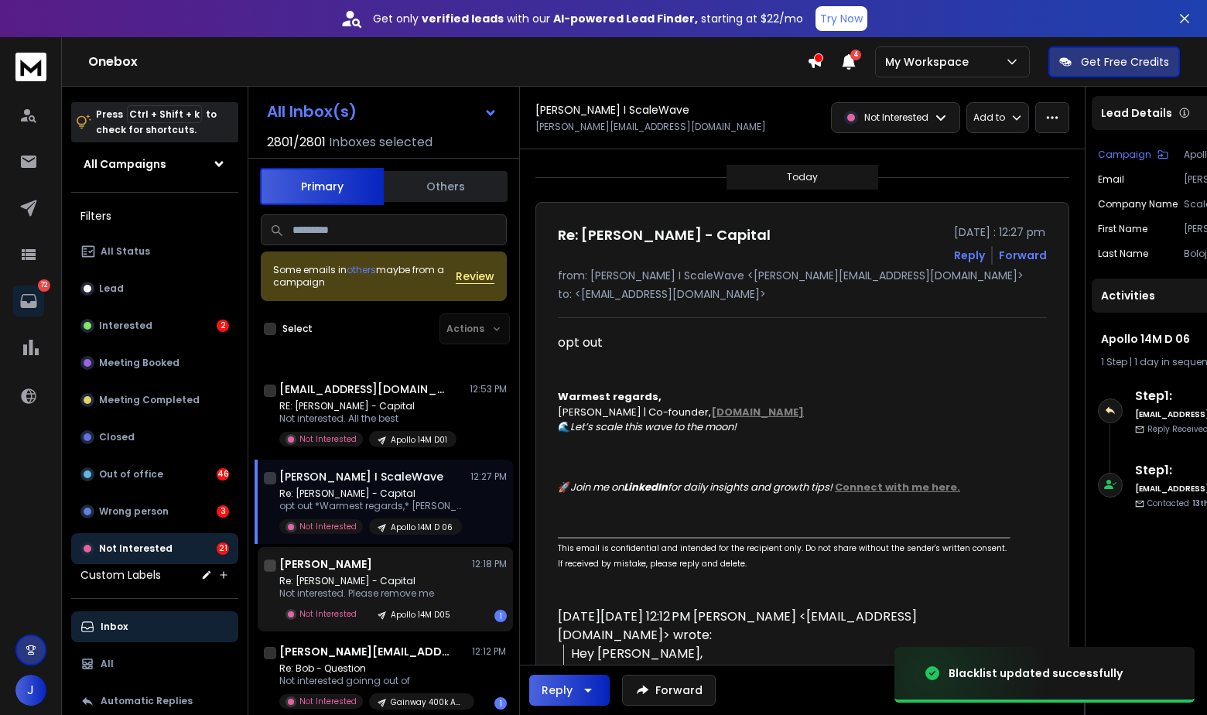
click at [415, 563] on div "[PERSON_NAME] 12:18 PM" at bounding box center [393, 563] width 228 height 15
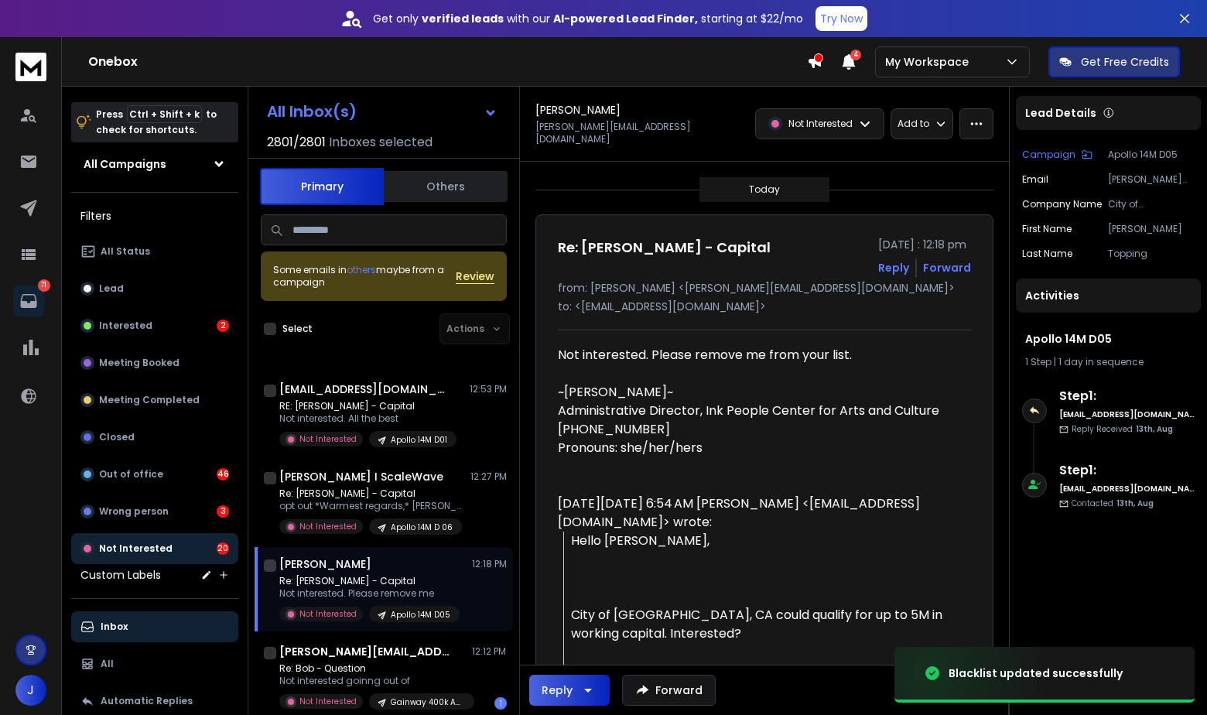
click at [974, 132] on button "button" at bounding box center [977, 123] width 34 height 31
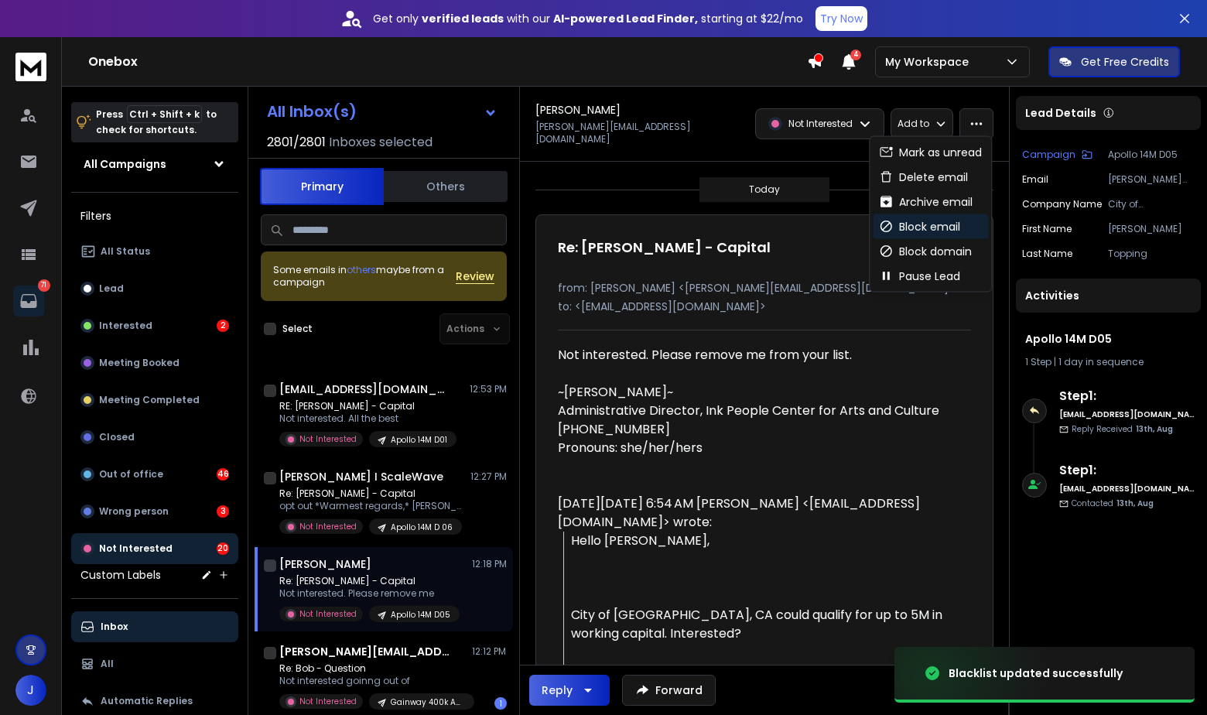
click at [966, 228] on div "Block email" at bounding box center [930, 226] width 115 height 25
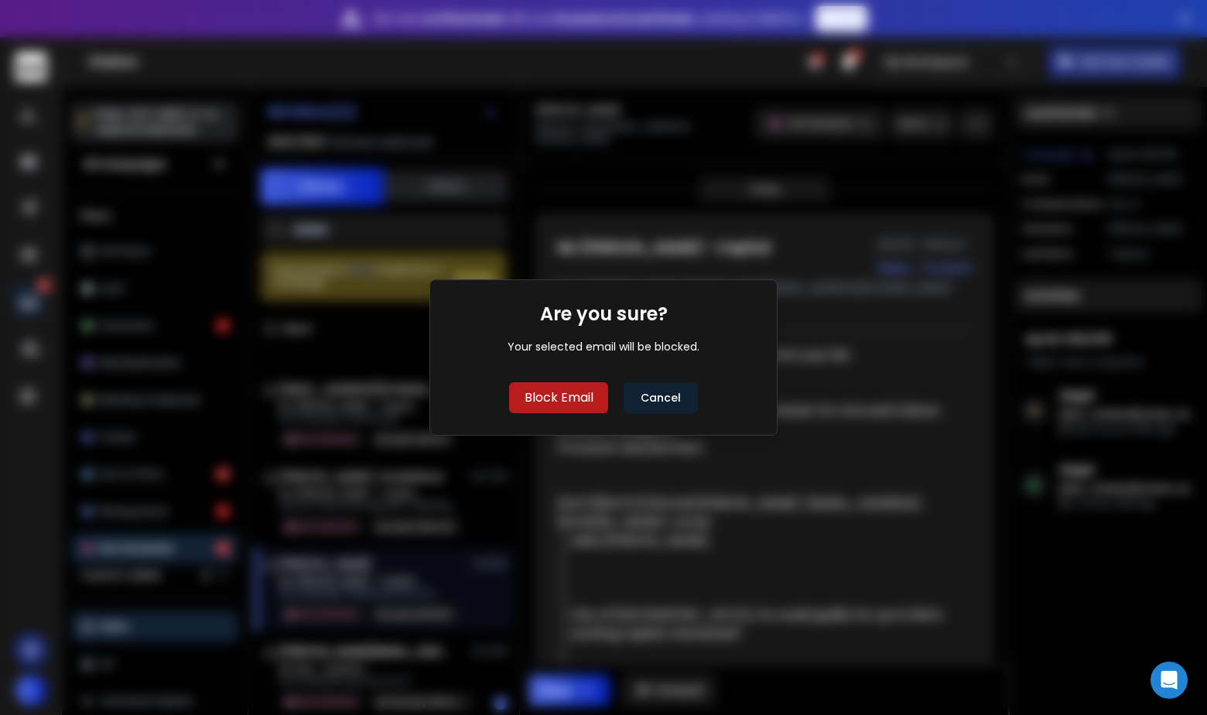
click at [546, 401] on button "Block Email" at bounding box center [558, 397] width 99 height 31
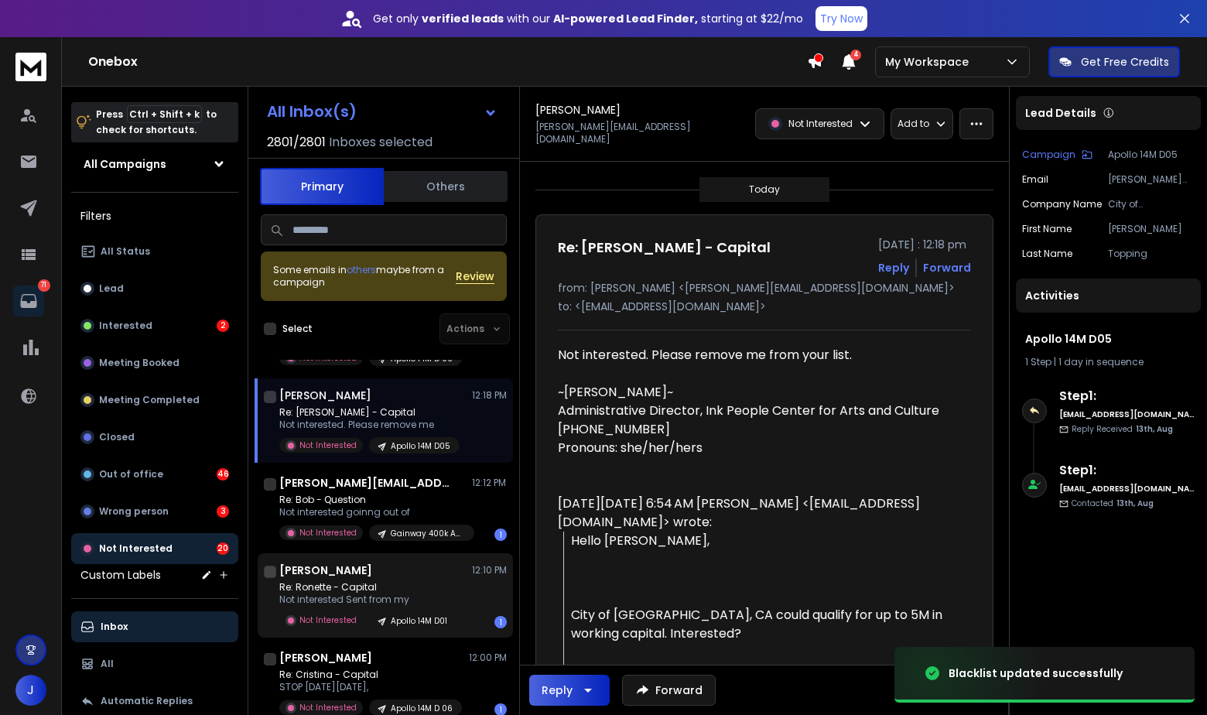
scroll to position [687, 0]
drag, startPoint x: 398, startPoint y: 570, endPoint x: 396, endPoint y: 536, distance: 34.1
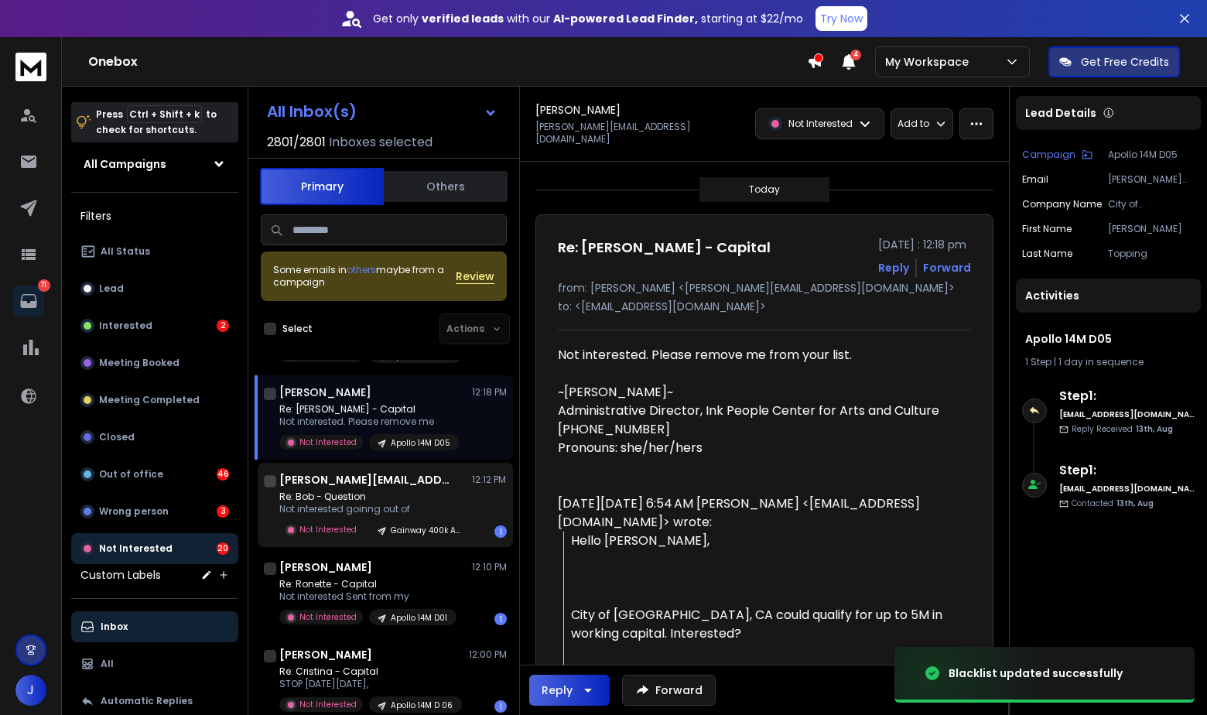
click at [398, 568] on div "[PERSON_NAME] 12:10 PM" at bounding box center [393, 567] width 228 height 15
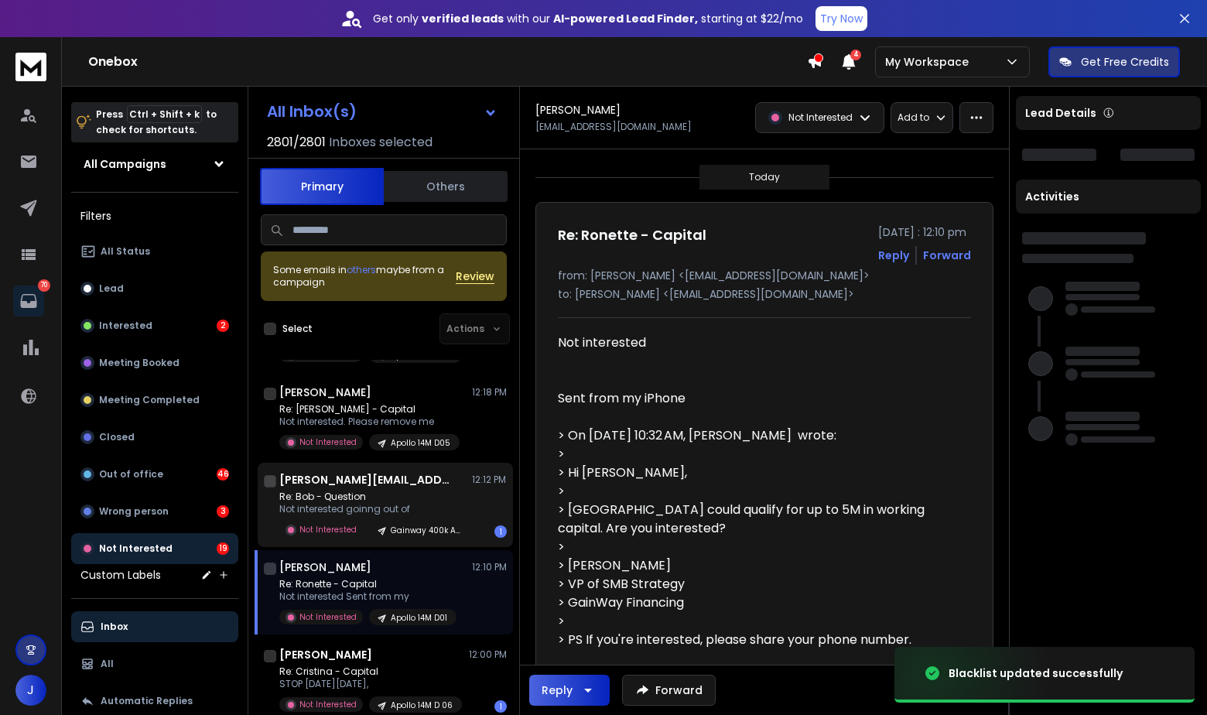
click at [390, 508] on p "Not interested goinng out of" at bounding box center [372, 509] width 186 height 12
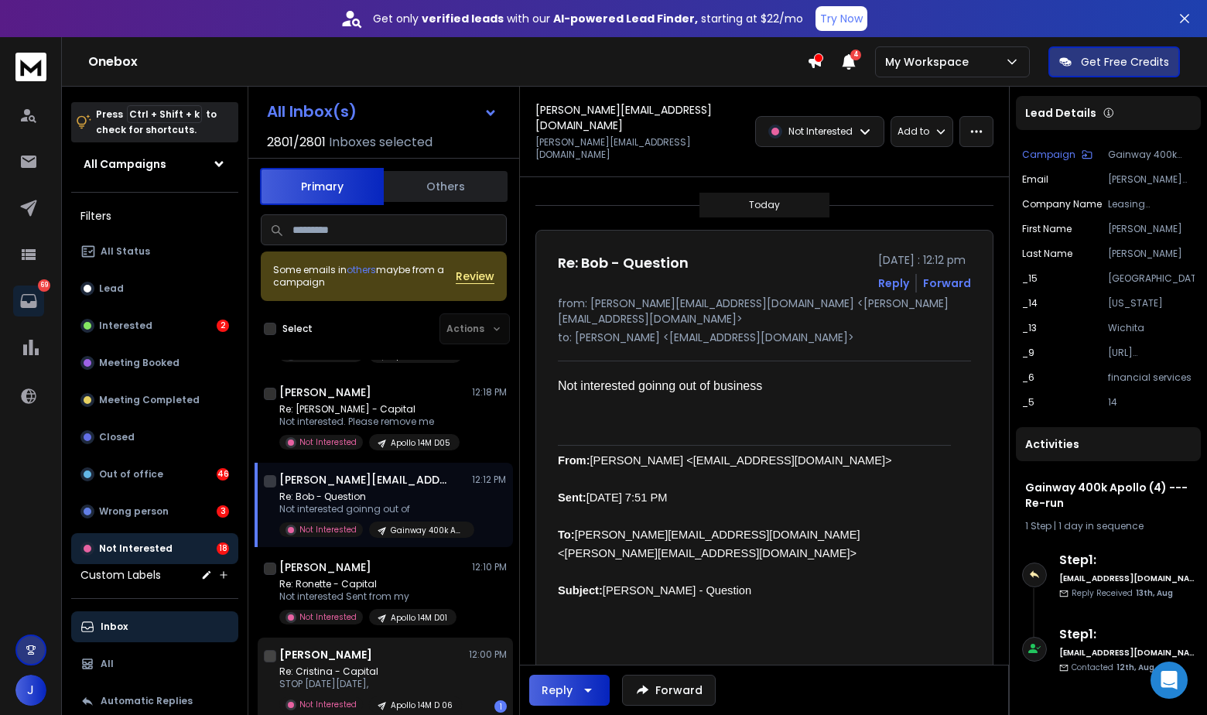
click at [419, 647] on div "[PERSON_NAME] 12:00 PM" at bounding box center [393, 654] width 228 height 15
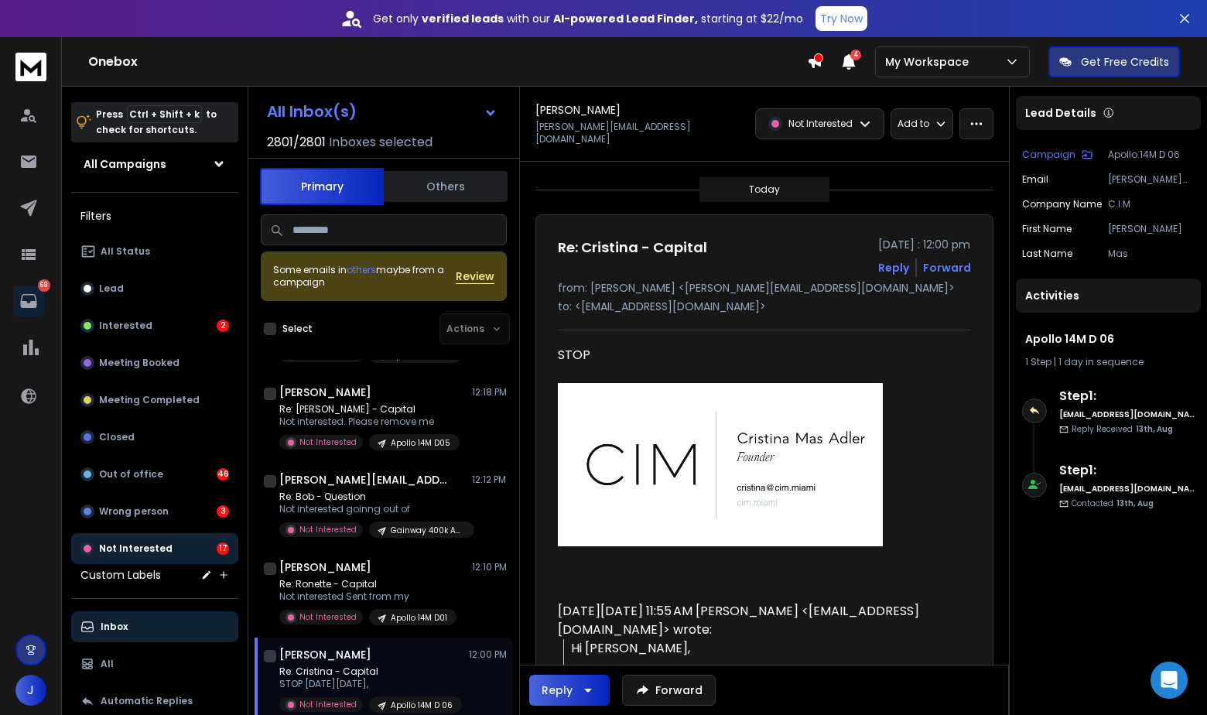
click at [964, 118] on button "button" at bounding box center [977, 123] width 34 height 31
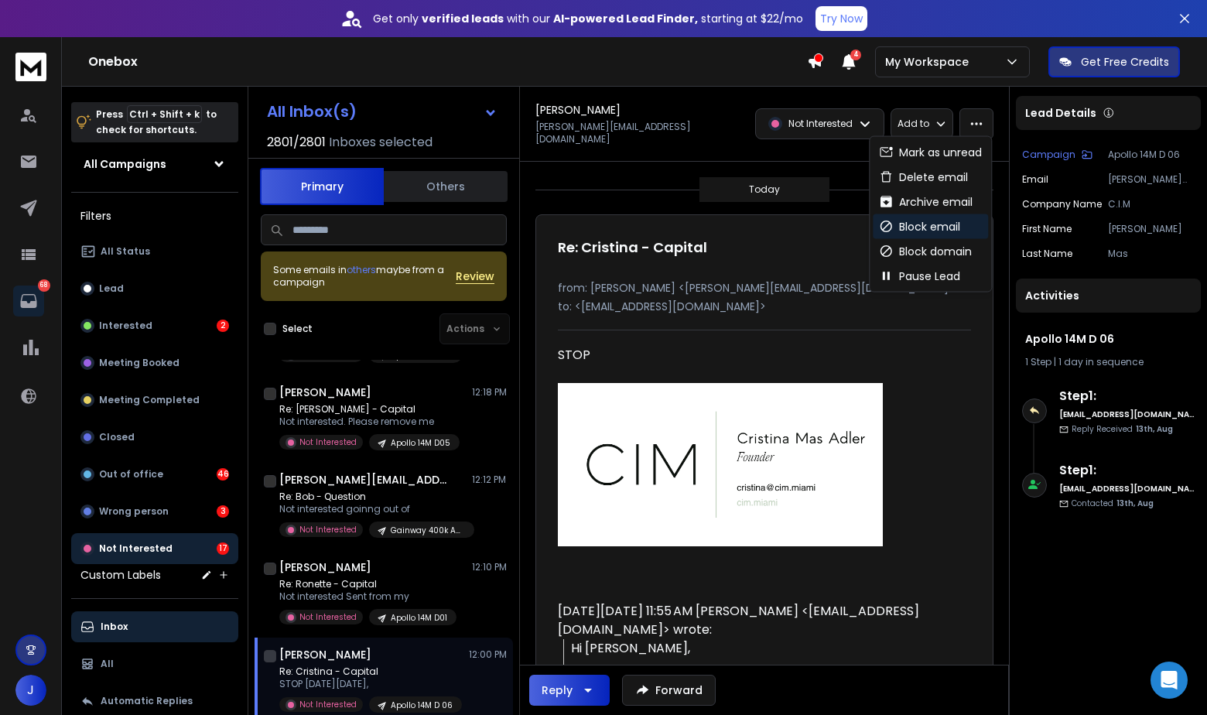
click at [927, 226] on div "Block email" at bounding box center [919, 226] width 81 height 15
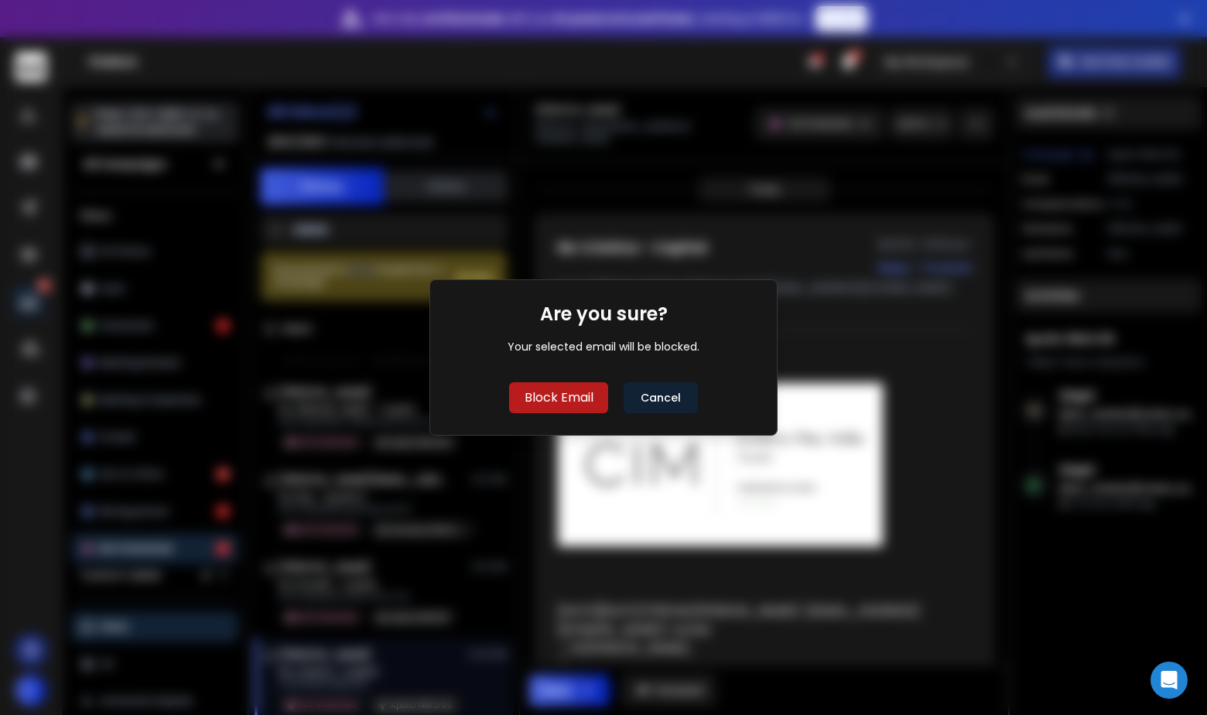
click at [577, 395] on button "Block Email" at bounding box center [558, 397] width 99 height 31
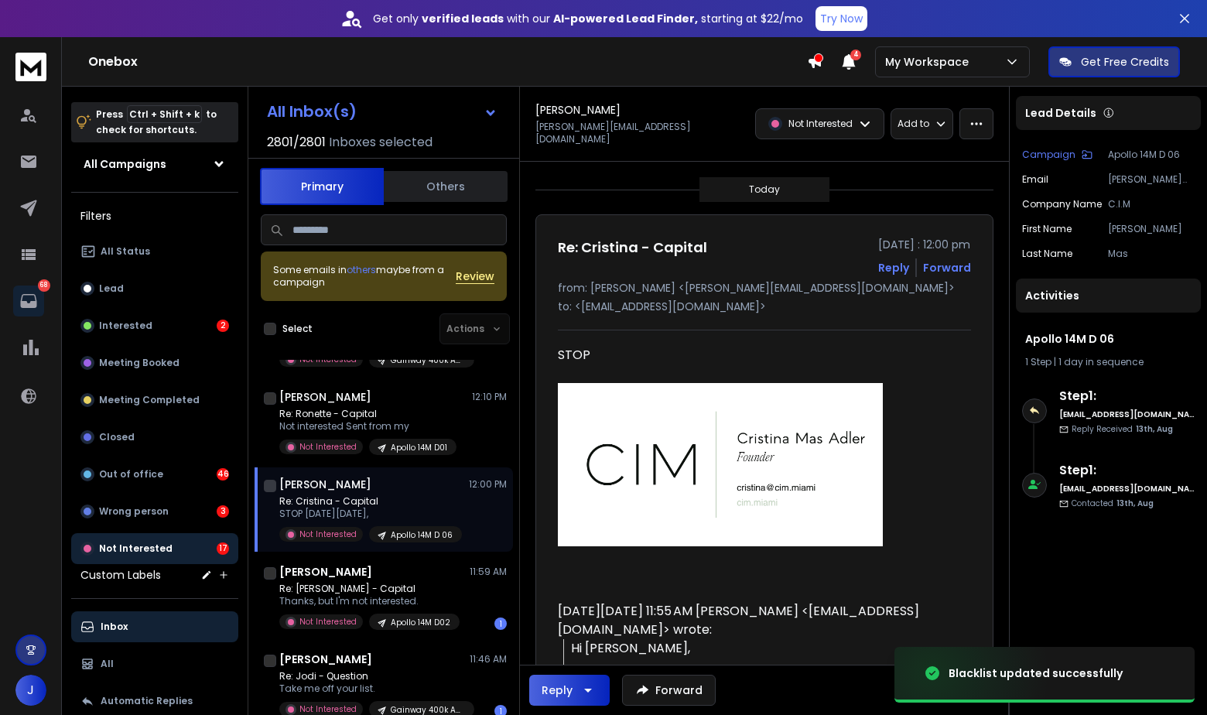
scroll to position [860, 0]
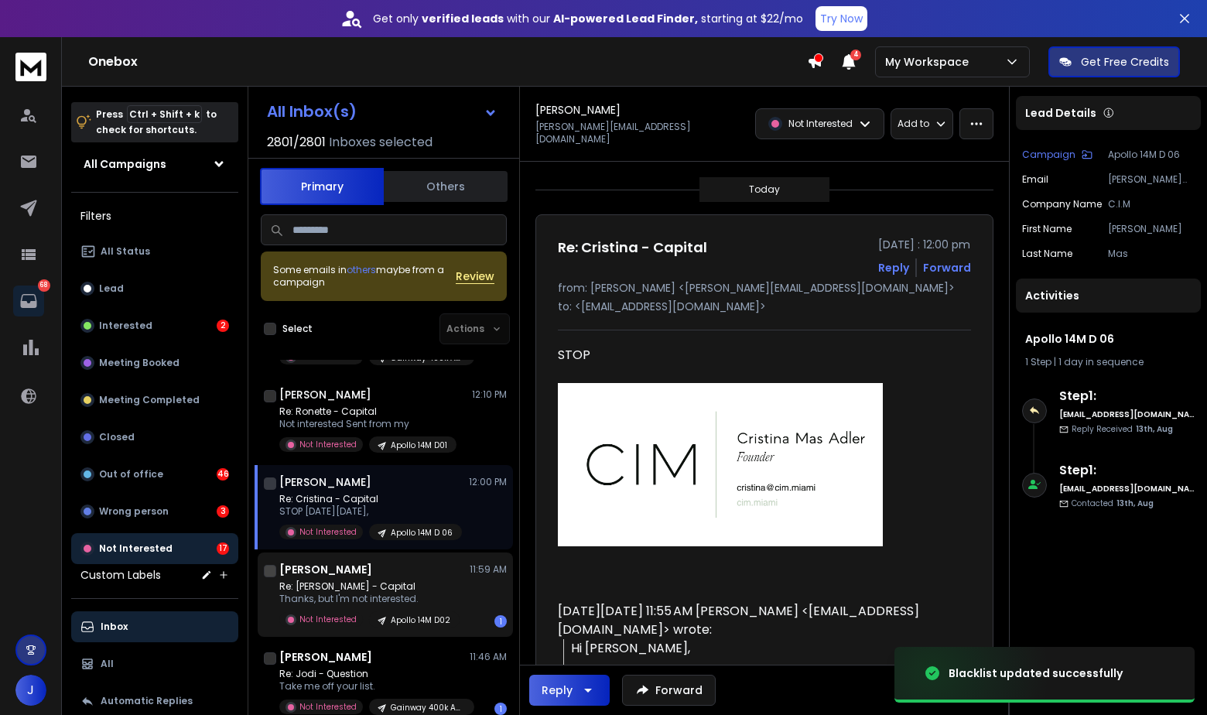
click at [397, 585] on p "Re: [PERSON_NAME] - Capital" at bounding box center [369, 586] width 180 height 12
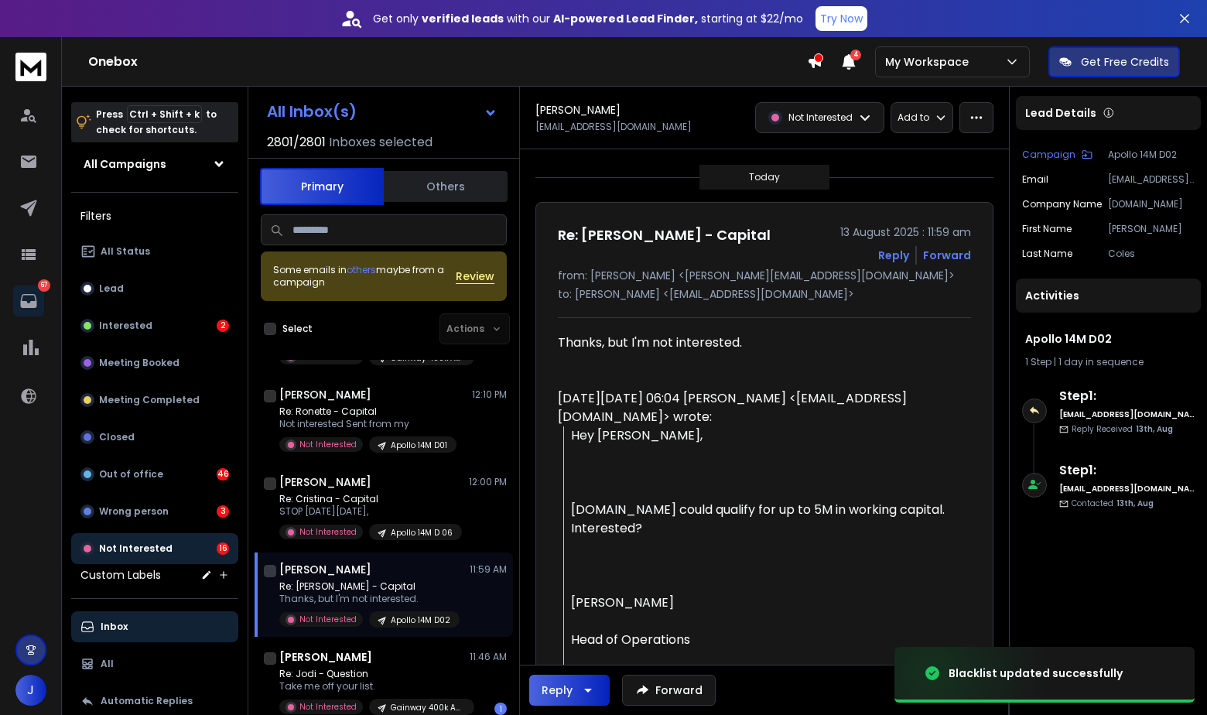
drag, startPoint x: 342, startPoint y: 669, endPoint x: 344, endPoint y: 551, distance: 117.6
click at [341, 670] on p "Re: Jodi - Question" at bounding box center [372, 674] width 186 height 12
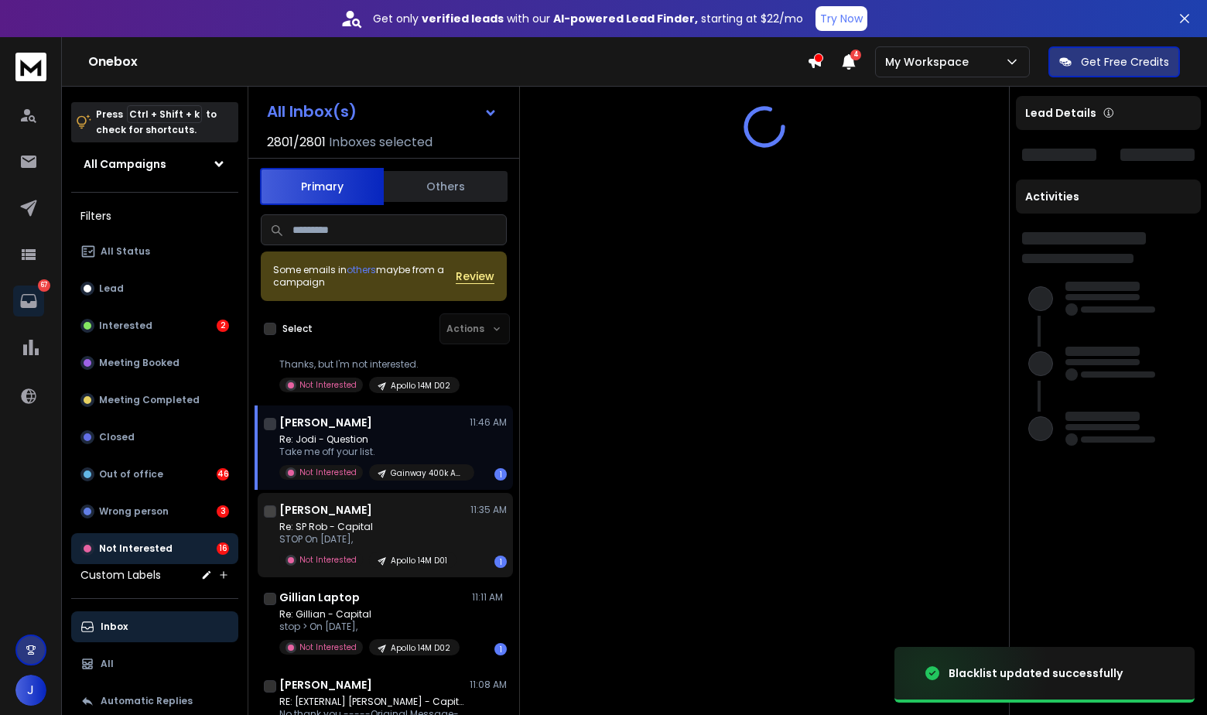
scroll to position [1118, 0]
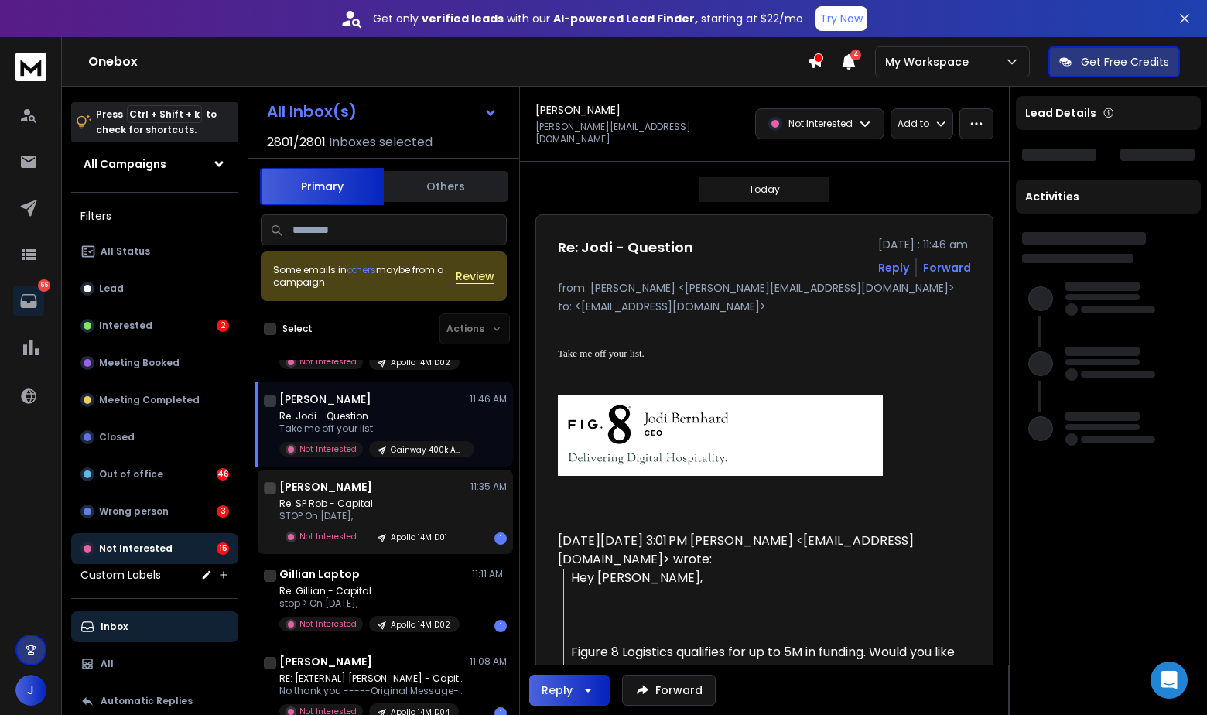
click at [357, 537] on div "Not Interested" at bounding box center [321, 536] width 84 height 15
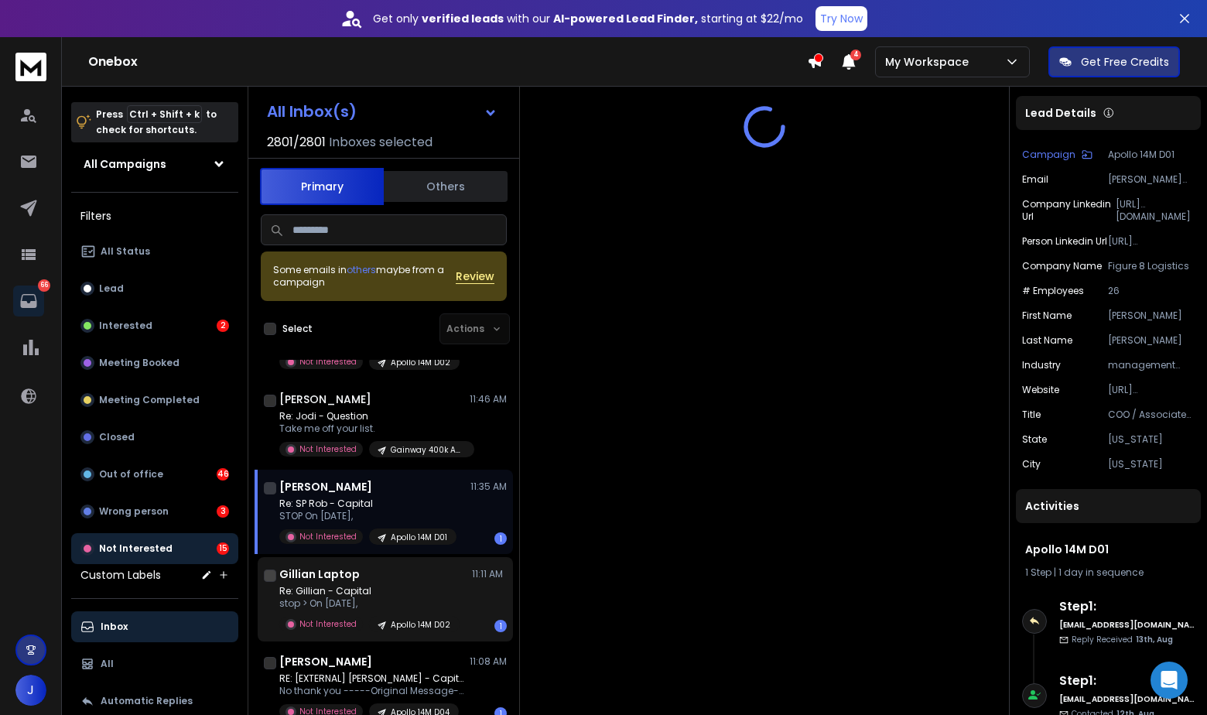
click at [361, 606] on p "stop > On [DATE]," at bounding box center [369, 603] width 180 height 12
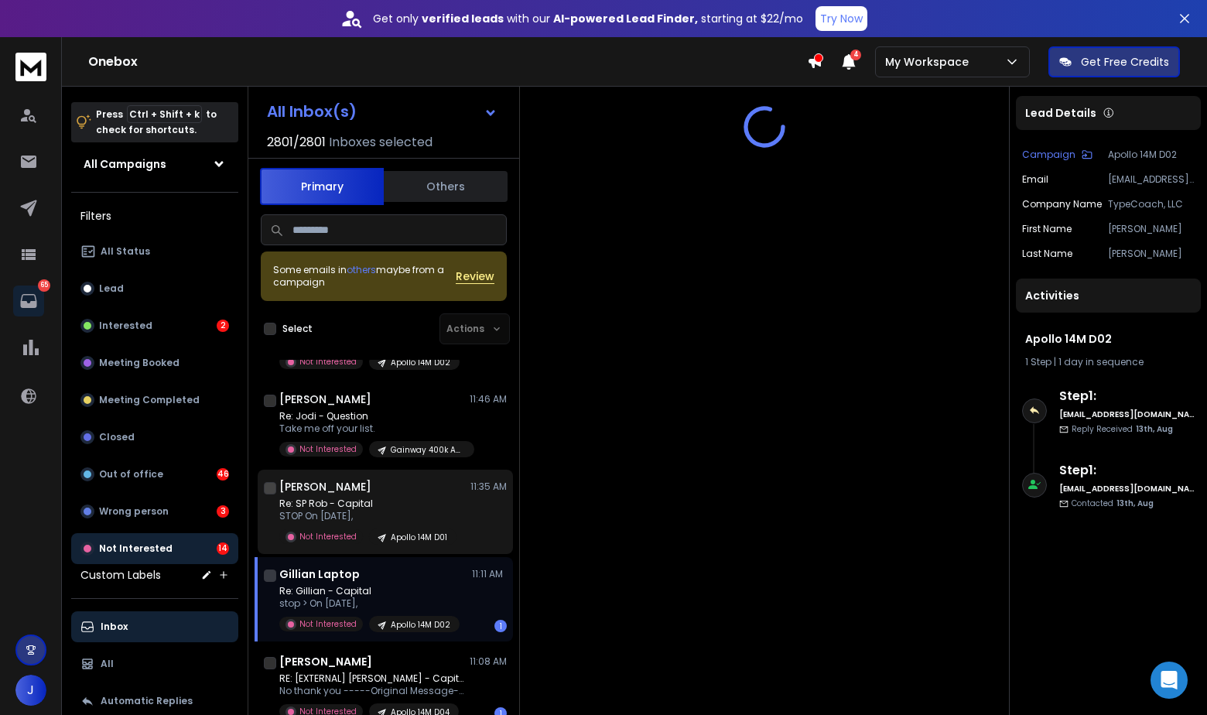
click at [389, 505] on p "Re: SP Rob - Capital" at bounding box center [367, 504] width 177 height 12
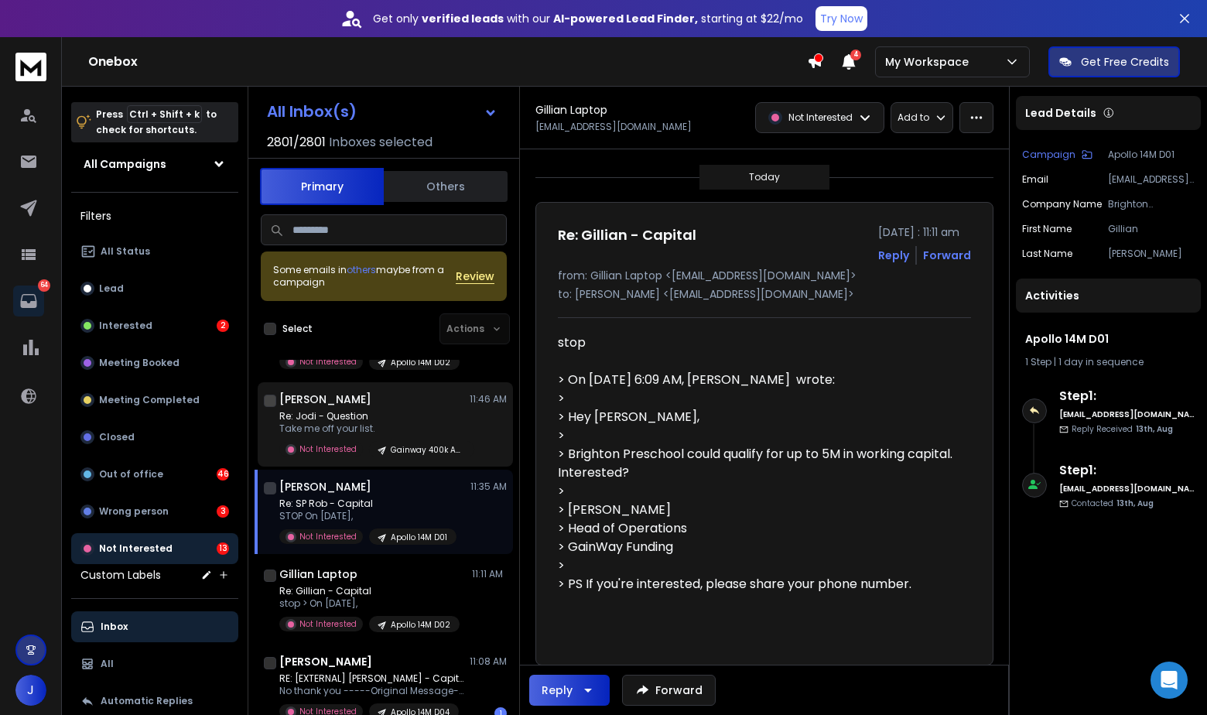
click at [269, 403] on button "button" at bounding box center [270, 401] width 12 height 12
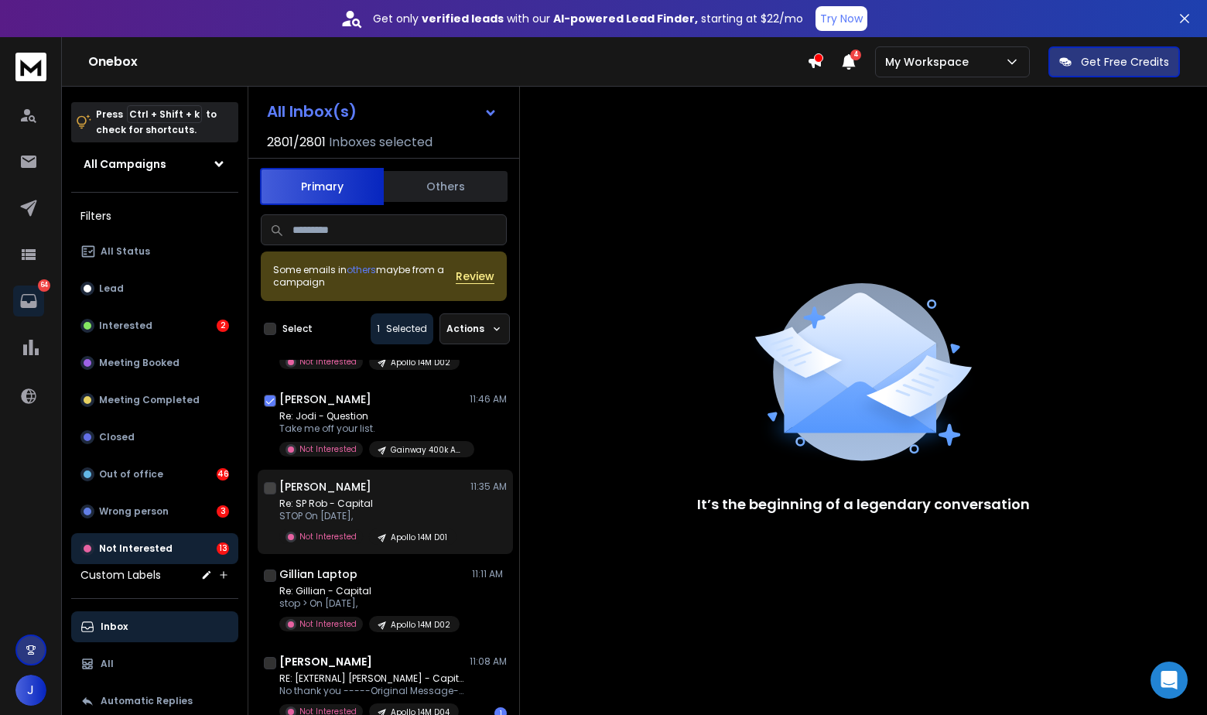
click at [269, 488] on button "button" at bounding box center [270, 488] width 12 height 12
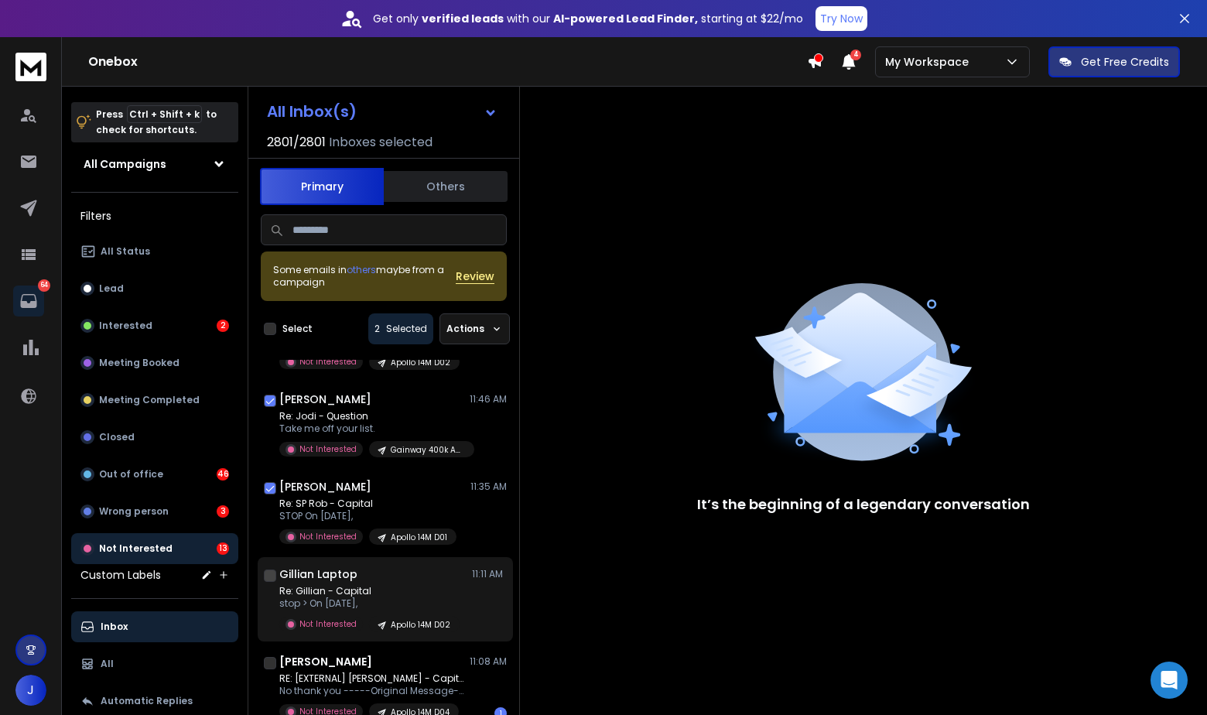
click at [274, 575] on button "button" at bounding box center [270, 576] width 12 height 12
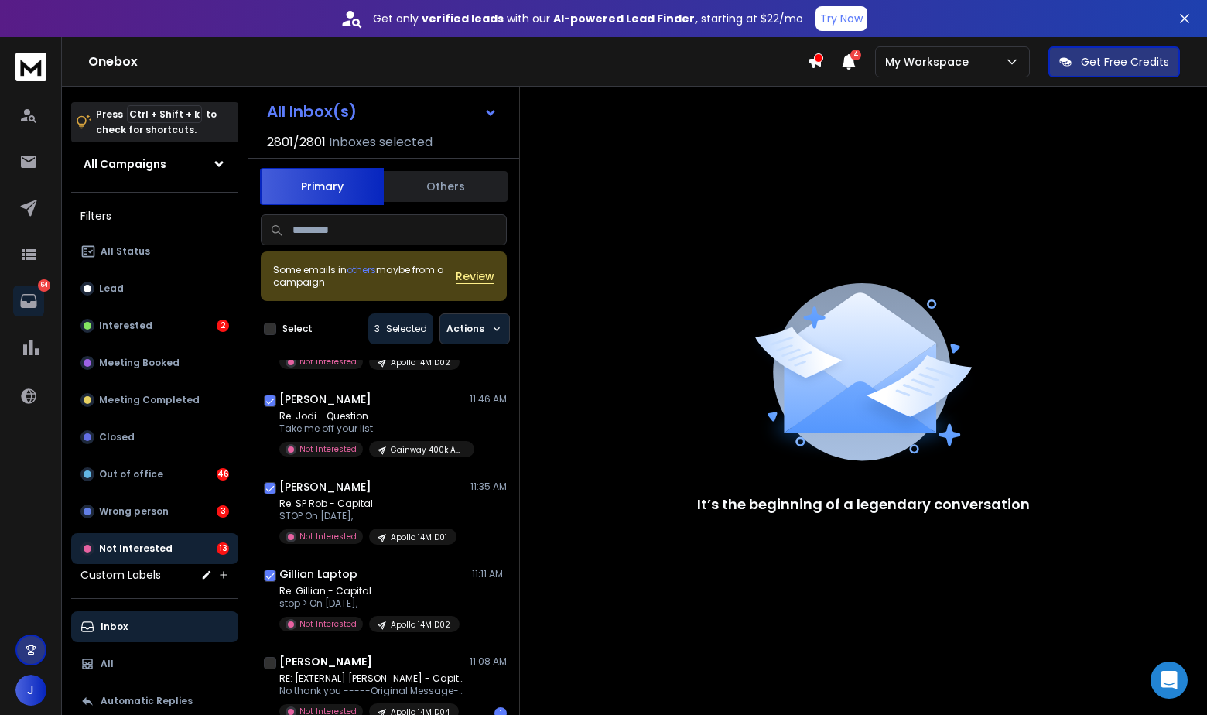
click at [482, 329] on p "Actions" at bounding box center [466, 329] width 38 height 12
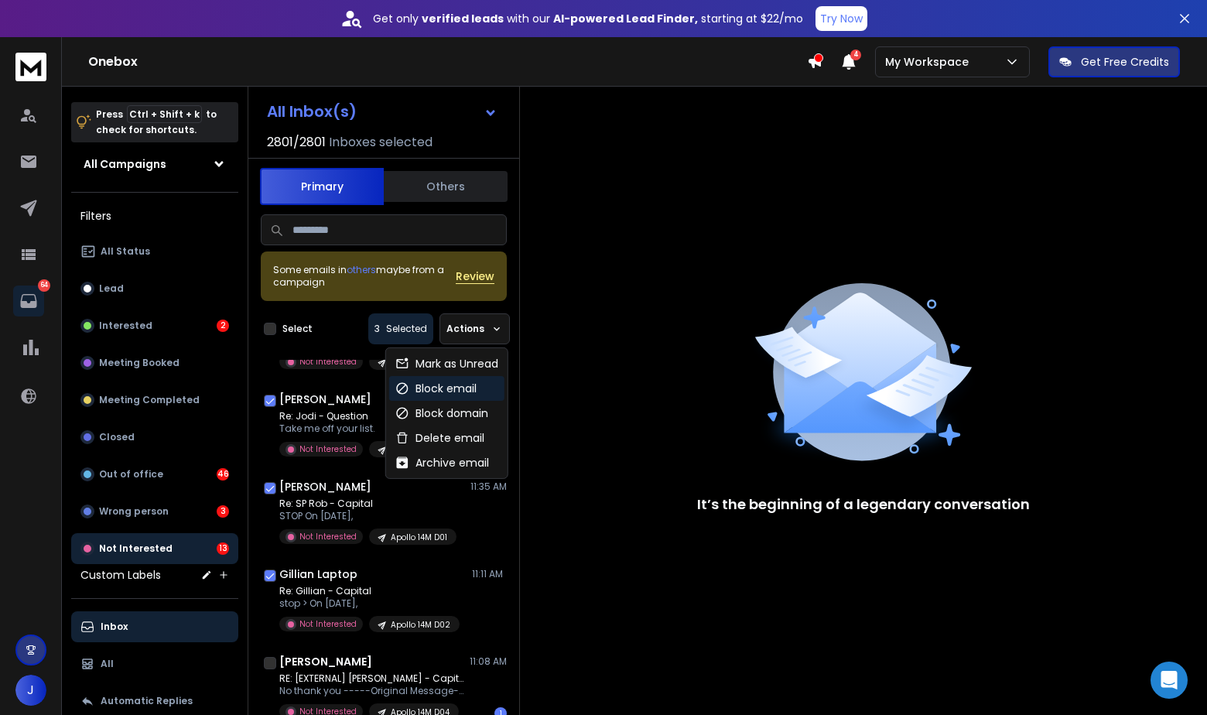
click at [475, 389] on div "Block email" at bounding box center [435, 388] width 81 height 15
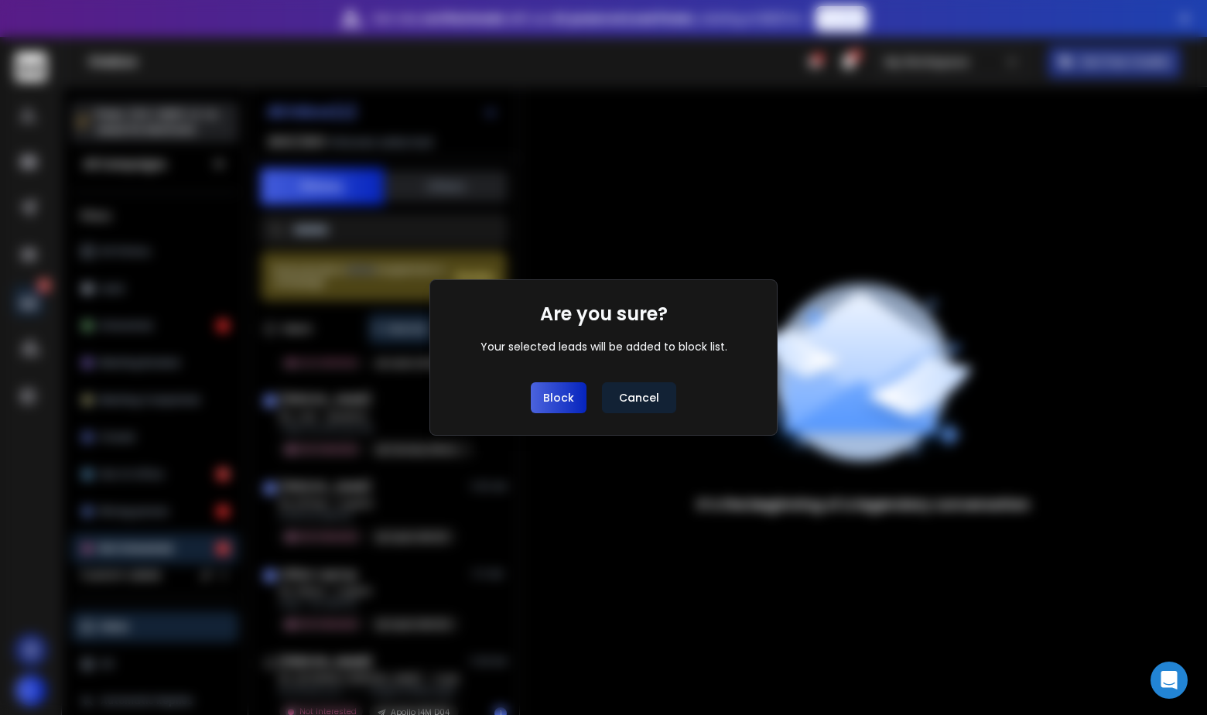
click at [568, 415] on div "Are you sure? Your selected leads will be added to block list. Block Cancel" at bounding box center [604, 357] width 348 height 156
click at [567, 401] on p "Block" at bounding box center [558, 397] width 31 height 15
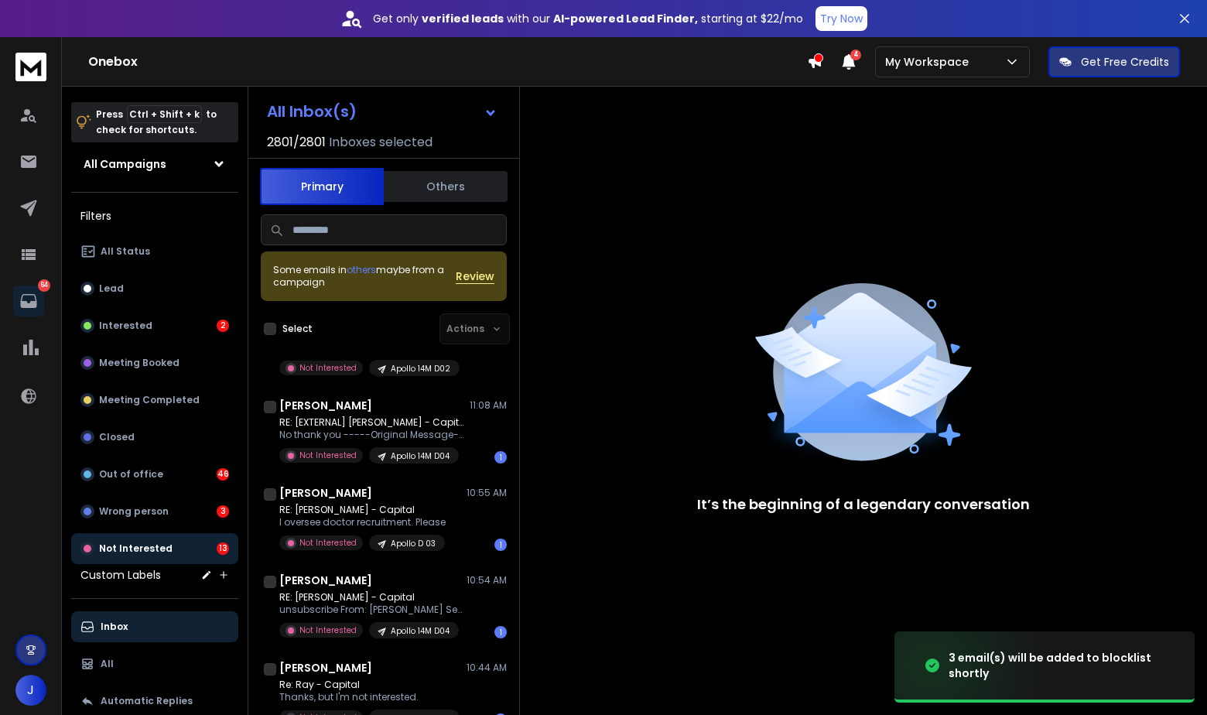
scroll to position [1375, 0]
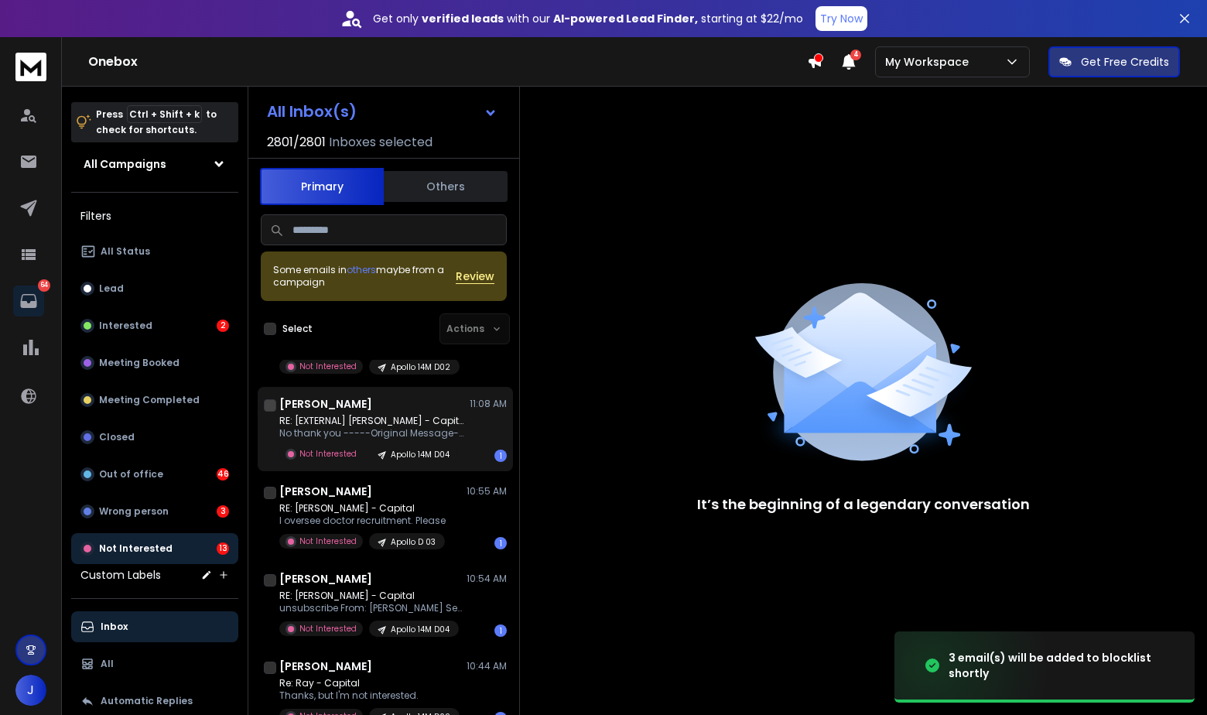
drag, startPoint x: 416, startPoint y: 462, endPoint x: 408, endPoint y: 457, distance: 9.0
click at [415, 461] on div "[PERSON_NAME] 11:08 AM RE: [EXTERNAL] [PERSON_NAME] - Capital No thank you ----…" at bounding box center [385, 429] width 255 height 84
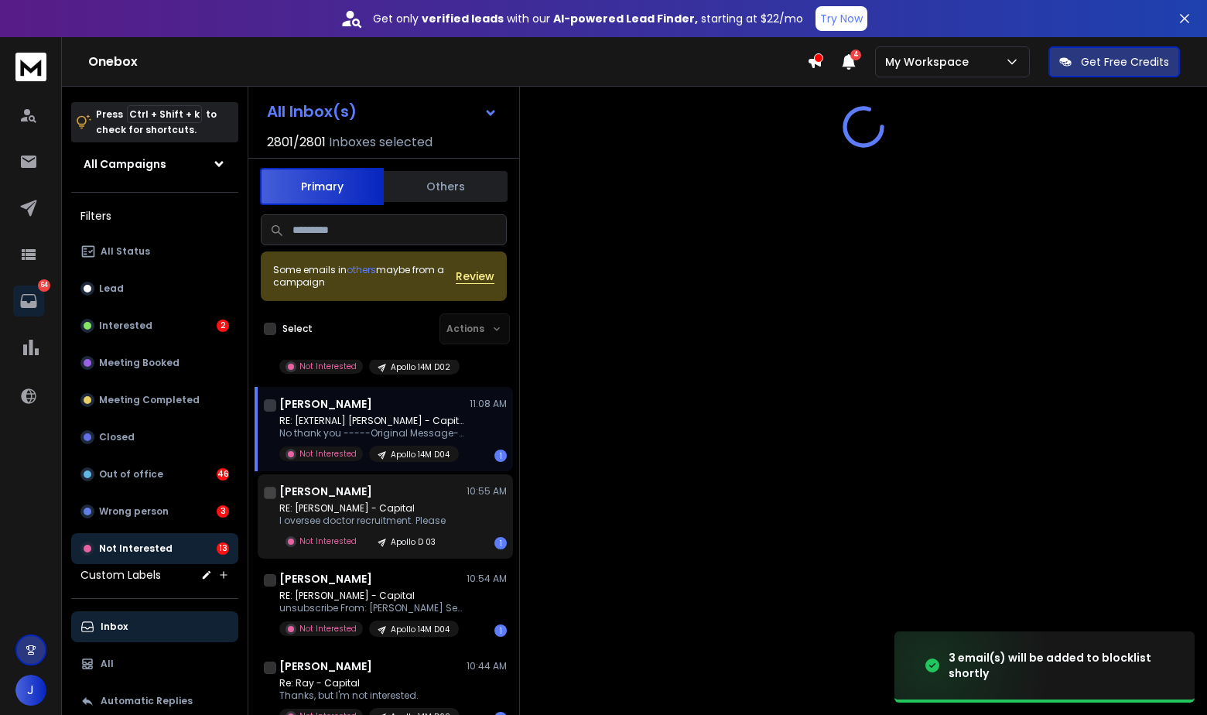
click at [410, 508] on p "RE: [PERSON_NAME] - Capital" at bounding box center [362, 508] width 166 height 12
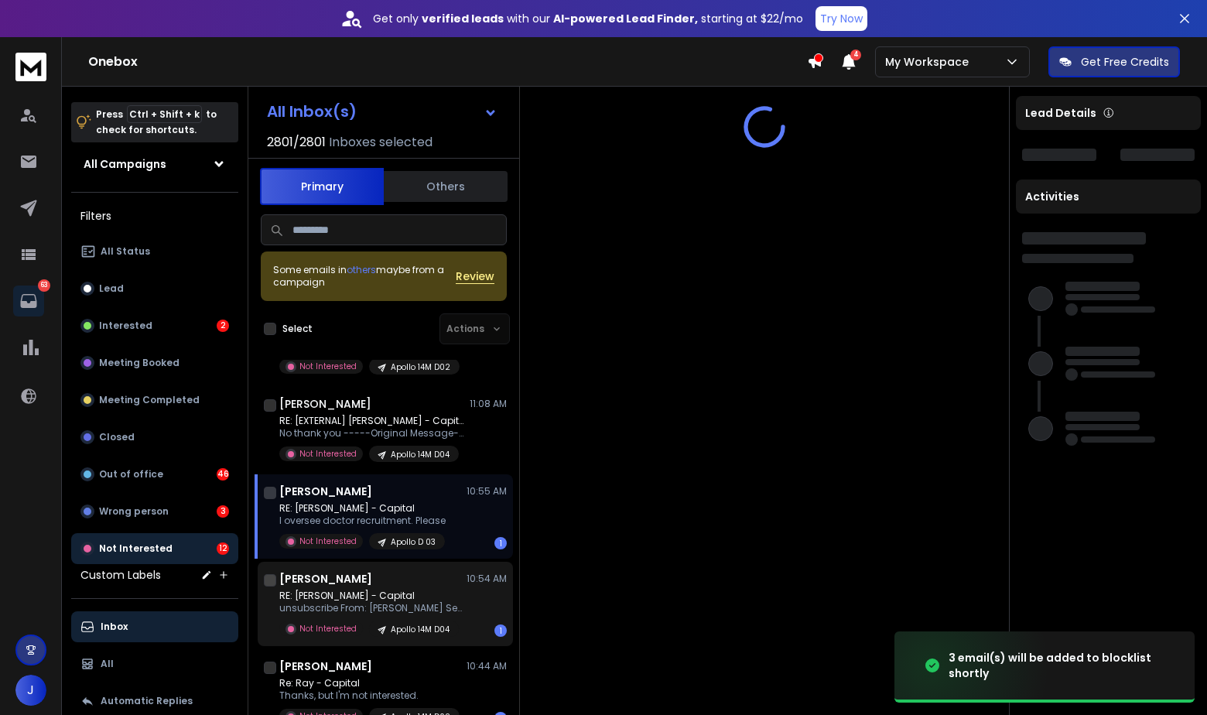
click at [445, 590] on p "RE: [PERSON_NAME] - Capital" at bounding box center [372, 596] width 186 height 12
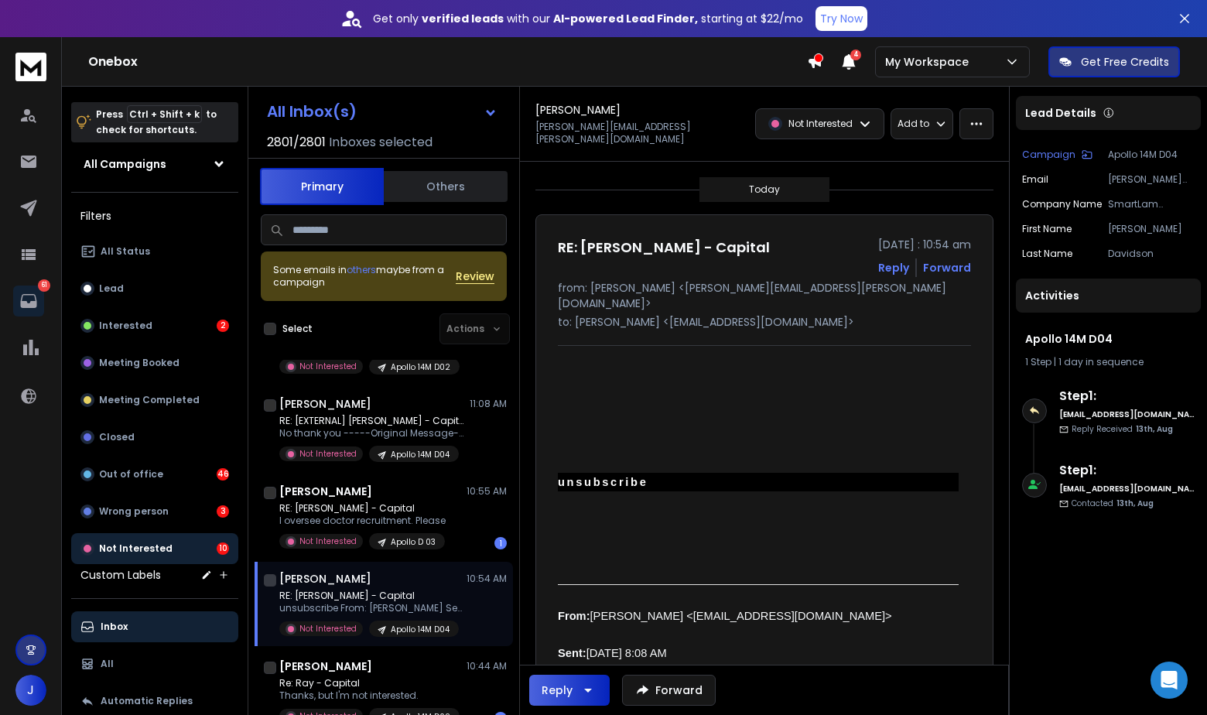
click at [264, 586] on div at bounding box center [270, 604] width 12 height 60
click at [971, 142] on div "[PERSON_NAME] [PERSON_NAME] [PERSON_NAME][EMAIL_ADDRESS][PERSON_NAME][DOMAIN_NA…" at bounding box center [764, 124] width 489 height 75
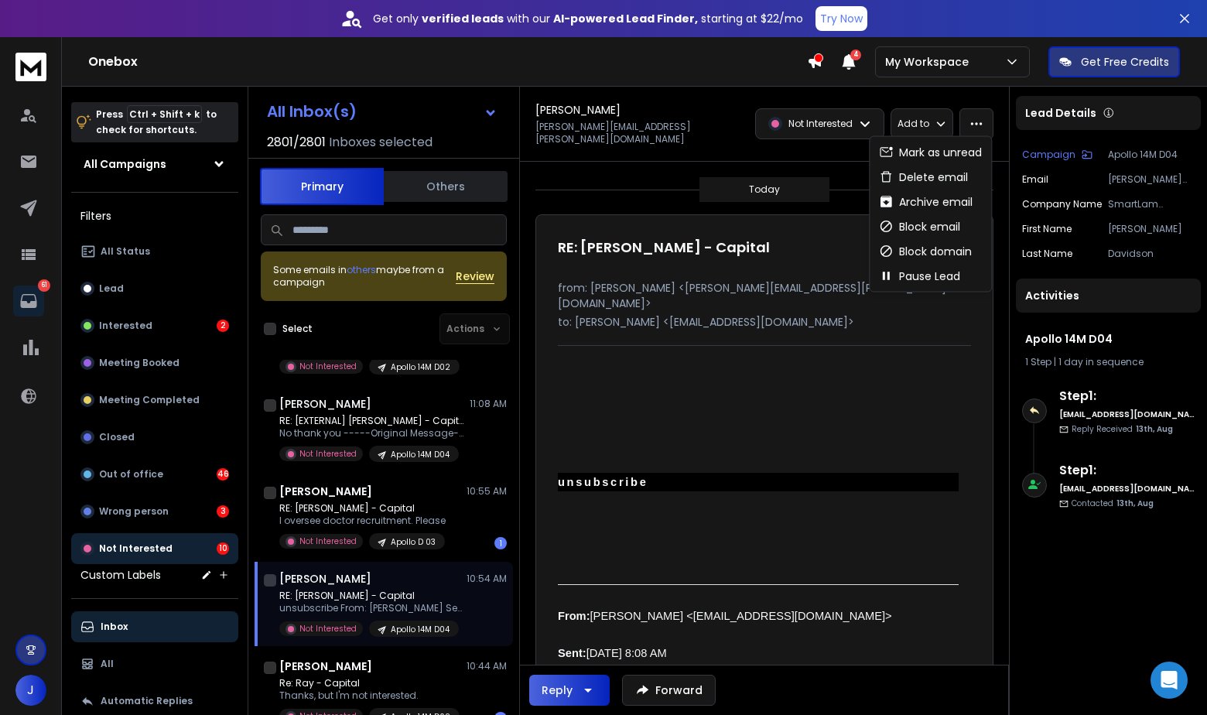
click at [970, 132] on button "button" at bounding box center [977, 123] width 34 height 31
click at [933, 227] on div "Block email" at bounding box center [919, 226] width 81 height 15
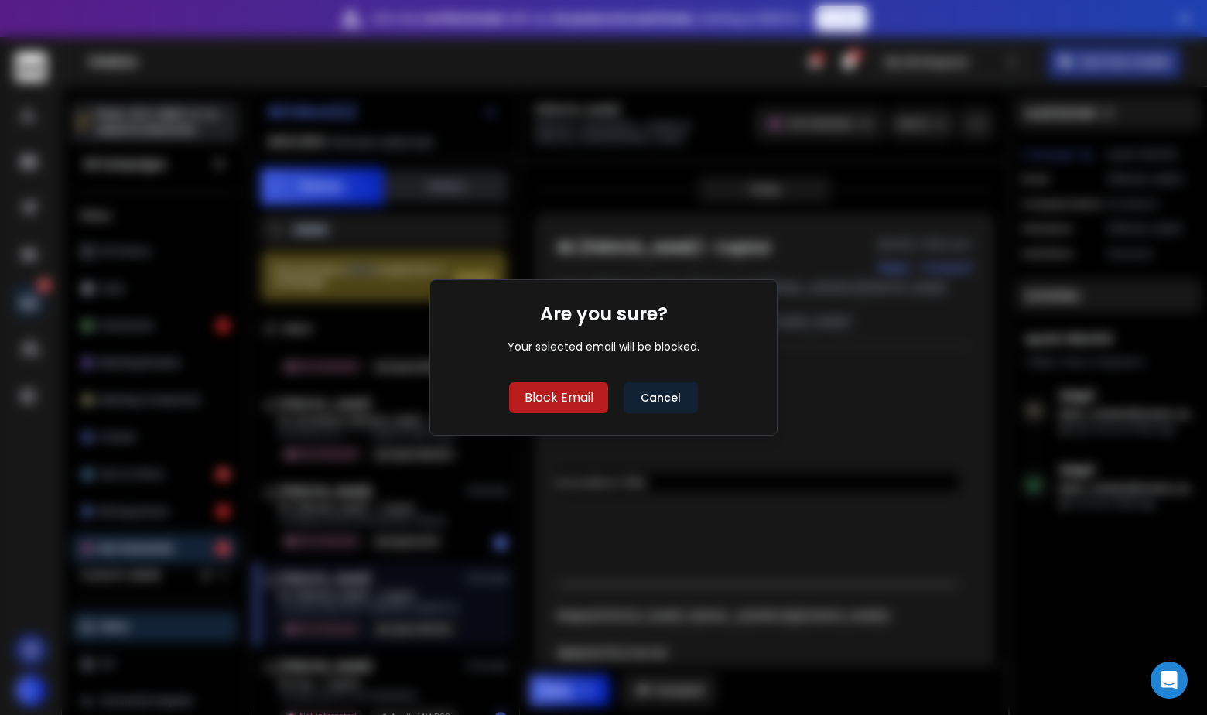
click at [557, 396] on button "Block Email" at bounding box center [558, 397] width 99 height 31
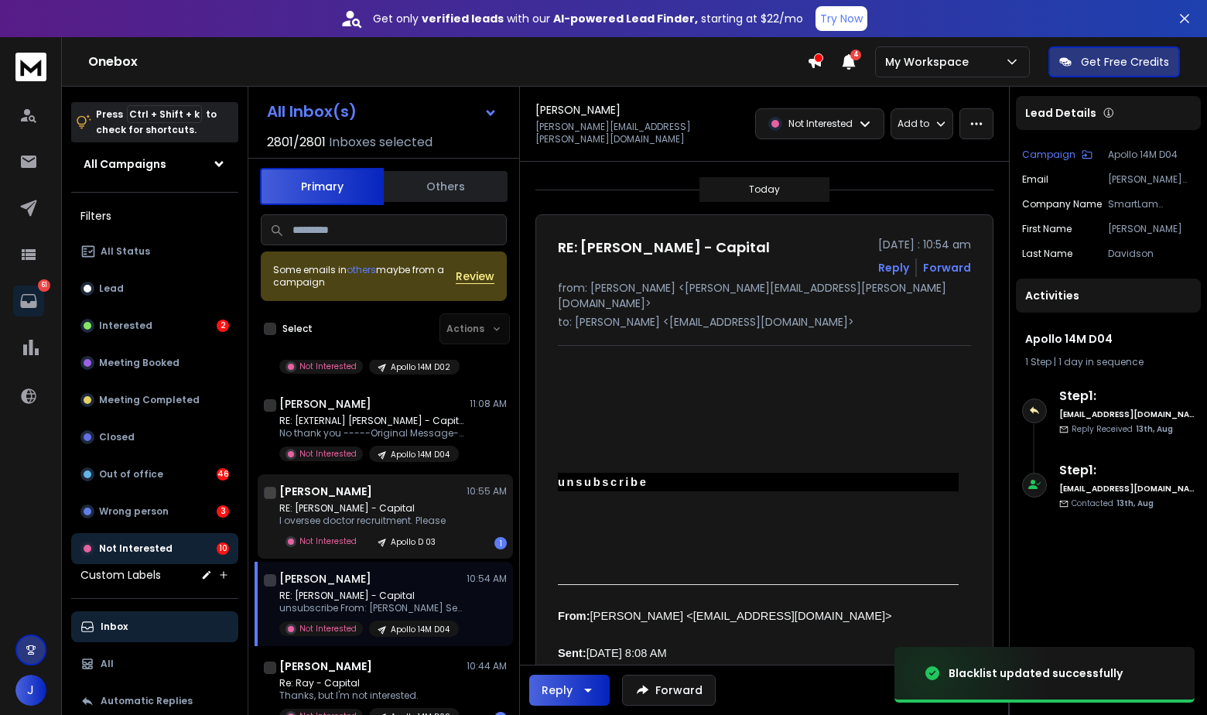
scroll to position [1548, 0]
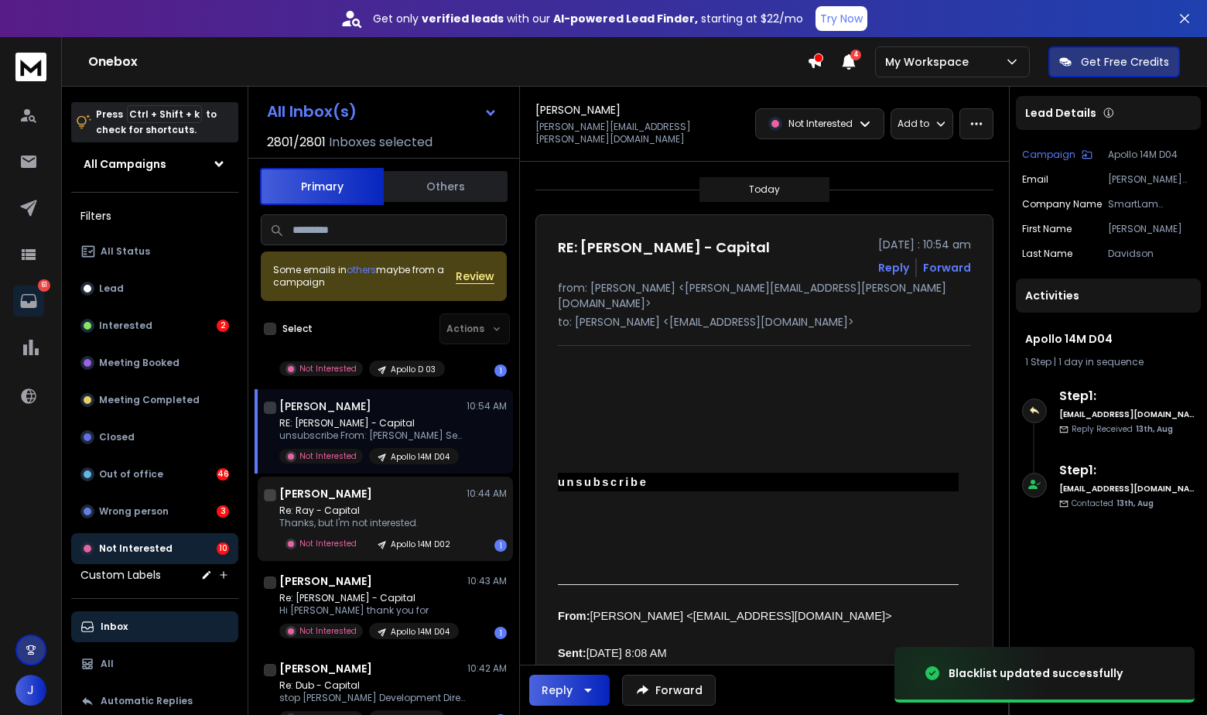
click at [374, 508] on p "Re: Ray - Capital" at bounding box center [369, 511] width 180 height 12
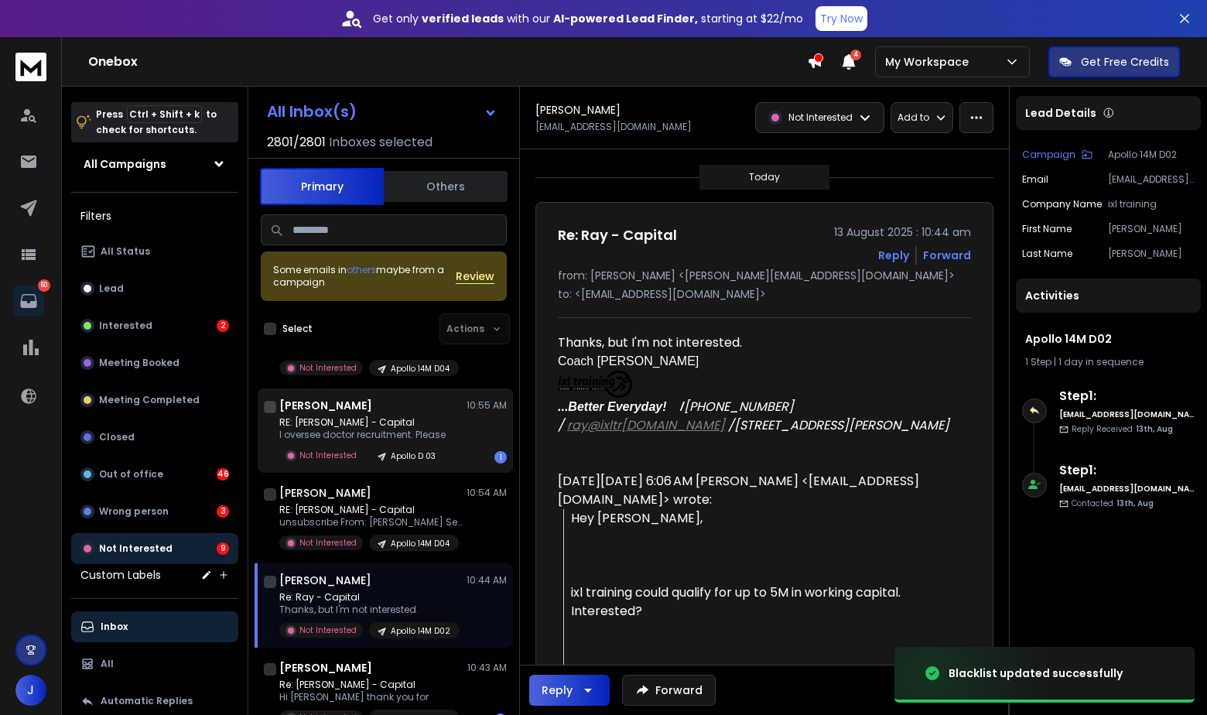
click at [399, 436] on p "I oversee doctor recruitment. Please" at bounding box center [362, 435] width 166 height 12
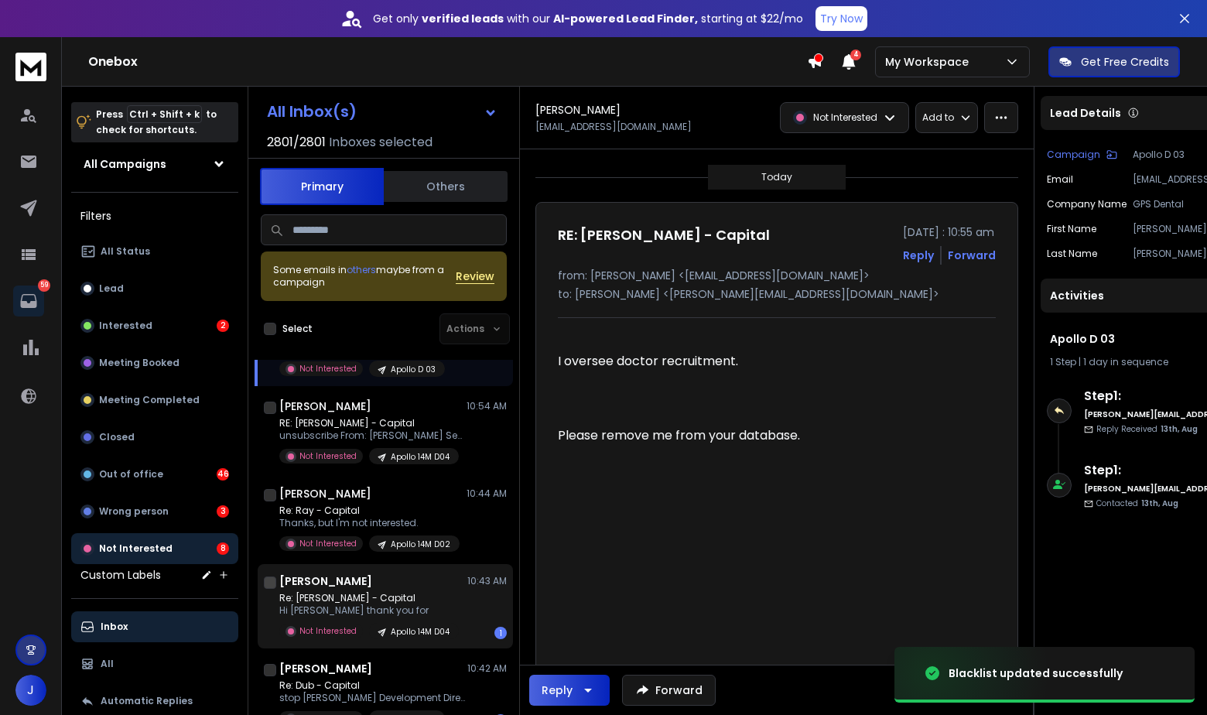
drag, startPoint x: 435, startPoint y: 625, endPoint x: 416, endPoint y: 587, distance: 42.2
click at [434, 624] on div "Apollo 14M D04" at bounding box center [414, 631] width 90 height 16
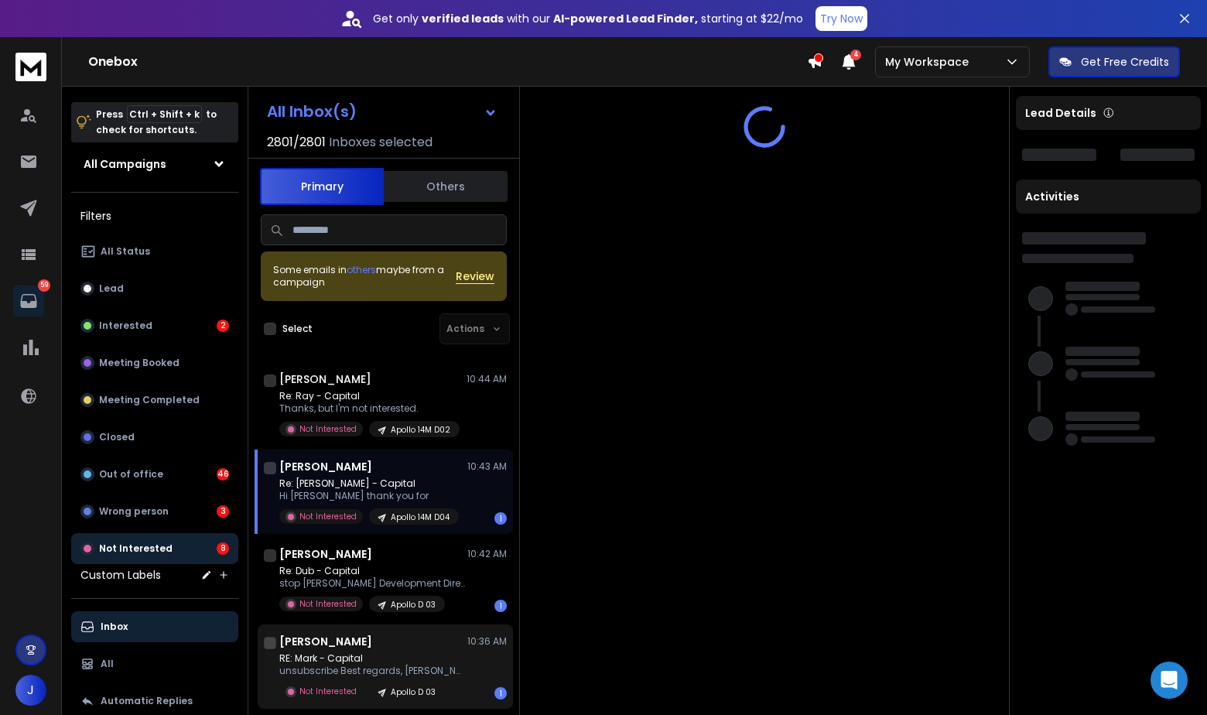
scroll to position [1806, 0]
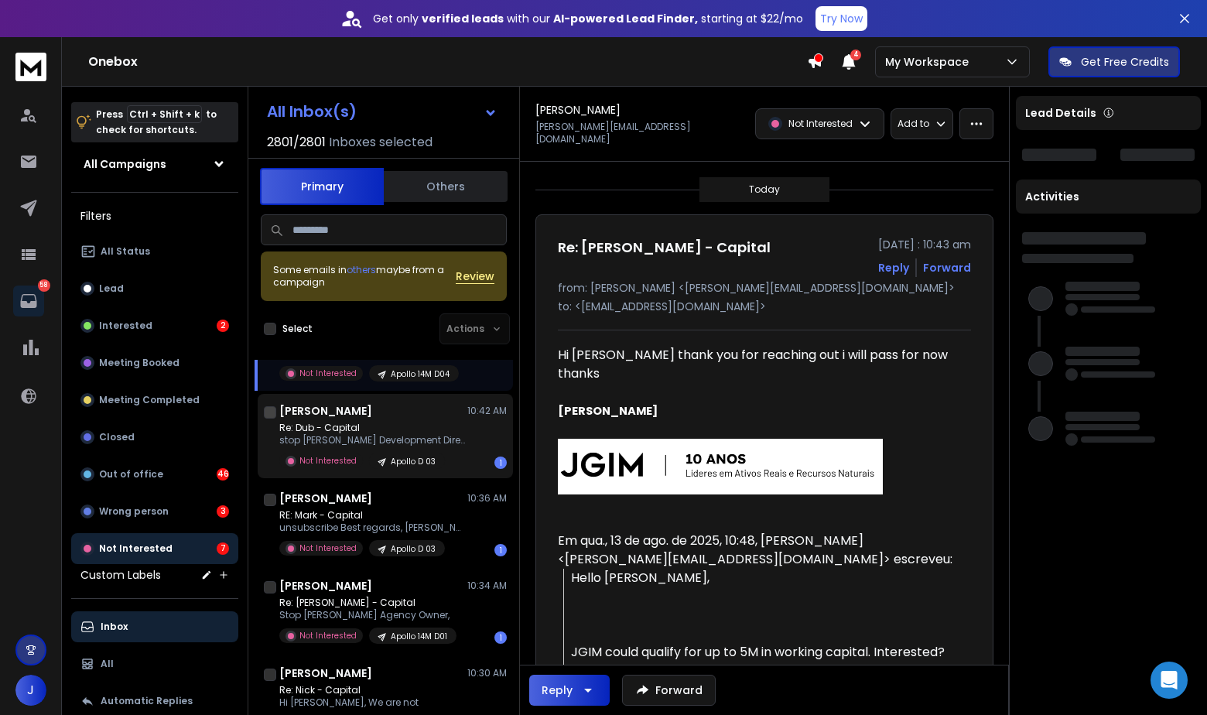
click at [446, 447] on div "Re: Dub - Capital stop [PERSON_NAME] Development Director Not Interested Apollo…" at bounding box center [372, 445] width 186 height 47
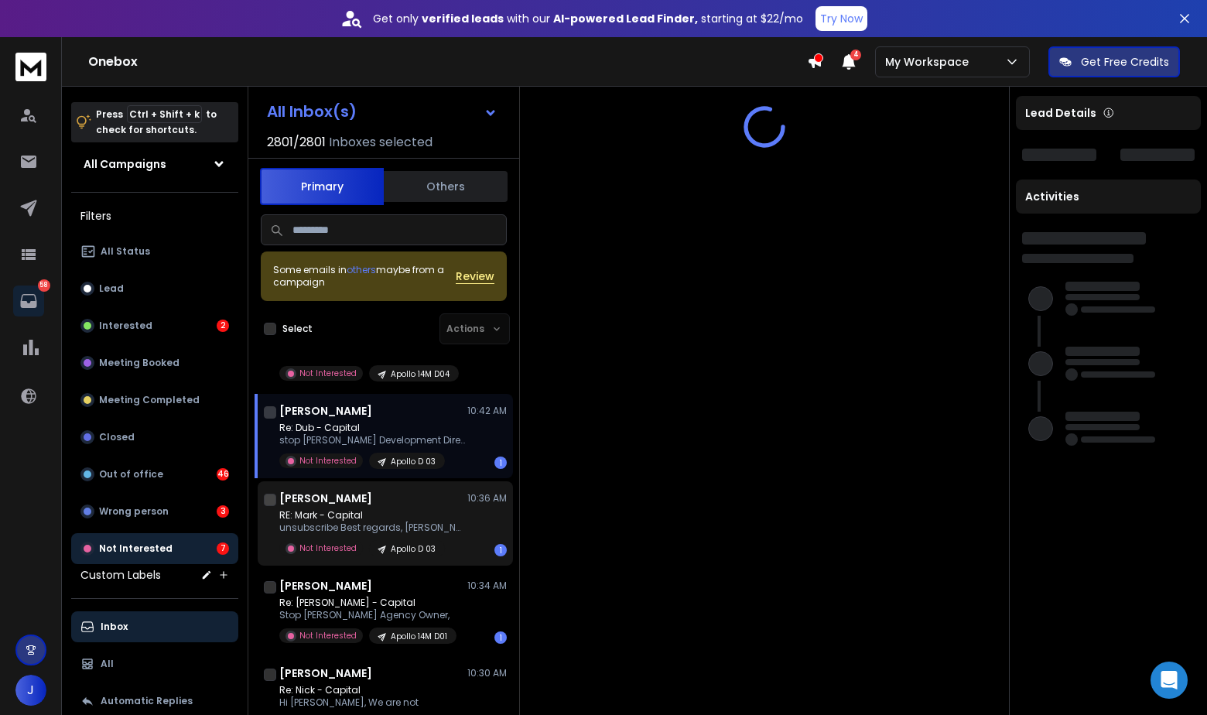
click at [450, 516] on div "RE: Mark - Capital unsubscribe Best regards, [PERSON_NAME] Not Interested Apoll…" at bounding box center [393, 532] width 228 height 47
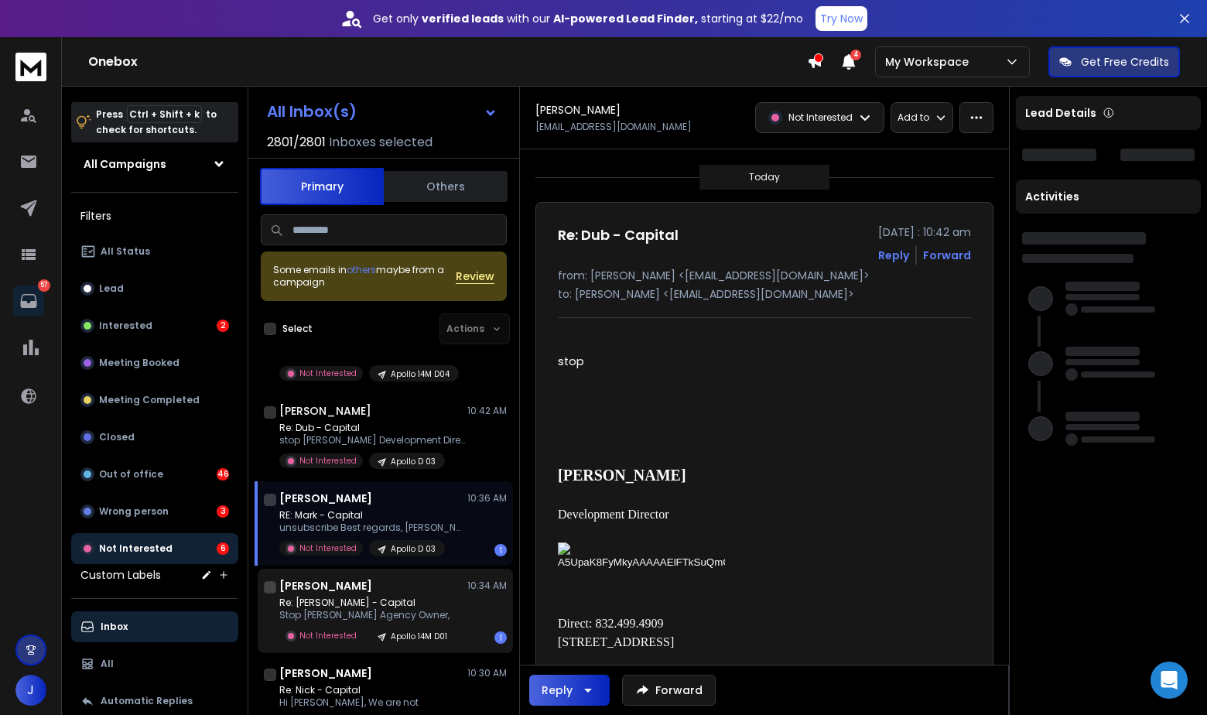
drag, startPoint x: 458, startPoint y: 575, endPoint x: 430, endPoint y: 452, distance: 126.2
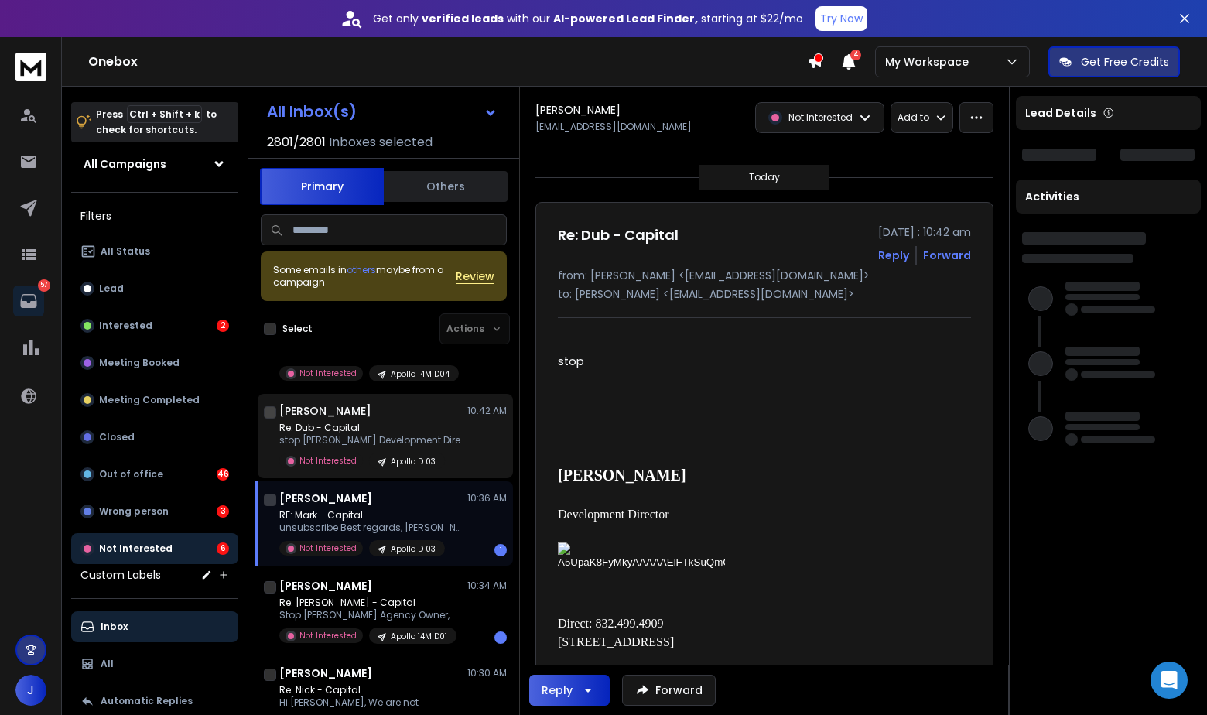
click at [459, 575] on div "[PERSON_NAME] 10:34 AM Re: [PERSON_NAME] - Capital Stop [PERSON_NAME] Agency Ow…" at bounding box center [385, 611] width 255 height 84
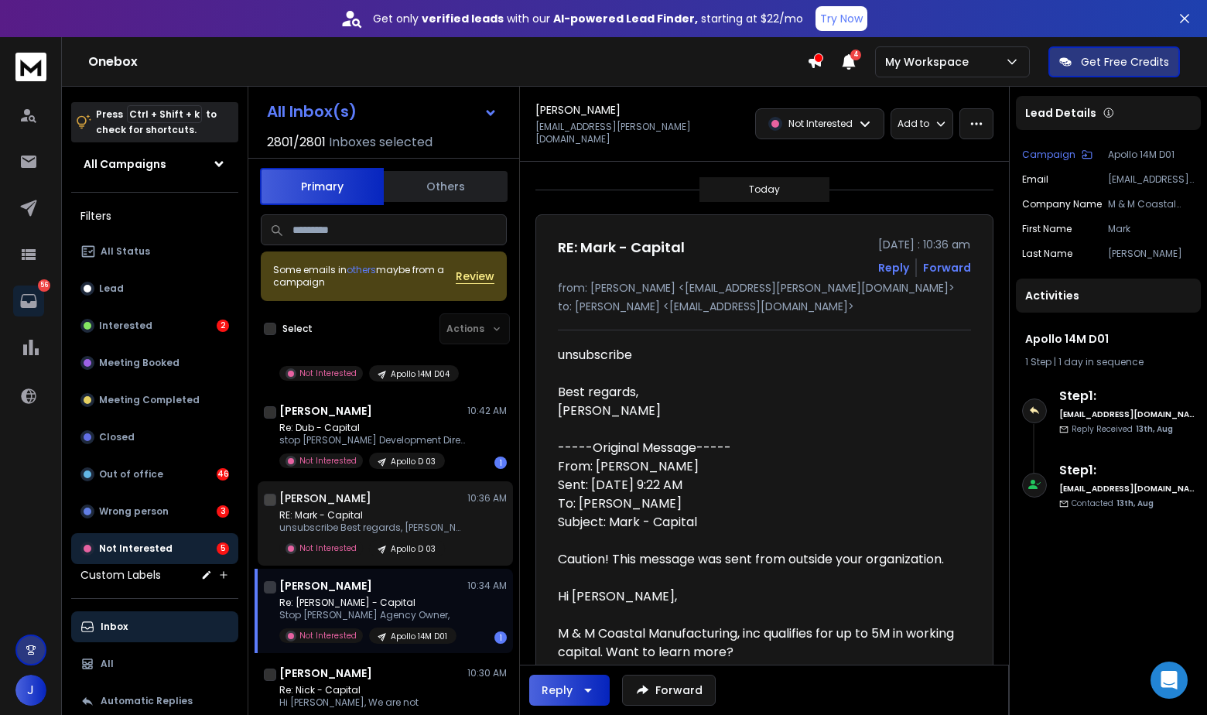
click at [267, 412] on button "button" at bounding box center [270, 412] width 12 height 12
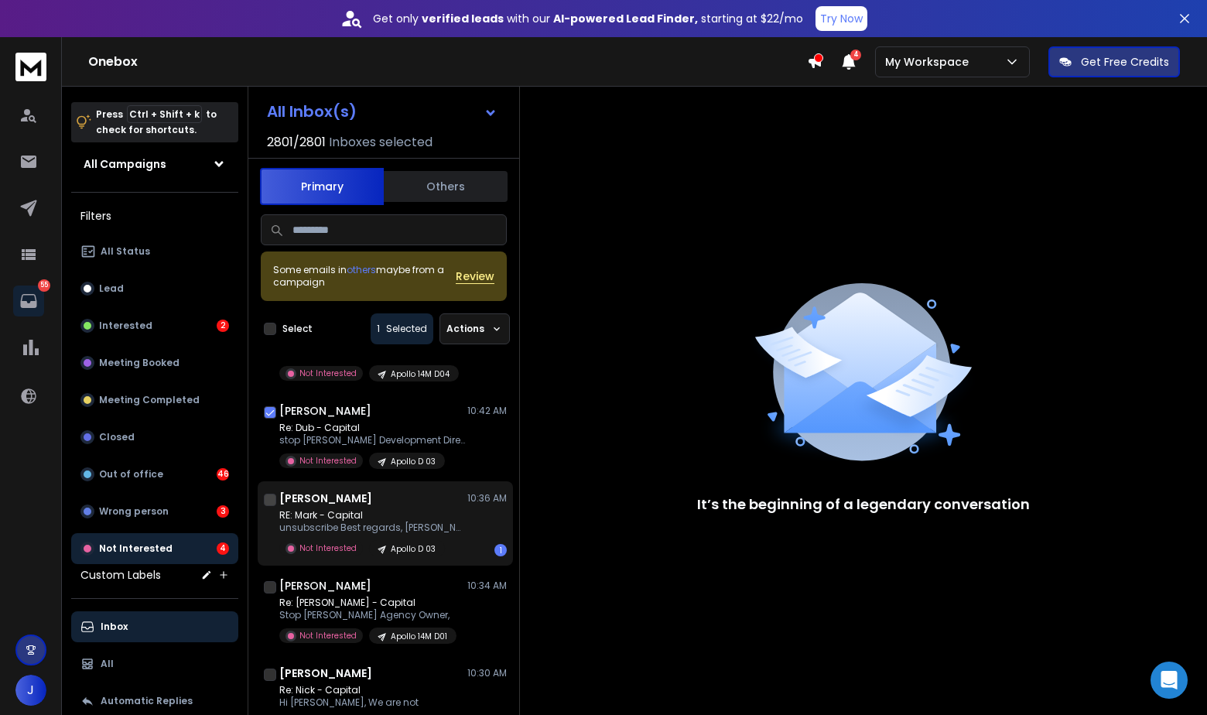
click at [264, 500] on button "button" at bounding box center [270, 500] width 12 height 12
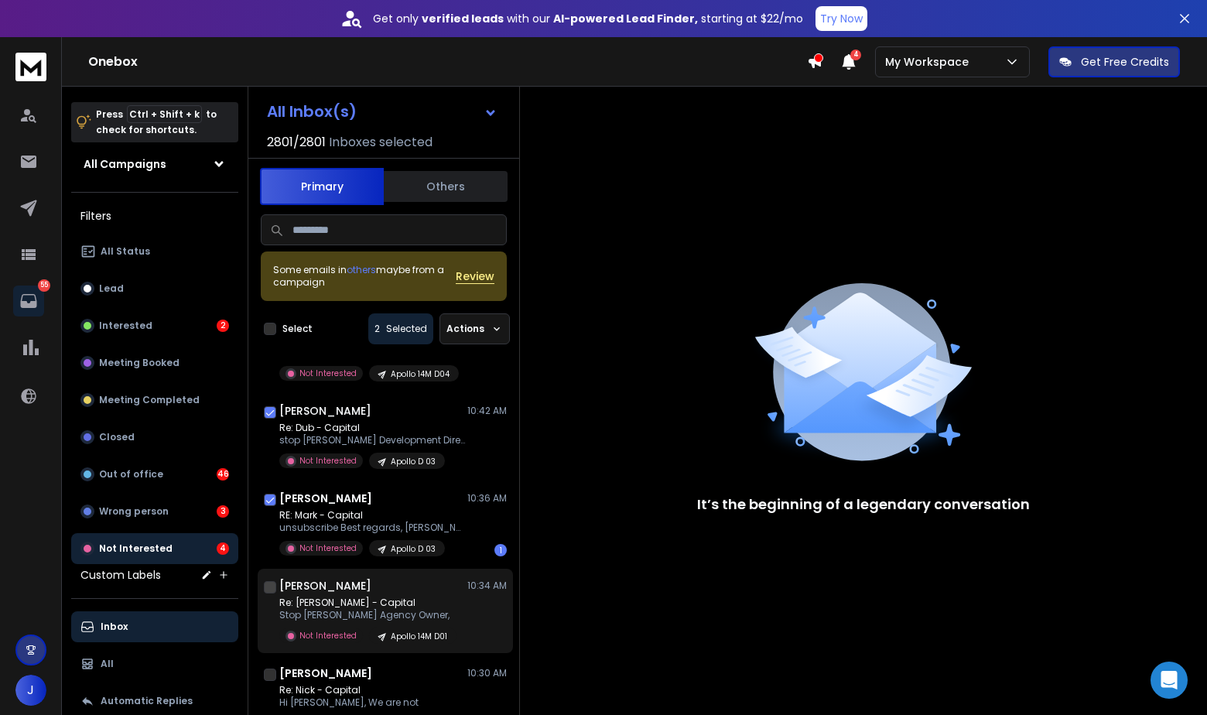
click at [272, 583] on button "button" at bounding box center [270, 587] width 12 height 12
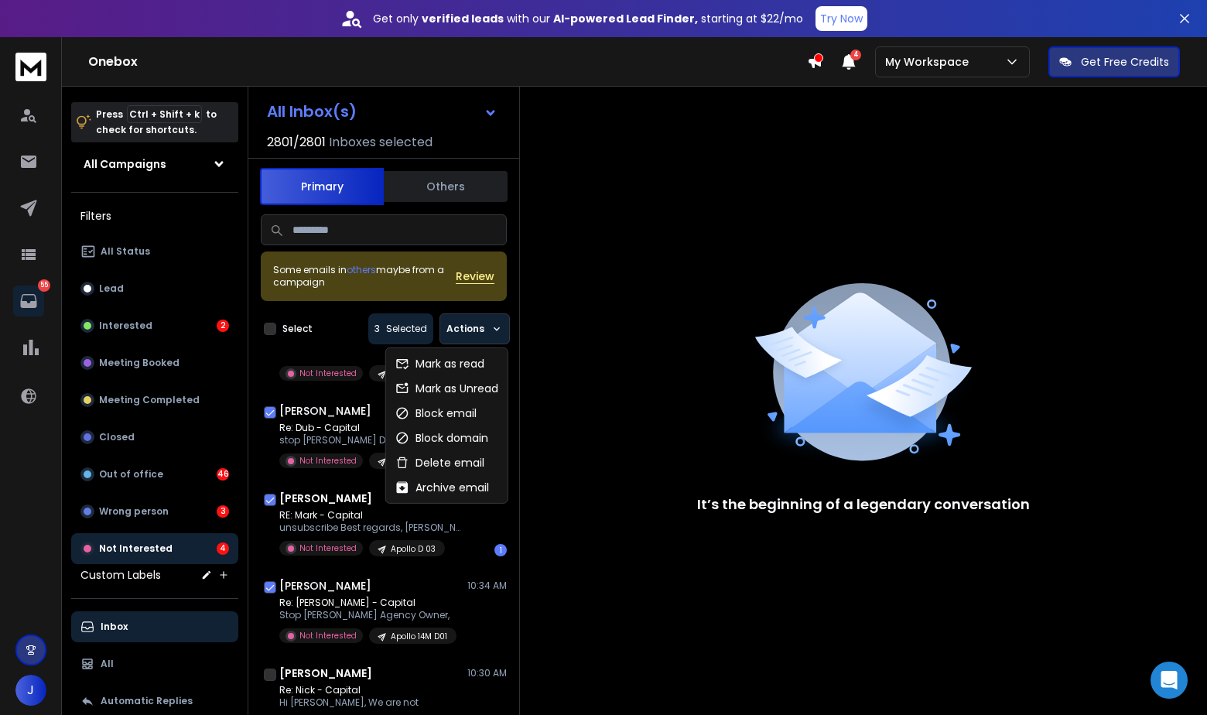
click at [464, 330] on p "Actions" at bounding box center [466, 329] width 38 height 12
click at [444, 414] on div "Block email" at bounding box center [435, 413] width 81 height 15
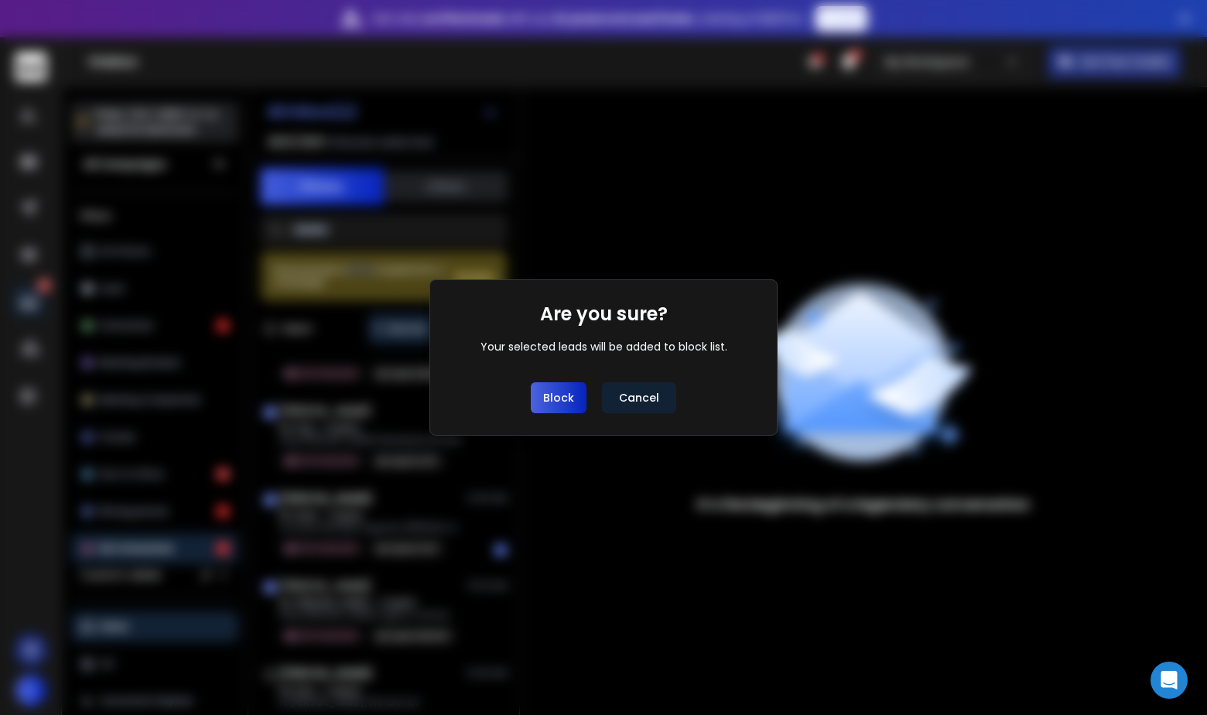
click at [539, 401] on button "Block" at bounding box center [559, 397] width 56 height 31
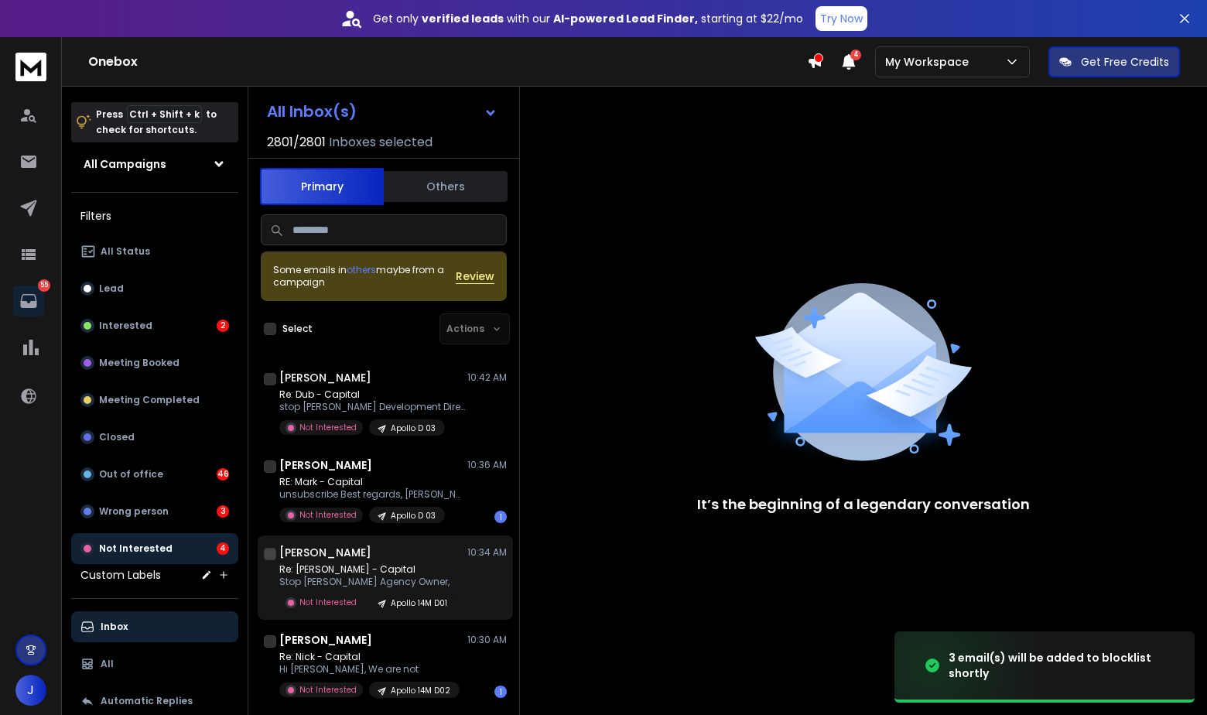
scroll to position [1891, 0]
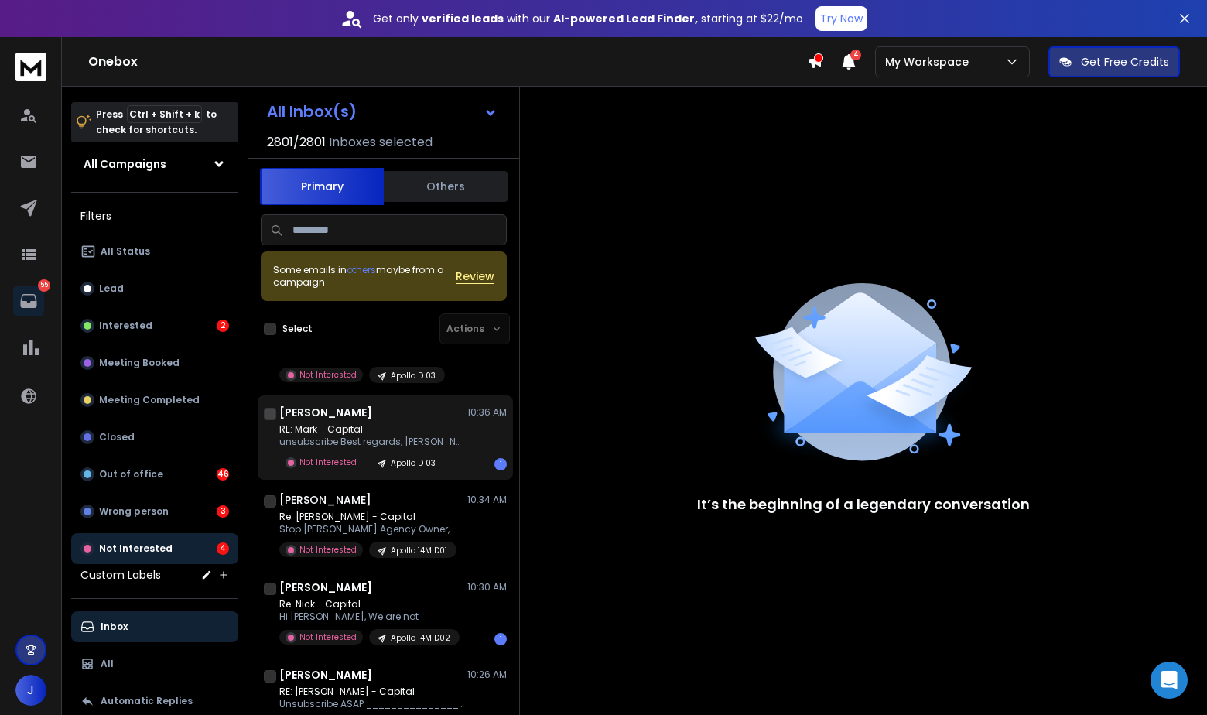
click at [435, 454] on div "Apollo D 03" at bounding box center [407, 462] width 76 height 16
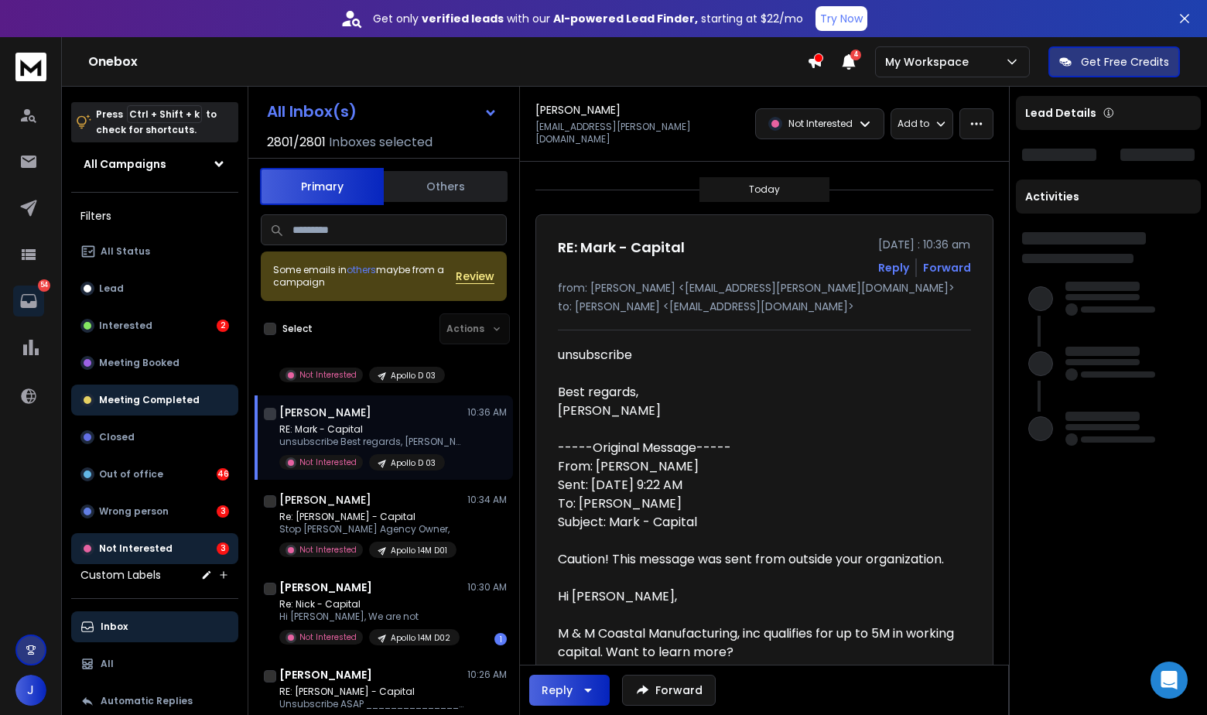
drag, startPoint x: 452, startPoint y: 601, endPoint x: 113, endPoint y: 406, distance: 391.1
click at [451, 599] on p "Re: Nick - Capital" at bounding box center [369, 604] width 180 height 12
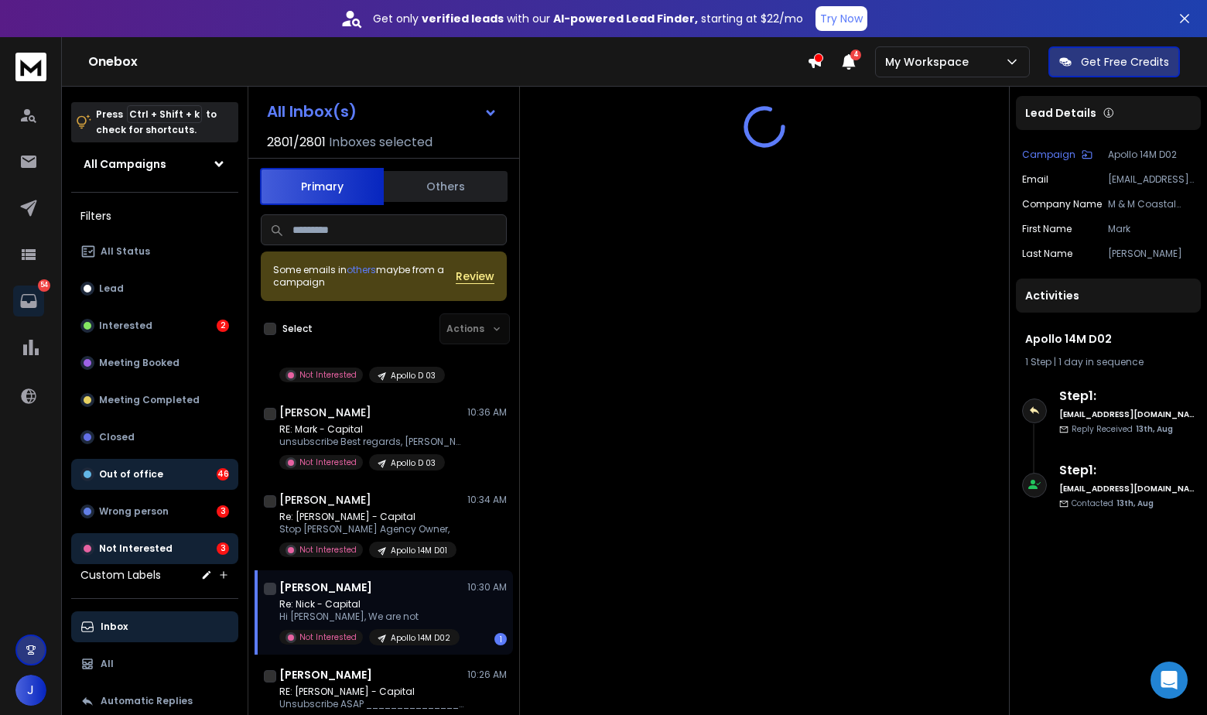
click at [190, 488] on button "Out of office 46" at bounding box center [154, 474] width 167 height 31
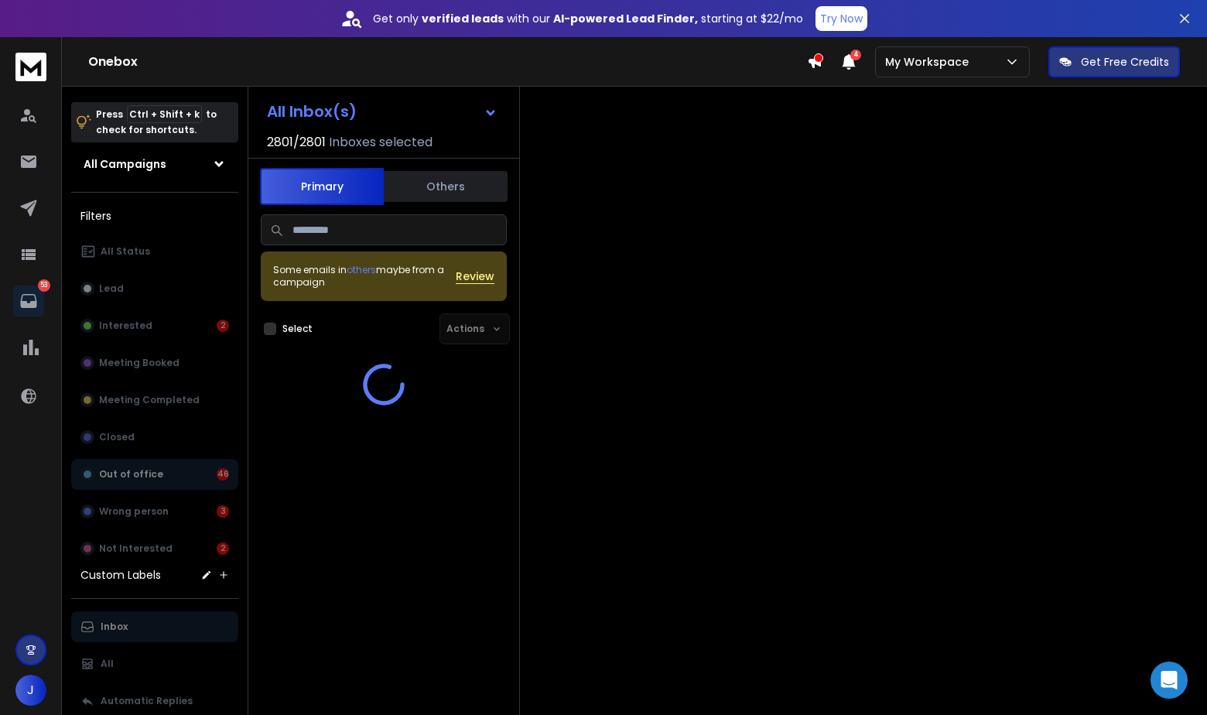
scroll to position [0, 0]
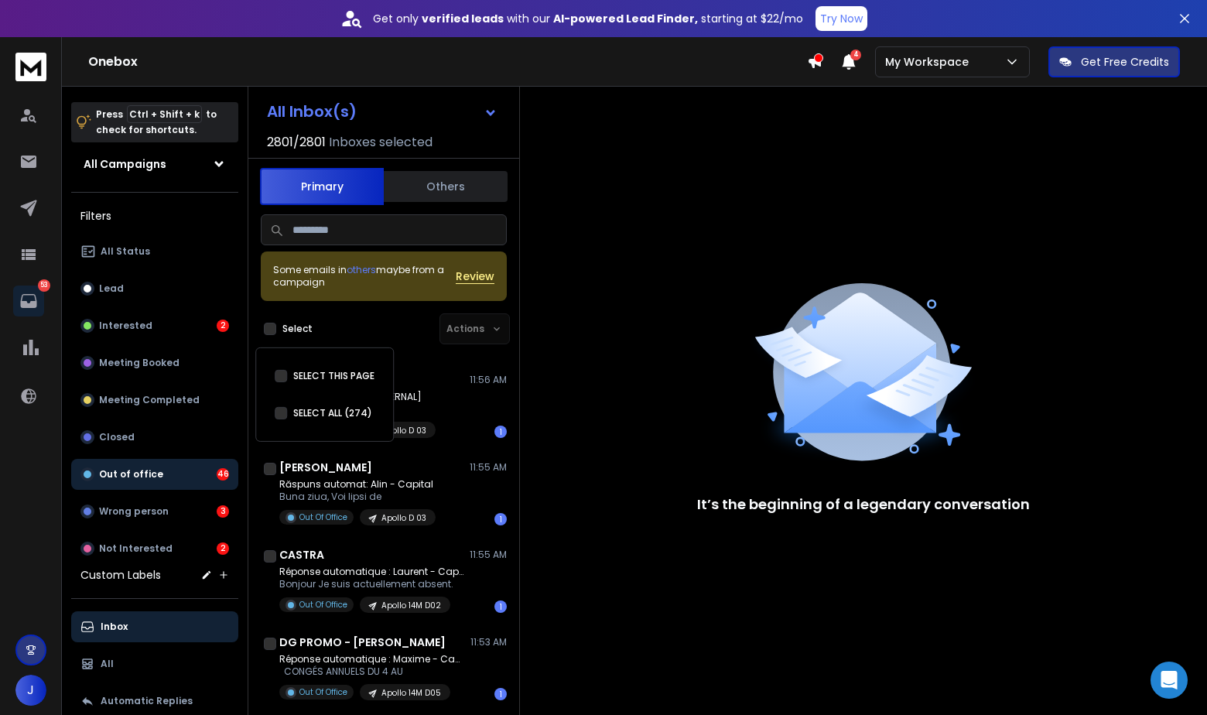
click at [279, 413] on button "SELECT THIS PAGE" at bounding box center [281, 413] width 12 height 12
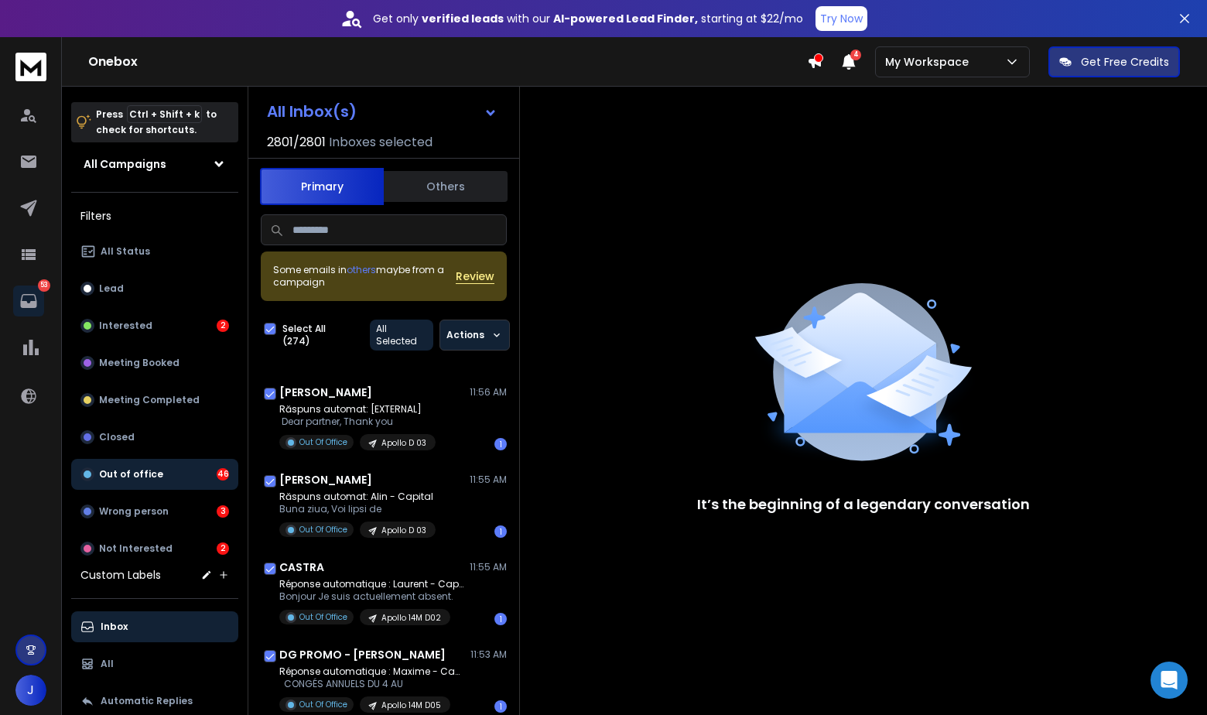
click at [505, 320] on button "Actions" at bounding box center [475, 335] width 70 height 31
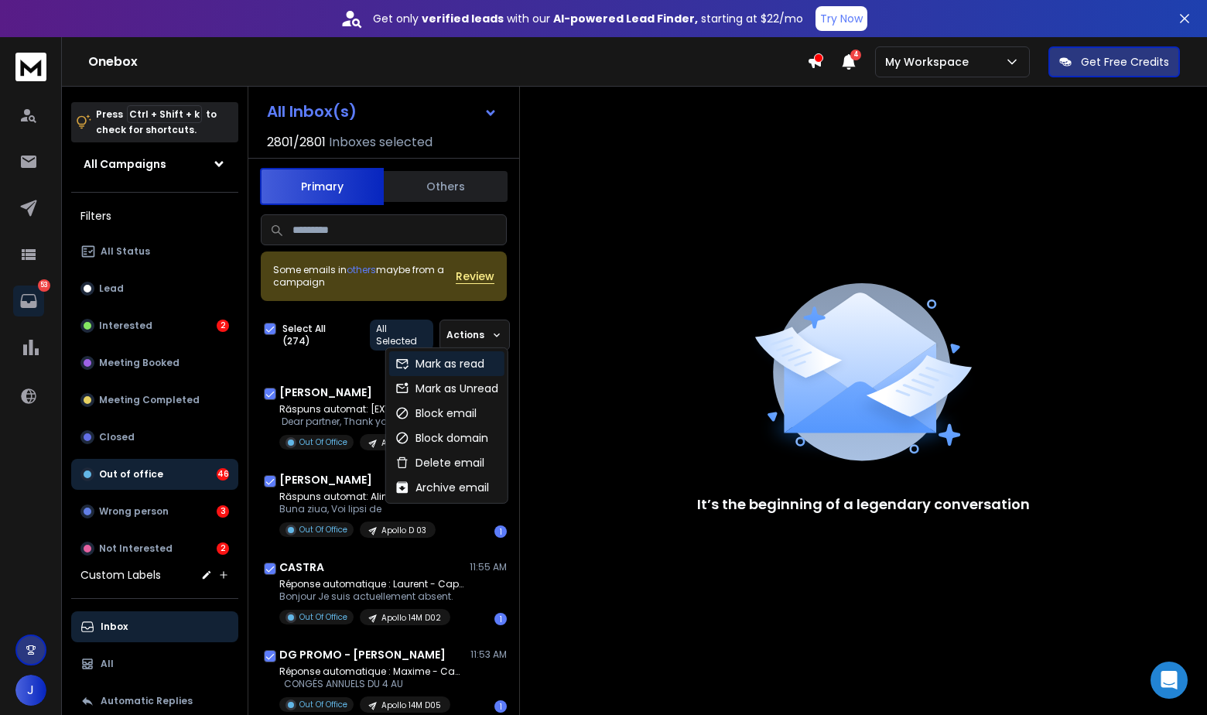
click at [449, 359] on div "Mark as read" at bounding box center [439, 363] width 89 height 15
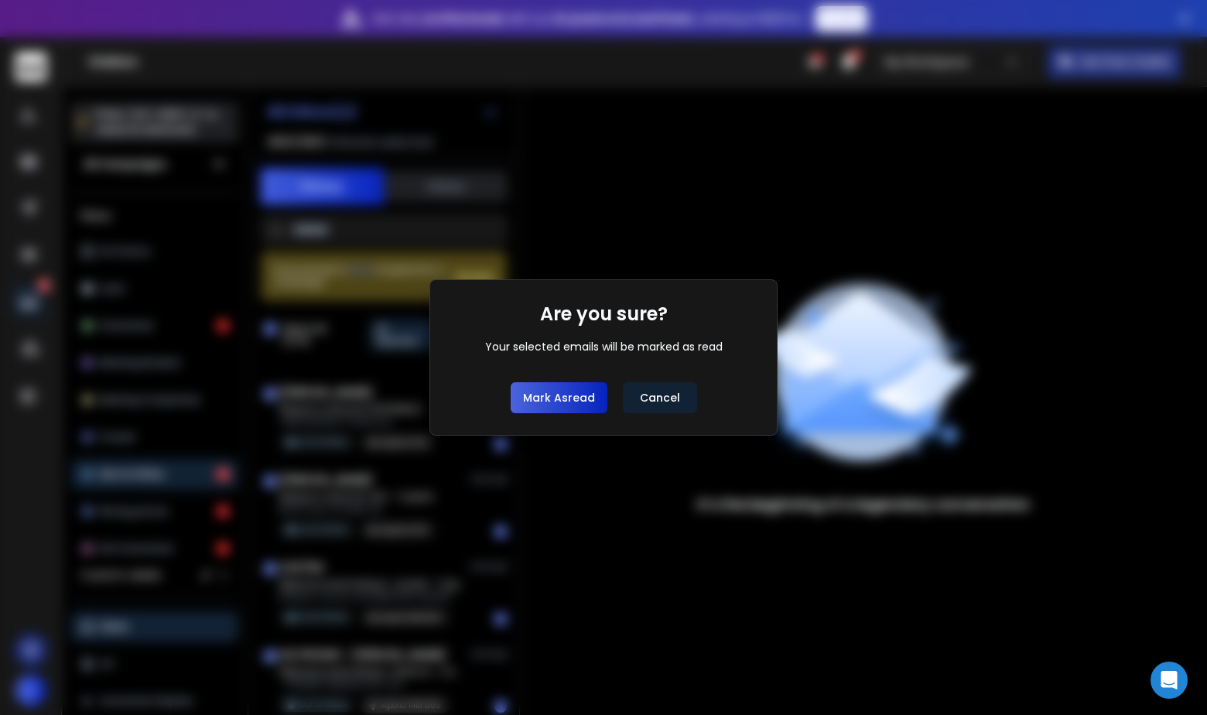
click at [558, 397] on p "Mark as read" at bounding box center [559, 397] width 72 height 15
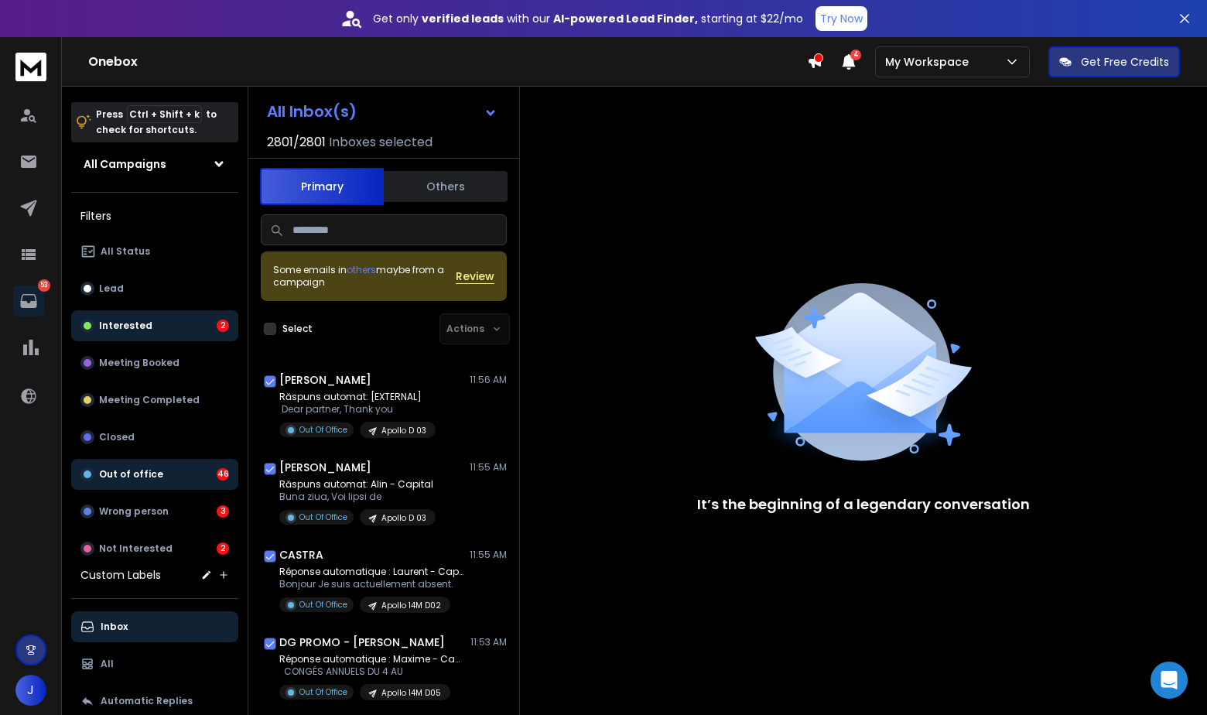
click at [140, 321] on p "Interested" at bounding box center [125, 326] width 53 height 12
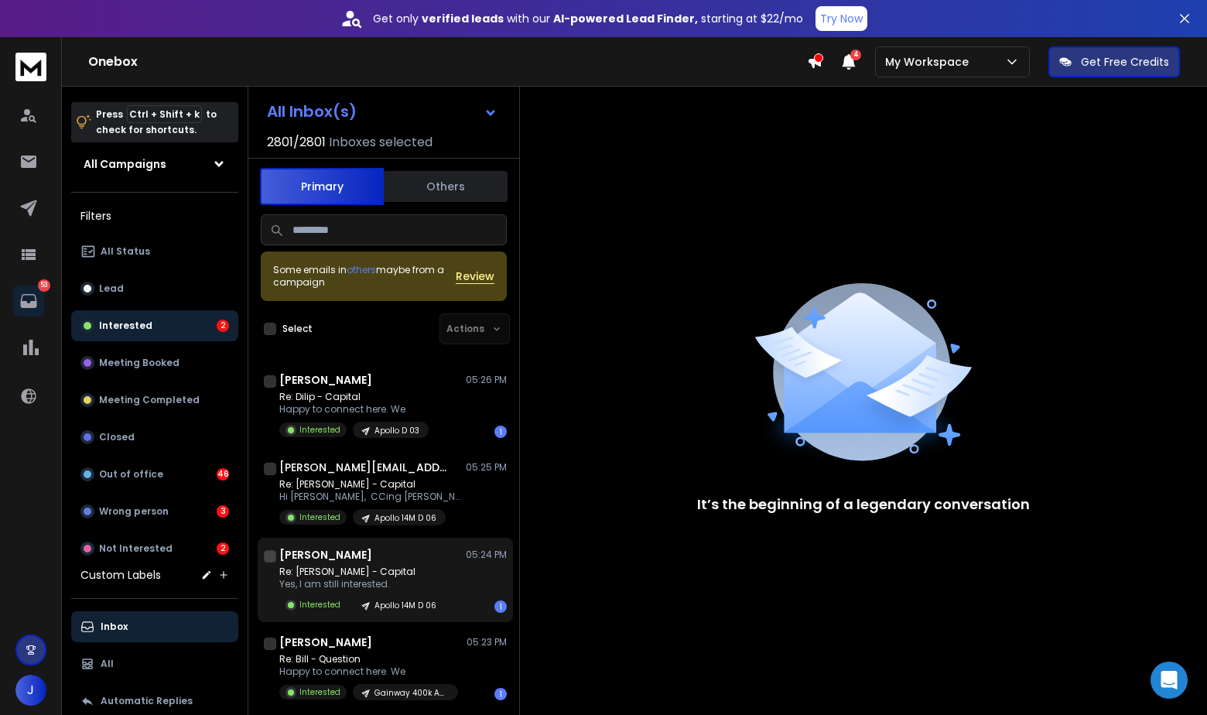
click at [472, 551] on p "05:24 PM" at bounding box center [486, 555] width 41 height 12
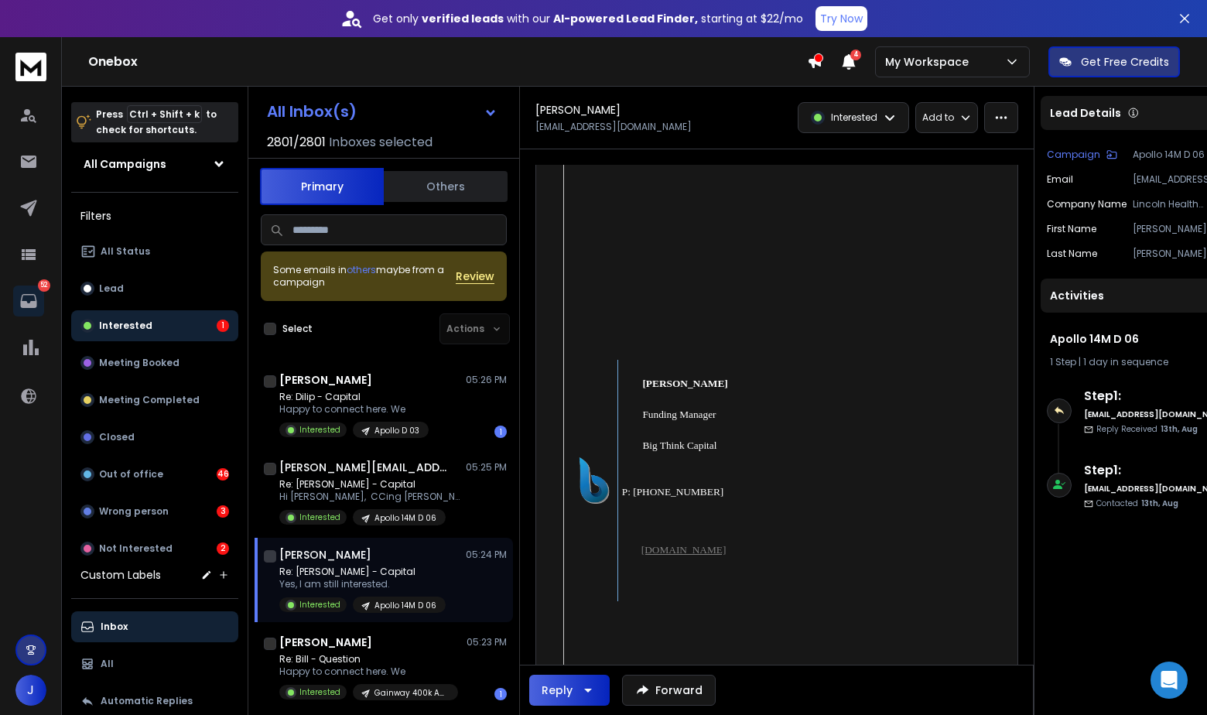
scroll to position [1461, 0]
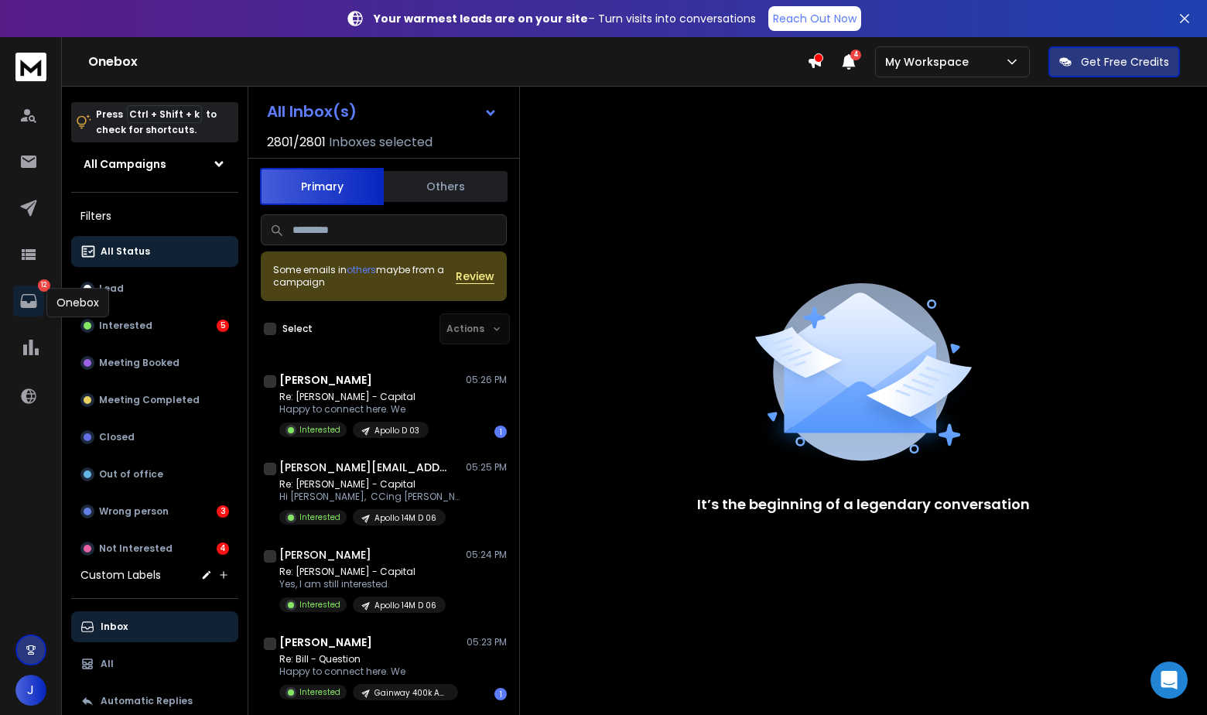
click at [33, 299] on icon at bounding box center [28, 301] width 19 height 19
click at [34, 352] on icon at bounding box center [30, 347] width 15 height 15
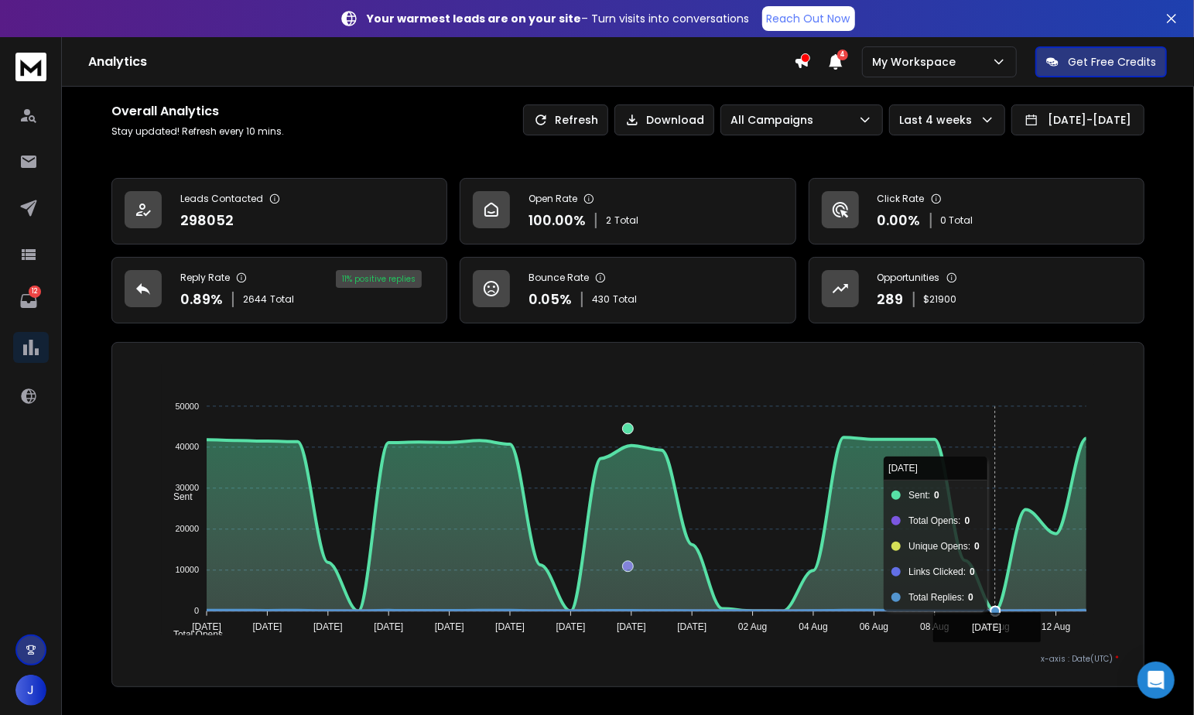
click at [996, 434] on foreignobject "Sent Total Opens Unique Opens Links Clicked Total Replies" at bounding box center [628, 500] width 933 height 271
